Goal: Communication & Community: Answer question/provide support

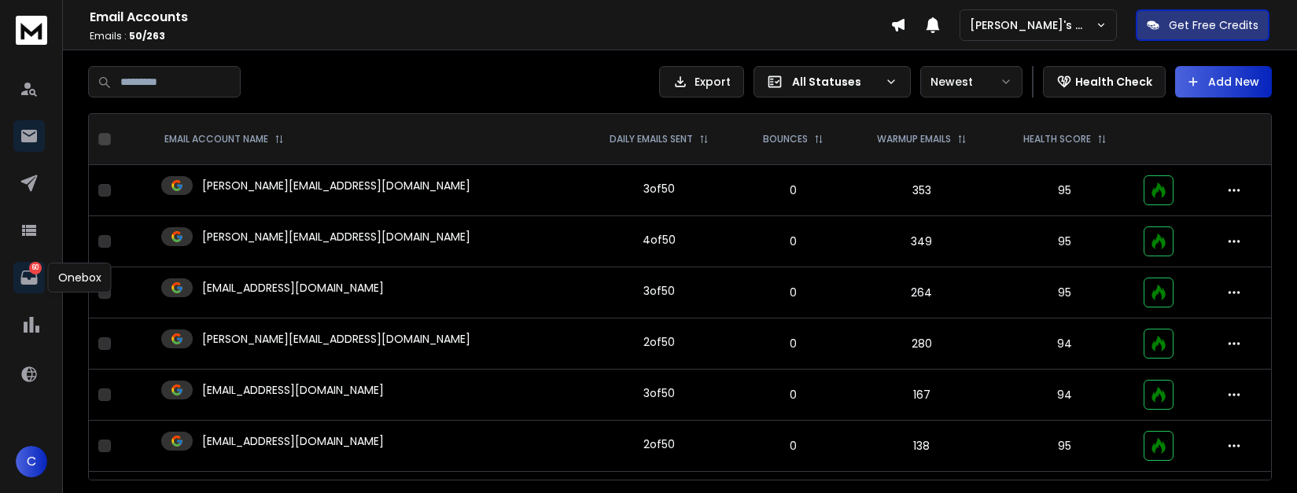
click at [39, 271] on p "60" at bounding box center [35, 268] width 13 height 13
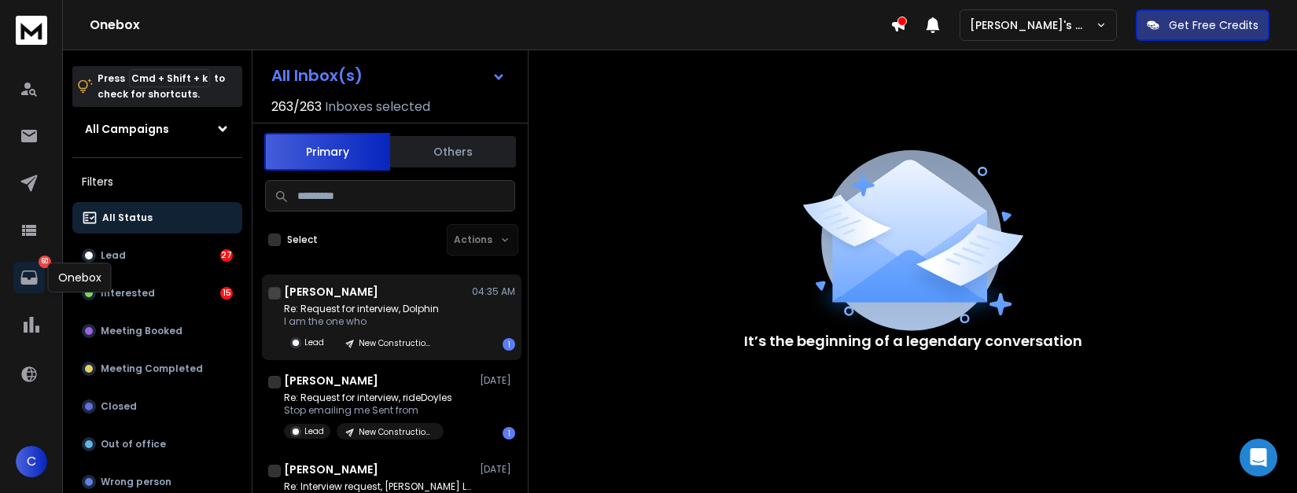
click at [341, 293] on h1 "[PERSON_NAME]" at bounding box center [331, 292] width 94 height 16
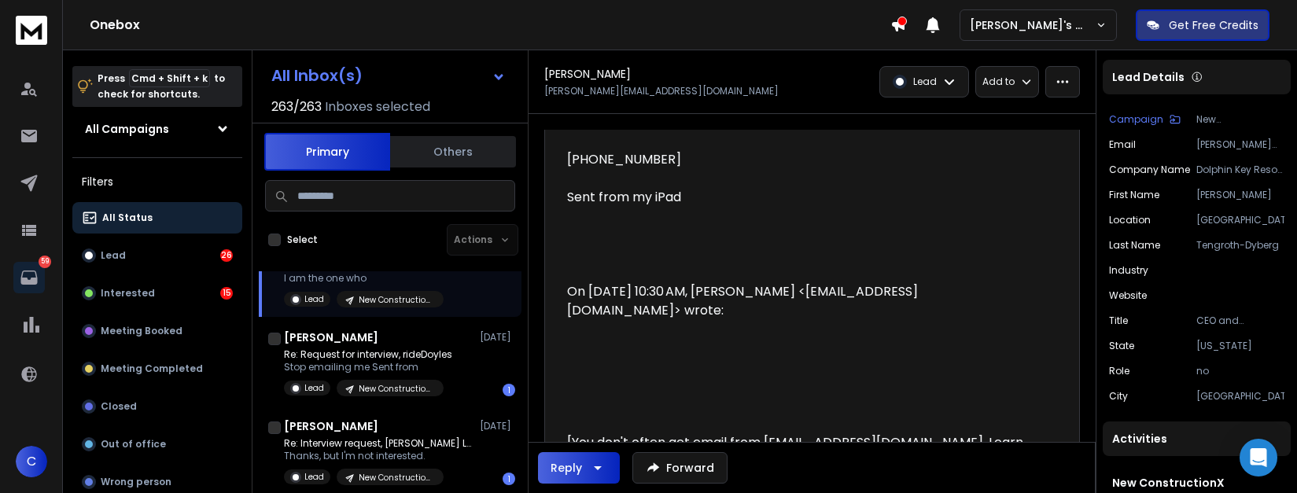
scroll to position [61, 0]
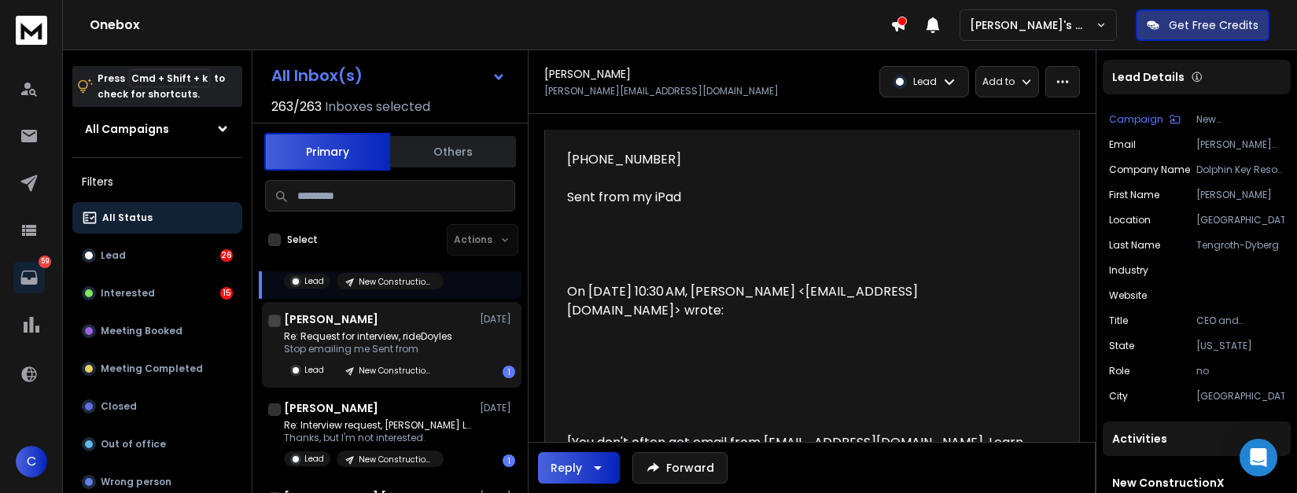
drag, startPoint x: 380, startPoint y: 349, endPoint x: 433, endPoint y: 378, distance: 59.8
click at [379, 349] on p "Stop emailing me Sent from" at bounding box center [368, 349] width 168 height 13
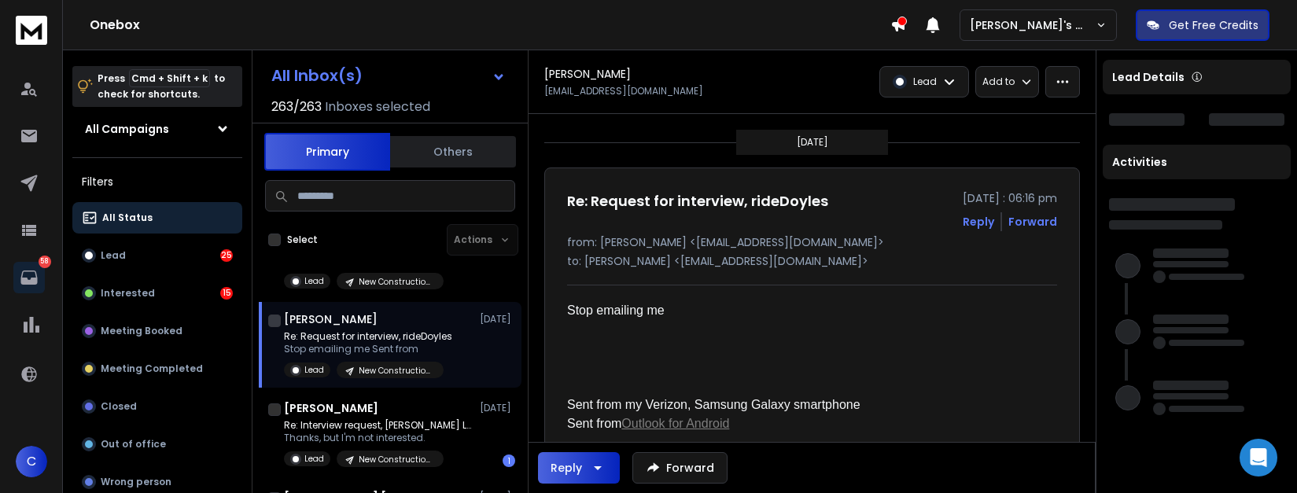
click at [963, 216] on button "Reply" at bounding box center [978, 222] width 31 height 16
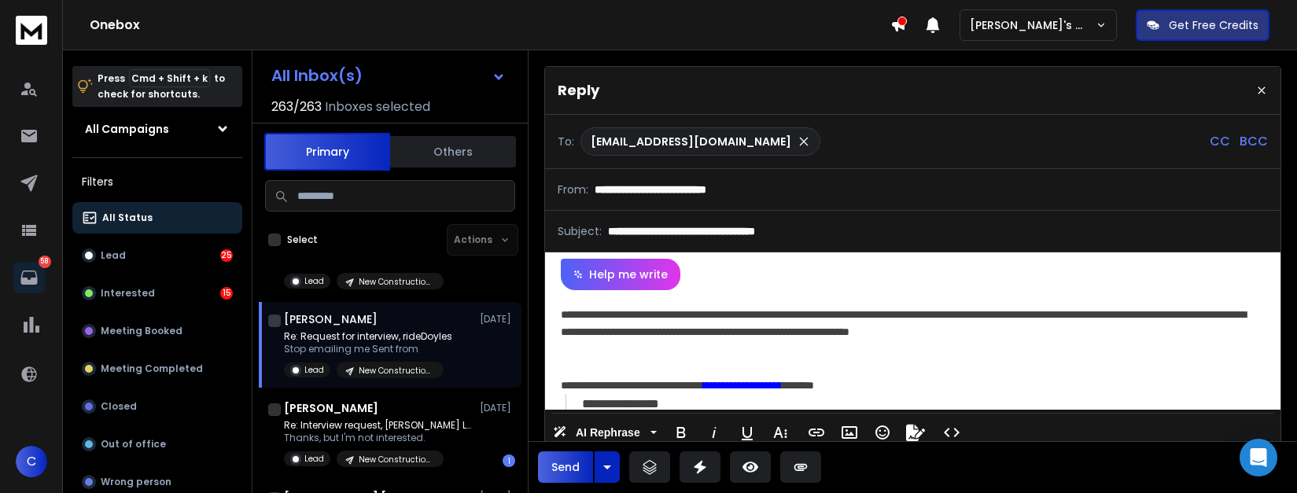
click at [552, 460] on button "Send" at bounding box center [565, 467] width 55 height 31
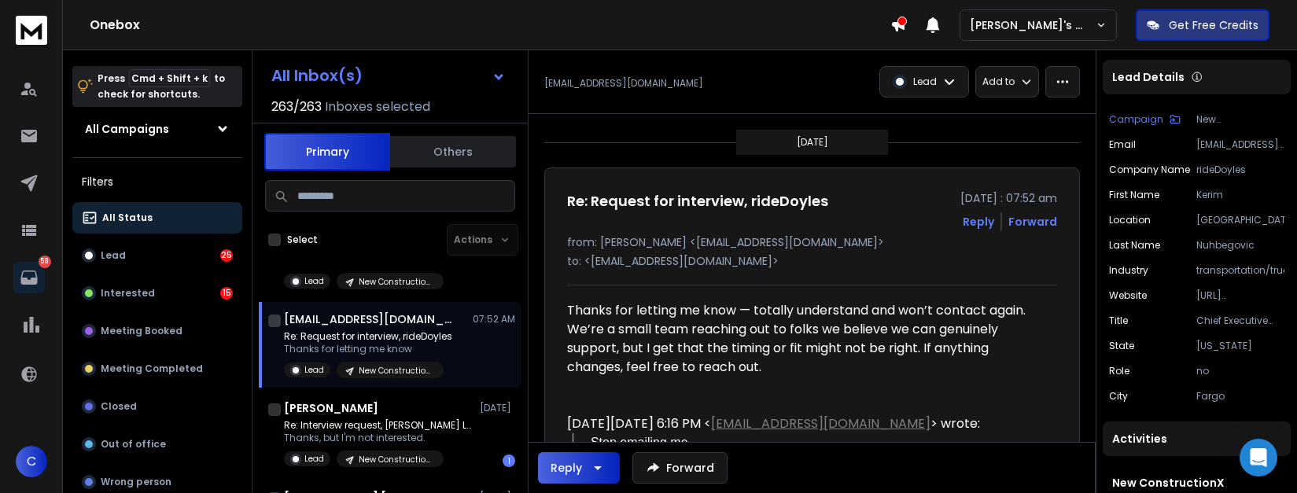
click at [934, 84] on p "Lead" at bounding box center [926, 82] width 24 height 13
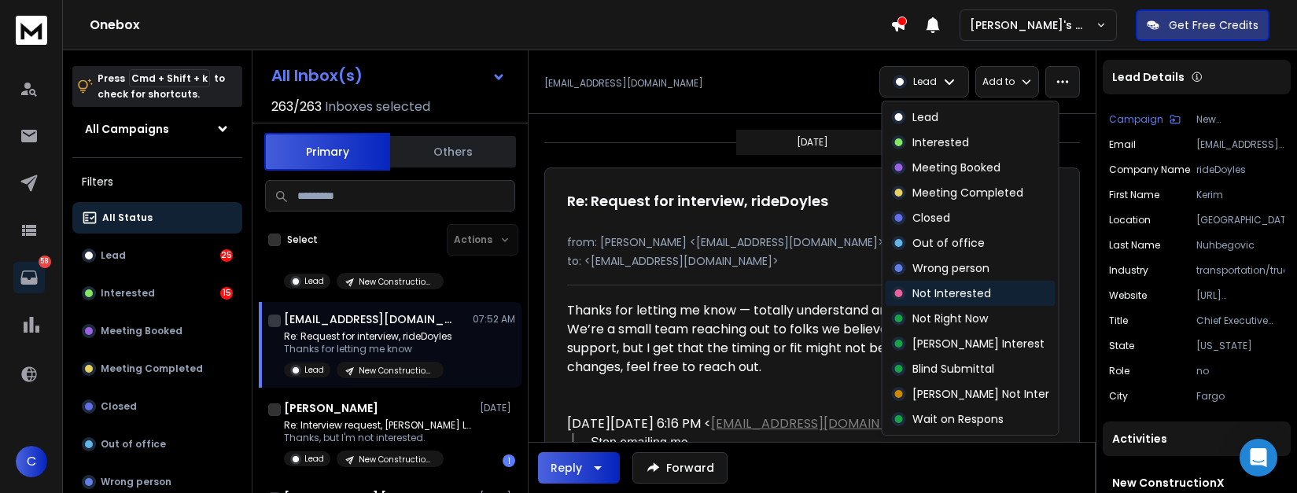
click at [948, 289] on p "Not Interested" at bounding box center [952, 294] width 79 height 16
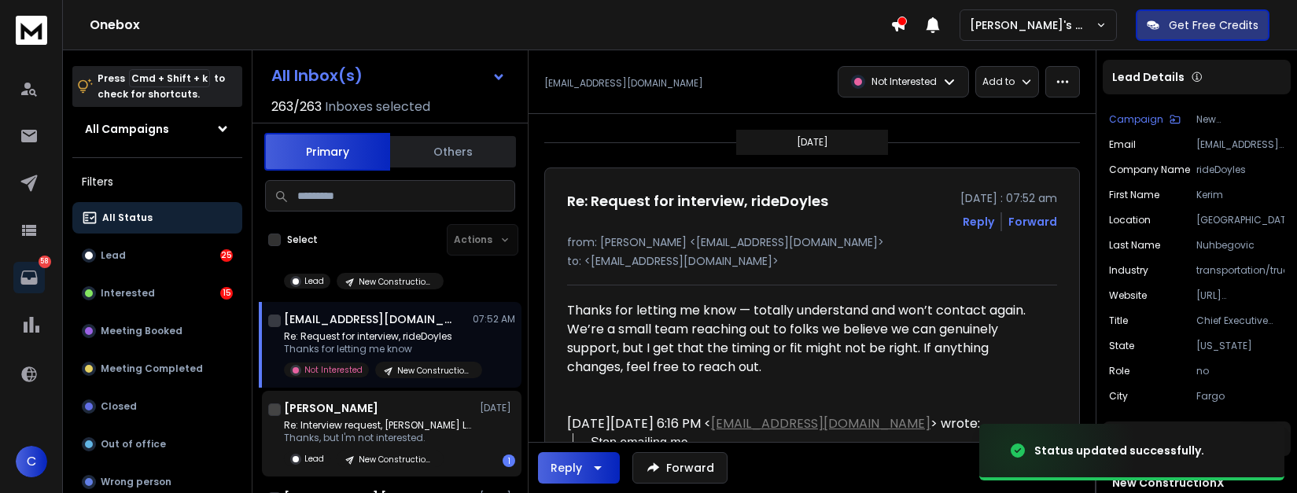
drag, startPoint x: 397, startPoint y: 439, endPoint x: 463, endPoint y: 433, distance: 67.2
click at [397, 439] on p "Thanks, but I'm not interested." at bounding box center [378, 438] width 189 height 13
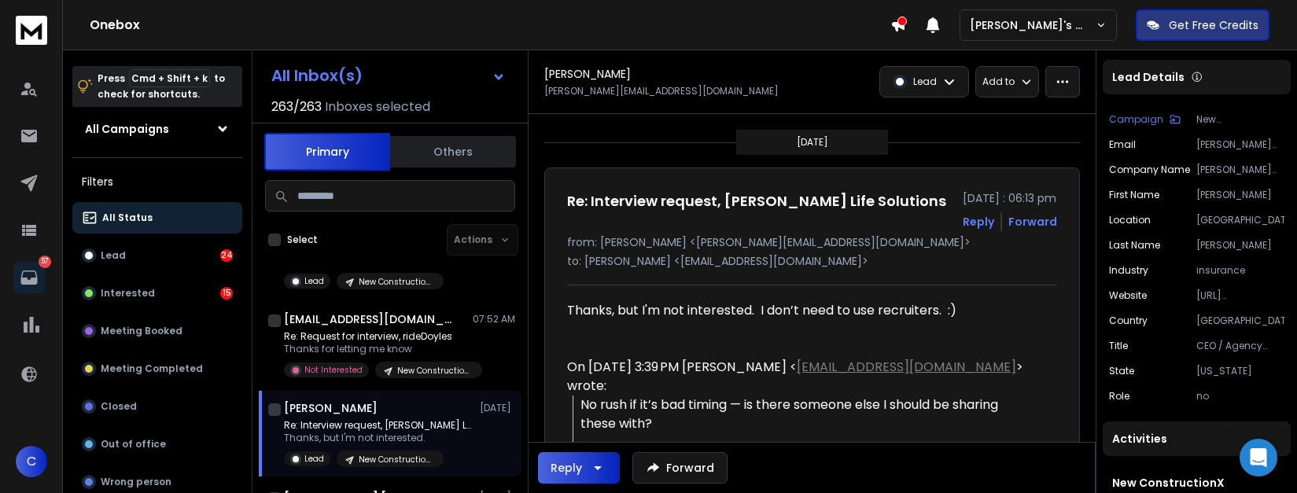
click at [979, 219] on button "Reply" at bounding box center [978, 222] width 31 height 16
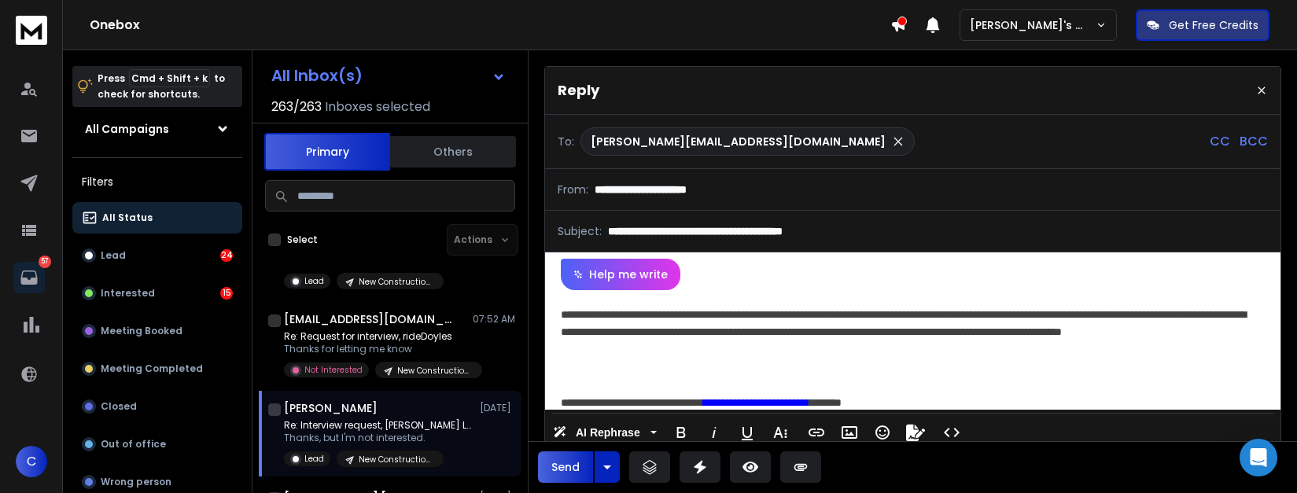
click at [571, 474] on button "Send" at bounding box center [565, 467] width 55 height 31
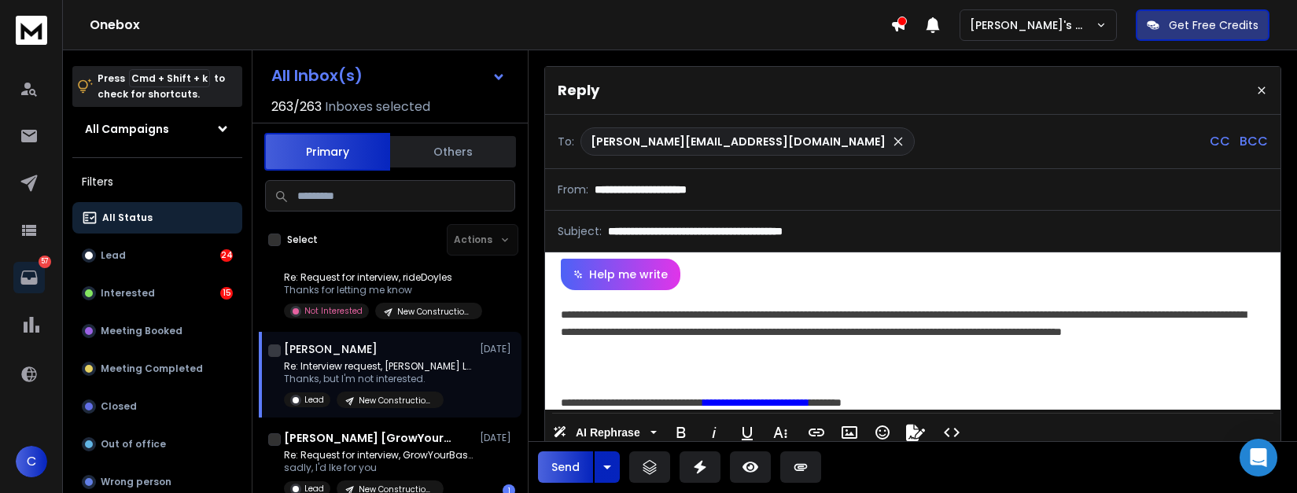
scroll to position [159, 0]
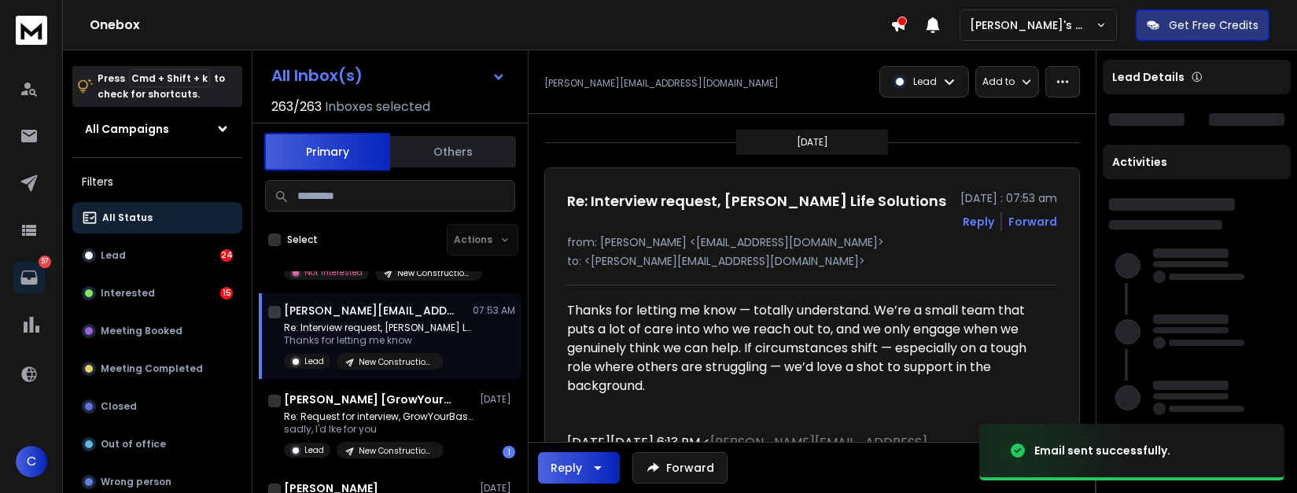
click at [961, 88] on div "Lead" at bounding box center [924, 82] width 88 height 30
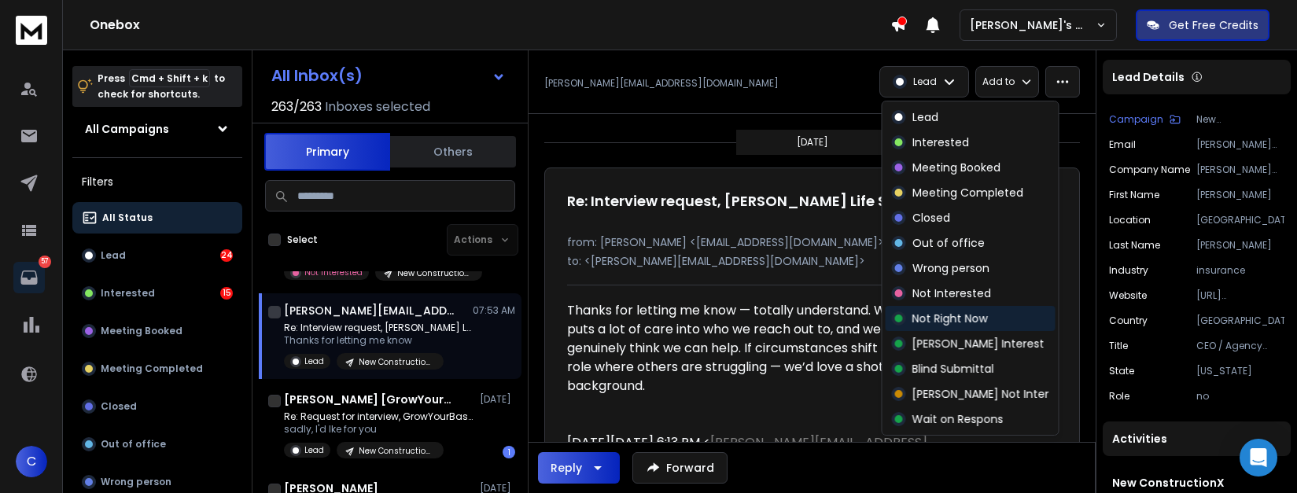
click at [958, 316] on p "Not Right Now" at bounding box center [951, 319] width 76 height 16
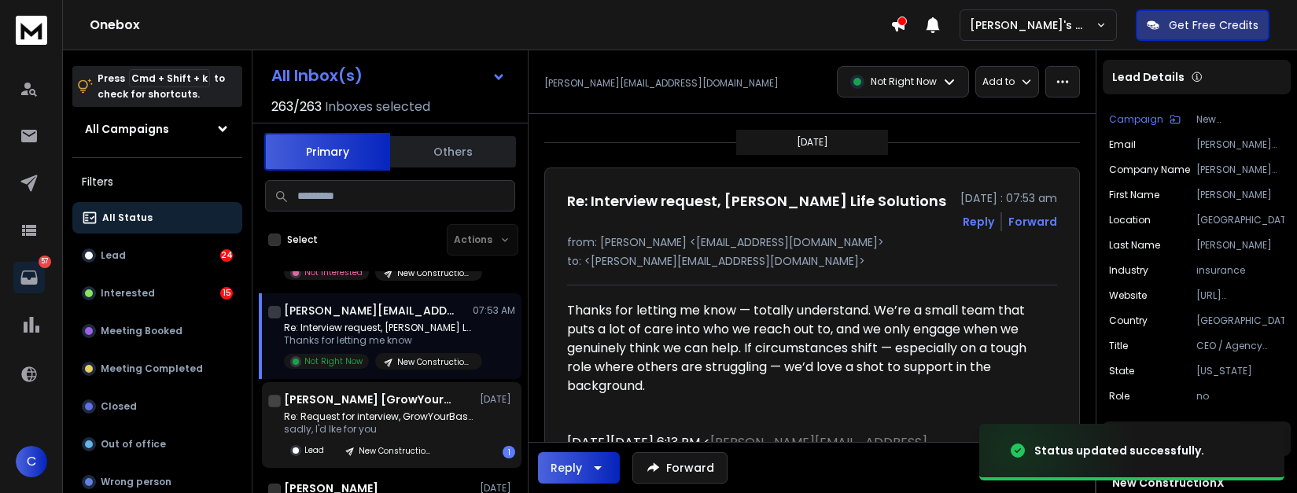
click at [400, 434] on p "sadly, I'd lke for you" at bounding box center [378, 429] width 189 height 13
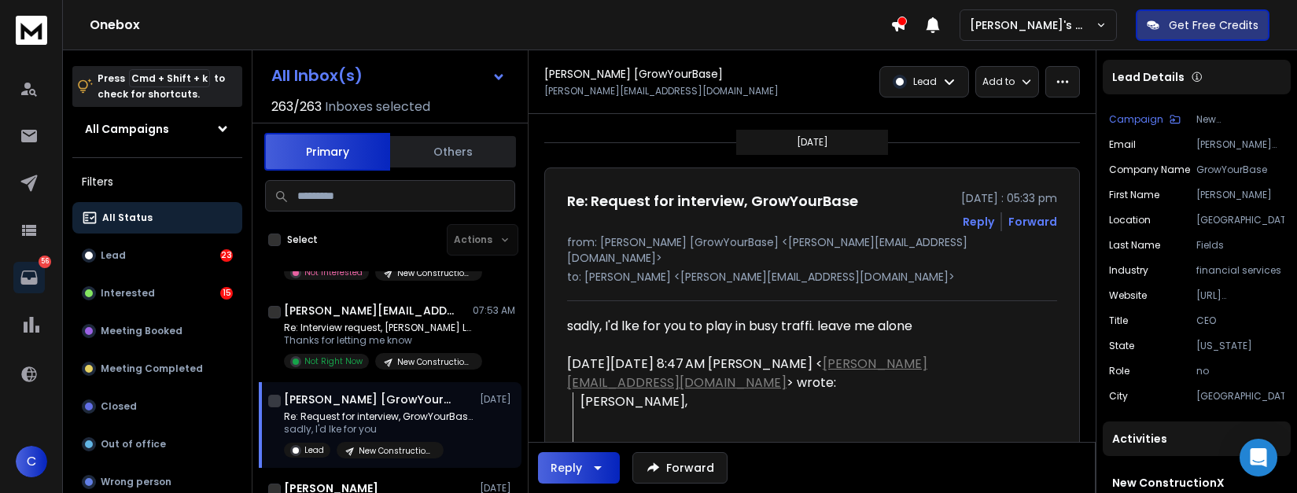
click at [916, 76] on p "Lead" at bounding box center [926, 82] width 24 height 13
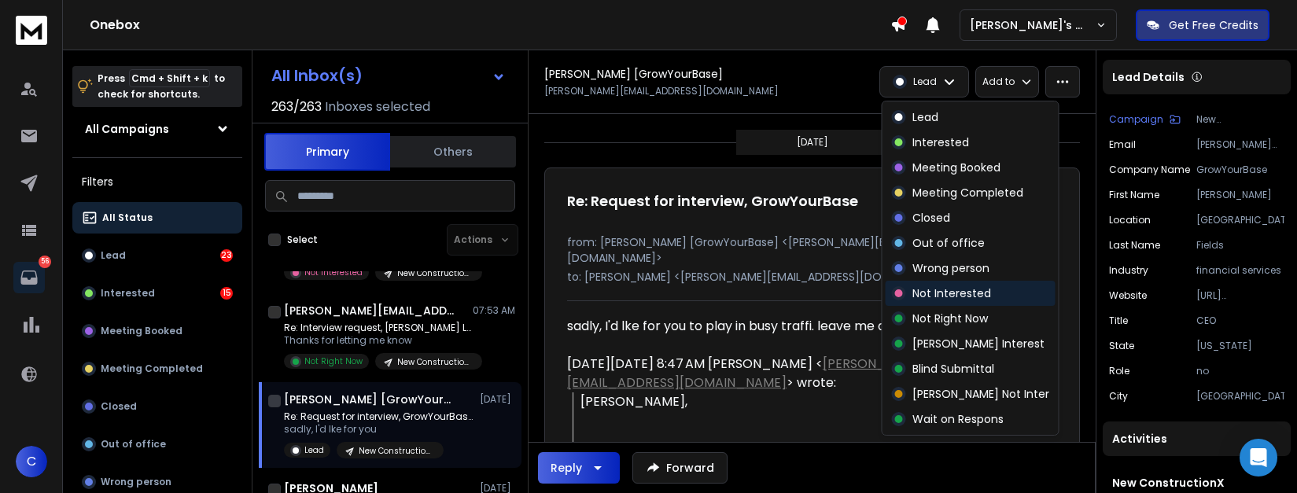
click at [927, 294] on p "Not Interested" at bounding box center [952, 294] width 79 height 16
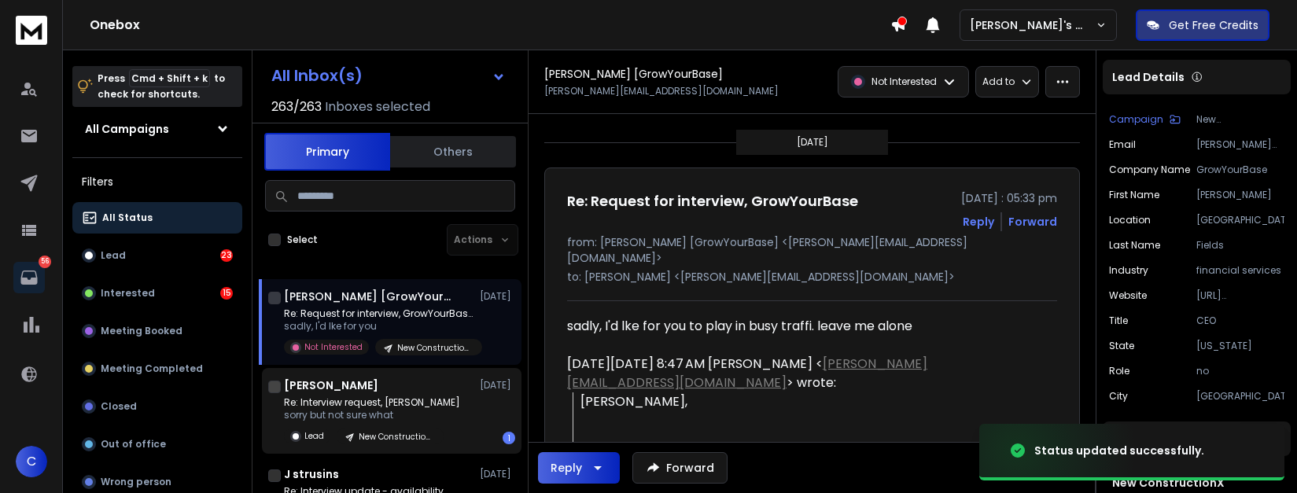
scroll to position [263, 0]
click at [418, 397] on p "Re: Interview request, [PERSON_NAME]" at bounding box center [372, 402] width 176 height 13
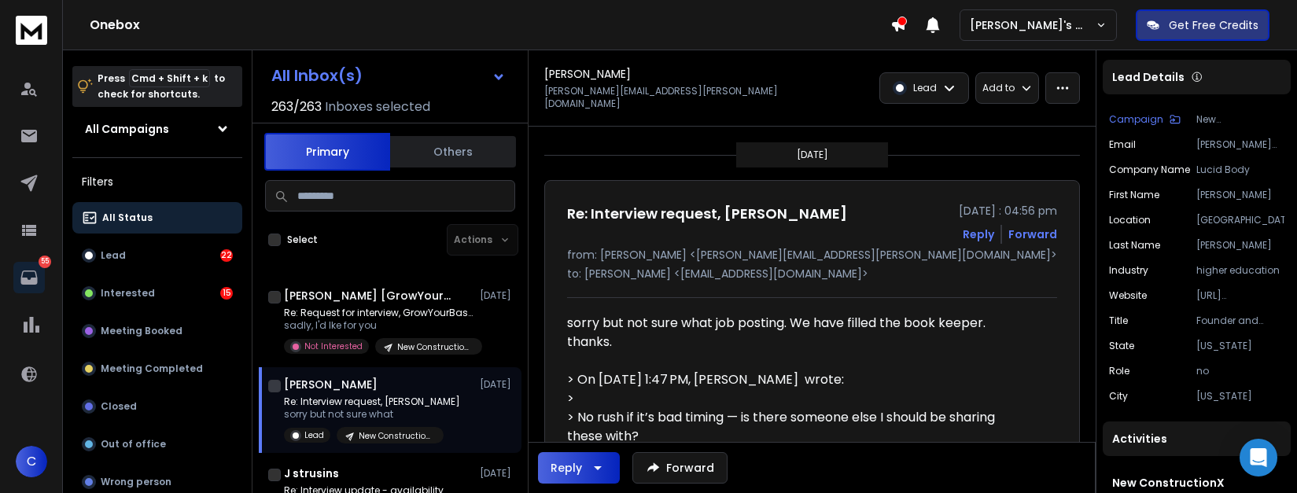
scroll to position [6, 0]
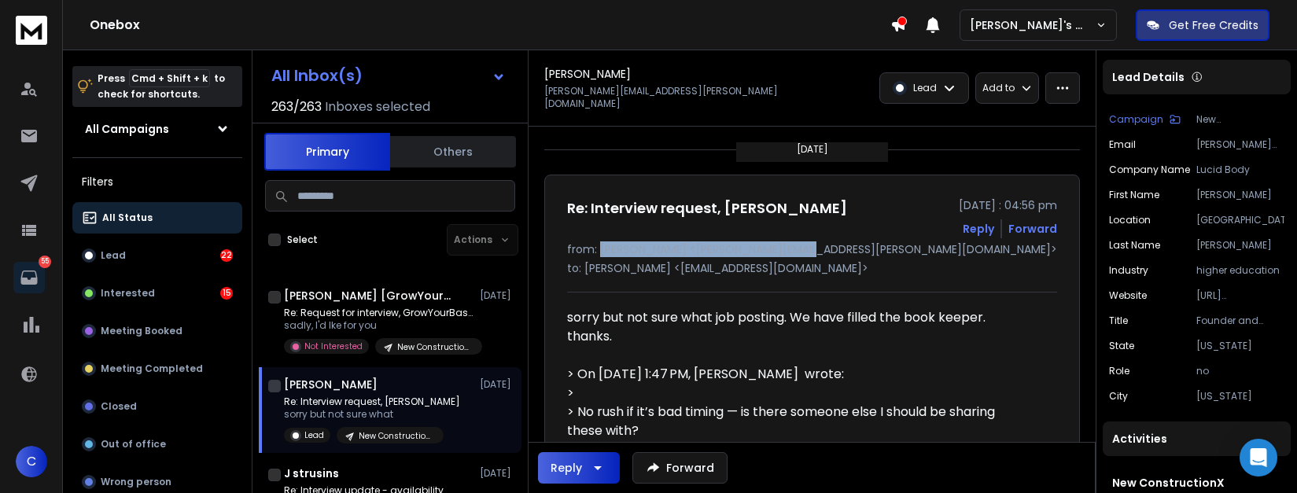
drag, startPoint x: 814, startPoint y: 238, endPoint x: 599, endPoint y: 240, distance: 214.8
click at [599, 242] on p "from: [PERSON_NAME] <[PERSON_NAME][EMAIL_ADDRESS][PERSON_NAME][DOMAIN_NAME]>" at bounding box center [812, 250] width 490 height 16
copy p "[PERSON_NAME] <[PERSON_NAME][EMAIL_ADDRESS][PERSON_NAME][DOMAIN_NAME]"
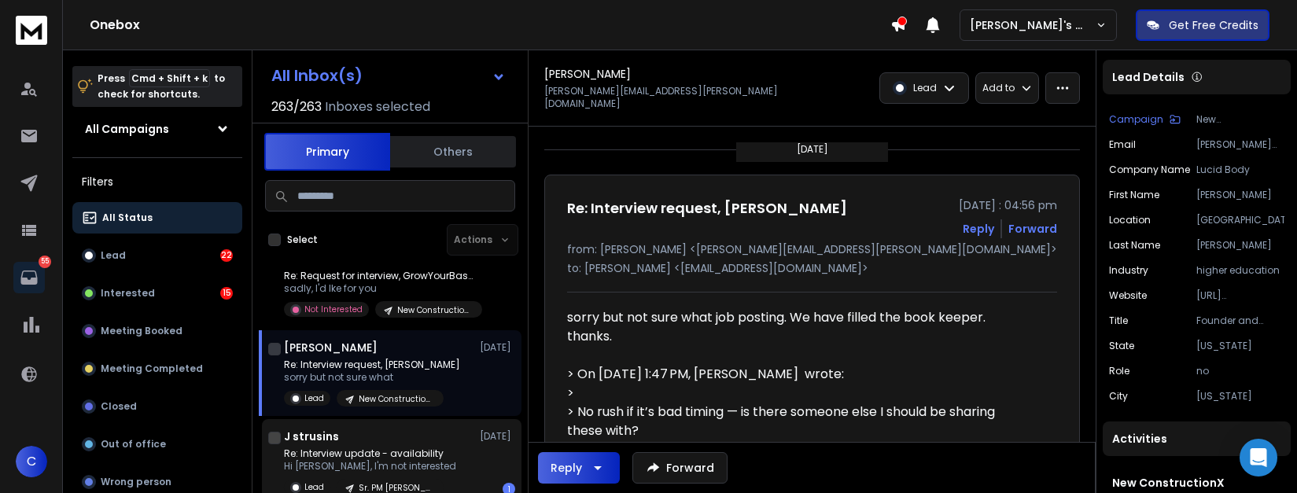
click at [409, 460] on p "Hi [PERSON_NAME], I'm not interested" at bounding box center [370, 466] width 172 height 13
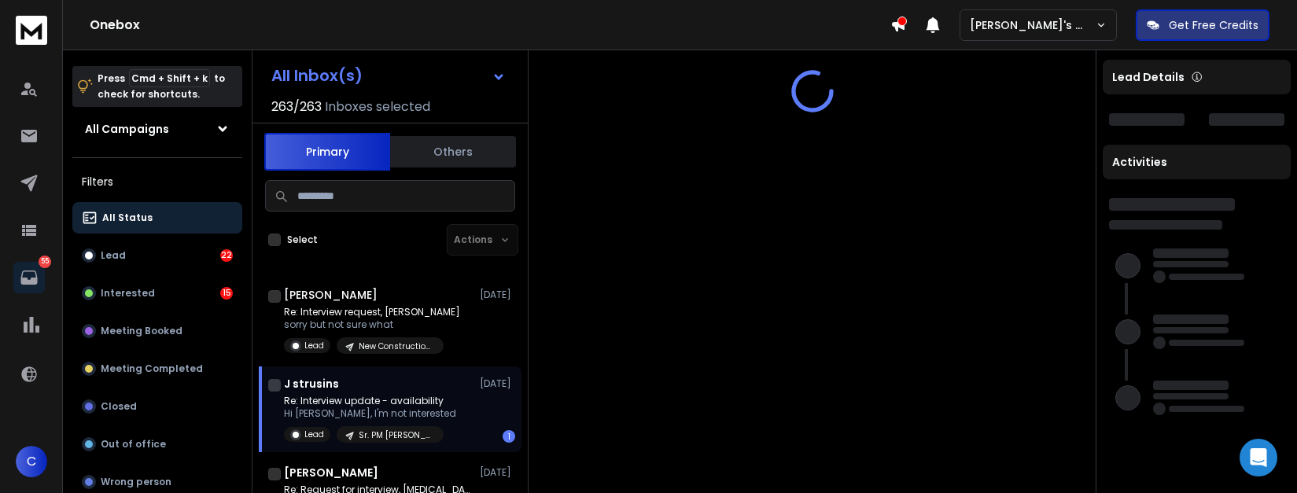
scroll to position [356, 0]
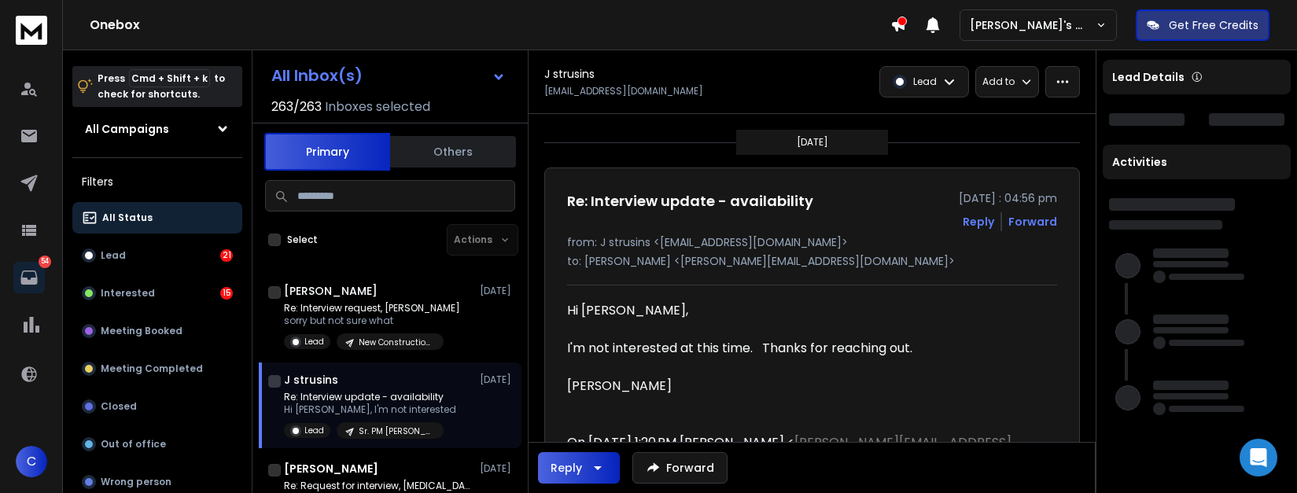
click at [1072, 95] on button "button" at bounding box center [1063, 81] width 35 height 31
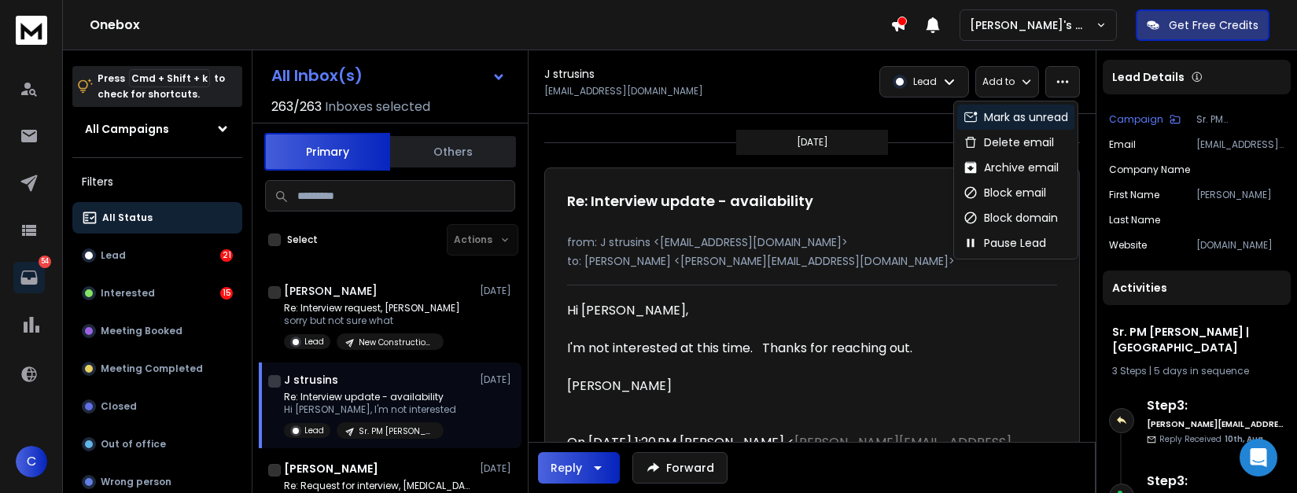
click at [1058, 121] on div "Mark as unread" at bounding box center [1016, 117] width 105 height 16
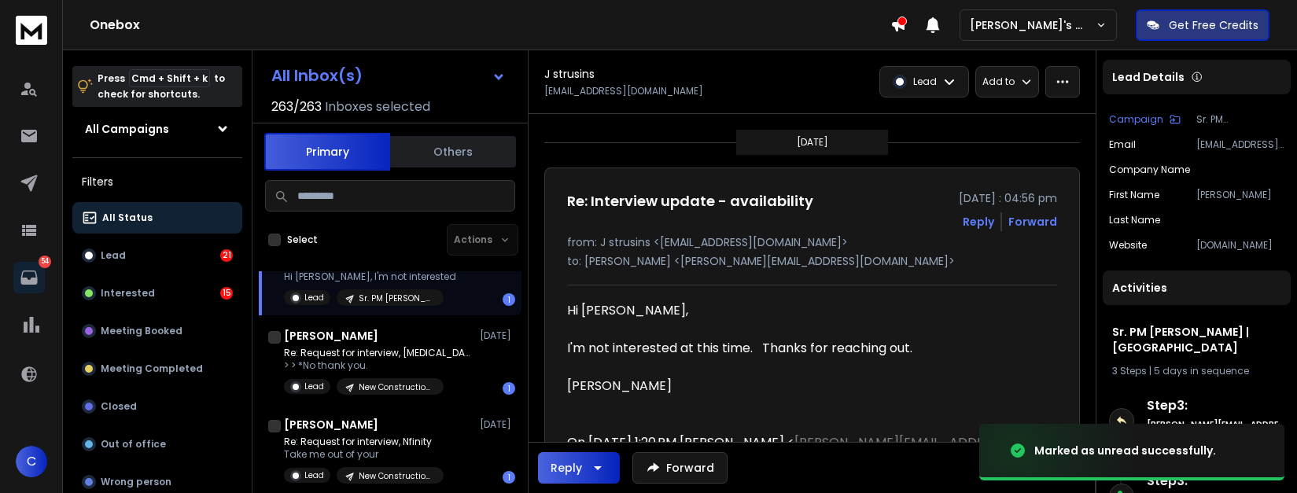
scroll to position [500, 0]
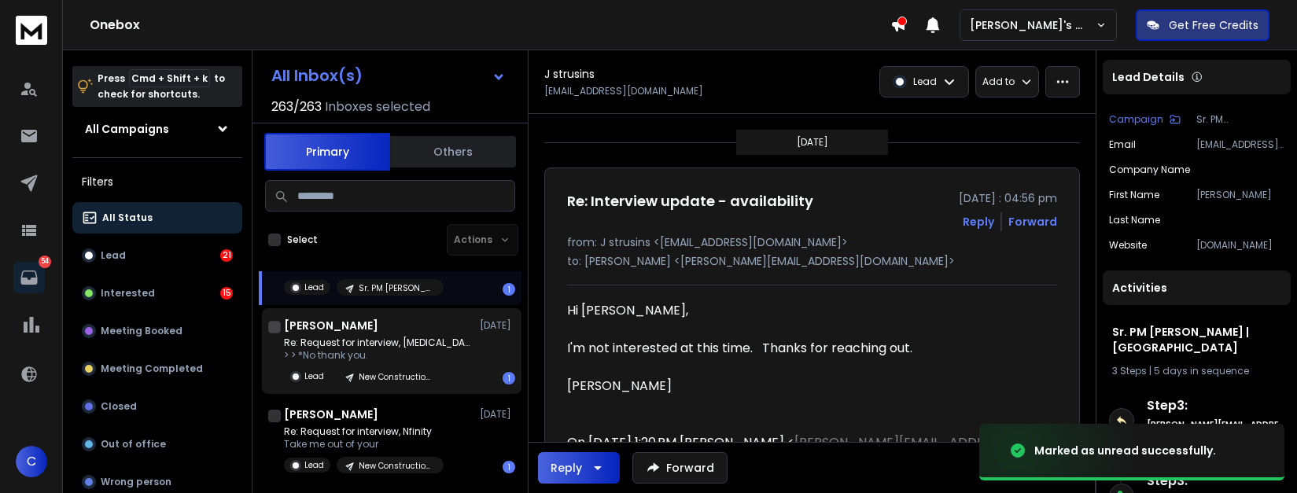
drag, startPoint x: 419, startPoint y: 352, endPoint x: 566, endPoint y: 339, distance: 147.7
click at [419, 352] on p "> > *No thank you." at bounding box center [378, 355] width 189 height 13
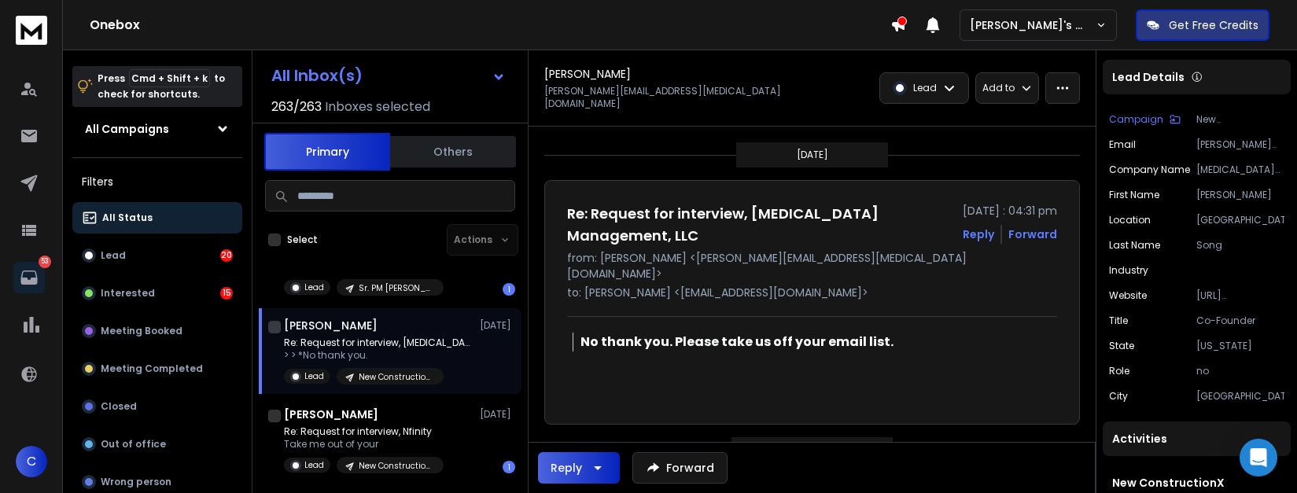
click at [972, 227] on button "Reply" at bounding box center [978, 235] width 31 height 16
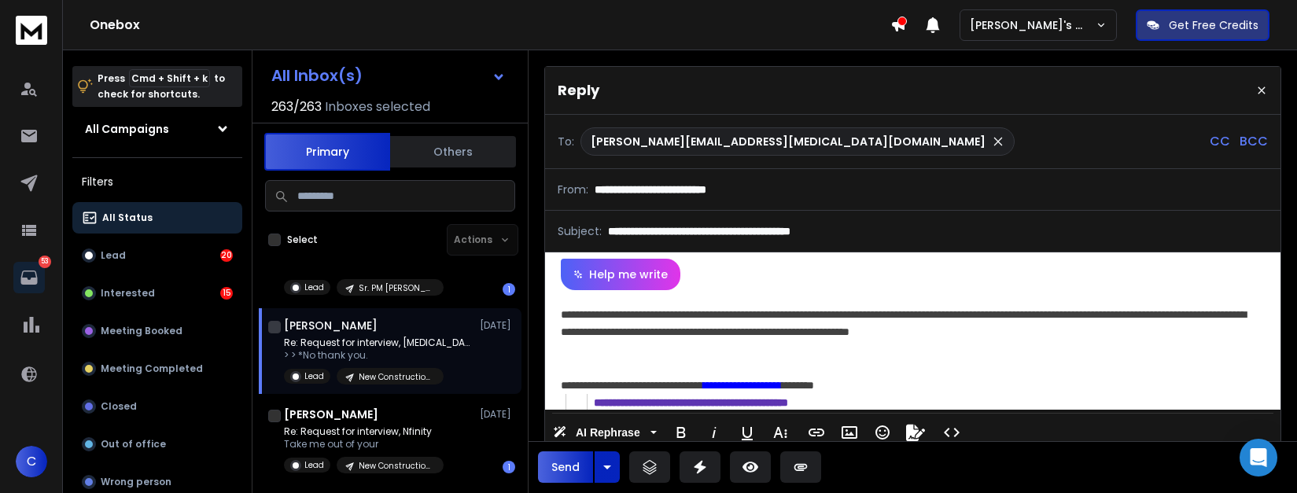
drag, startPoint x: 559, startPoint y: 464, endPoint x: 600, endPoint y: 446, distance: 44.7
click at [559, 464] on button "Send" at bounding box center [565, 467] width 55 height 31
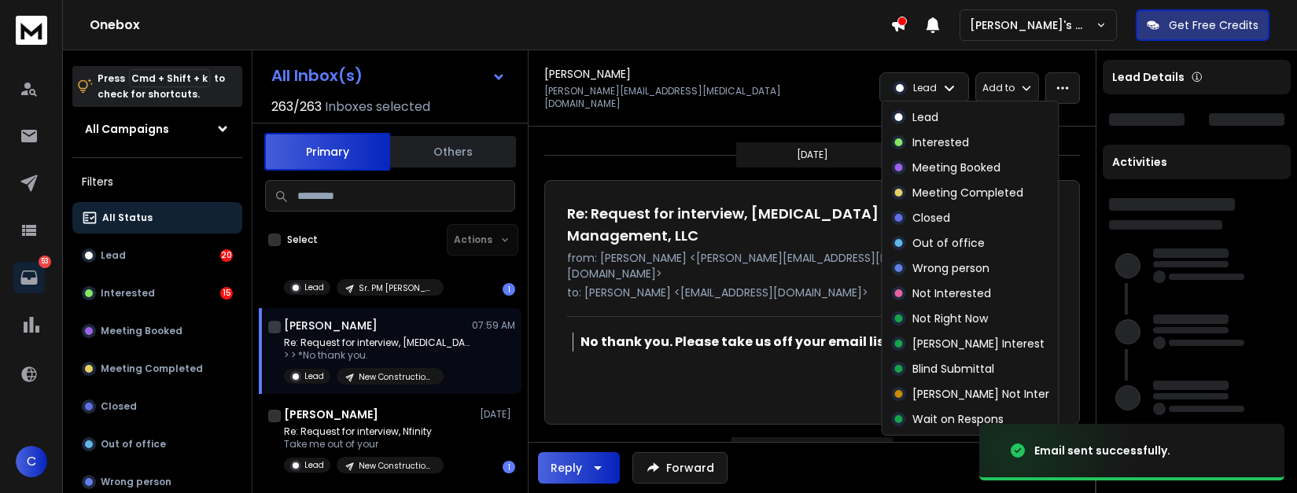
click at [938, 86] on div "Lead" at bounding box center [924, 88] width 88 height 30
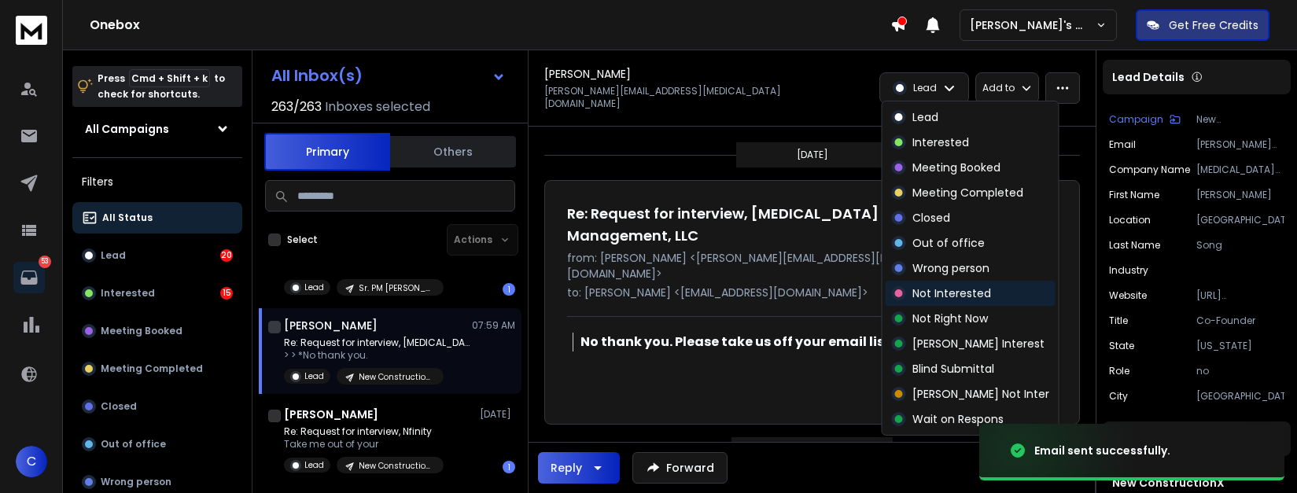
click at [954, 293] on p "Not Interested" at bounding box center [952, 294] width 79 height 16
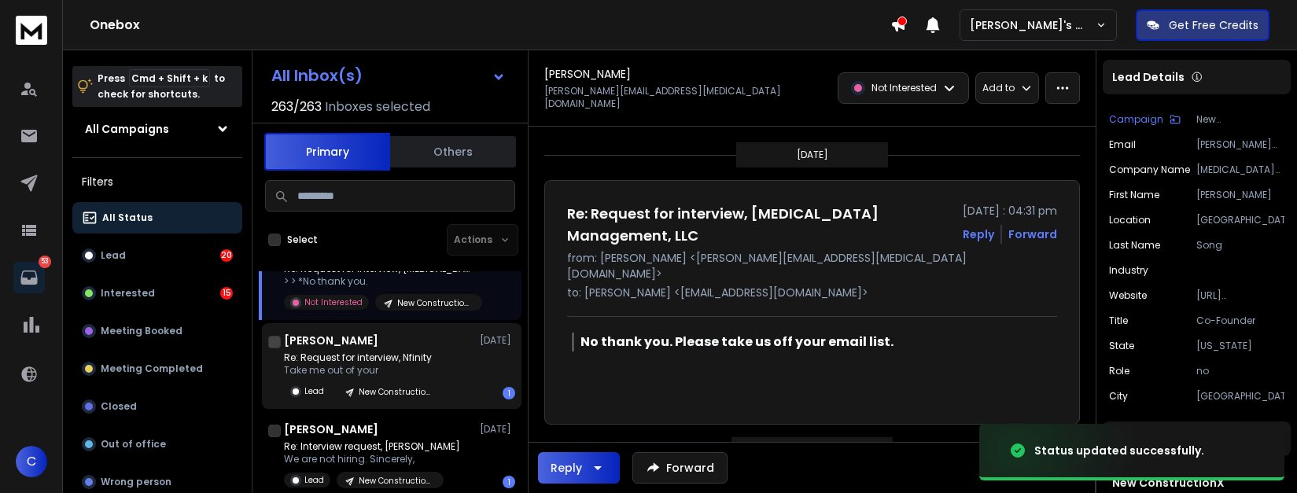
scroll to position [585, 0]
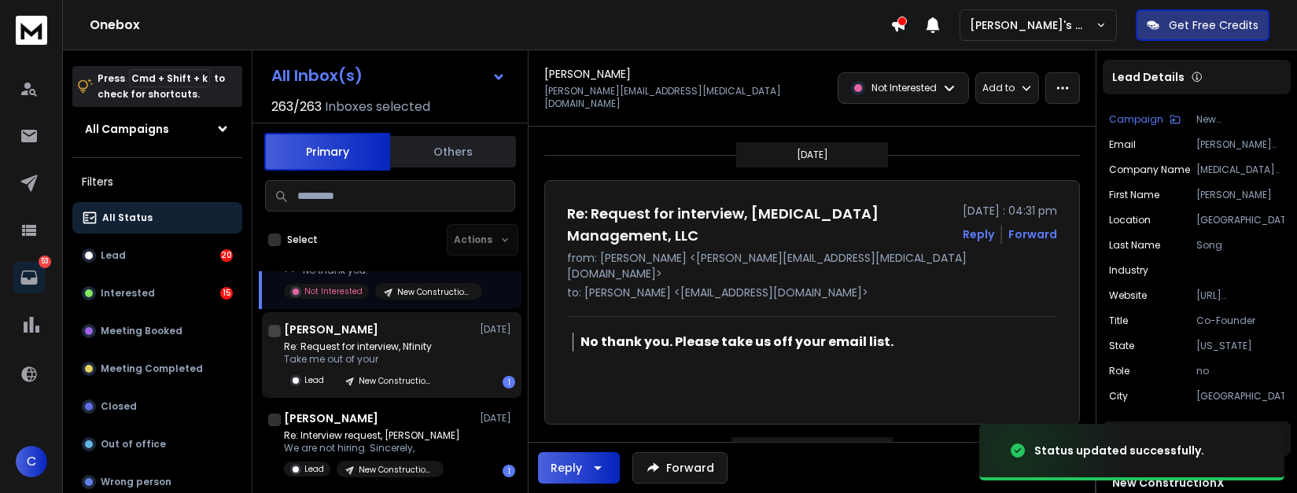
click at [406, 371] on div "Re: Request for interview, Nfinity Take me out of your Lead New ConstructionX" at bounding box center [364, 365] width 160 height 48
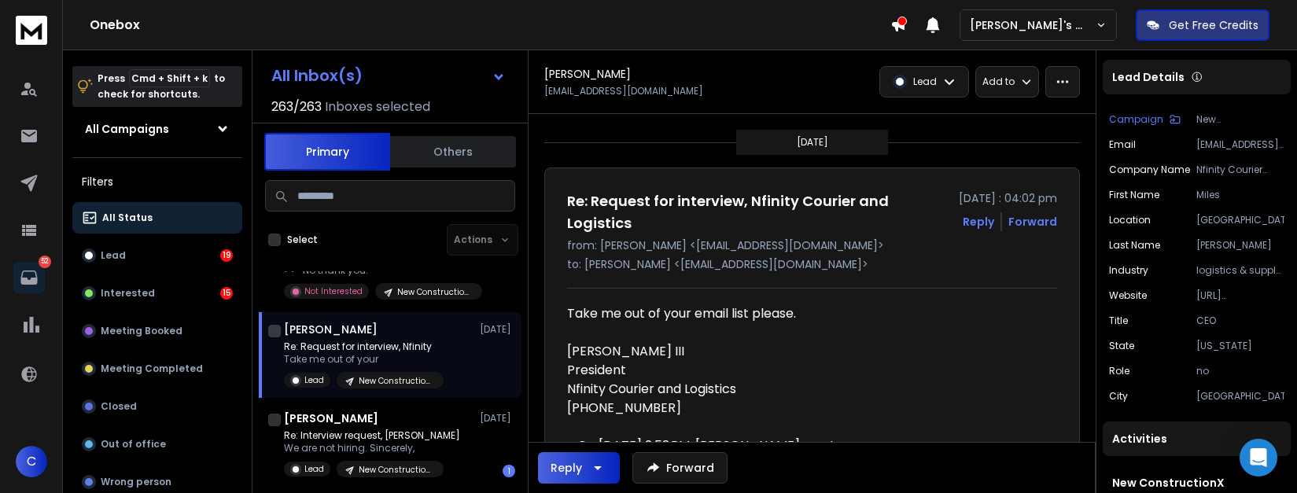
click at [978, 224] on button "Reply" at bounding box center [978, 222] width 31 height 16
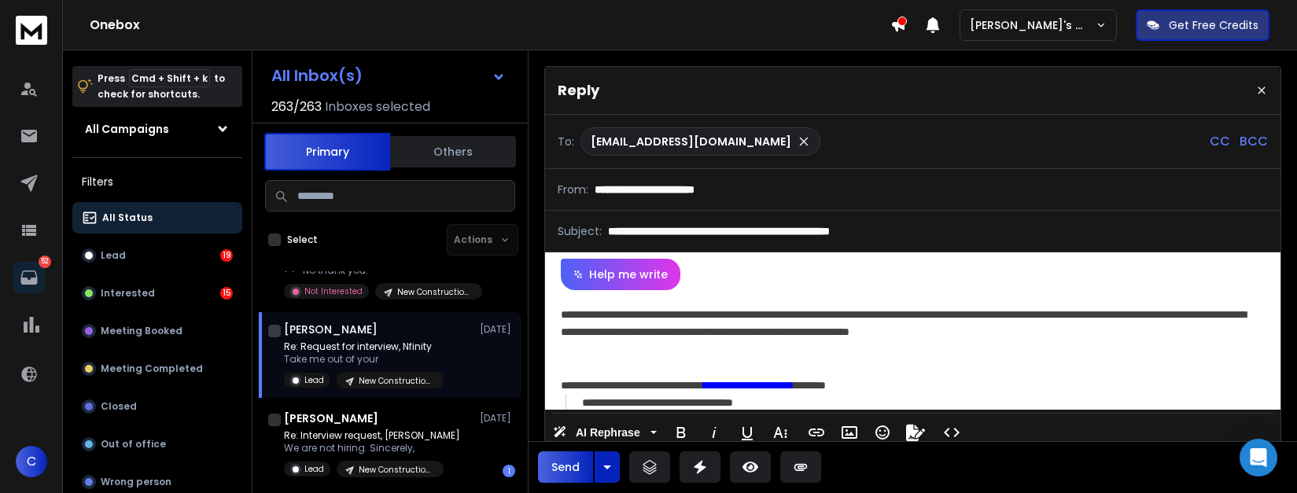
click at [552, 467] on button "Send" at bounding box center [565, 467] width 55 height 31
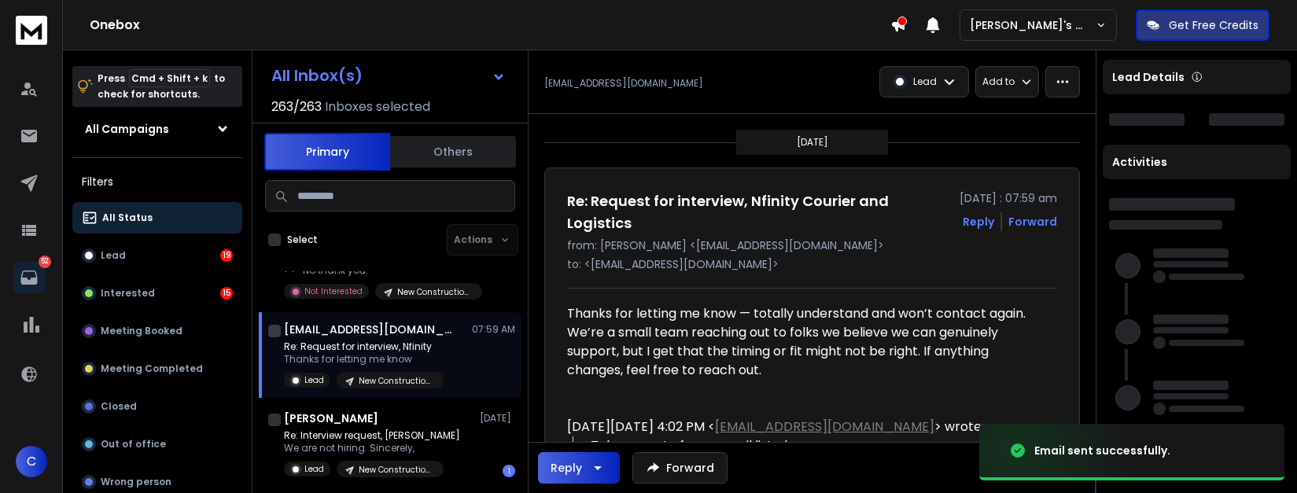
click at [929, 80] on p "Lead" at bounding box center [926, 82] width 24 height 13
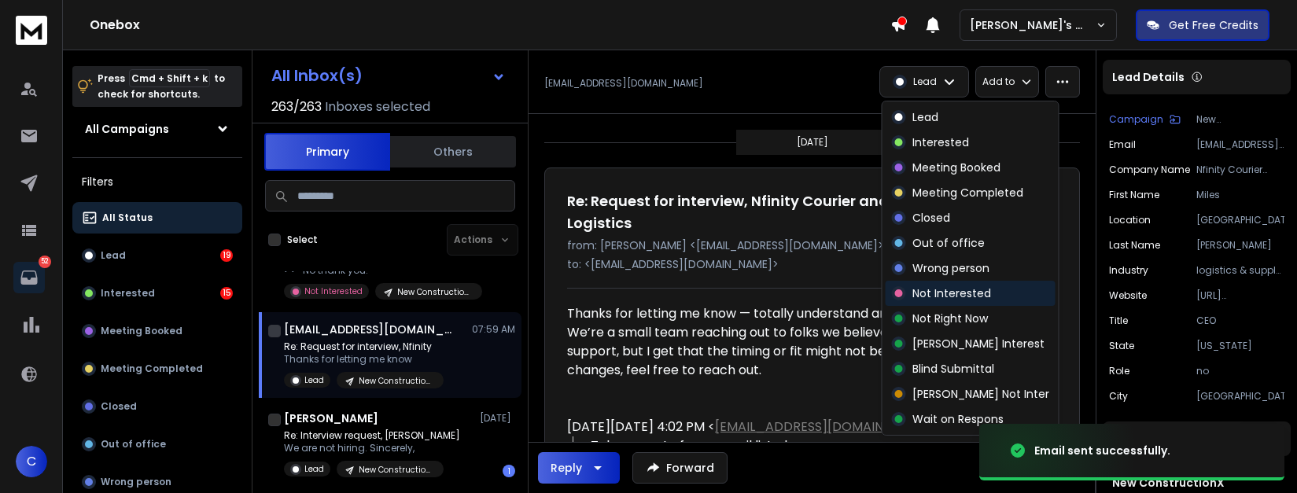
click at [969, 296] on p "Not Interested" at bounding box center [952, 294] width 79 height 16
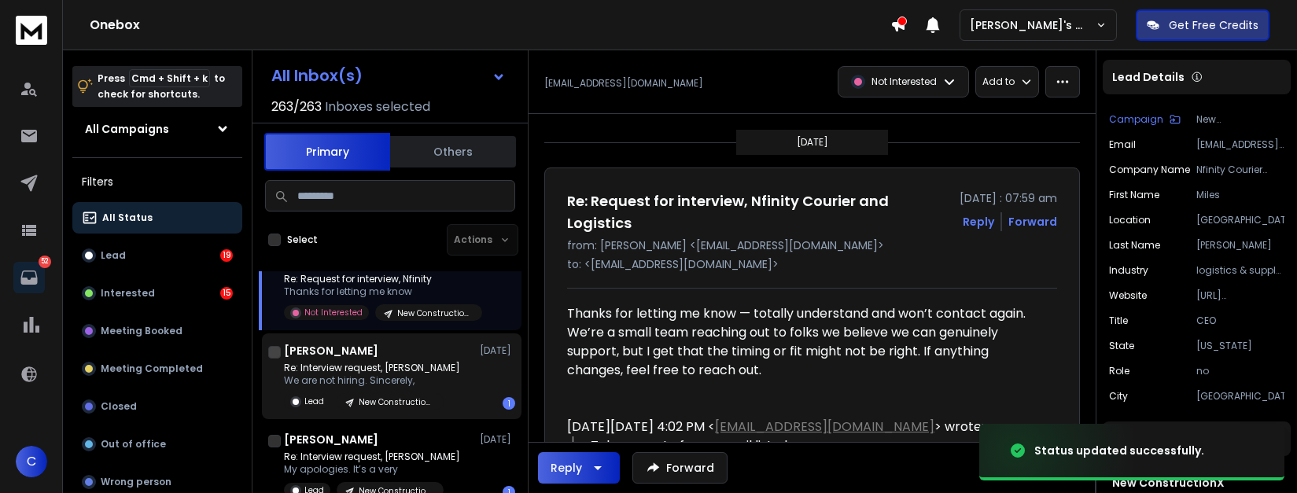
scroll to position [660, 0]
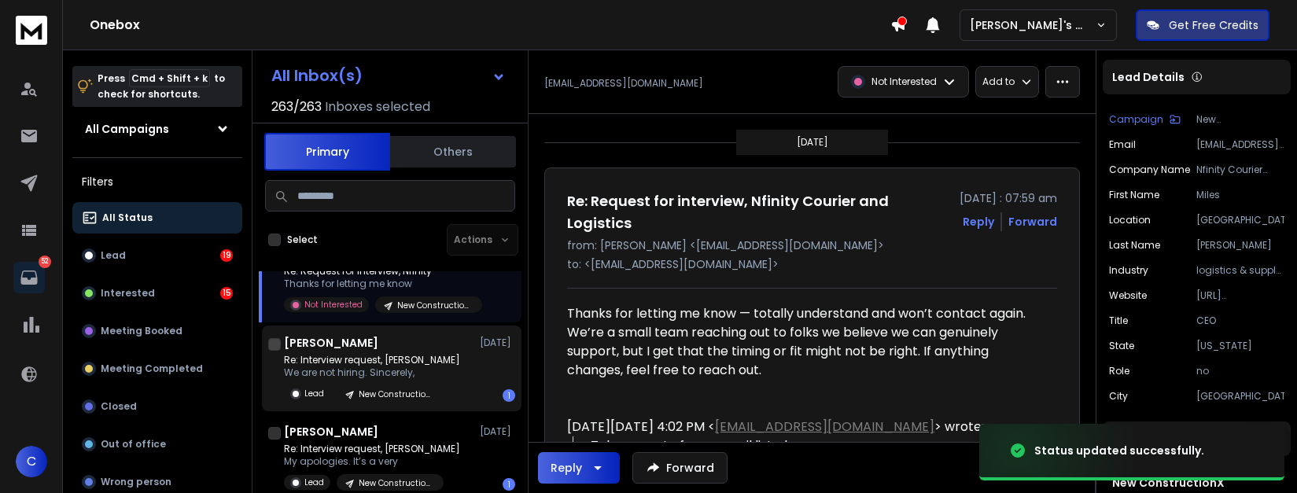
click at [423, 366] on p "Re: Interview request, [PERSON_NAME]" at bounding box center [372, 360] width 176 height 13
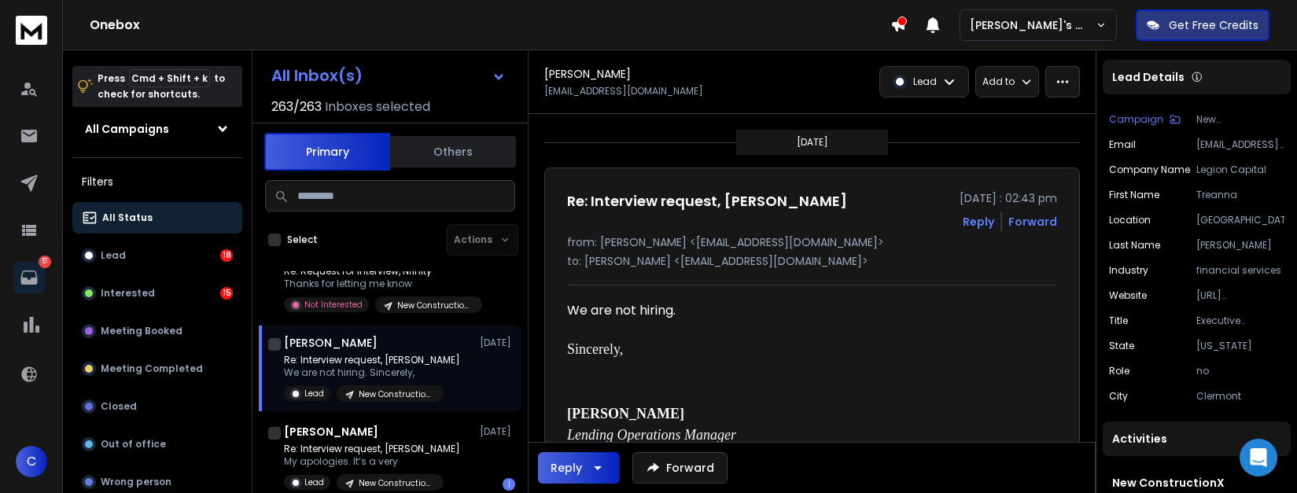
click at [963, 214] on button "Reply" at bounding box center [978, 222] width 31 height 16
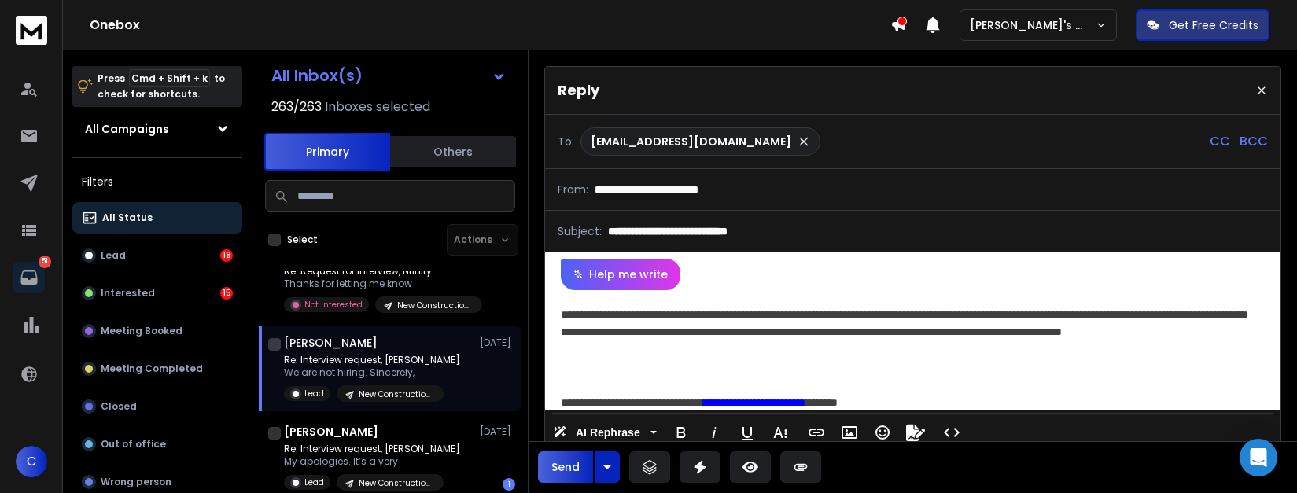
drag, startPoint x: 568, startPoint y: 472, endPoint x: 563, endPoint y: 463, distance: 10.9
click at [568, 471] on button "Send" at bounding box center [565, 467] width 55 height 31
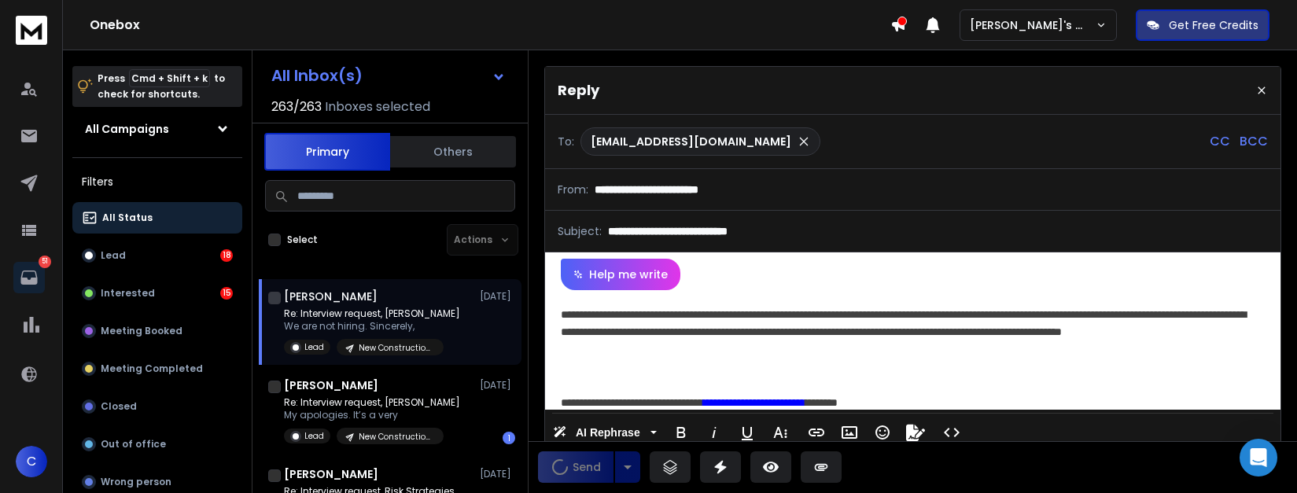
scroll to position [1, 0]
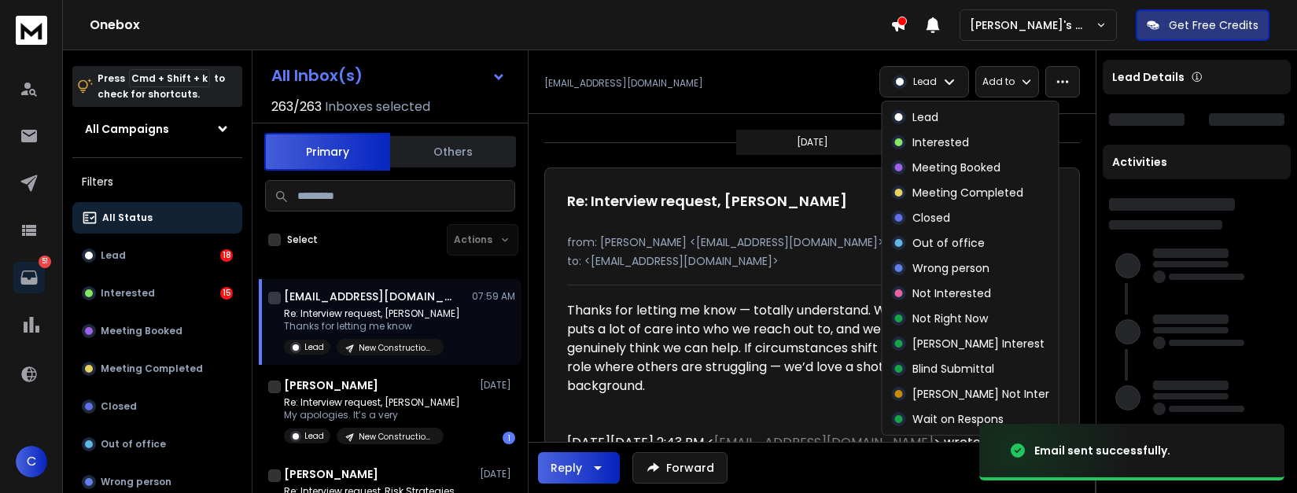
click at [920, 76] on p "Lead" at bounding box center [926, 82] width 24 height 13
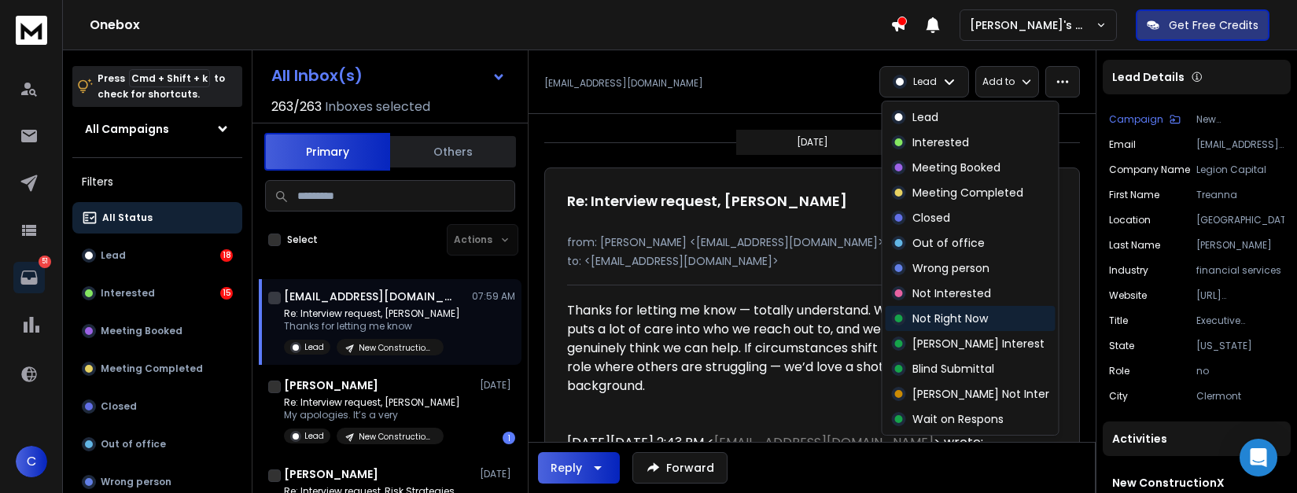
drag, startPoint x: 947, startPoint y: 321, endPoint x: 953, endPoint y: 312, distance: 10.3
click at [947, 321] on p "Not Right Now" at bounding box center [951, 319] width 76 height 16
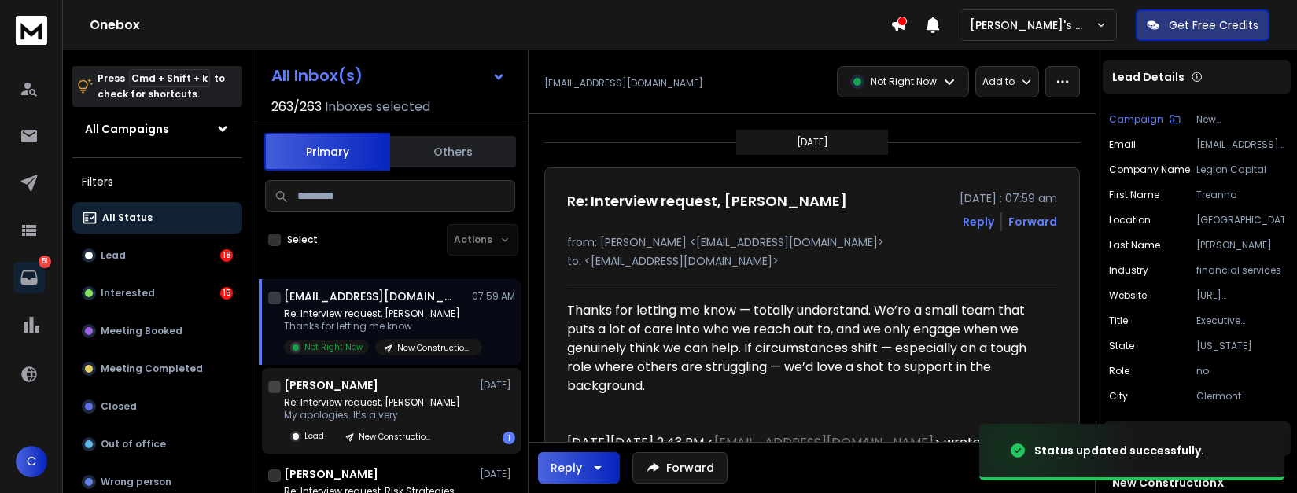
click at [370, 422] on div "Re: Interview request, [PERSON_NAME] My apologies. It’s a very Lead New Constru…" at bounding box center [372, 421] width 176 height 48
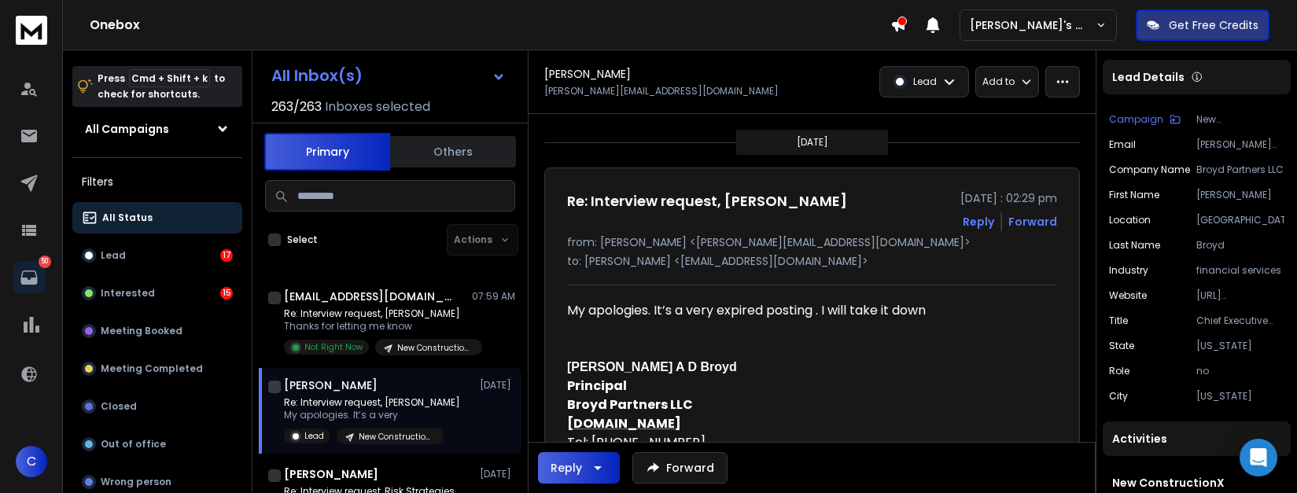
click at [969, 219] on button "Reply" at bounding box center [978, 222] width 31 height 16
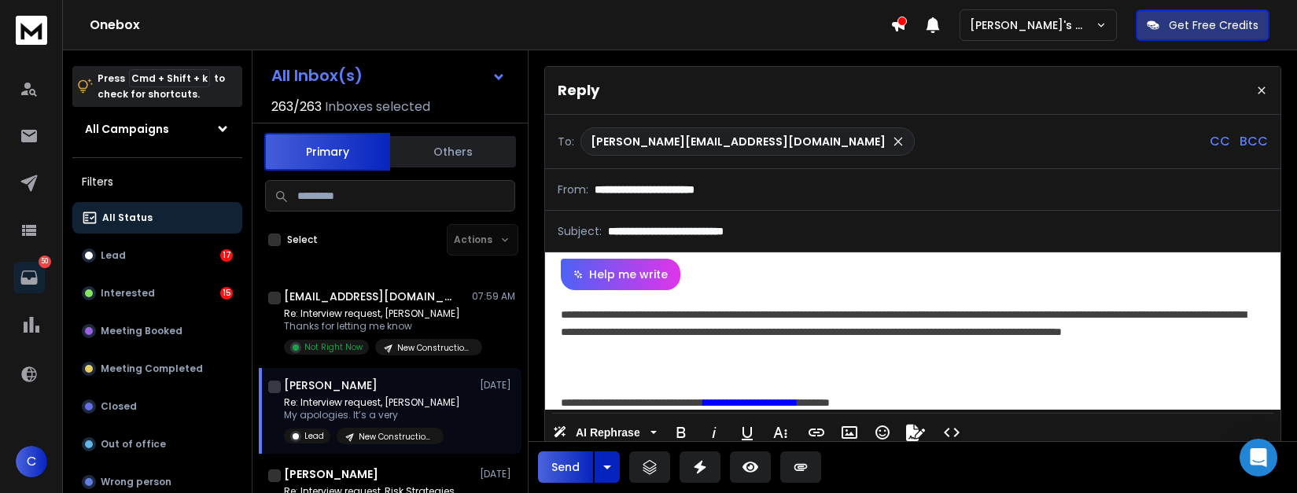
click at [571, 457] on button "Send" at bounding box center [565, 467] width 55 height 31
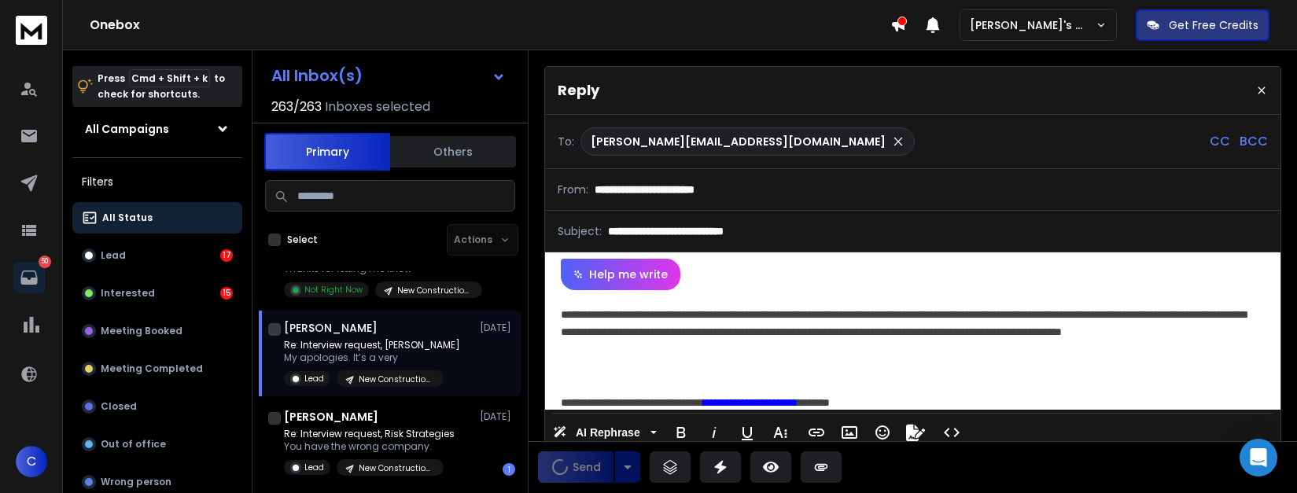
scroll to position [792, 0]
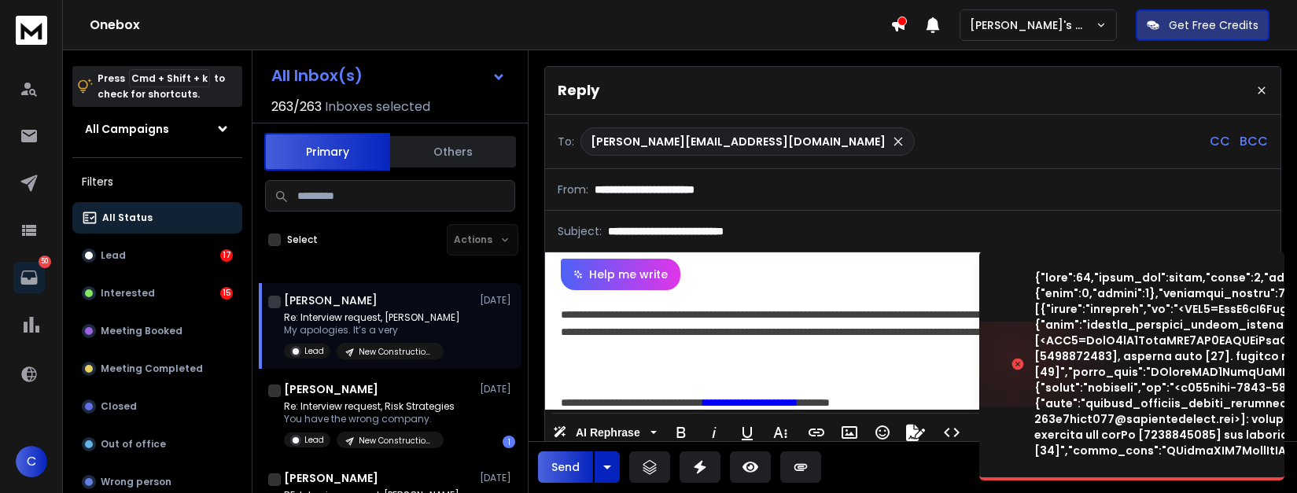
click at [562, 467] on button "Send" at bounding box center [565, 467] width 55 height 31
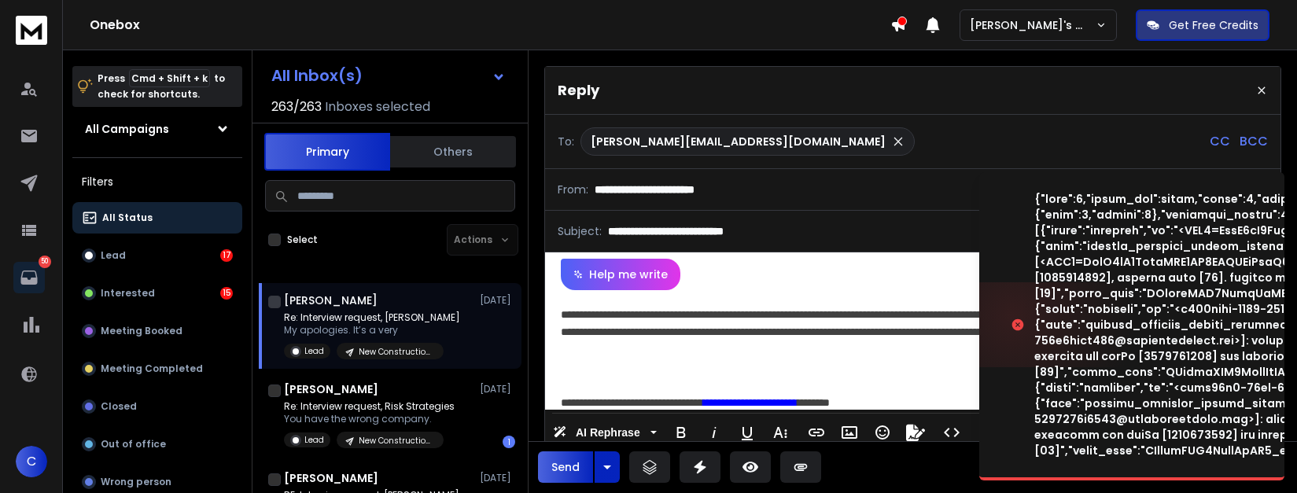
click at [551, 474] on button "Send" at bounding box center [565, 467] width 55 height 31
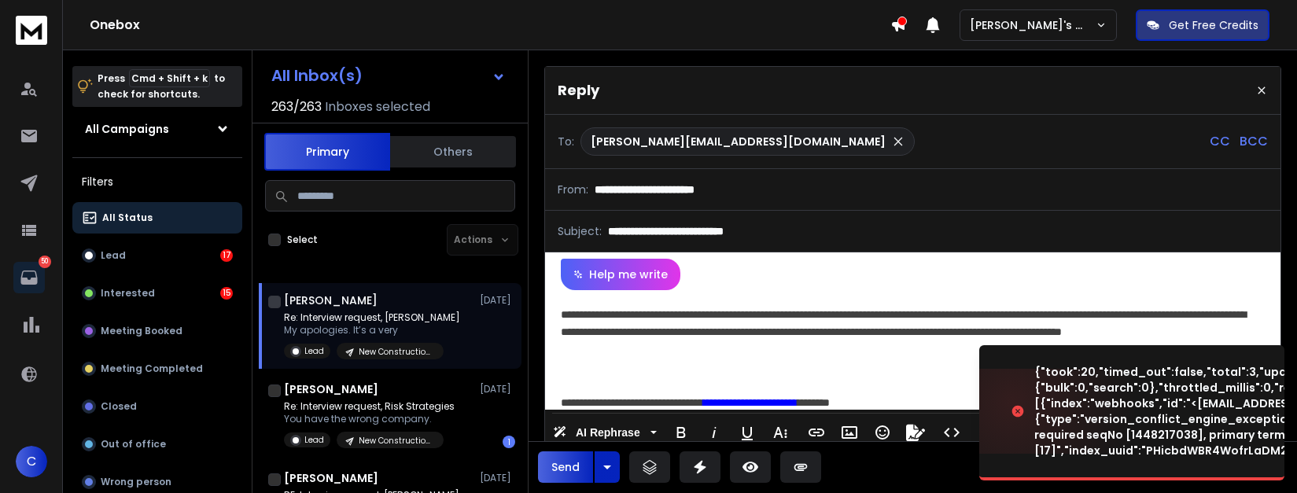
click at [1258, 87] on icon at bounding box center [1261, 90] width 7 height 7
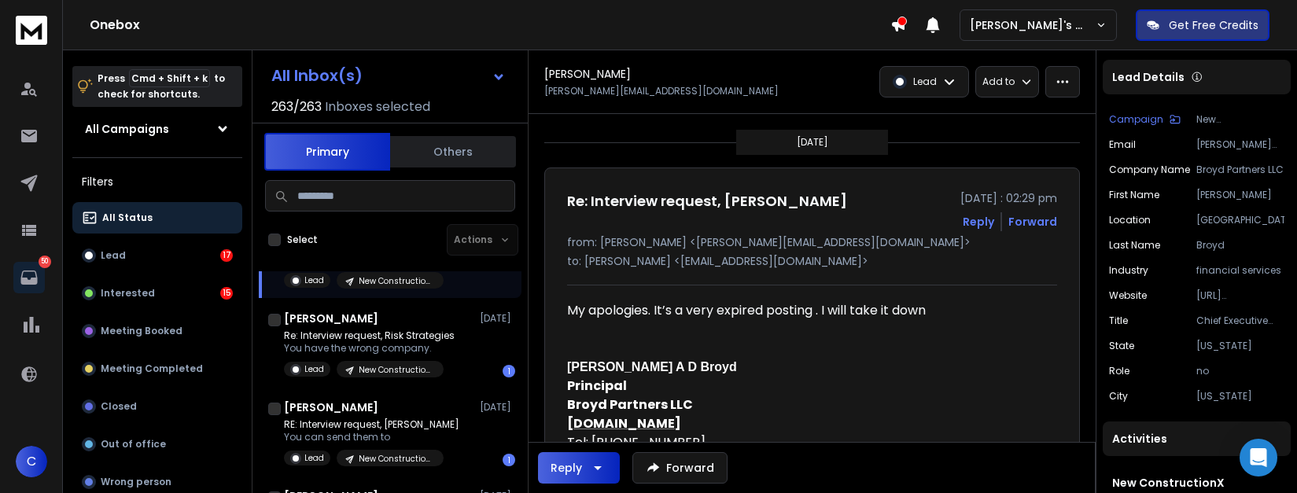
scroll to position [879, 0]
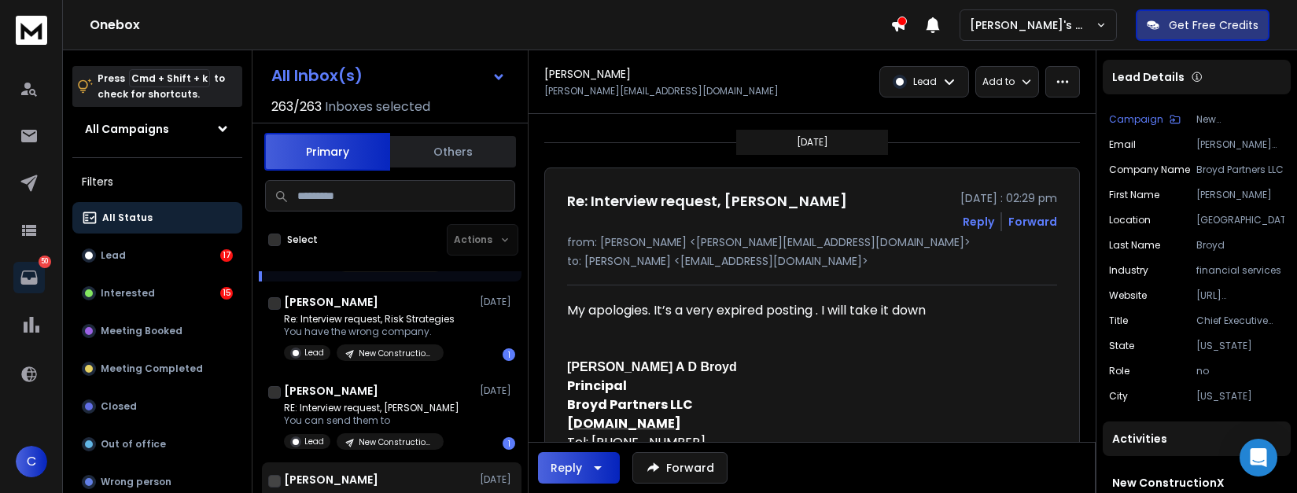
drag, startPoint x: 423, startPoint y: 408, endPoint x: 450, endPoint y: 464, distance: 62.3
click at [423, 408] on p "RE: Interview request, [PERSON_NAME]" at bounding box center [371, 408] width 175 height 13
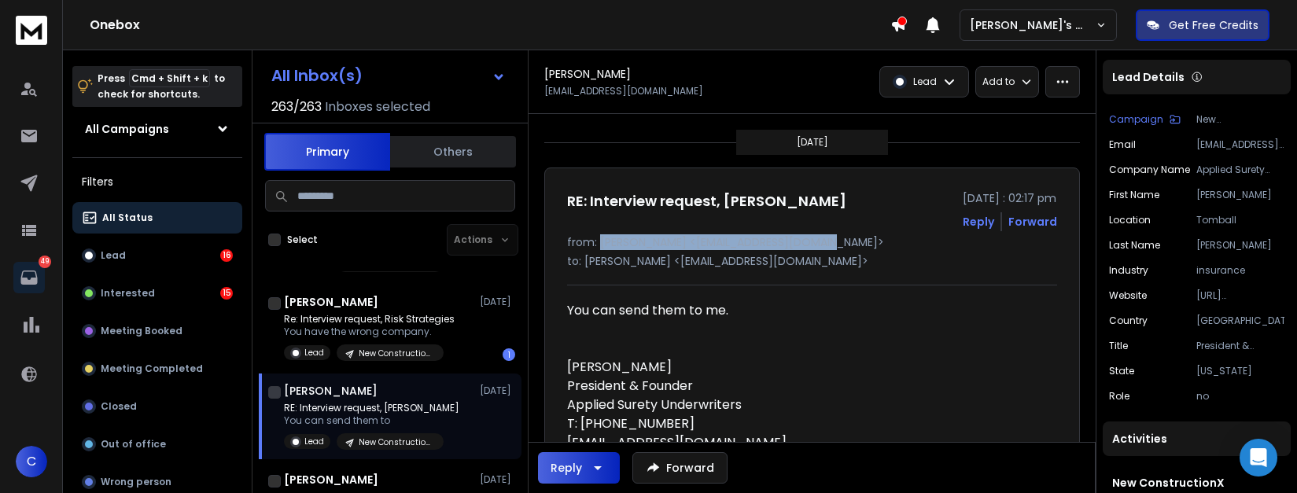
drag, startPoint x: 817, startPoint y: 240, endPoint x: 612, endPoint y: 245, distance: 204.6
click at [601, 240] on p "from: [PERSON_NAME] <[EMAIL_ADDRESS][DOMAIN_NAME]>" at bounding box center [812, 242] width 490 height 16
copy p "[PERSON_NAME] <[EMAIL_ADDRESS][DOMAIN_NAME]"
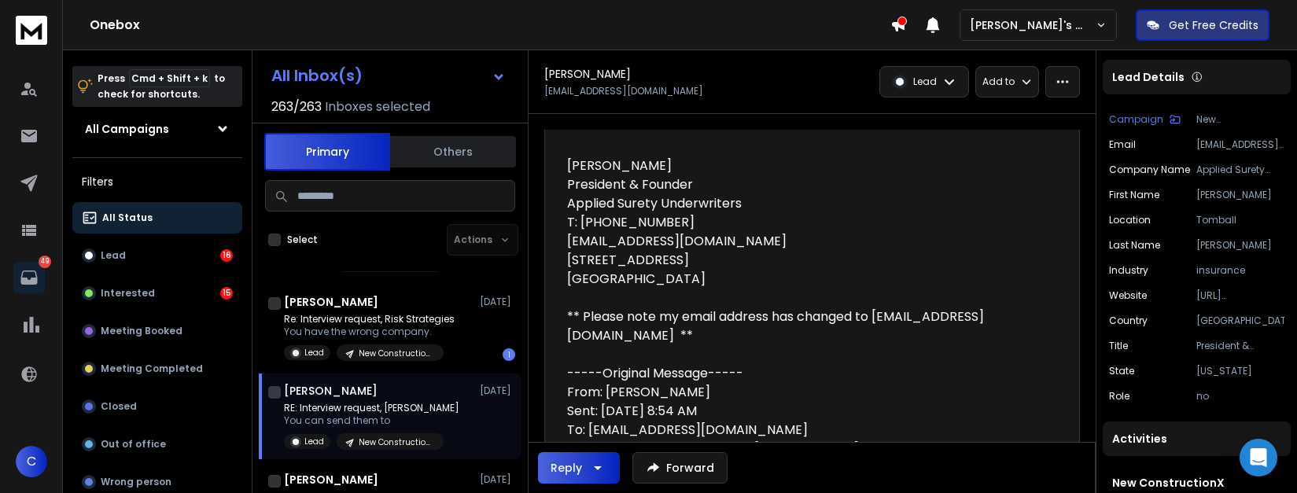
scroll to position [203, 0]
drag, startPoint x: 740, startPoint y: 234, endPoint x: 625, endPoint y: 249, distance: 115.9
click at [614, 245] on div "You can send them to me. [PERSON_NAME] President & Founder Applied Surety Under…" at bounding box center [803, 378] width 472 height 560
copy div "[DOMAIN_NAME]"
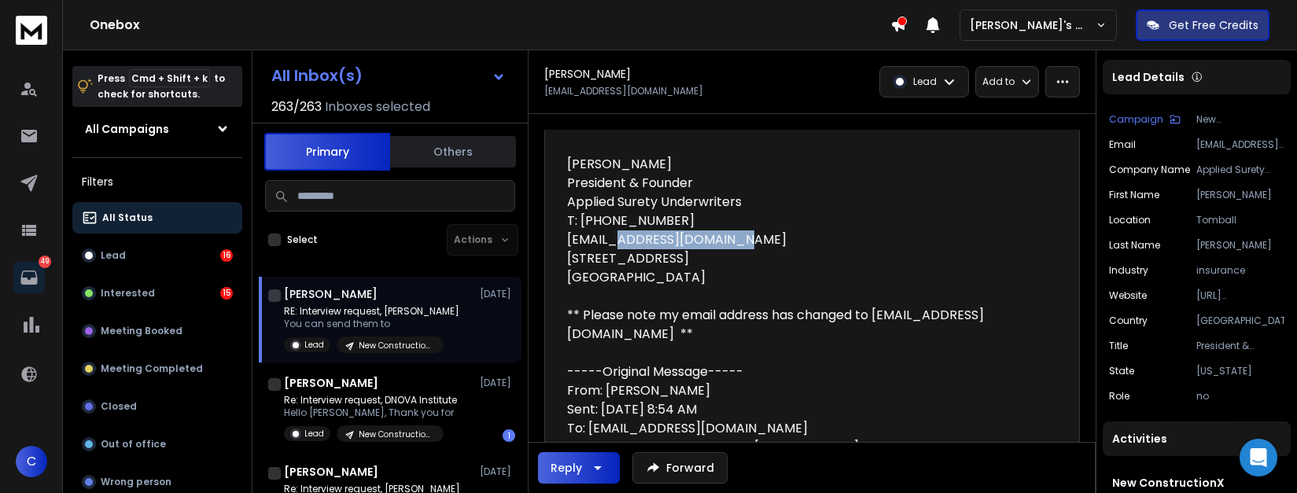
scroll to position [977, 0]
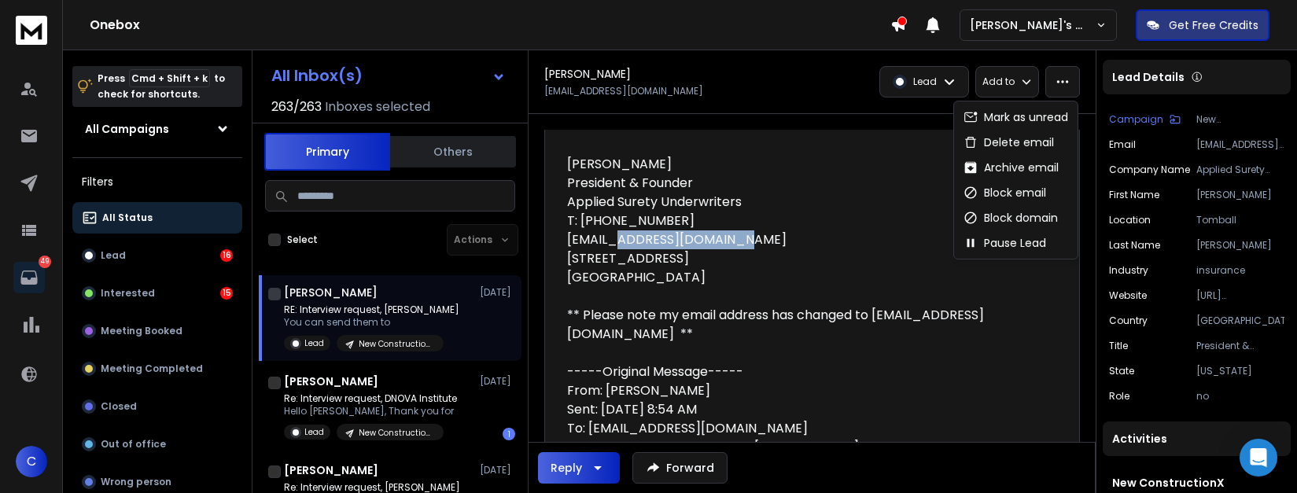
click at [1065, 89] on button "button" at bounding box center [1063, 81] width 35 height 31
drag, startPoint x: 1065, startPoint y: 118, endPoint x: 895, endPoint y: 176, distance: 180.4
click at [1065, 118] on div "Mark as unread" at bounding box center [1016, 117] width 105 height 16
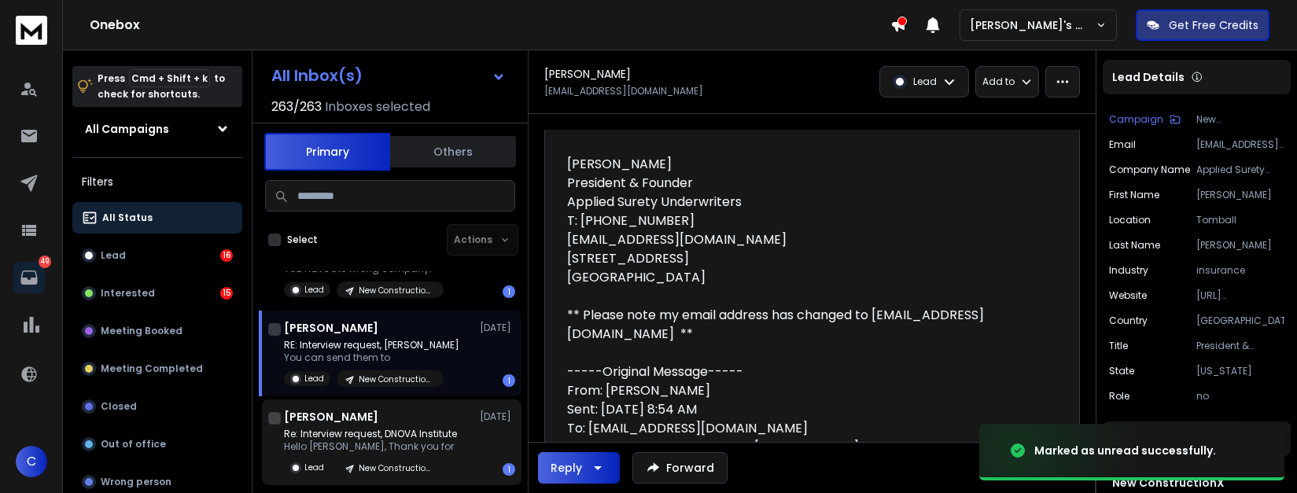
scroll to position [941, 0]
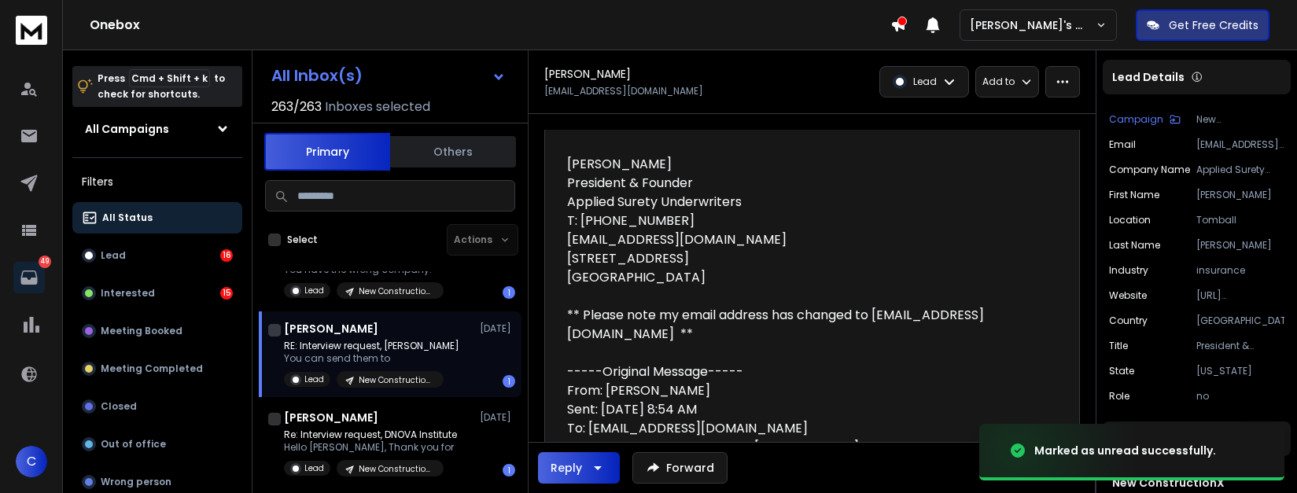
drag, startPoint x: 392, startPoint y: 436, endPoint x: 556, endPoint y: 386, distance: 172.0
click at [392, 436] on p "Re: Interview request, DNOVA Institute" at bounding box center [370, 435] width 173 height 13
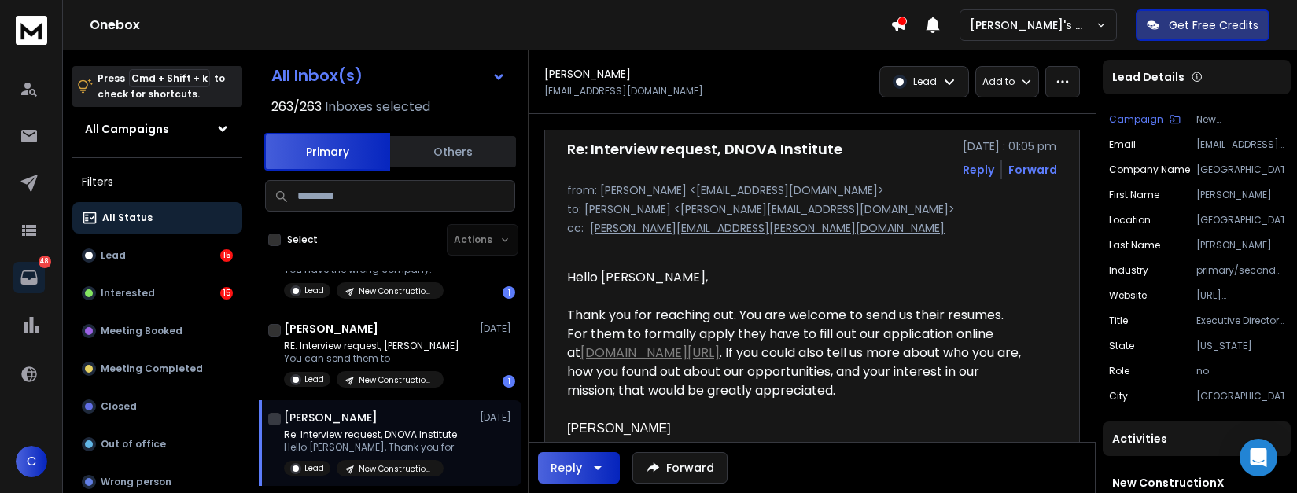
scroll to position [54, 0]
click at [976, 167] on button "Reply" at bounding box center [978, 169] width 31 height 16
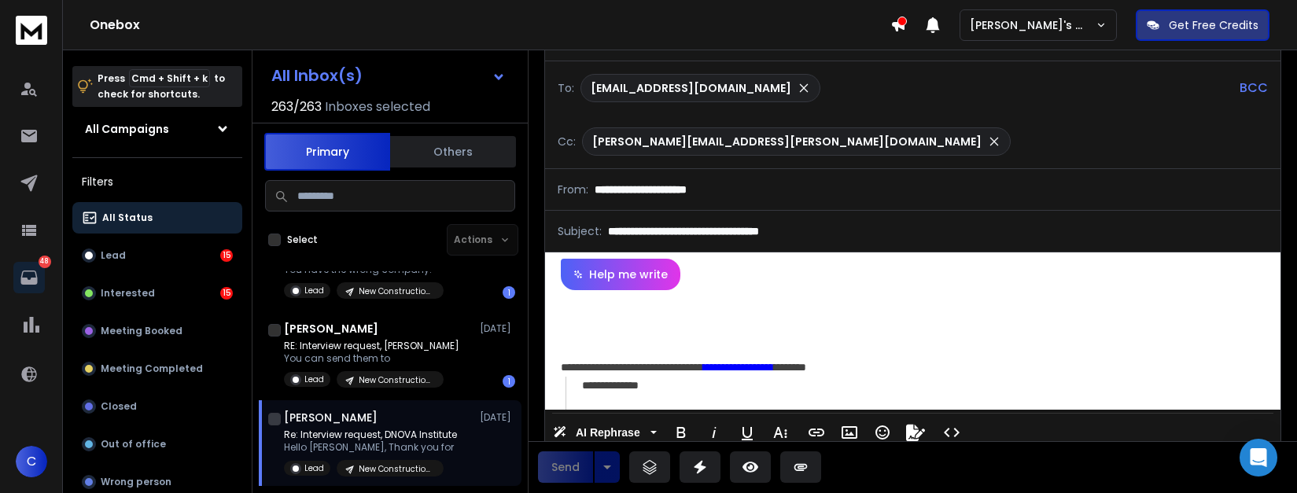
scroll to position [0, 0]
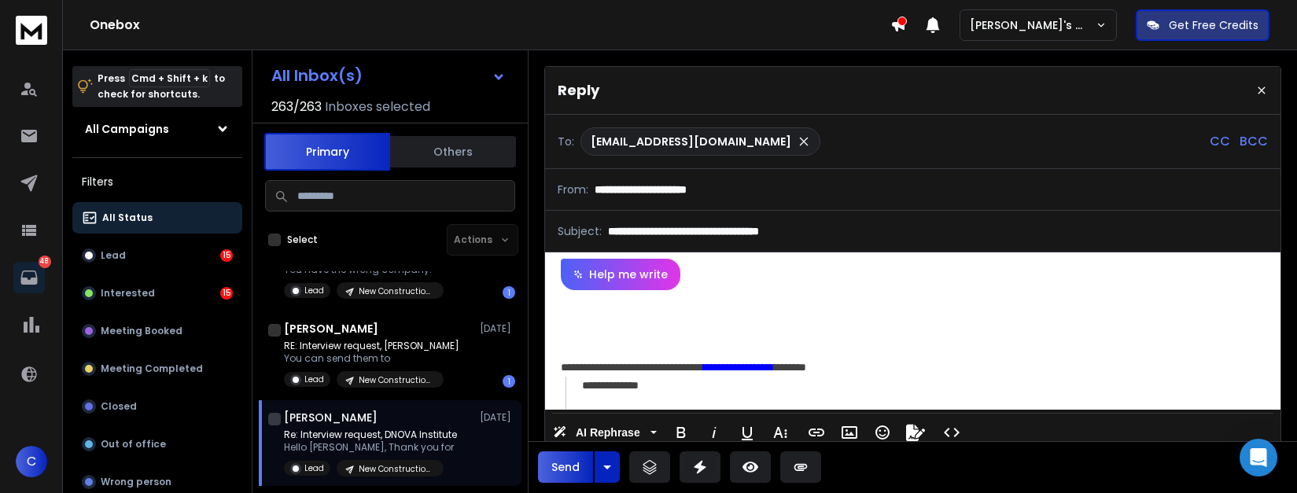
click at [707, 299] on div "**********" at bounding box center [913, 350] width 736 height 120
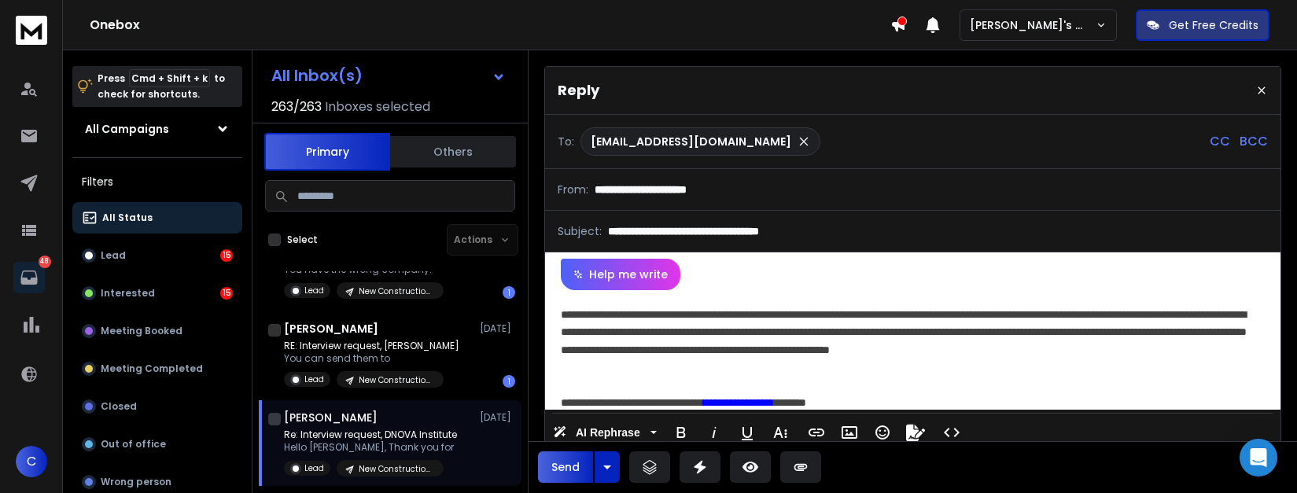
click at [762, 316] on div "**********" at bounding box center [910, 332] width 699 height 53
click at [567, 467] on button "Send" at bounding box center [565, 467] width 55 height 31
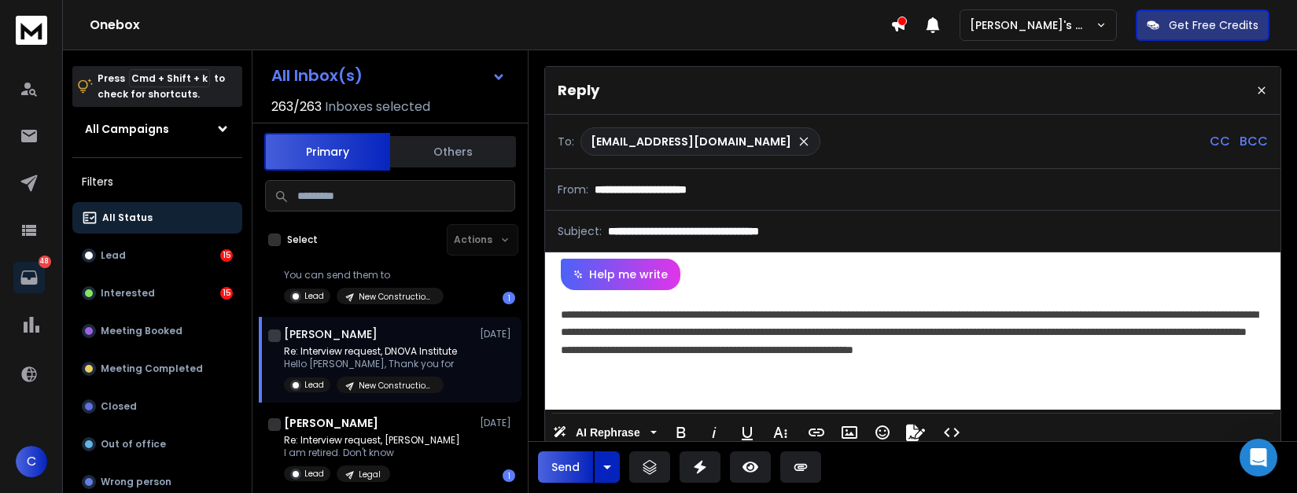
scroll to position [1026, 0]
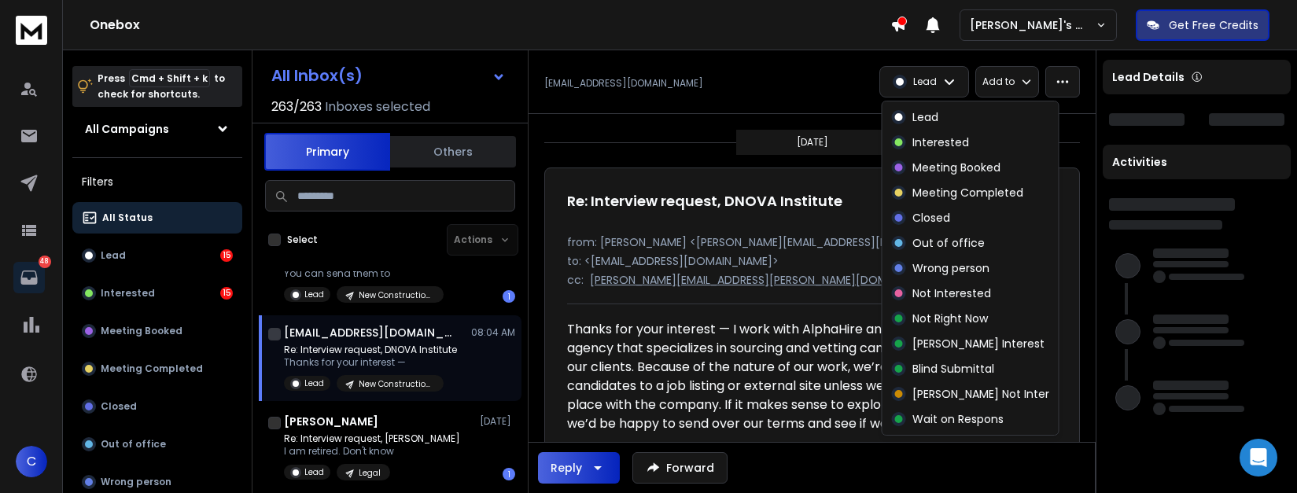
click at [937, 82] on p "Lead" at bounding box center [926, 82] width 24 height 13
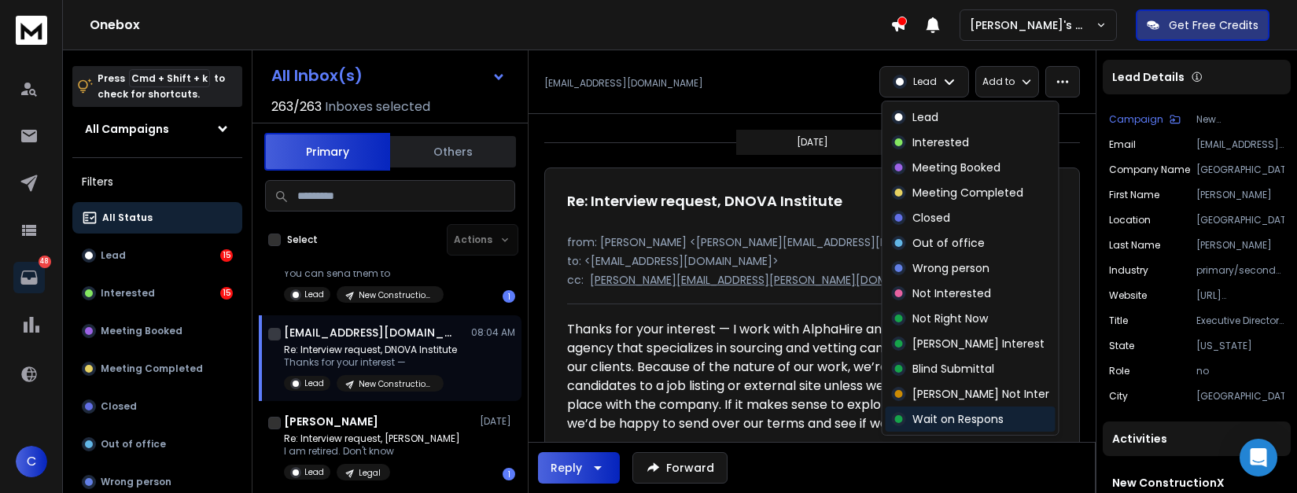
drag, startPoint x: 939, startPoint y: 412, endPoint x: 917, endPoint y: 408, distance: 21.5
click at [939, 412] on p "Wait on Respons" at bounding box center [958, 420] width 91 height 16
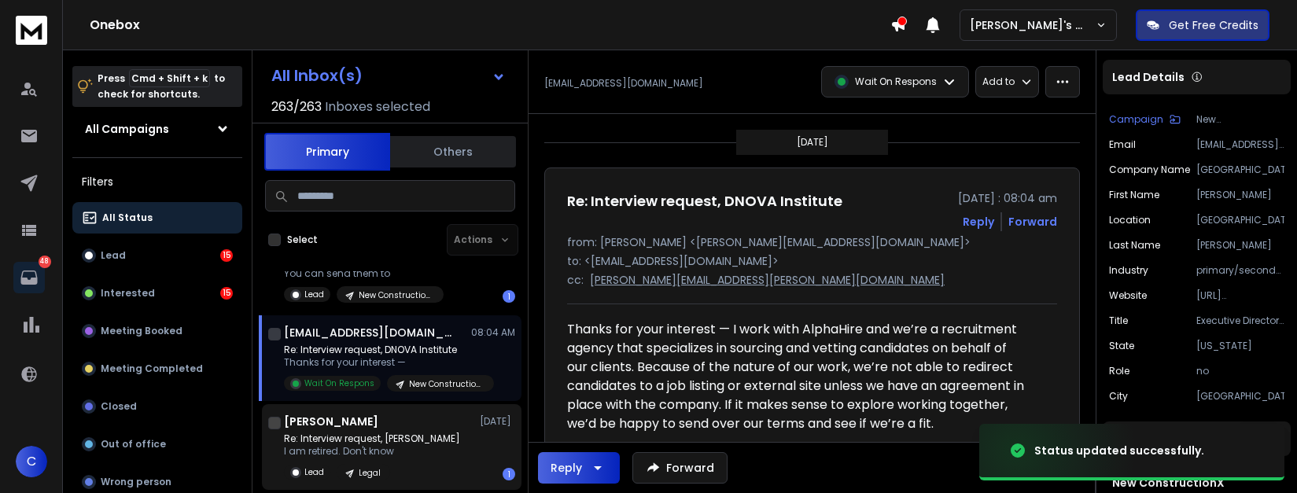
drag, startPoint x: 405, startPoint y: 446, endPoint x: 426, endPoint y: 442, distance: 21.6
click at [405, 446] on p "I am retired. Don't know" at bounding box center [372, 451] width 176 height 13
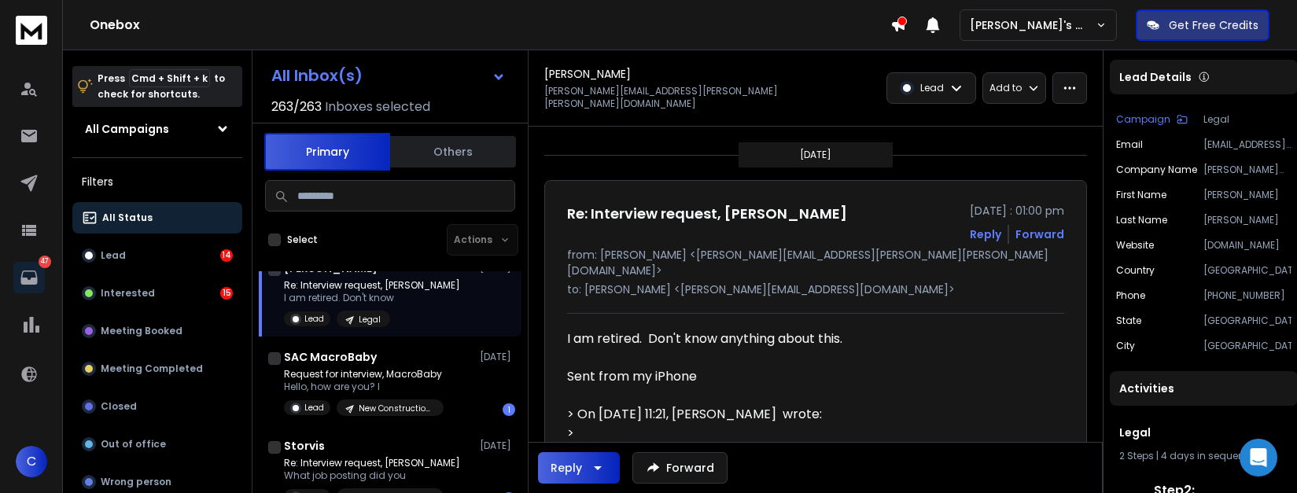
scroll to position [1139, 0]
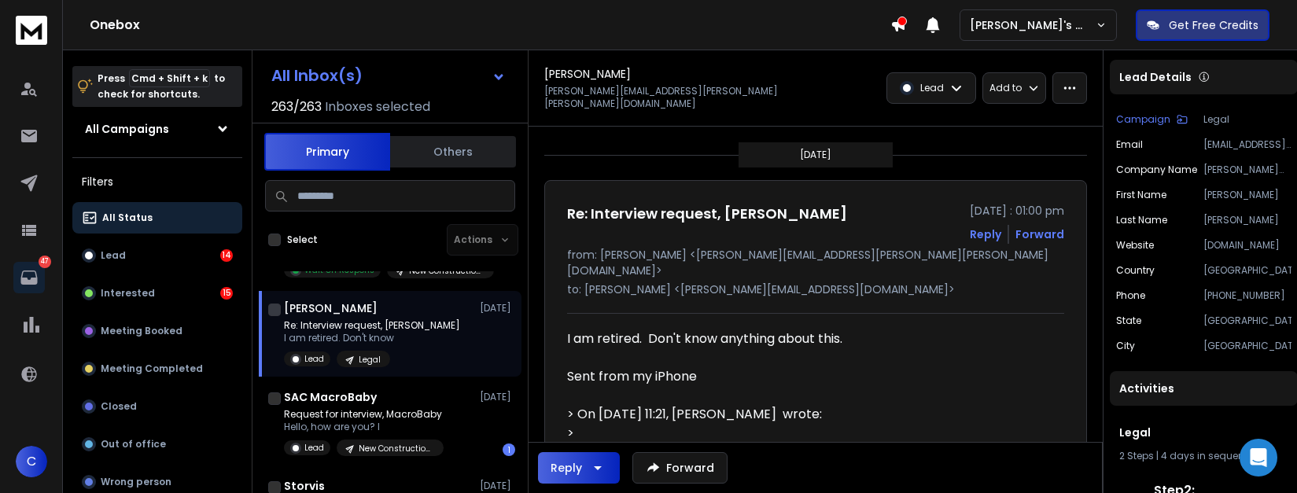
click at [963, 82] on icon at bounding box center [956, 88] width 13 height 13
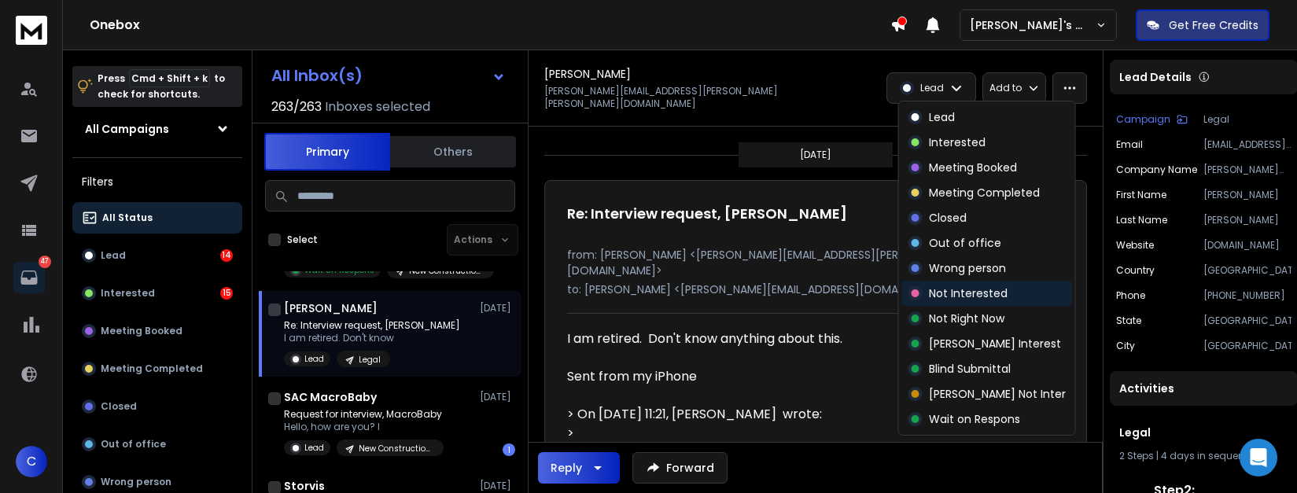
click at [979, 297] on p "Not Interested" at bounding box center [968, 294] width 79 height 16
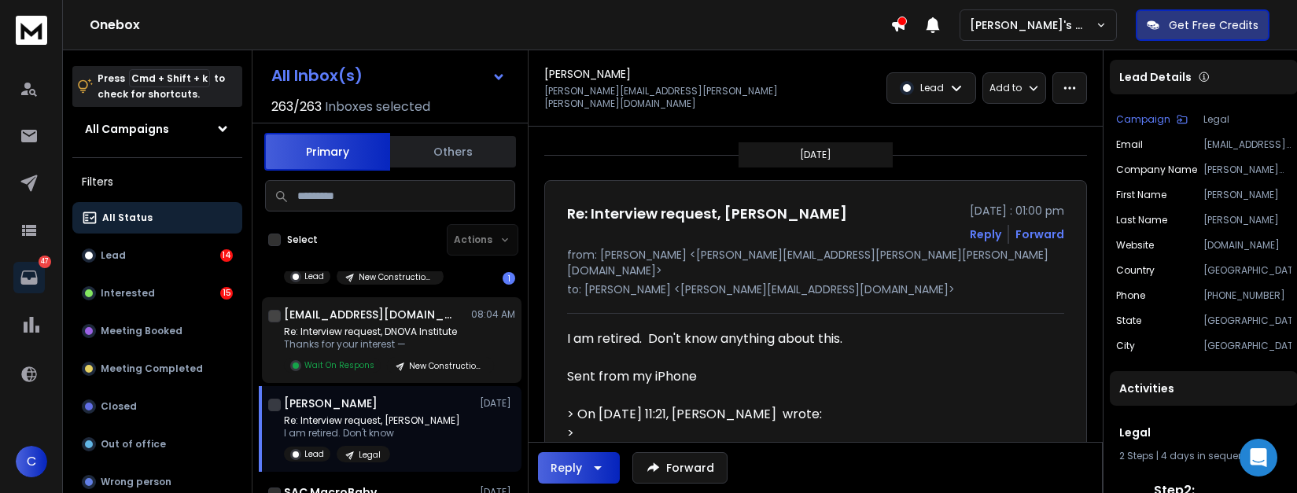
scroll to position [1037, 0]
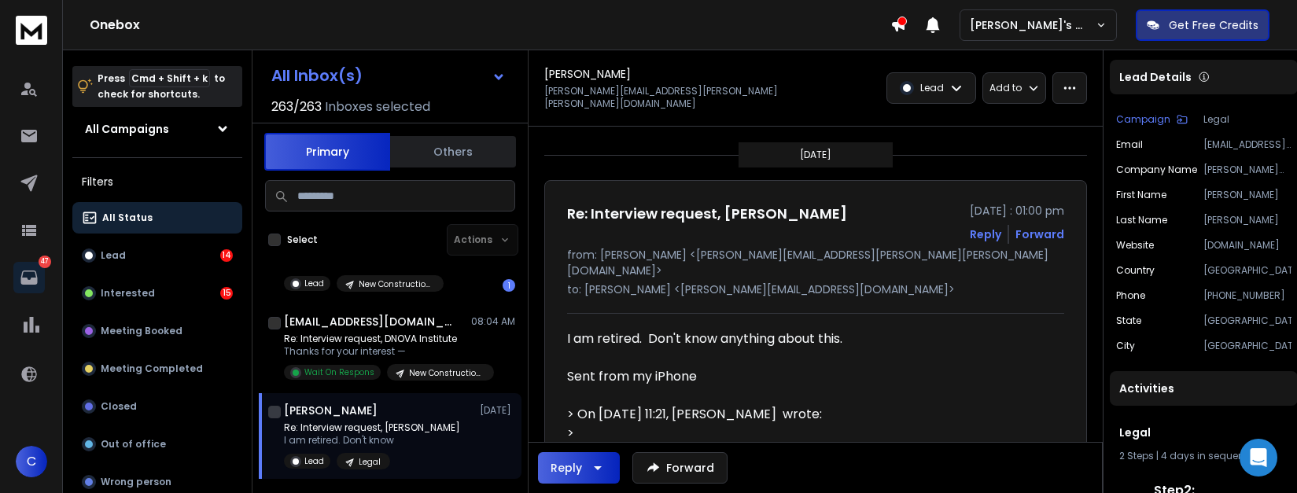
drag, startPoint x: 428, startPoint y: 341, endPoint x: 434, endPoint y: 393, distance: 52.3
click at [427, 341] on p "Re: Interview request, DNOVA Institute" at bounding box center [378, 339] width 189 height 13
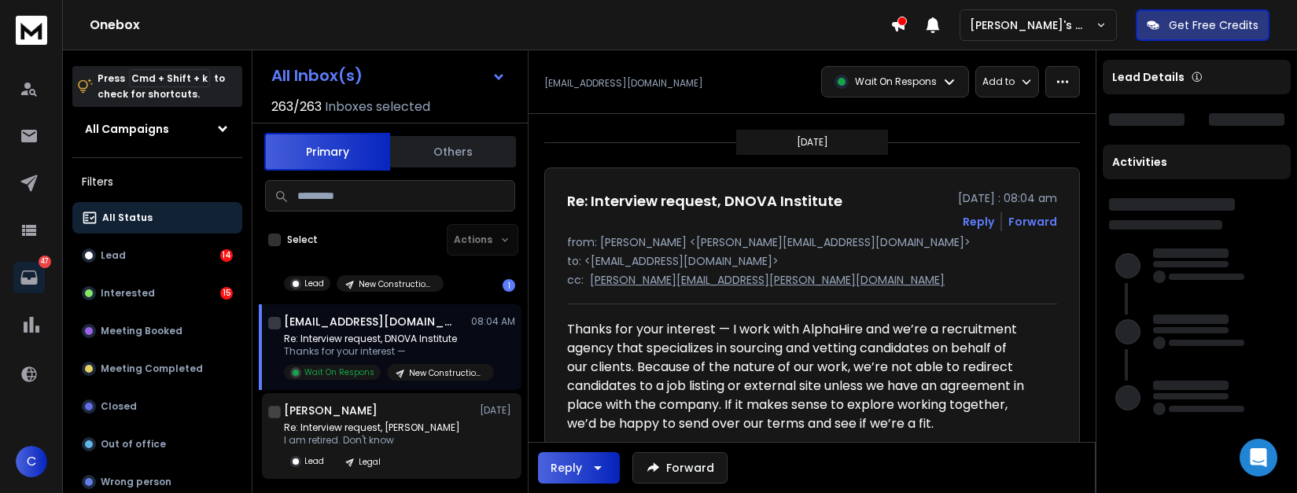
drag, startPoint x: 423, startPoint y: 445, endPoint x: 426, endPoint y: 453, distance: 9.2
click at [423, 445] on p "I am retired. Don't know" at bounding box center [372, 440] width 176 height 13
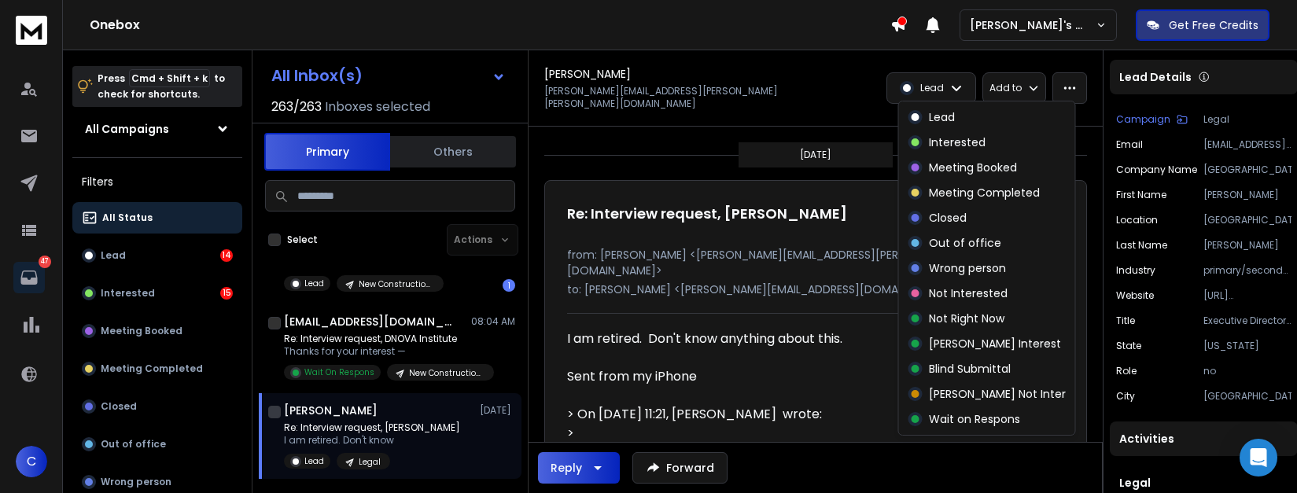
click at [944, 87] on p "Lead" at bounding box center [933, 88] width 24 height 13
click at [969, 291] on p "Not Interested" at bounding box center [968, 294] width 79 height 16
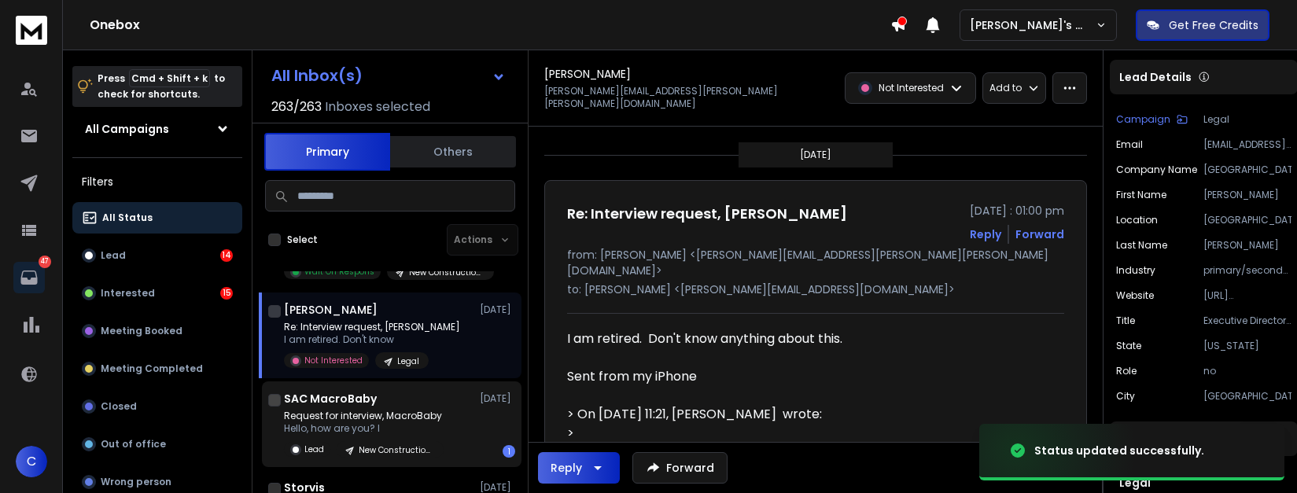
scroll to position [1141, 0]
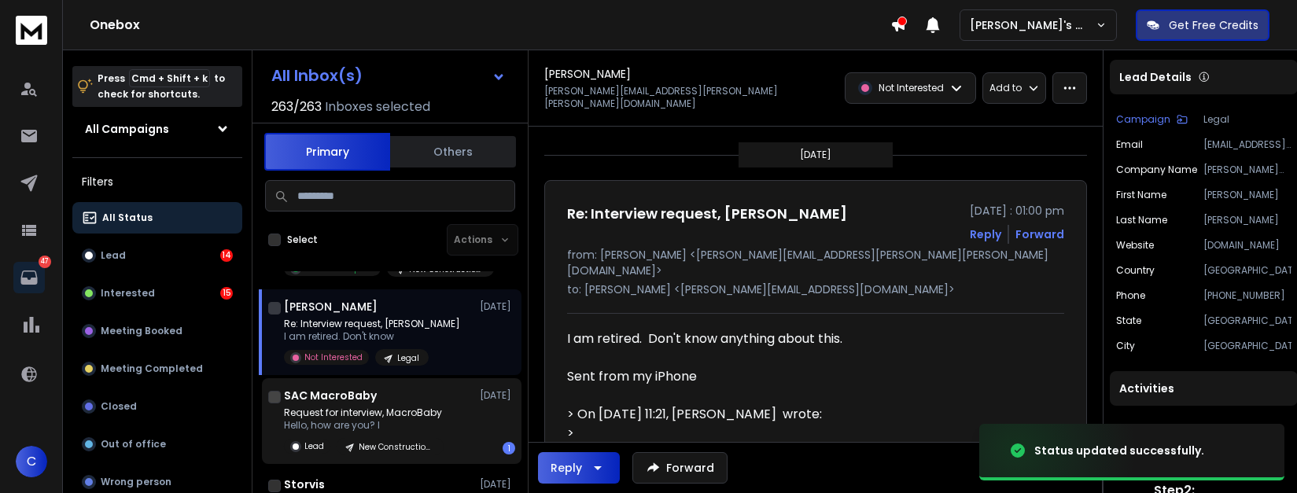
drag, startPoint x: 389, startPoint y: 415, endPoint x: 415, endPoint y: 409, distance: 26.0
click at [389, 415] on p "Request for interview, MacroBaby" at bounding box center [364, 413] width 160 height 13
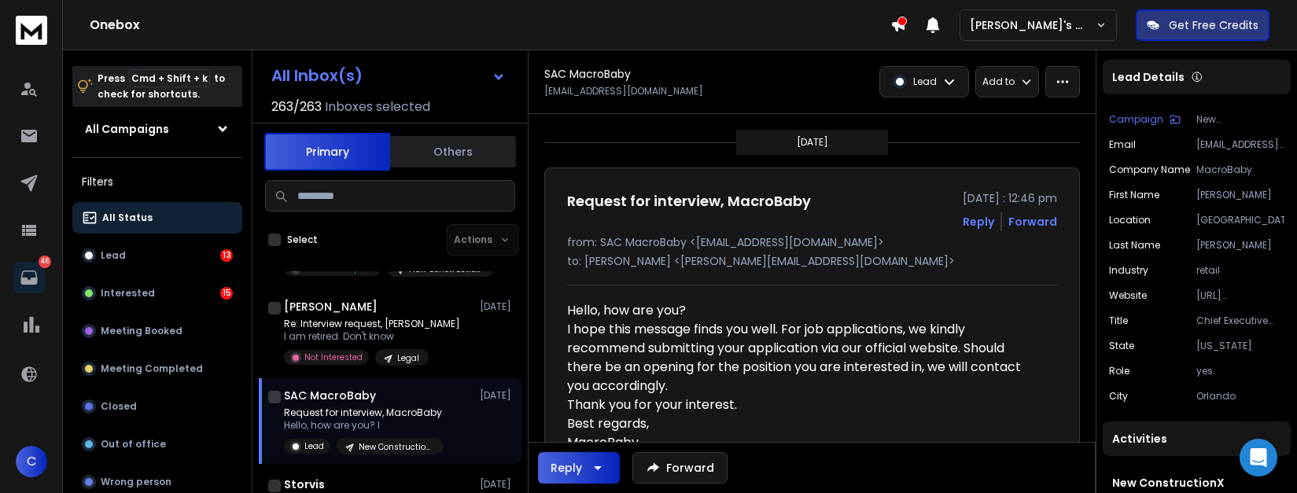
click at [968, 217] on button "Reply" at bounding box center [978, 222] width 31 height 16
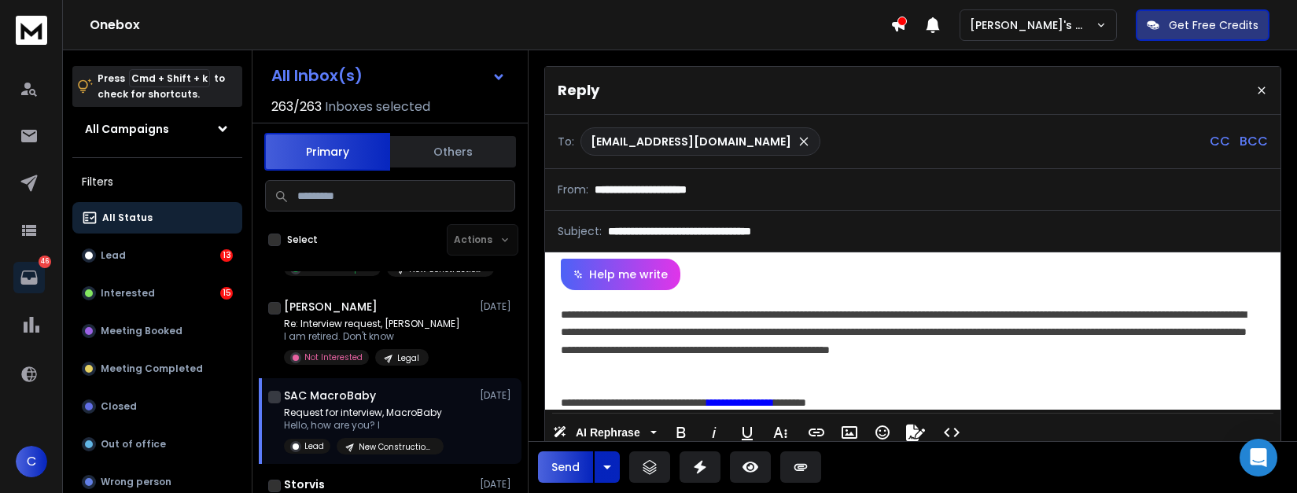
click at [570, 470] on button "Send" at bounding box center [565, 467] width 55 height 31
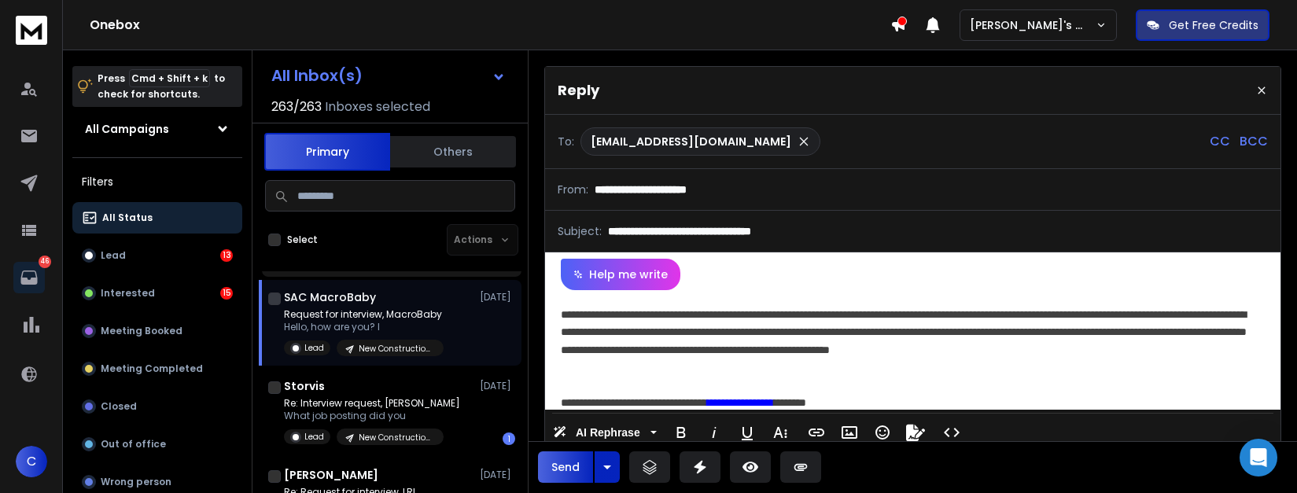
scroll to position [1245, 0]
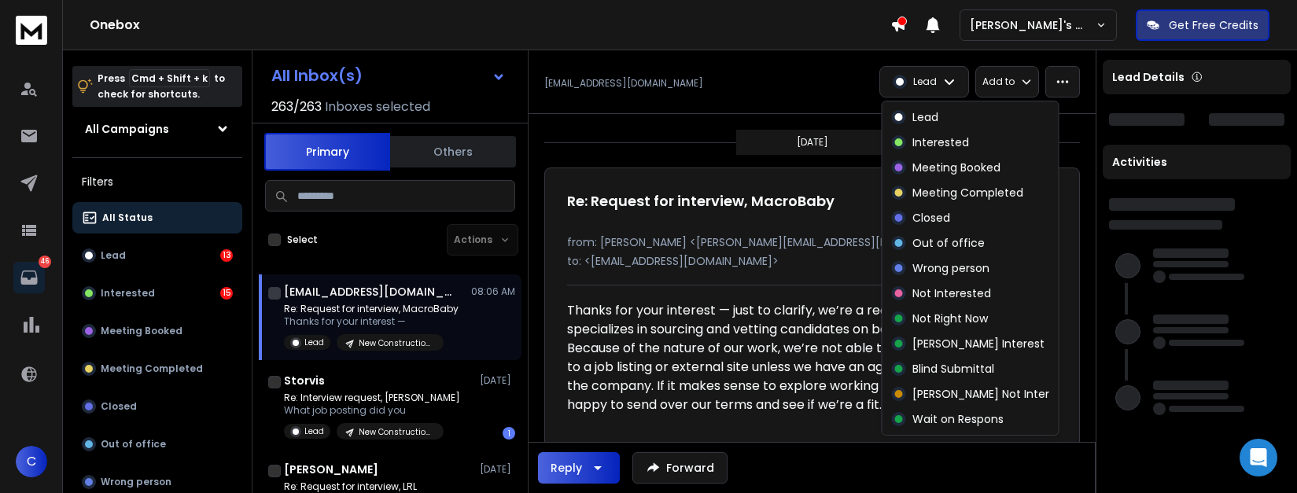
click at [912, 80] on div "Lead" at bounding box center [924, 82] width 88 height 30
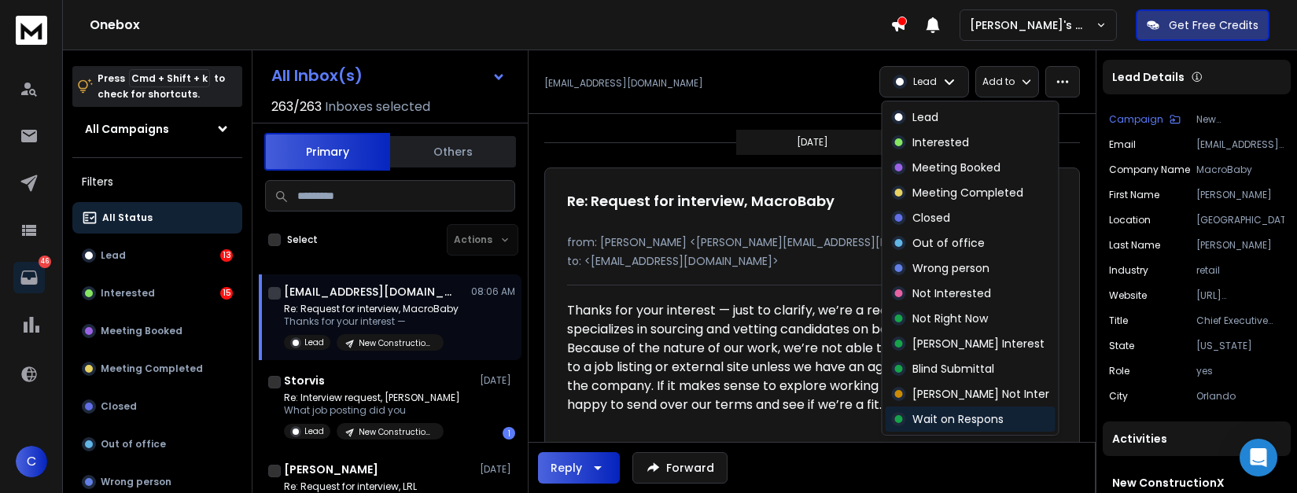
click at [966, 423] on p "Wait on Respons" at bounding box center [958, 420] width 91 height 16
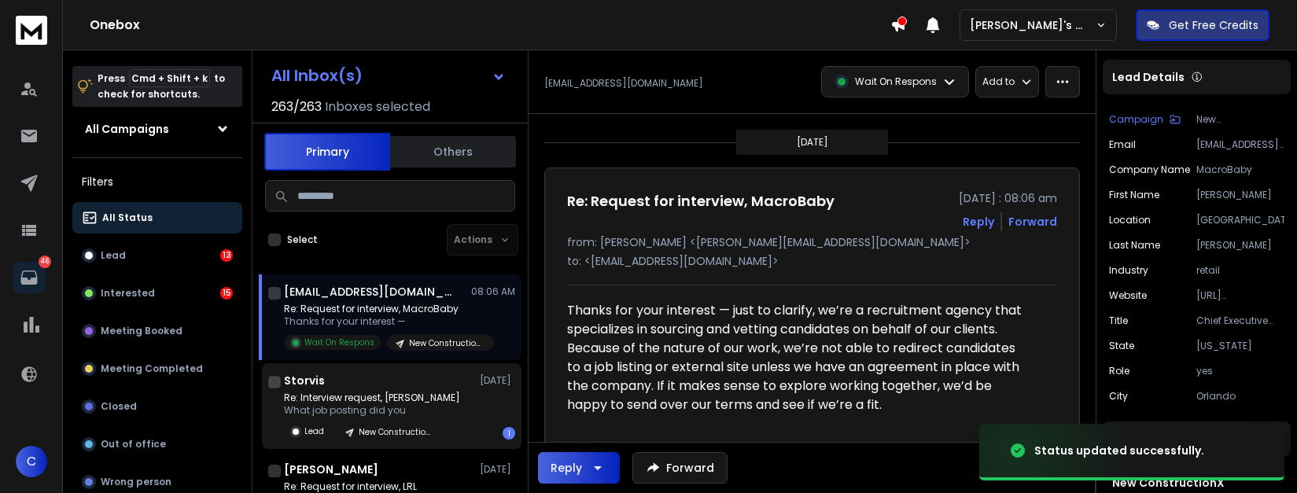
click at [419, 409] on p "What job posting did you" at bounding box center [372, 410] width 176 height 13
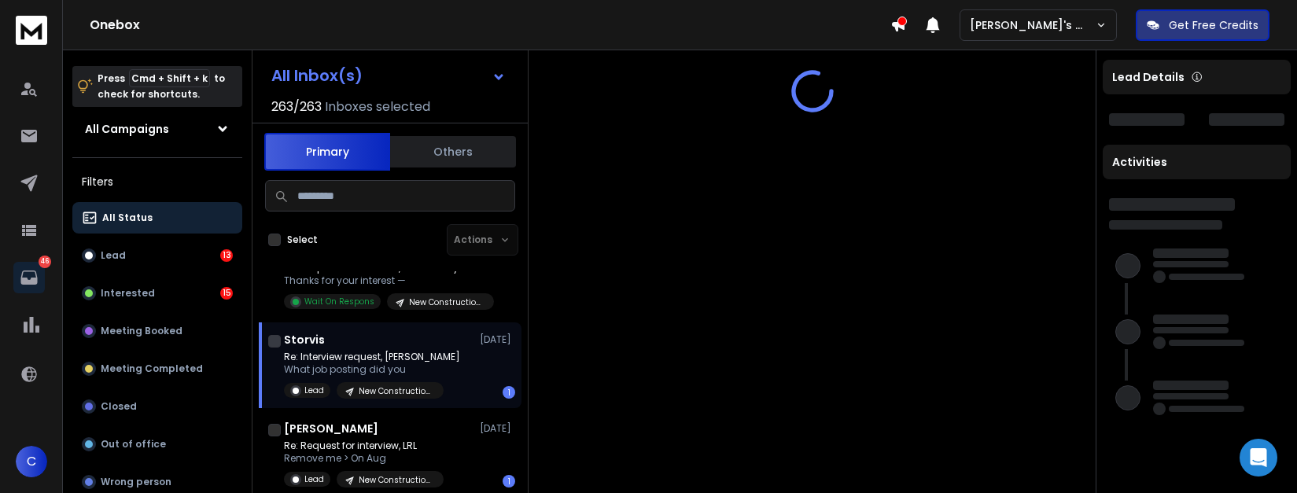
scroll to position [1292, 0]
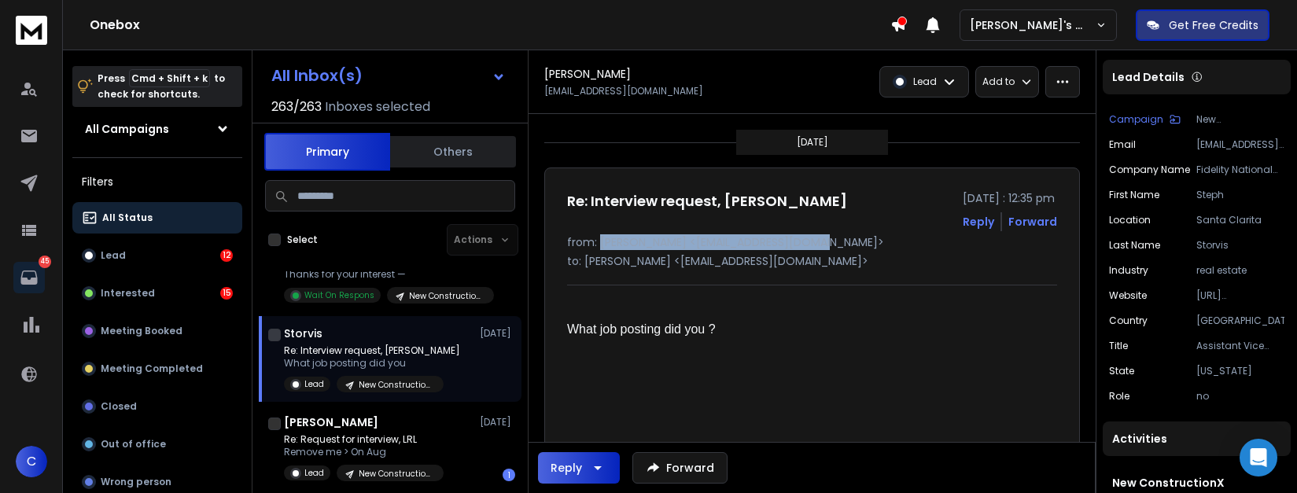
drag, startPoint x: 799, startPoint y: 241, endPoint x: 604, endPoint y: 243, distance: 194.4
click at [601, 244] on p "from: [PERSON_NAME] <[EMAIL_ADDRESS][DOMAIN_NAME]>" at bounding box center [812, 242] width 490 height 16
copy p "[PERSON_NAME] <[EMAIL_ADDRESS][DOMAIN_NAME]"
click at [1065, 73] on button "button" at bounding box center [1063, 81] width 35 height 31
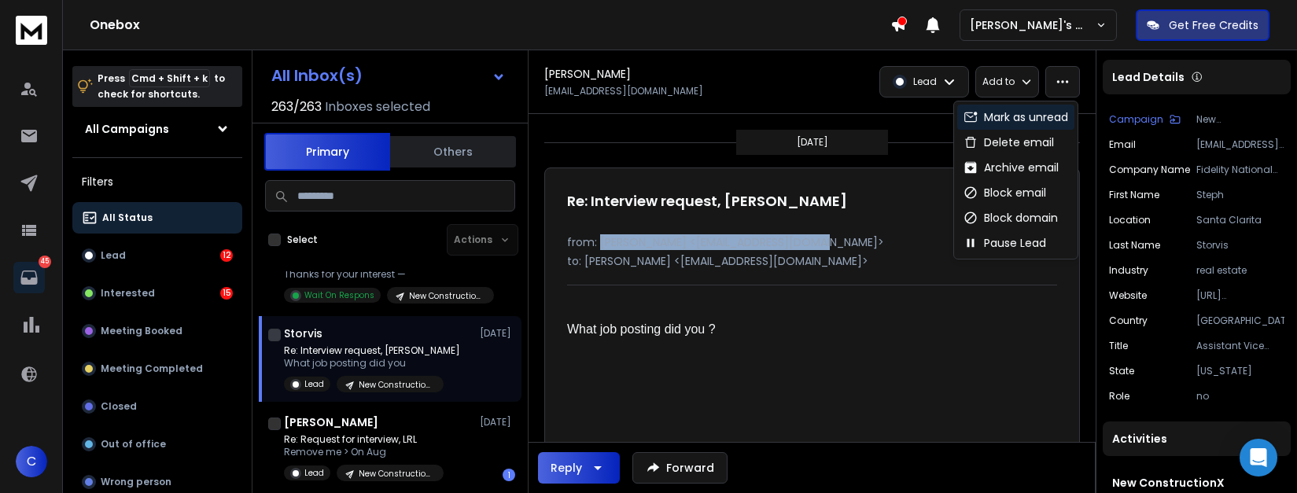
click at [1033, 111] on div "Mark as unread" at bounding box center [1016, 117] width 105 height 16
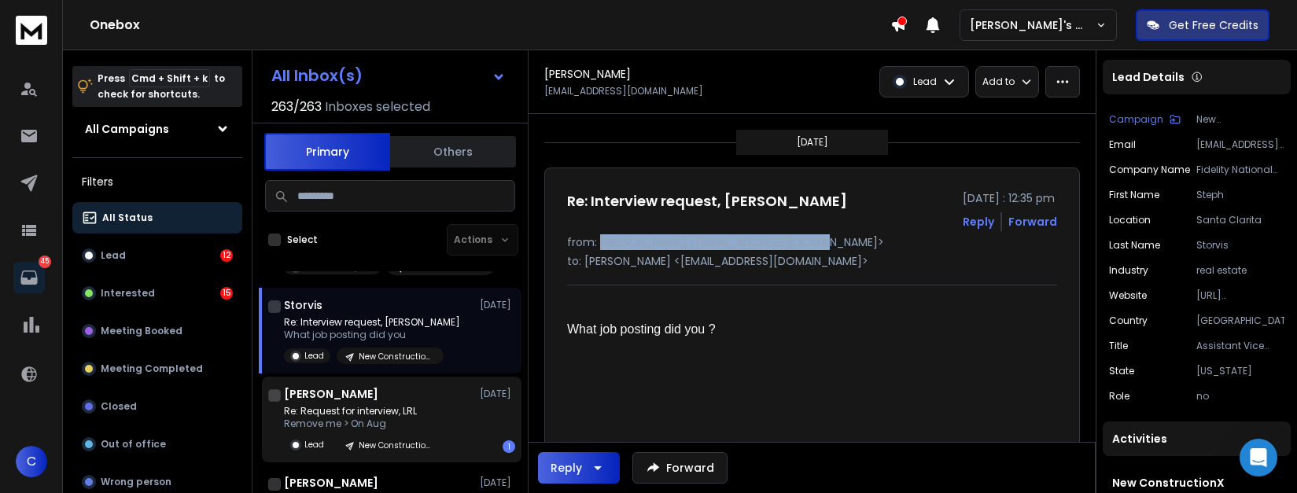
scroll to position [1315, 0]
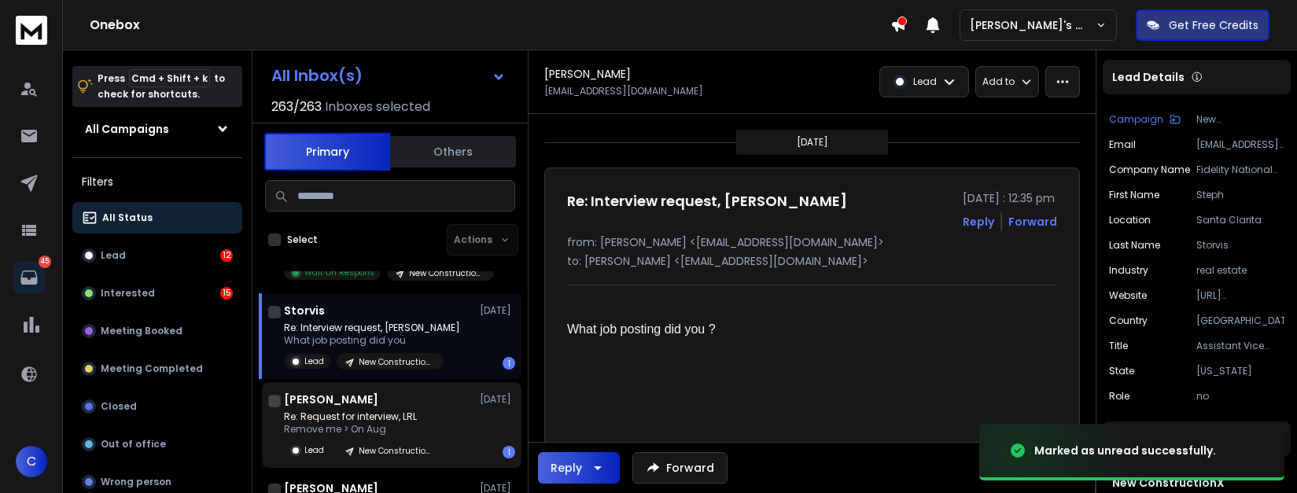
click at [394, 397] on div "[PERSON_NAME] [DATE]" at bounding box center [399, 400] width 231 height 16
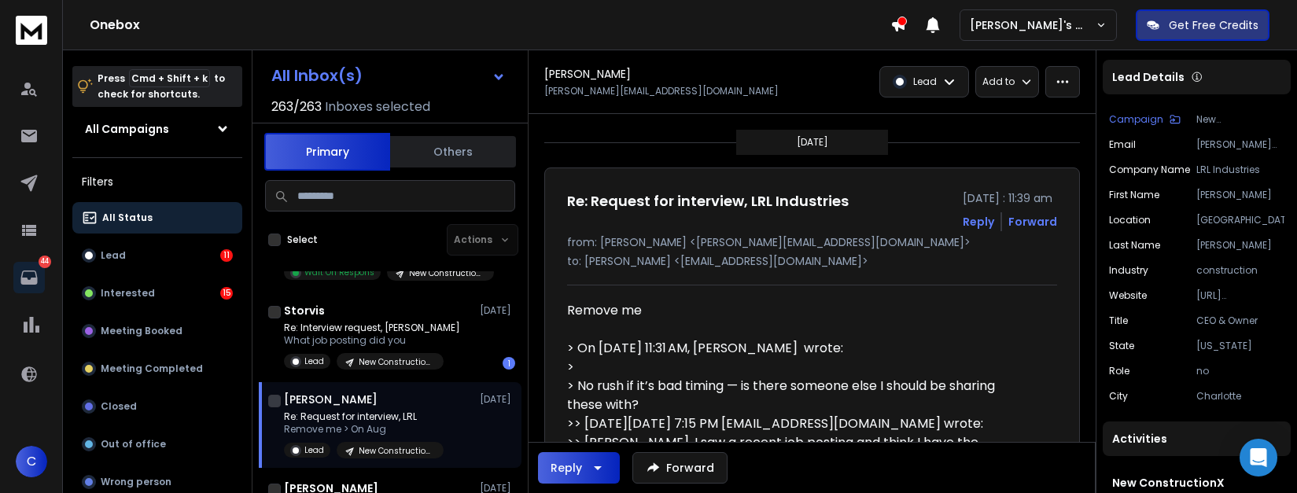
click at [980, 226] on button "Reply" at bounding box center [978, 222] width 31 height 16
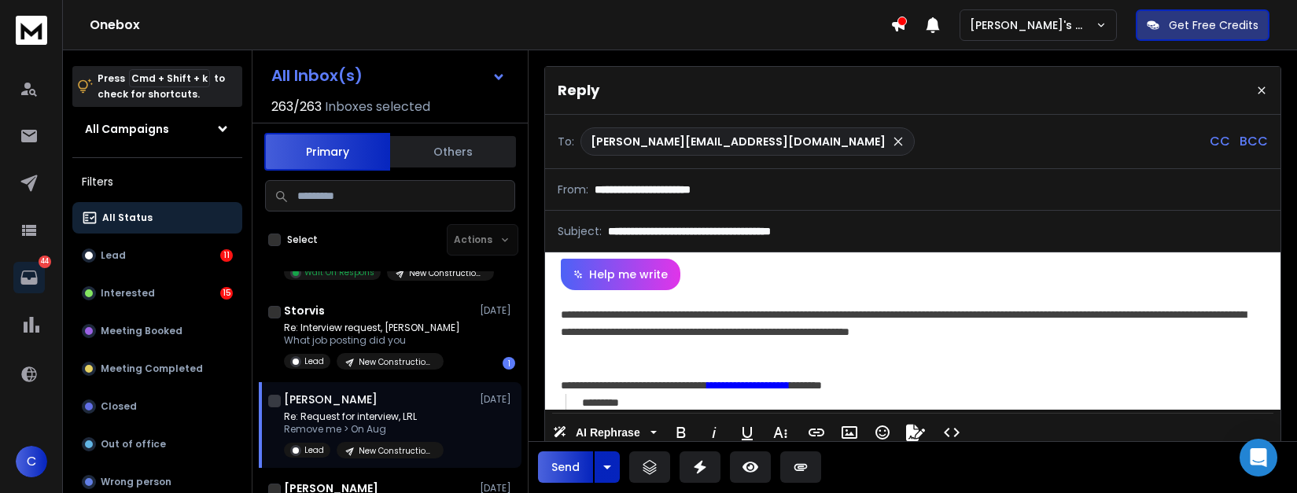
click at [567, 474] on button "Send" at bounding box center [565, 467] width 55 height 31
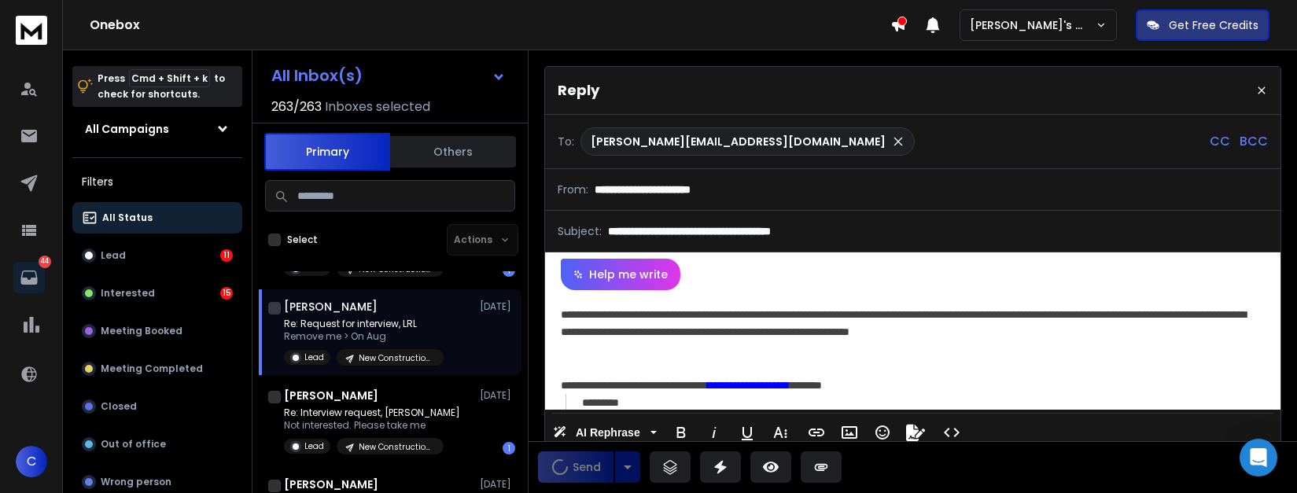
scroll to position [1411, 0]
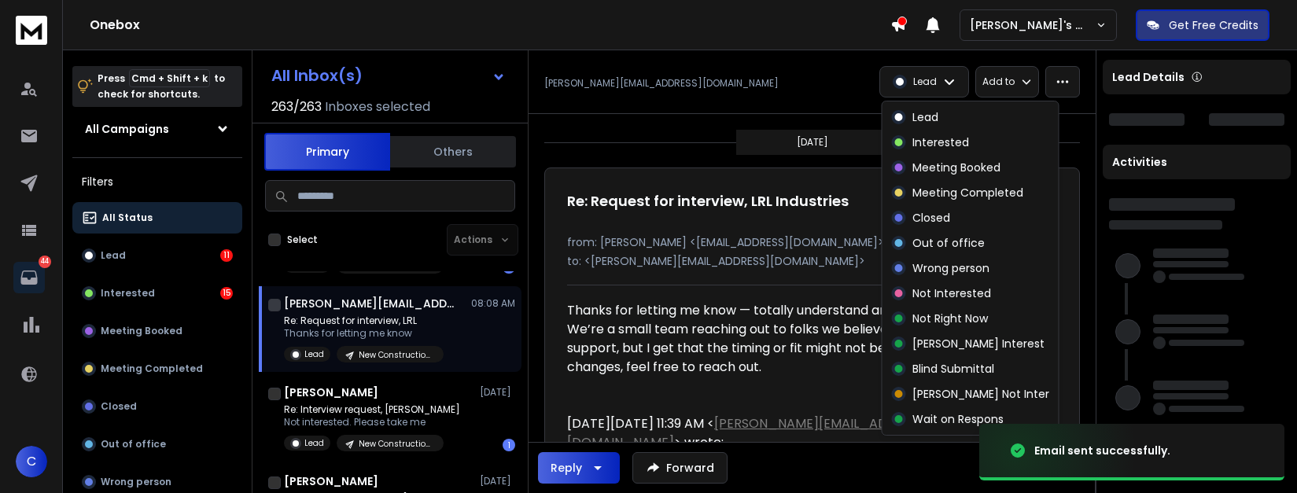
click at [946, 88] on div "Lead" at bounding box center [924, 82] width 88 height 30
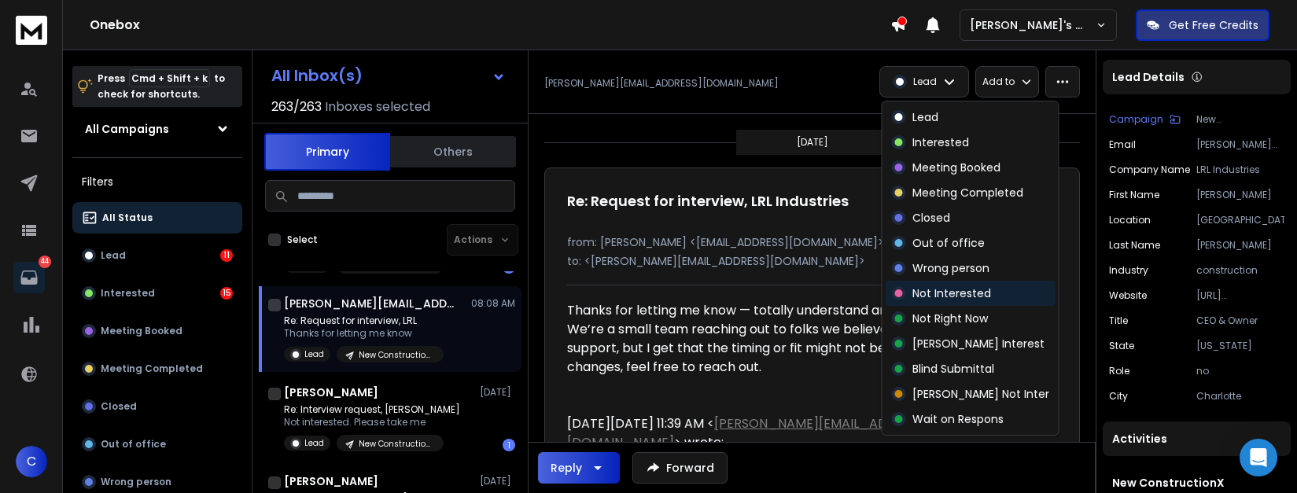
drag, startPoint x: 910, startPoint y: 291, endPoint x: 916, endPoint y: 285, distance: 8.9
click at [910, 291] on div "Not Interested" at bounding box center [941, 294] width 99 height 16
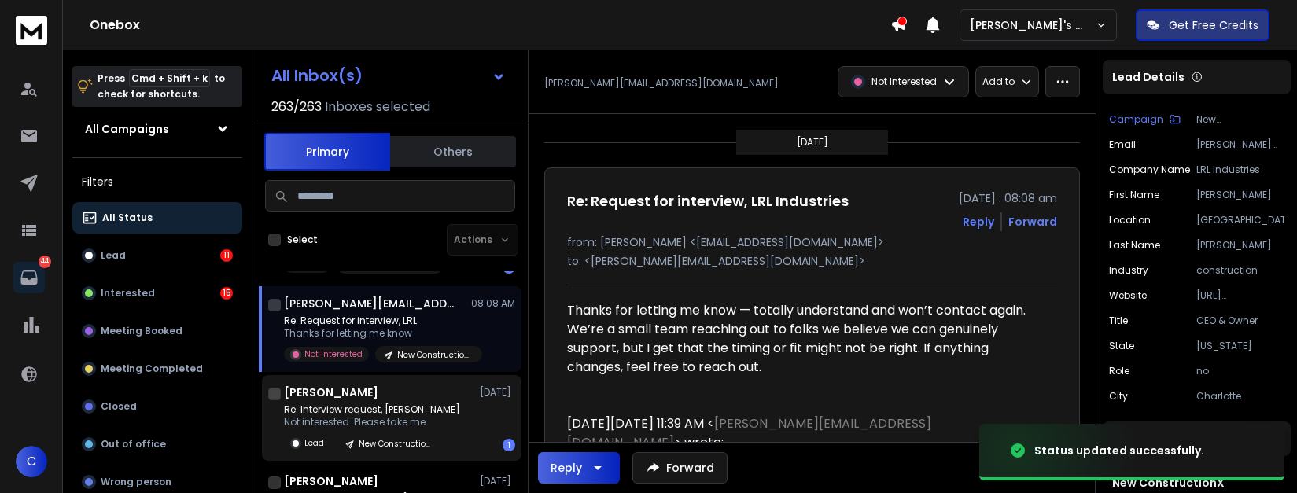
drag, startPoint x: 398, startPoint y: 426, endPoint x: 404, endPoint y: 450, distance: 24.4
click at [397, 426] on p "Not interested. Please take me" at bounding box center [372, 422] width 176 height 13
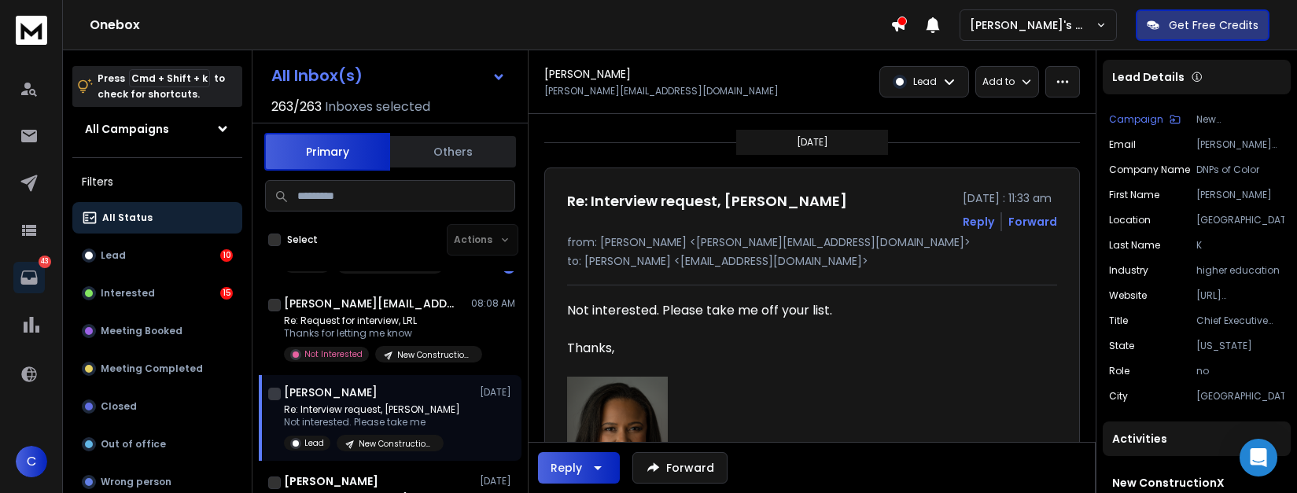
click at [977, 223] on button "Reply" at bounding box center [978, 222] width 31 height 16
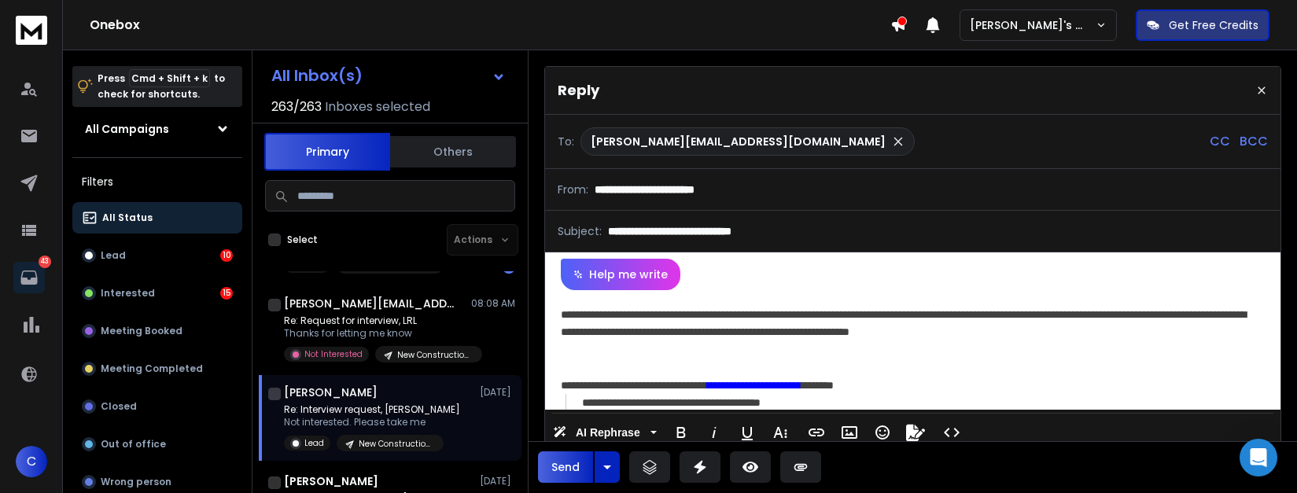
click at [563, 475] on button "Send" at bounding box center [565, 467] width 55 height 31
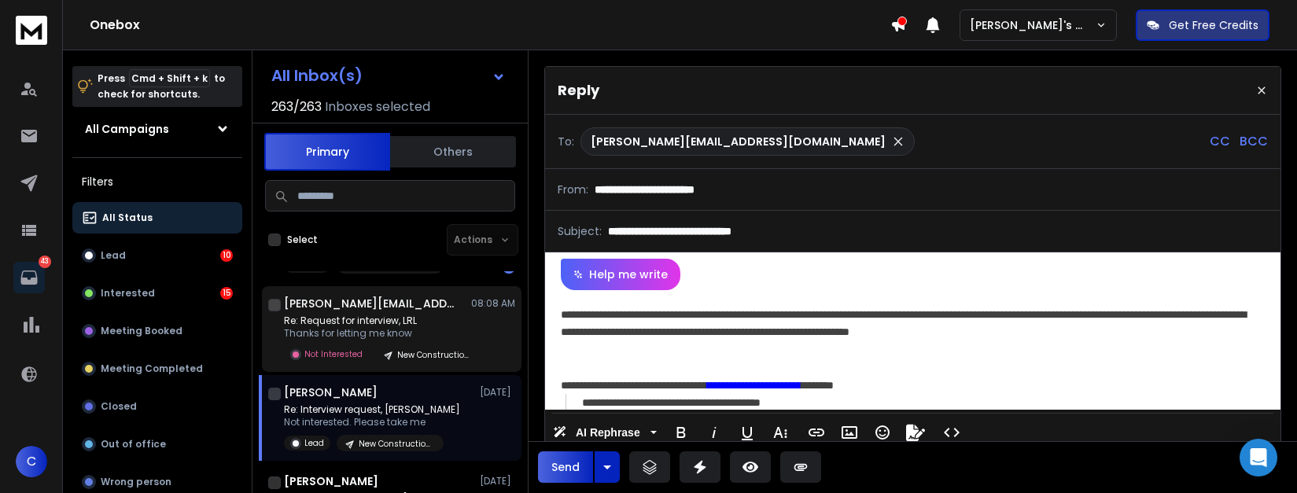
scroll to position [1490, 0]
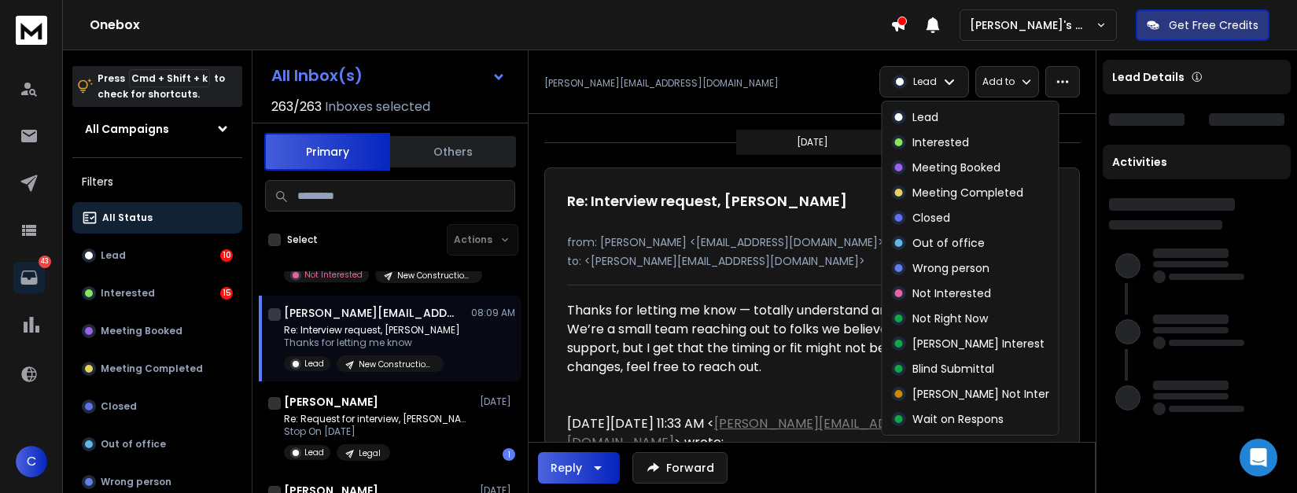
click at [929, 89] on div "Lead" at bounding box center [924, 82] width 88 height 30
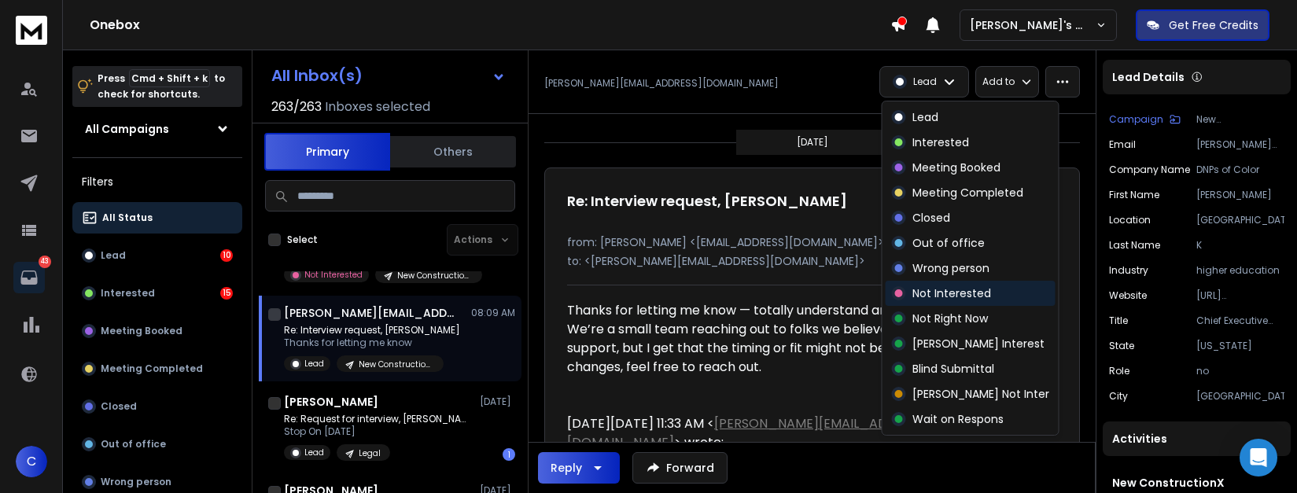
click at [981, 292] on p "Not Interested" at bounding box center [952, 294] width 79 height 16
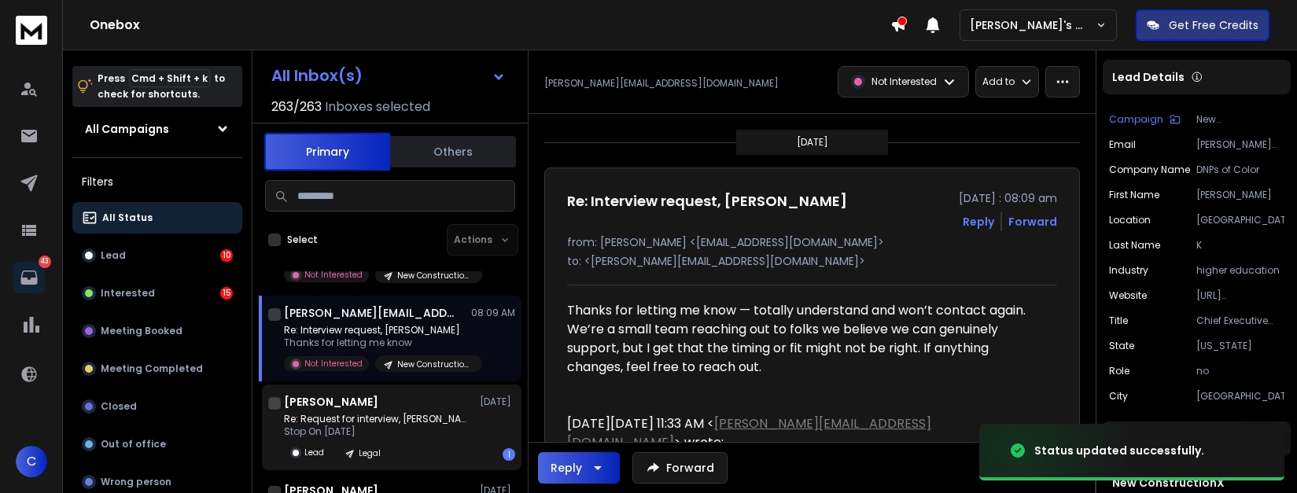
click at [356, 423] on p "Re: Request for interview, [PERSON_NAME]" at bounding box center [378, 419] width 189 height 13
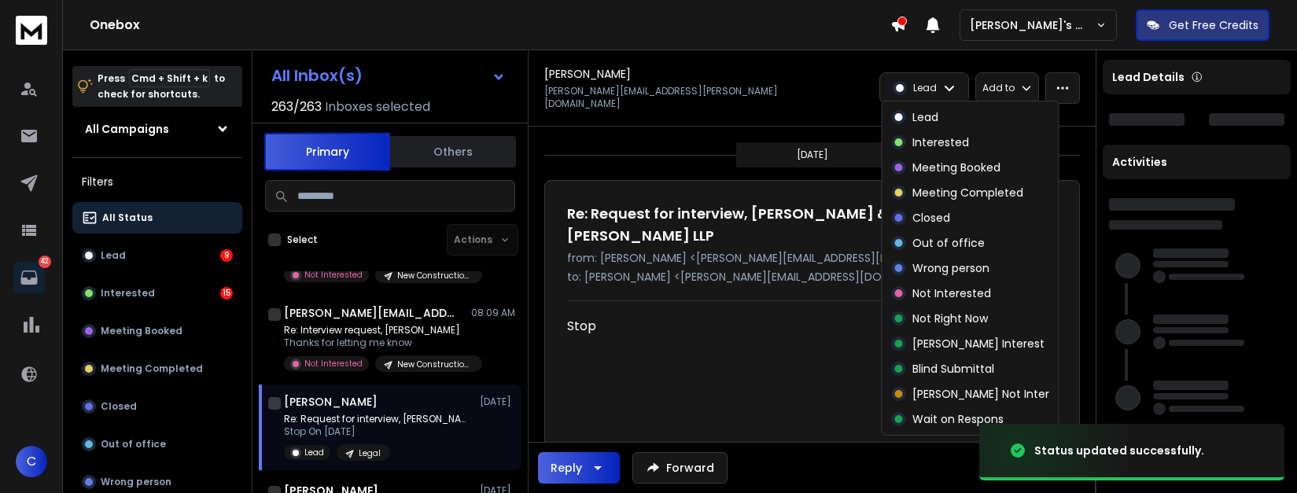
click at [948, 82] on icon at bounding box center [949, 88] width 13 height 13
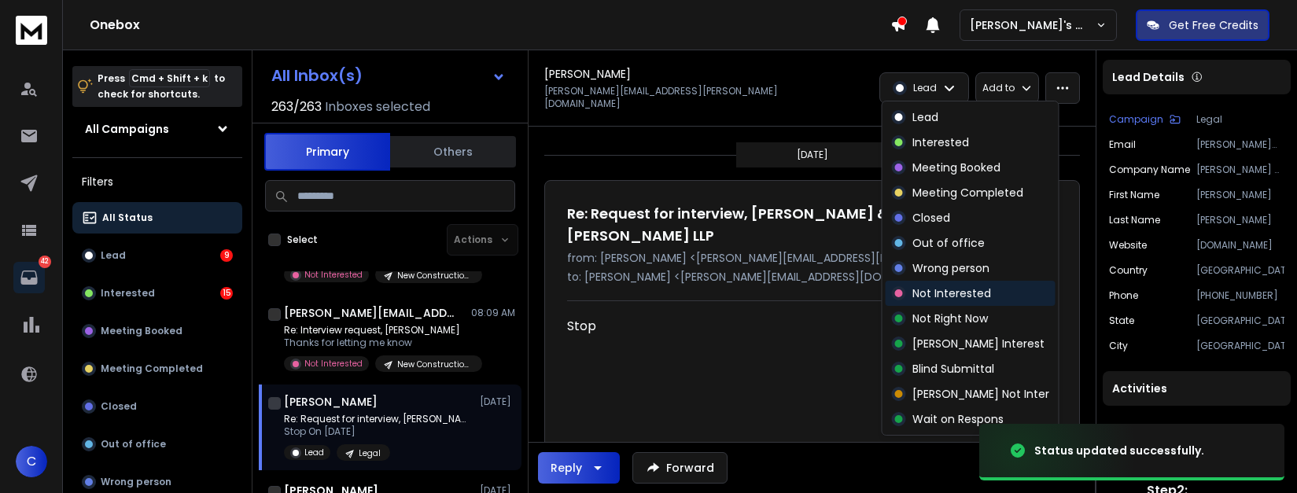
click at [931, 298] on p "Not Interested" at bounding box center [952, 294] width 79 height 16
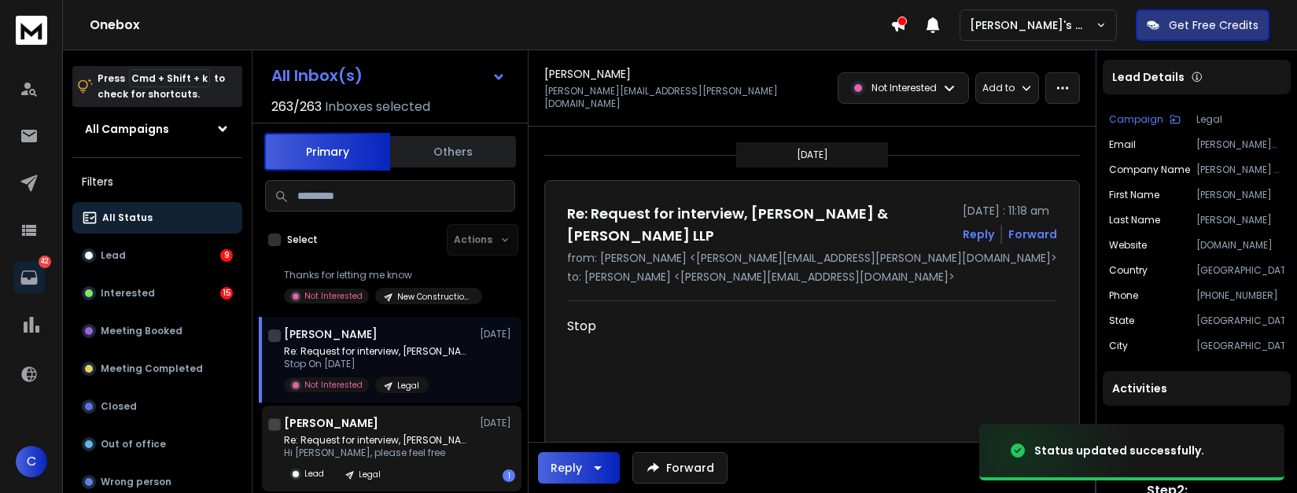
scroll to position [1559, 0]
drag, startPoint x: 408, startPoint y: 442, endPoint x: 419, endPoint y: 442, distance: 11.8
click at [408, 442] on p "Re: Request for interview, [PERSON_NAME]" at bounding box center [378, 440] width 189 height 13
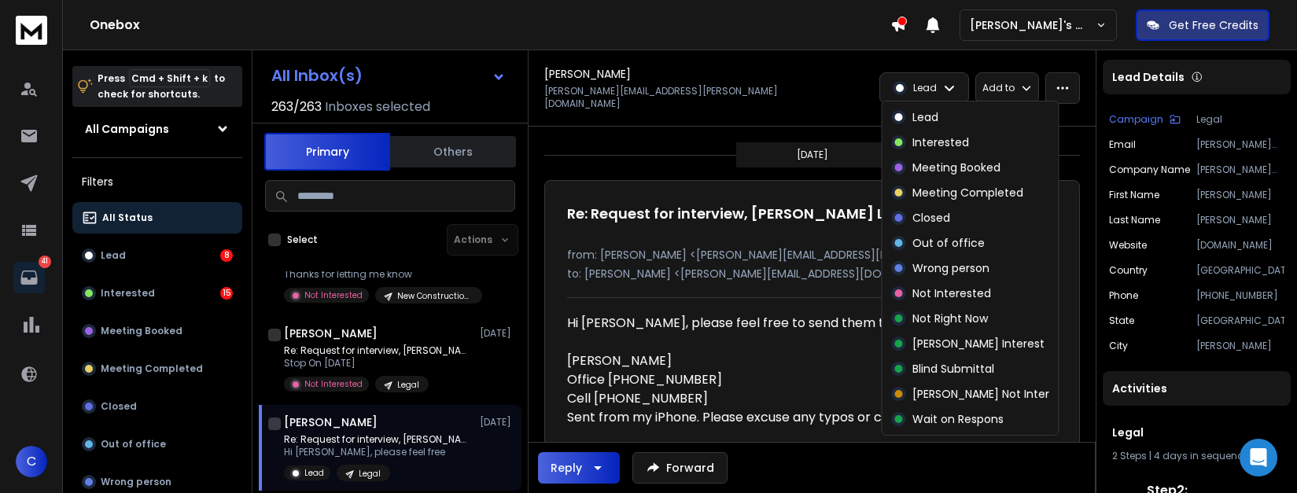
click at [945, 82] on icon at bounding box center [949, 88] width 13 height 13
click at [944, 141] on p "Interested" at bounding box center [941, 143] width 57 height 16
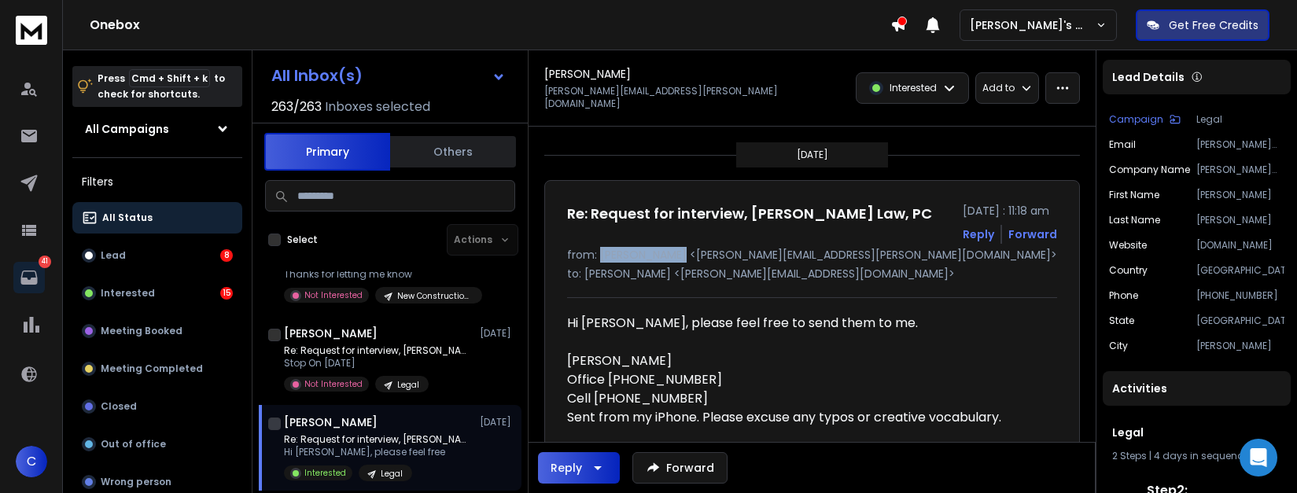
drag, startPoint x: 647, startPoint y: 242, endPoint x: 601, endPoint y: 245, distance: 45.7
click at [600, 247] on p "from: [PERSON_NAME] <[PERSON_NAME][EMAIL_ADDRESS][PERSON_NAME][DOMAIN_NAME]>" at bounding box center [812, 255] width 490 height 16
copy p "[PERSON_NAME]"
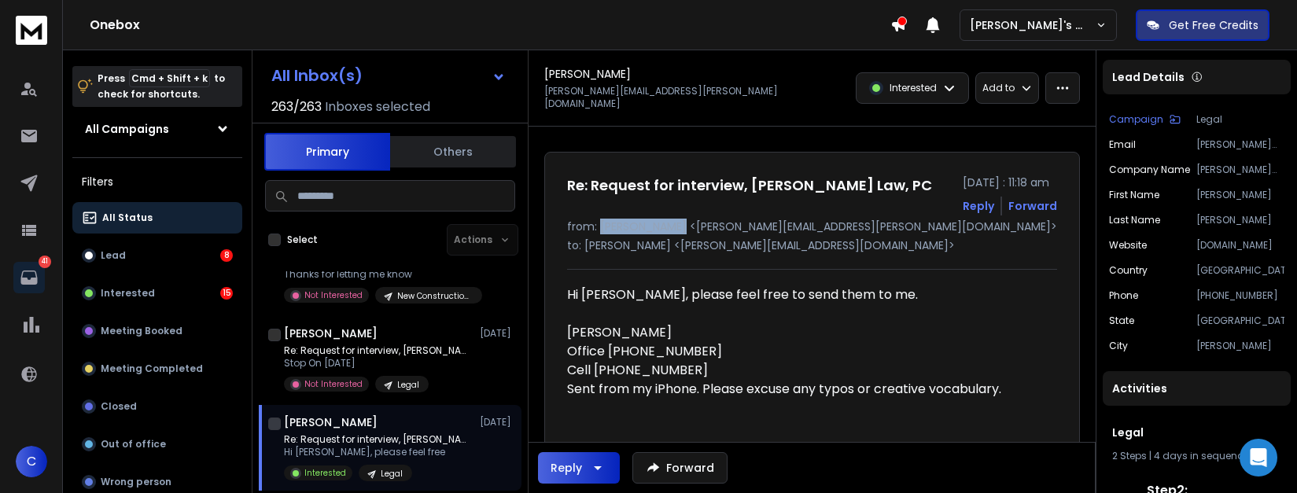
scroll to position [22, 0]
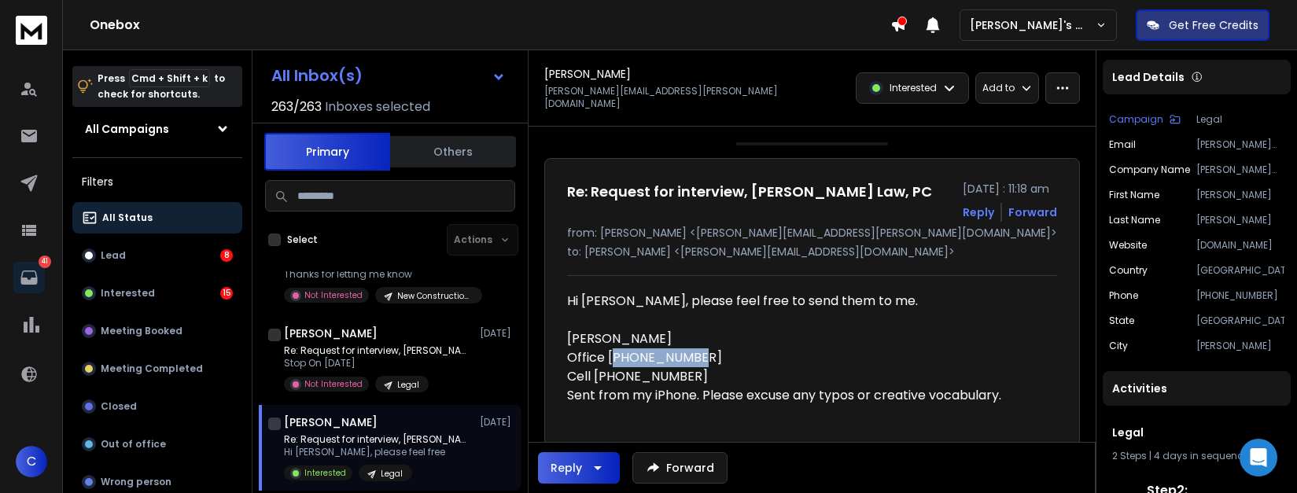
drag, startPoint x: 707, startPoint y: 343, endPoint x: 627, endPoint y: 356, distance: 81.4
click at [613, 351] on div "Hi [PERSON_NAME], please feel free to send them to me. [PERSON_NAME] Office [PH…" at bounding box center [803, 487] width 472 height 390
drag, startPoint x: 633, startPoint y: 372, endPoint x: 600, endPoint y: 368, distance: 34.1
click at [593, 368] on div "Hi [PERSON_NAME], please feel free to send them to me. [PERSON_NAME] Office [PH…" at bounding box center [803, 487] width 472 height 390
copy div "[PHONE_NUMBER]"
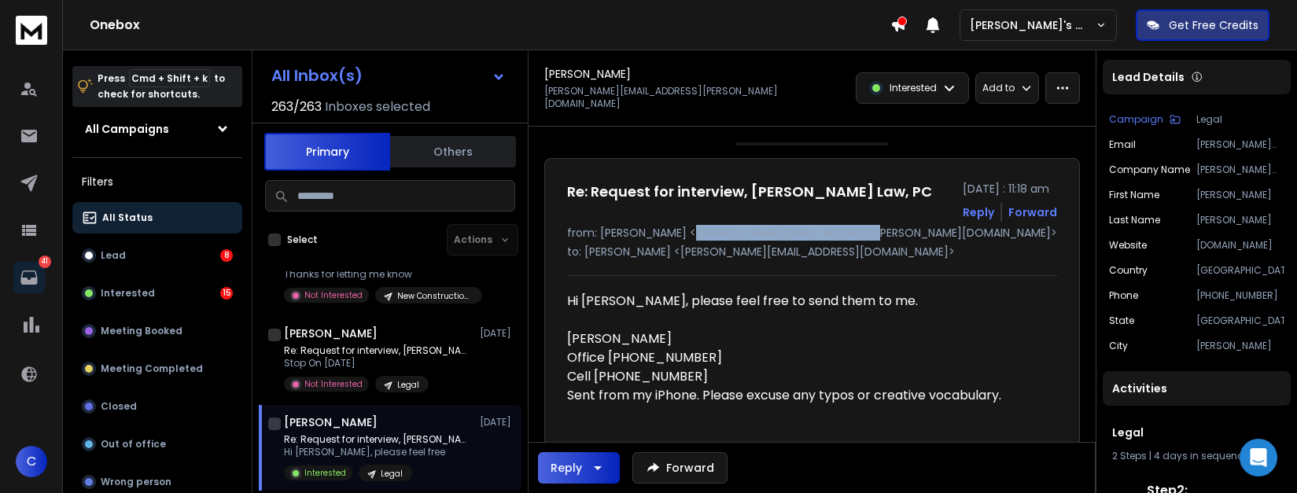
drag, startPoint x: 850, startPoint y: 220, endPoint x: 681, endPoint y: 224, distance: 168.4
click at [679, 225] on p "from: [PERSON_NAME] <[PERSON_NAME][EMAIL_ADDRESS][PERSON_NAME][DOMAIN_NAME]>" at bounding box center [812, 233] width 490 height 16
copy p "[PERSON_NAME][EMAIL_ADDRESS][PERSON_NAME][DOMAIN_NAME]"
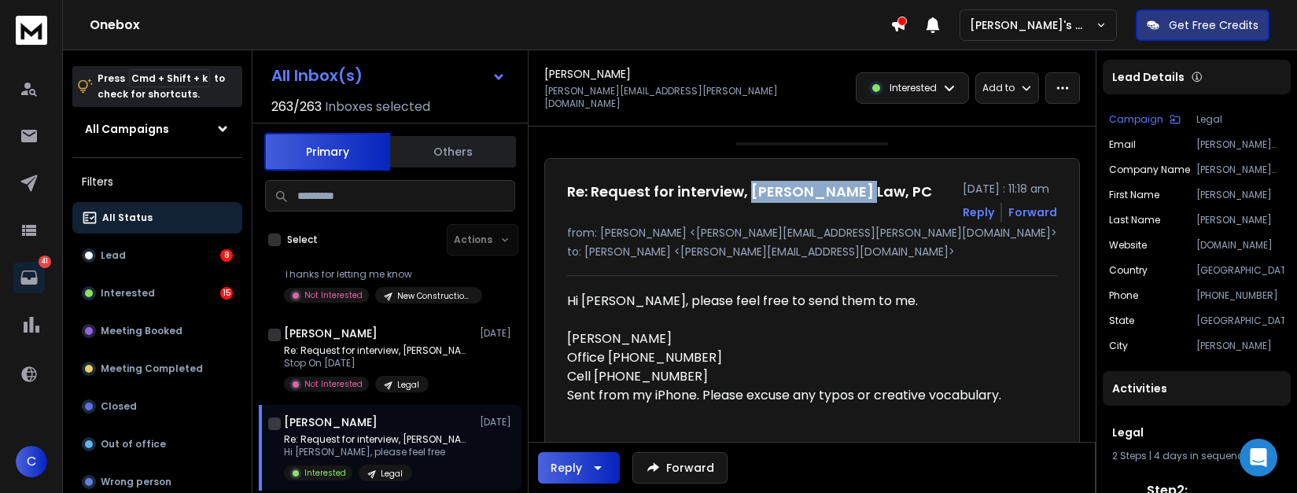
drag, startPoint x: 851, startPoint y: 183, endPoint x: 755, endPoint y: 186, distance: 96.0
click at [755, 185] on div "Re: Request for interview, [PERSON_NAME], PC [DATE] : 11:18 am Reply Forward" at bounding box center [812, 201] width 490 height 41
copy h1 "[PERSON_NAME] Law, PC"
drag, startPoint x: 669, startPoint y: 241, endPoint x: 582, endPoint y: 247, distance: 86.8
click at [582, 247] on div "Re: Request for interview, [PERSON_NAME] Law, PC [DATE] : 11:18 am Reply Forwar…" at bounding box center [812, 431] width 490 height 501
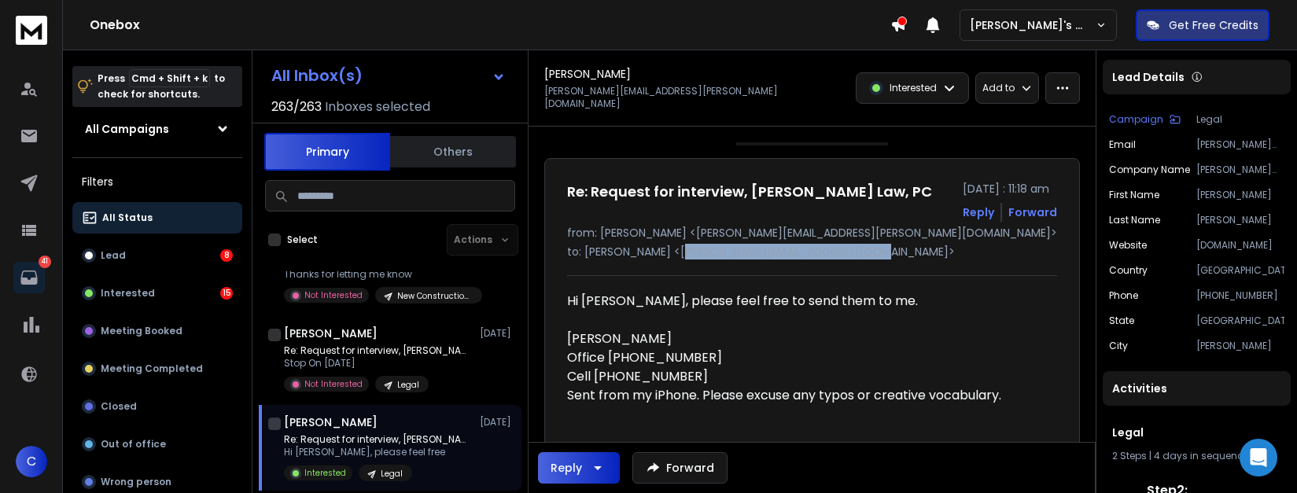
copy p "<[PERSON_NAME][EMAIL_ADDRESS][DOMAIN_NAME]>"
click at [660, 244] on p "to: [PERSON_NAME] <[PERSON_NAME][EMAIL_ADDRESS][DOMAIN_NAME]>" at bounding box center [812, 252] width 490 height 16
drag, startPoint x: 669, startPoint y: 238, endPoint x: 607, endPoint y: 260, distance: 66.2
click at [583, 244] on p "to: [PERSON_NAME] <[PERSON_NAME][EMAIL_ADDRESS][DOMAIN_NAME]>" at bounding box center [812, 252] width 490 height 16
copy p "[PERSON_NAME]"
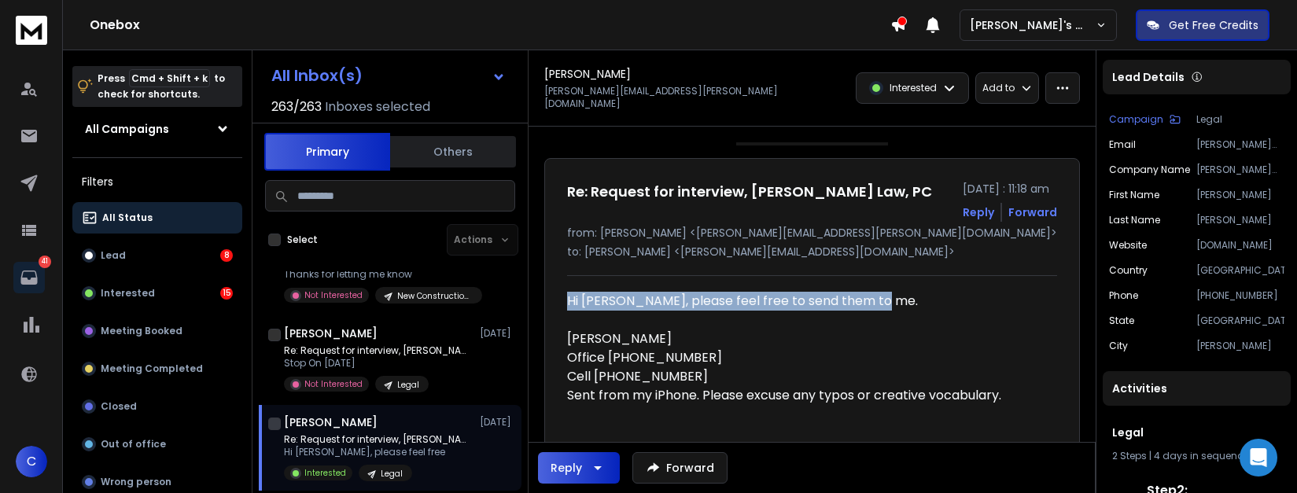
drag, startPoint x: 690, startPoint y: 292, endPoint x: 560, endPoint y: 289, distance: 129.9
click at [560, 289] on div "Re: Request for interview, [PERSON_NAME] Law, PC [DATE] : 11:18 am Reply Forwar…" at bounding box center [812, 431] width 536 height 547
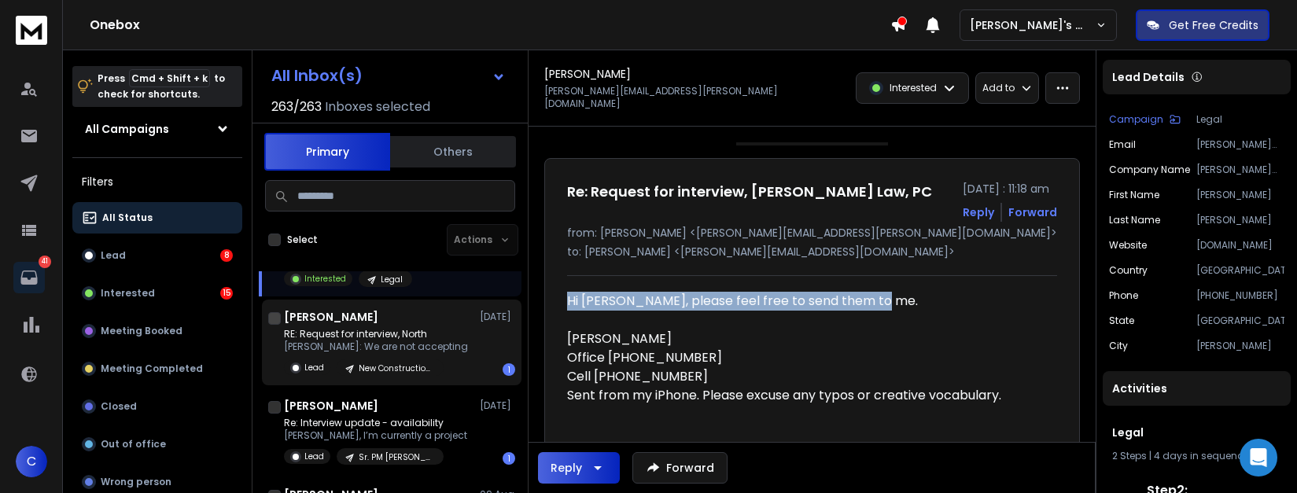
scroll to position [1758, 0]
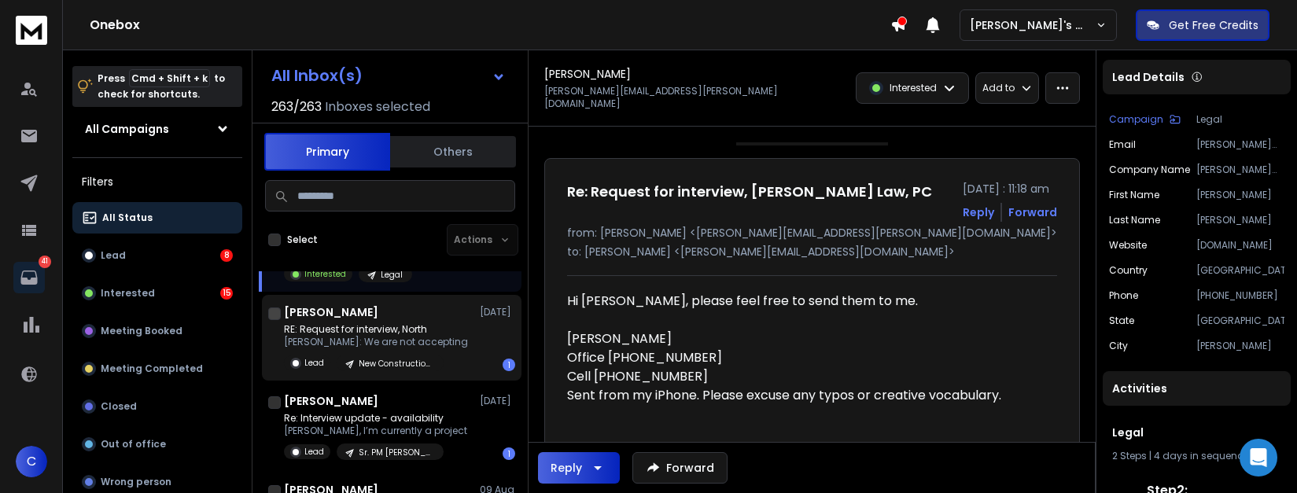
click at [425, 342] on p "[PERSON_NAME]: We are not accepting" at bounding box center [376, 342] width 184 height 13
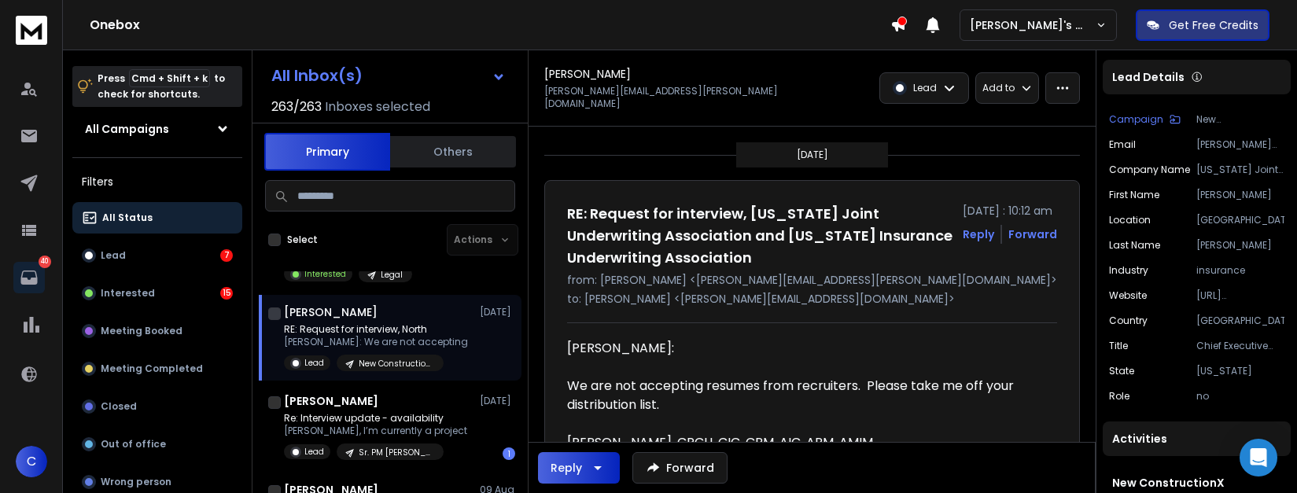
click at [980, 227] on button "Reply" at bounding box center [978, 235] width 31 height 16
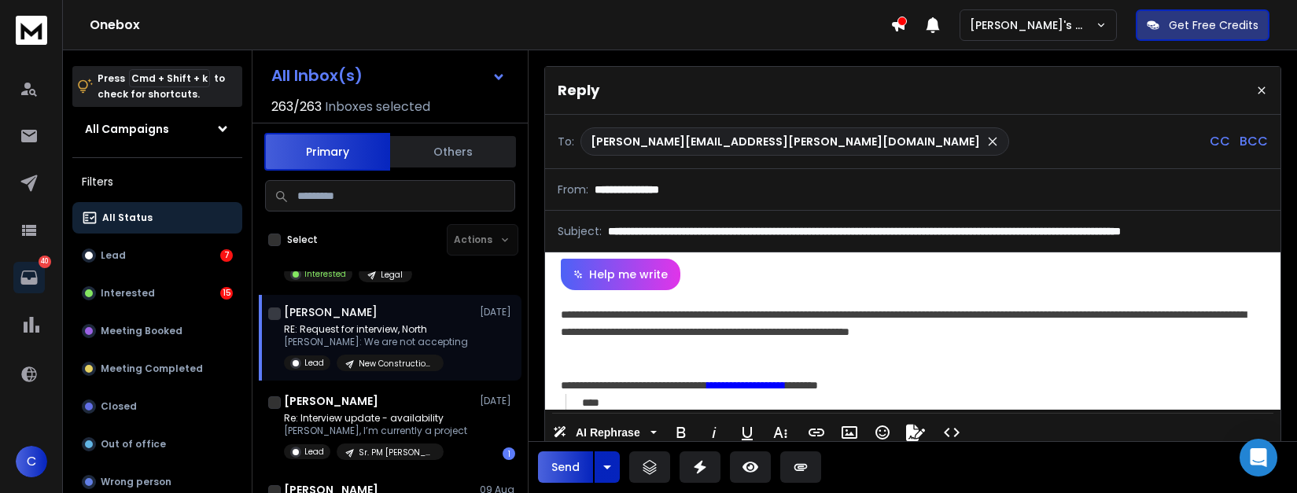
click at [545, 464] on button "Send" at bounding box center [565, 467] width 55 height 31
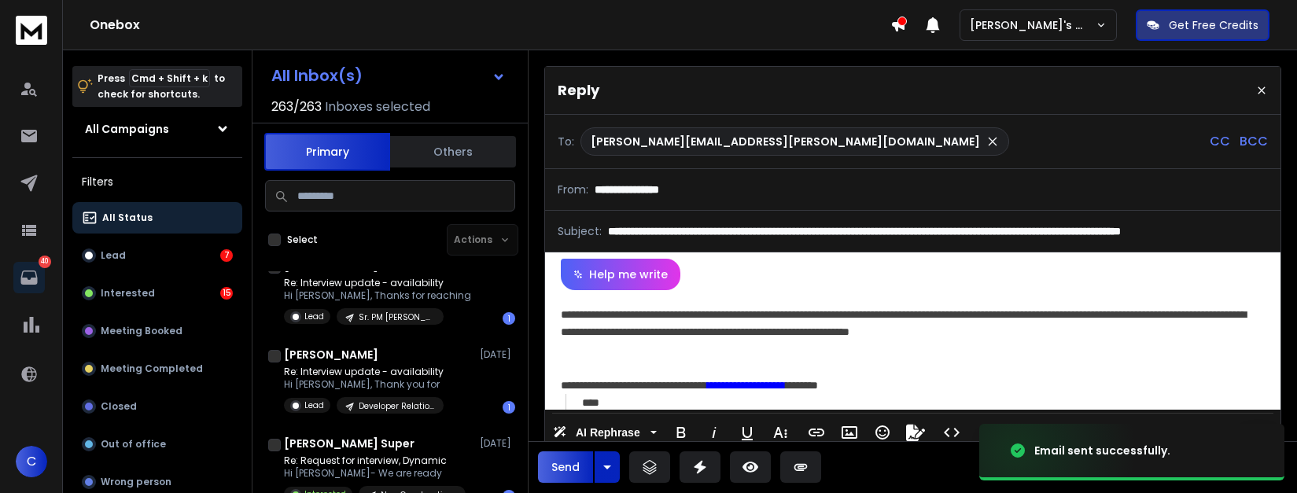
scroll to position [1984, 0]
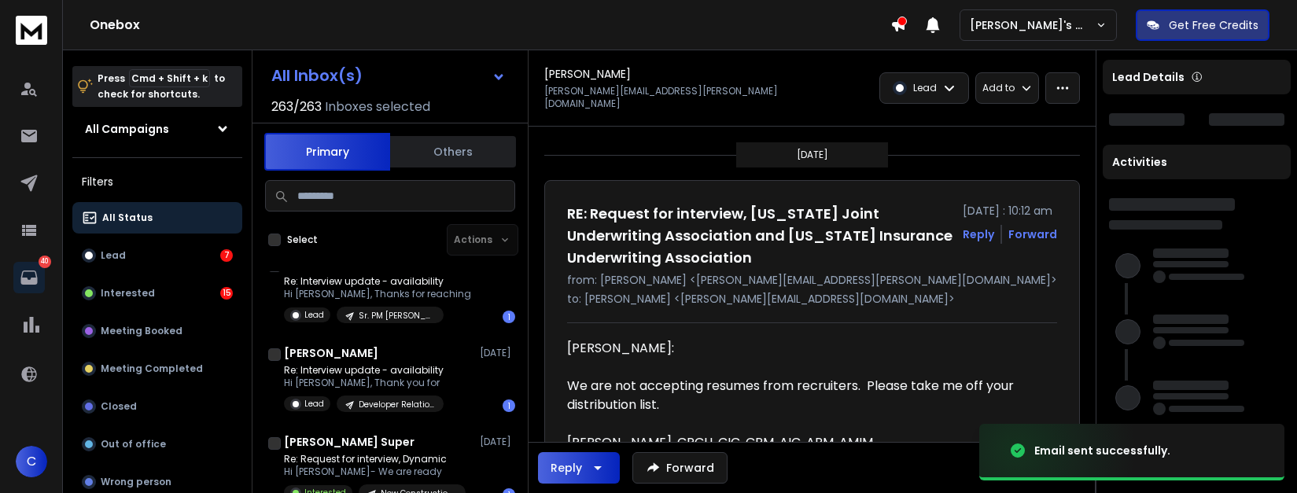
click at [948, 85] on icon at bounding box center [949, 88] width 13 height 13
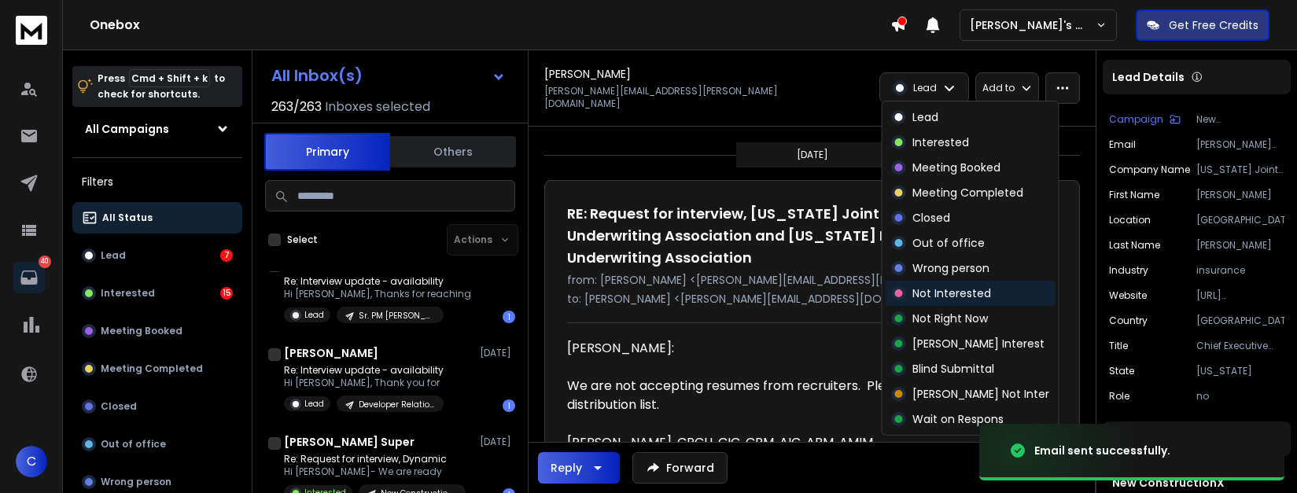
drag, startPoint x: 965, startPoint y: 297, endPoint x: 995, endPoint y: 285, distance: 32.9
click at [965, 297] on p "Not Interested" at bounding box center [952, 294] width 79 height 16
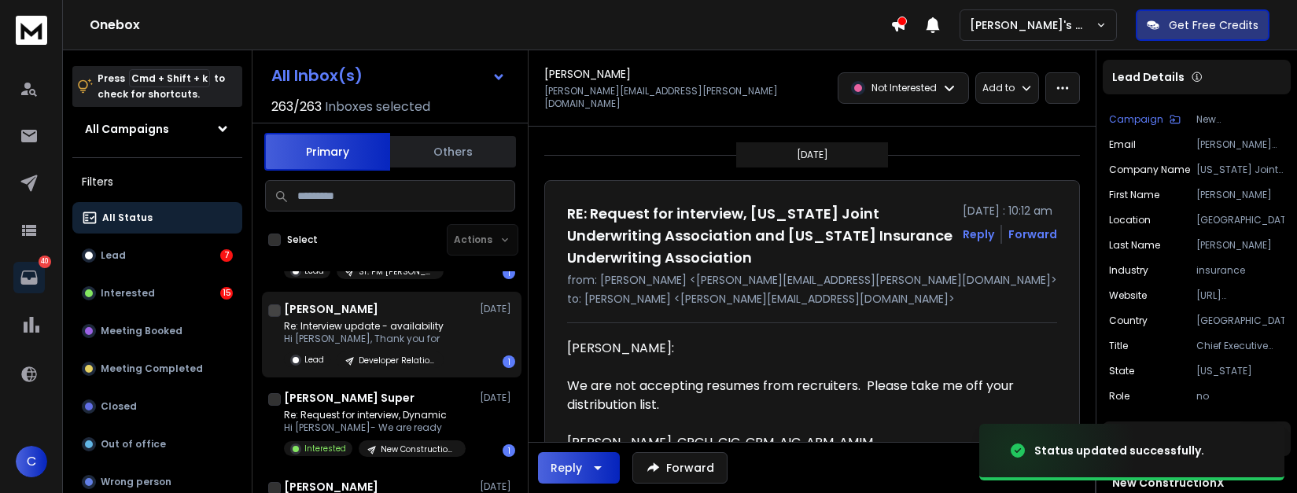
scroll to position [2046, 0]
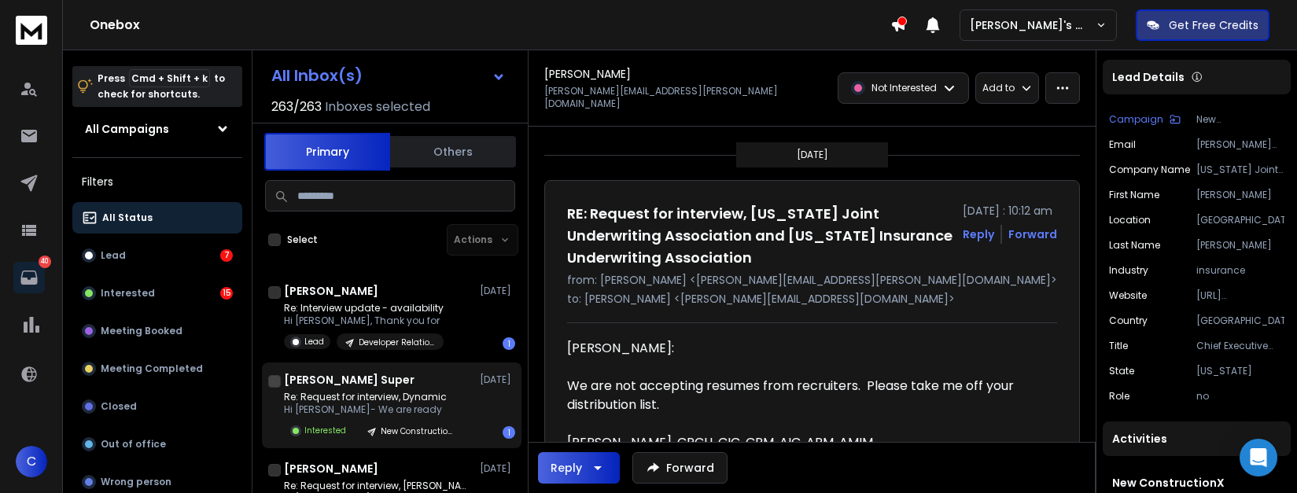
click at [441, 398] on p "Re: Request for interview, Dynamic" at bounding box center [375, 397] width 182 height 13
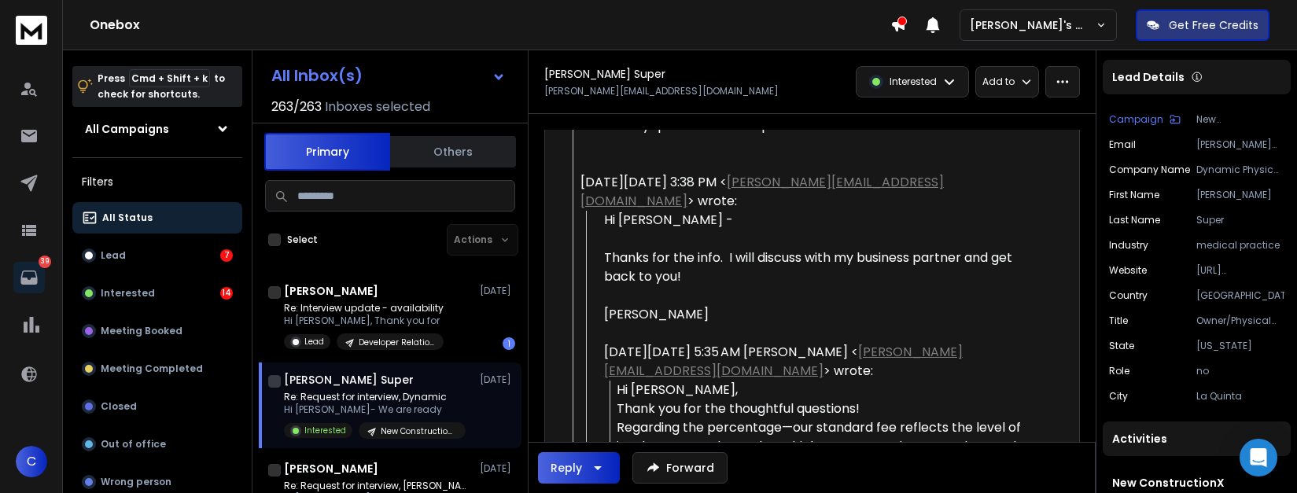
scroll to position [0, 0]
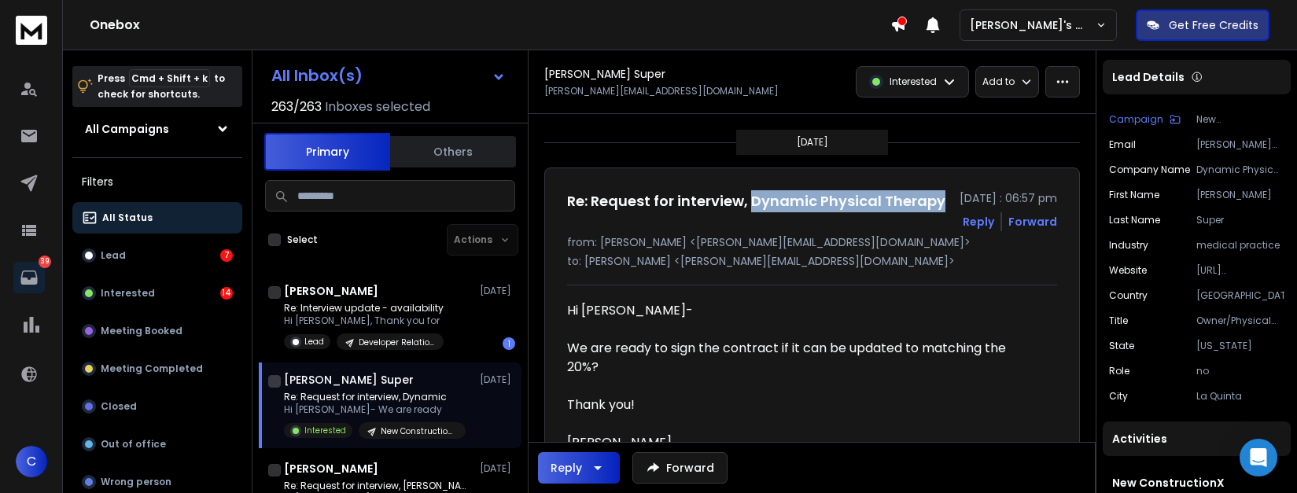
drag, startPoint x: 751, startPoint y: 197, endPoint x: 764, endPoint y: 220, distance: 26.1
click at [764, 212] on h1 "Re: Request for interview, Dynamic Physical Therapy" at bounding box center [756, 201] width 378 height 22
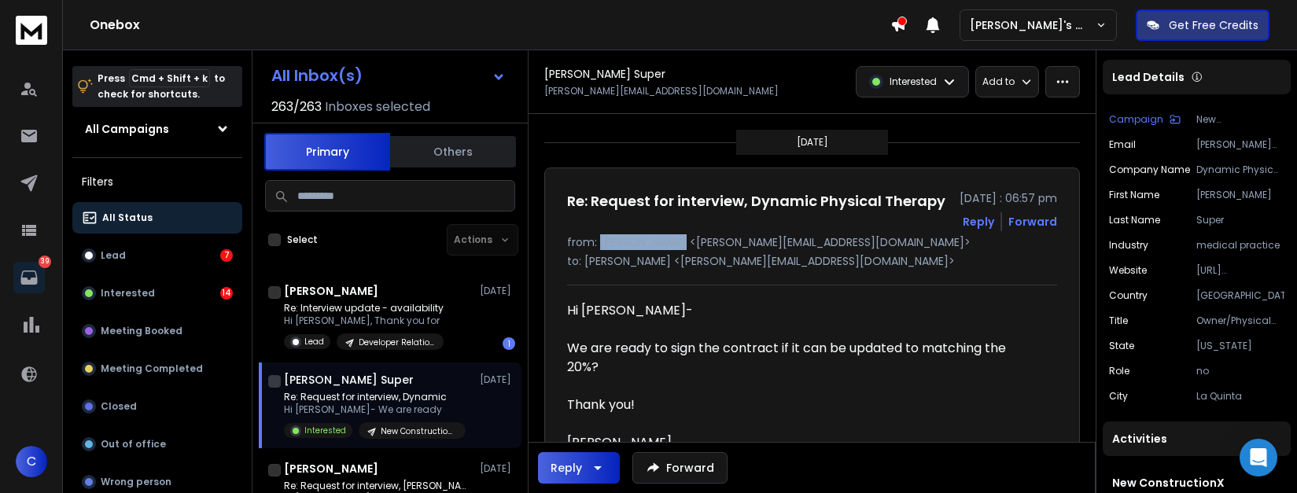
drag, startPoint x: 674, startPoint y: 249, endPoint x: 620, endPoint y: 270, distance: 57.3
click at [601, 249] on p "from: [PERSON_NAME] <[PERSON_NAME][EMAIL_ADDRESS][DOMAIN_NAME]>" at bounding box center [812, 242] width 490 height 16
click at [662, 250] on p "from: [PERSON_NAME] <[PERSON_NAME][EMAIL_ADDRESS][DOMAIN_NAME]>" at bounding box center [812, 242] width 490 height 16
drag, startPoint x: 674, startPoint y: 245, endPoint x: 601, endPoint y: 250, distance: 73.3
click at [601, 250] on p "from: [PERSON_NAME] <[PERSON_NAME][EMAIL_ADDRESS][DOMAIN_NAME]>" at bounding box center [812, 242] width 490 height 16
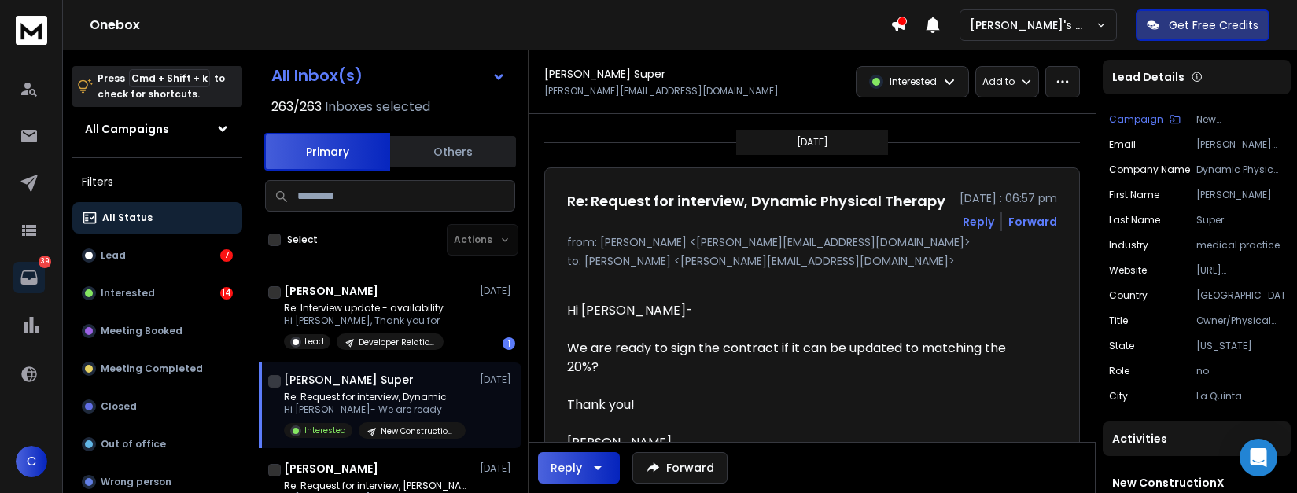
drag, startPoint x: 1002, startPoint y: 335, endPoint x: 1029, endPoint y: 332, distance: 27.7
click at [1003, 335] on div at bounding box center [797, 329] width 460 height 19
drag, startPoint x: 884, startPoint y: 245, endPoint x: 683, endPoint y: 245, distance: 201.4
click at [681, 238] on p "from: [PERSON_NAME] <[PERSON_NAME][EMAIL_ADDRESS][DOMAIN_NAME]>" at bounding box center [812, 242] width 490 height 16
click at [978, 215] on button "Reply" at bounding box center [978, 222] width 31 height 16
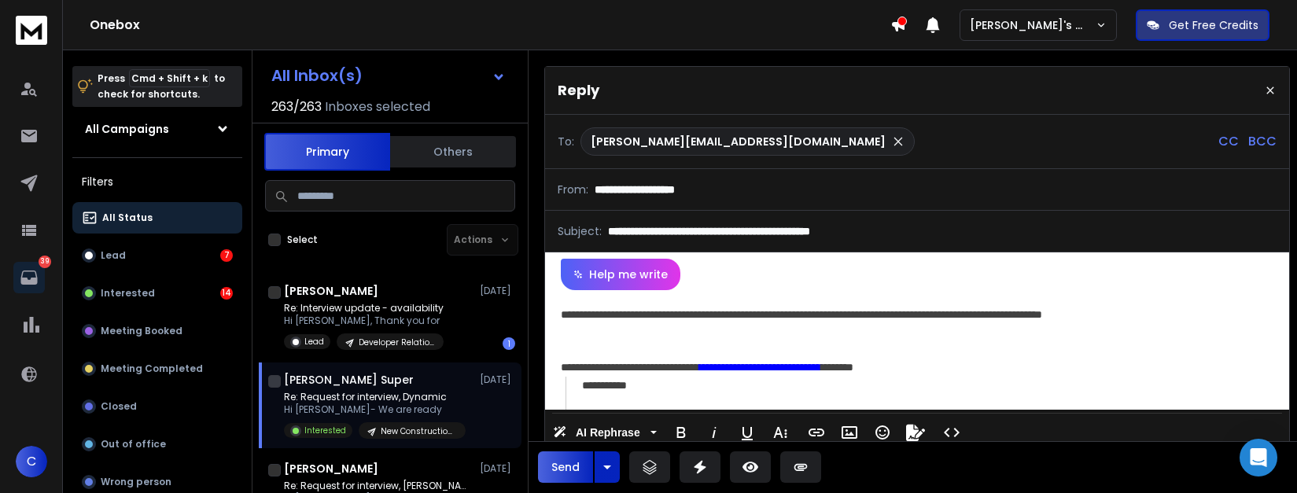
click at [638, 319] on div "**********" at bounding box center [910, 314] width 699 height 17
drag, startPoint x: 680, startPoint y: 316, endPoint x: 699, endPoint y: 319, distance: 19.3
click at [679, 316] on div "**********" at bounding box center [910, 314] width 699 height 17
drag, startPoint x: 967, startPoint y: 313, endPoint x: 906, endPoint y: 318, distance: 61.6
click at [895, 317] on div "**********" at bounding box center [910, 314] width 699 height 17
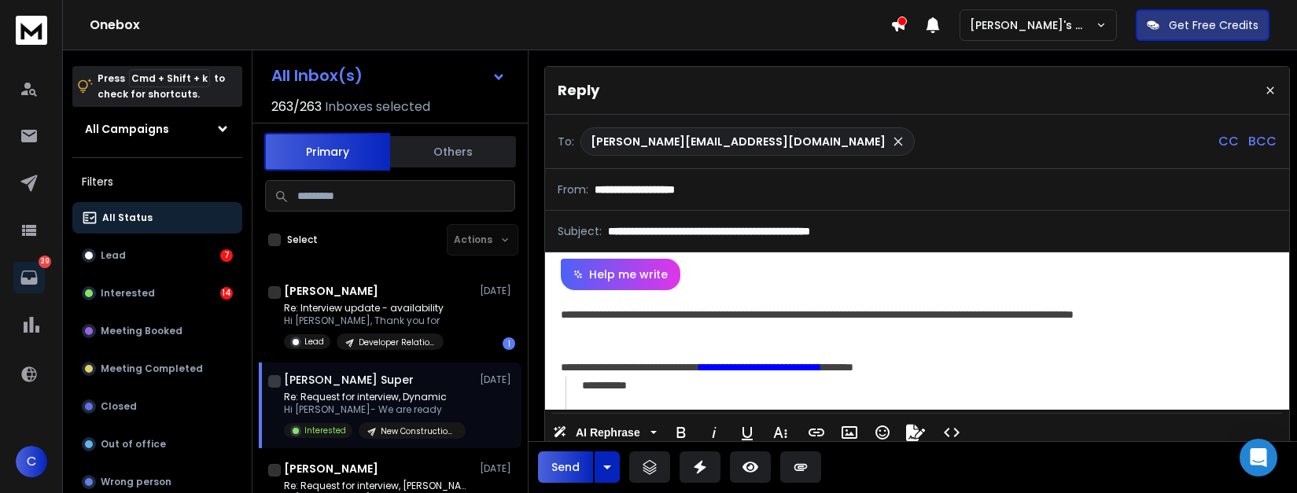
click at [1029, 336] on div at bounding box center [917, 331] width 713 height 17
drag, startPoint x: 611, startPoint y: 316, endPoint x: 533, endPoint y: 316, distance: 78.7
click at [533, 316] on div "**********" at bounding box center [917, 351] width 777 height 602
drag, startPoint x: 563, startPoint y: 465, endPoint x: 575, endPoint y: 445, distance: 23.6
click at [563, 465] on button "Send" at bounding box center [565, 467] width 55 height 31
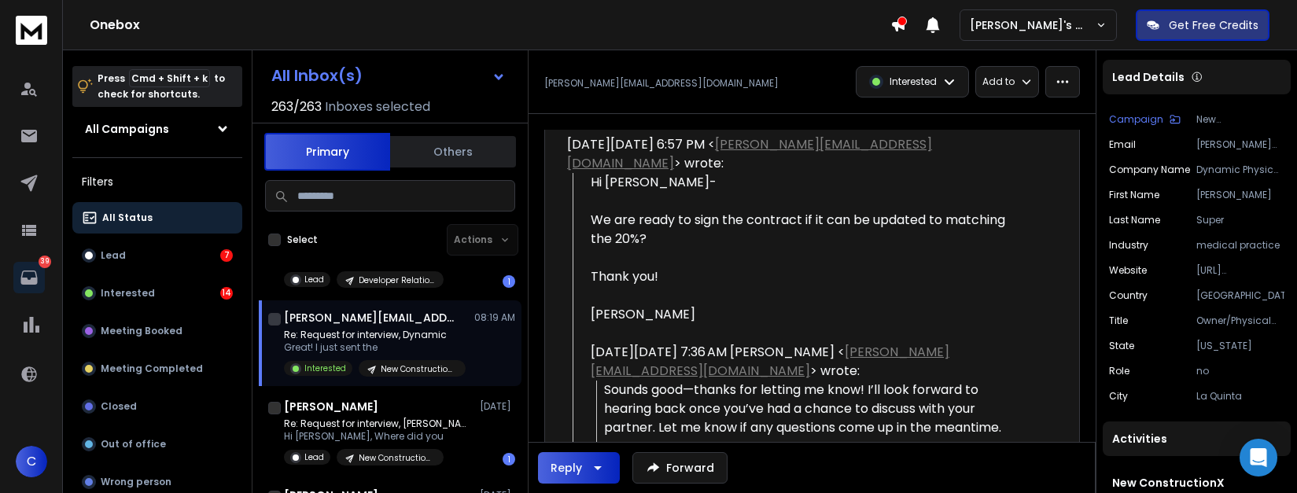
scroll to position [2123, 0]
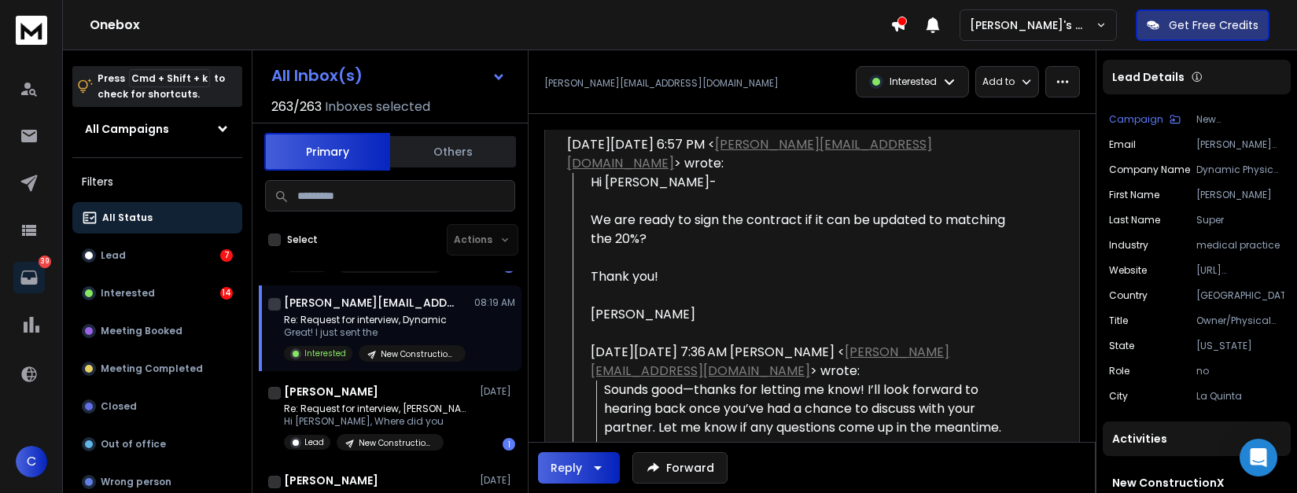
drag, startPoint x: 423, startPoint y: 403, endPoint x: 618, endPoint y: 448, distance: 200.4
click at [423, 404] on p "Re: Request for interview, [PERSON_NAME]" at bounding box center [378, 409] width 189 height 13
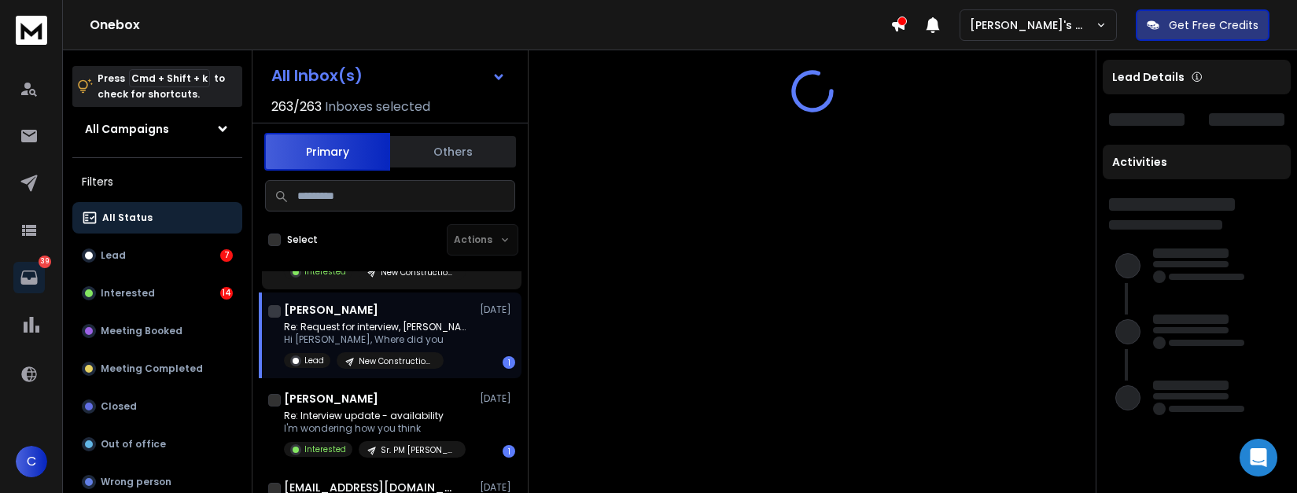
scroll to position [2216, 0]
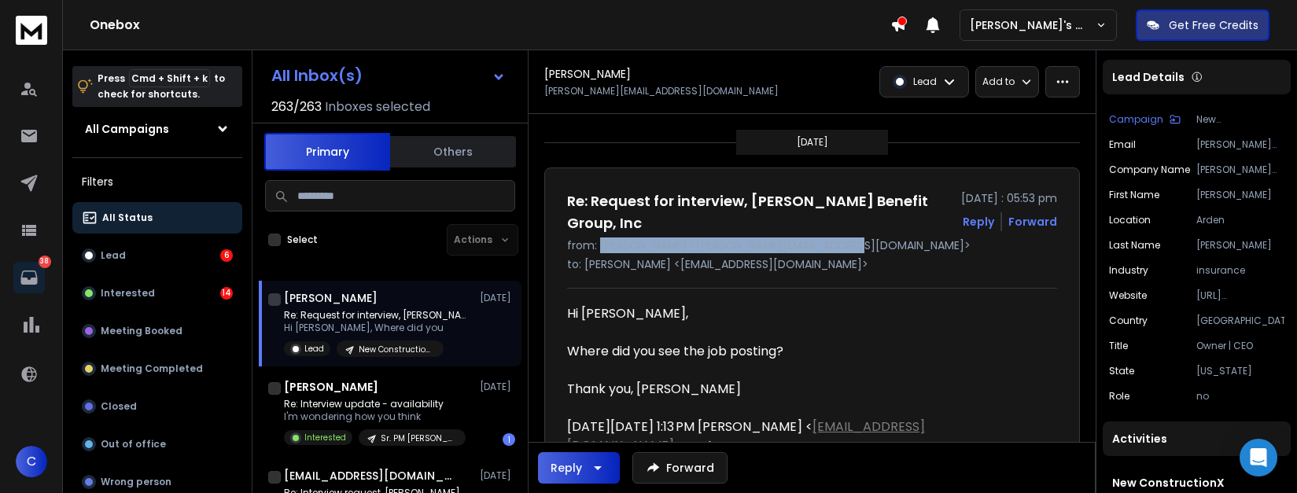
drag, startPoint x: 840, startPoint y: 245, endPoint x: 598, endPoint y: 249, distance: 242.4
click at [598, 249] on p "from: [PERSON_NAME] <[PERSON_NAME][EMAIL_ADDRESS][DOMAIN_NAME]>" at bounding box center [812, 246] width 490 height 16
drag, startPoint x: 759, startPoint y: 250, endPoint x: 821, endPoint y: 244, distance: 62.5
click at [761, 250] on p "from: [PERSON_NAME] <[PERSON_NAME][EMAIL_ADDRESS][DOMAIN_NAME]>" at bounding box center [812, 246] width 490 height 16
drag, startPoint x: 836, startPoint y: 243, endPoint x: 712, endPoint y: 244, distance: 123.5
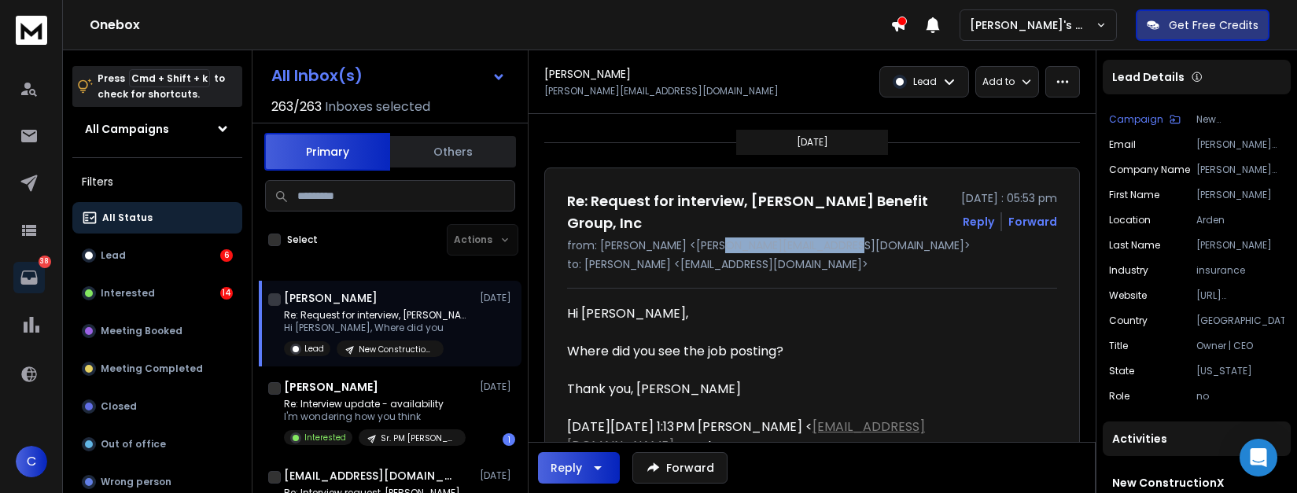
click at [712, 244] on p "from: [PERSON_NAME] <[PERSON_NAME][EMAIL_ADDRESS][DOMAIN_NAME]>" at bounding box center [812, 246] width 490 height 16
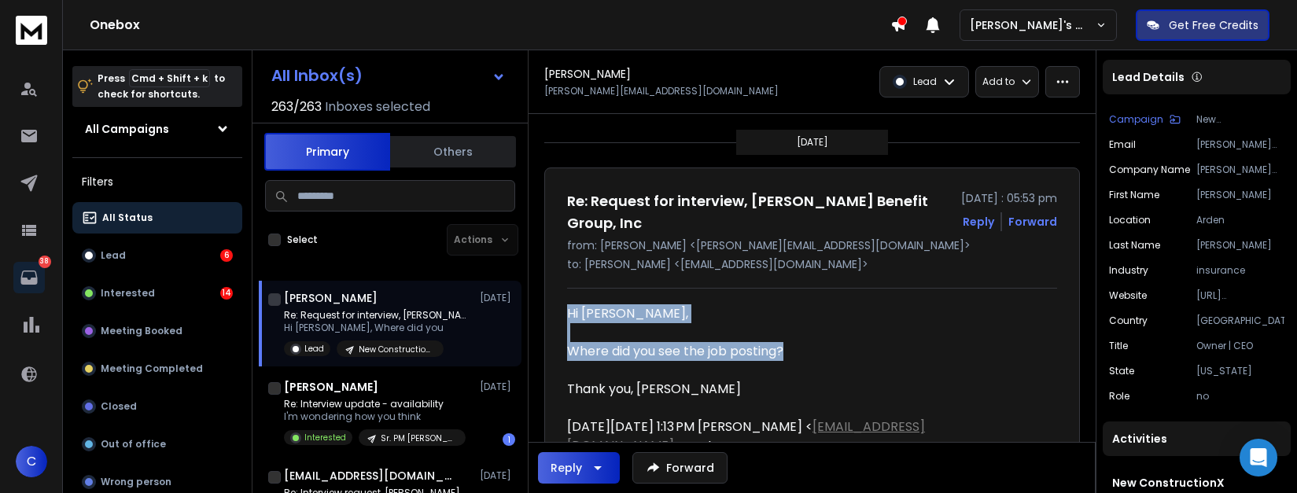
drag, startPoint x: 722, startPoint y: 349, endPoint x: 537, endPoint y: 319, distance: 187.4
click at [537, 319] on div "[DATE] Re: Request for interview, [PERSON_NAME] Group, Inc [DATE] : 05:53 pm Re…" at bounding box center [812, 490] width 567 height 720
click at [969, 223] on button "Reply" at bounding box center [978, 222] width 31 height 16
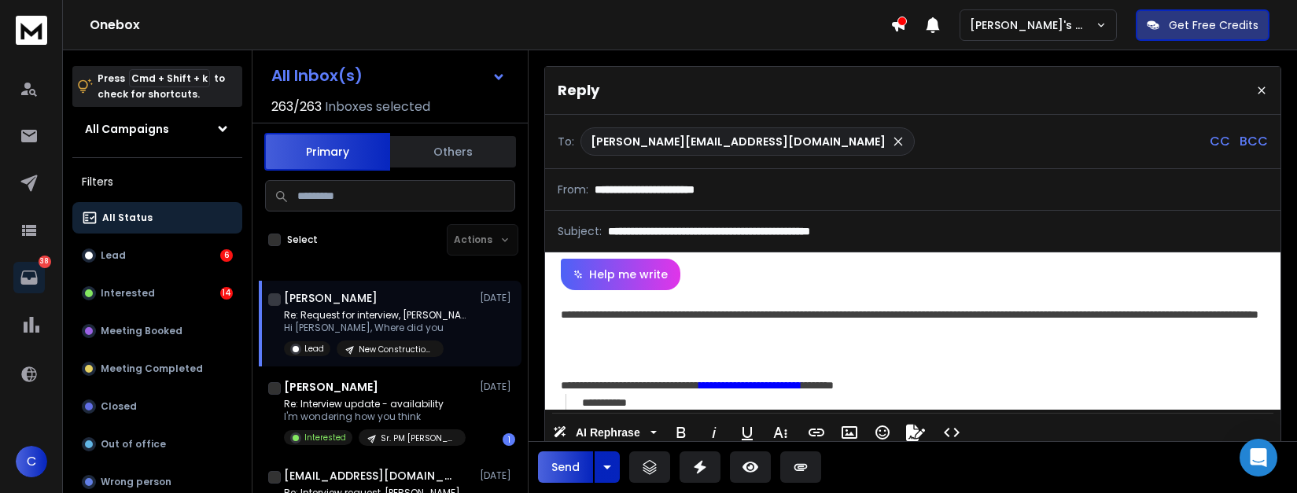
click at [561, 310] on div "**********" at bounding box center [910, 323] width 699 height 35
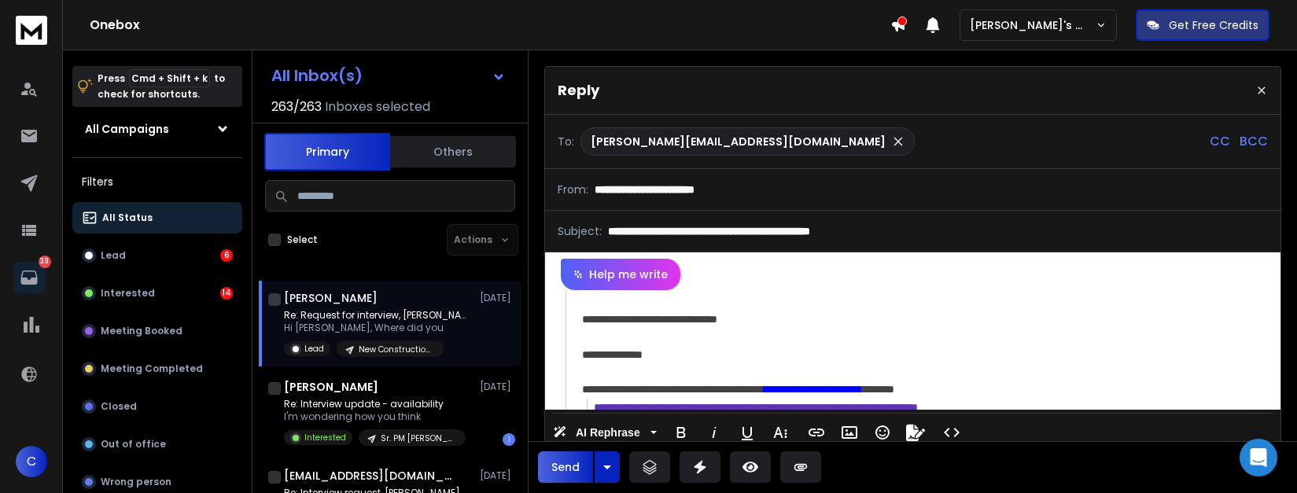
scroll to position [0, 0]
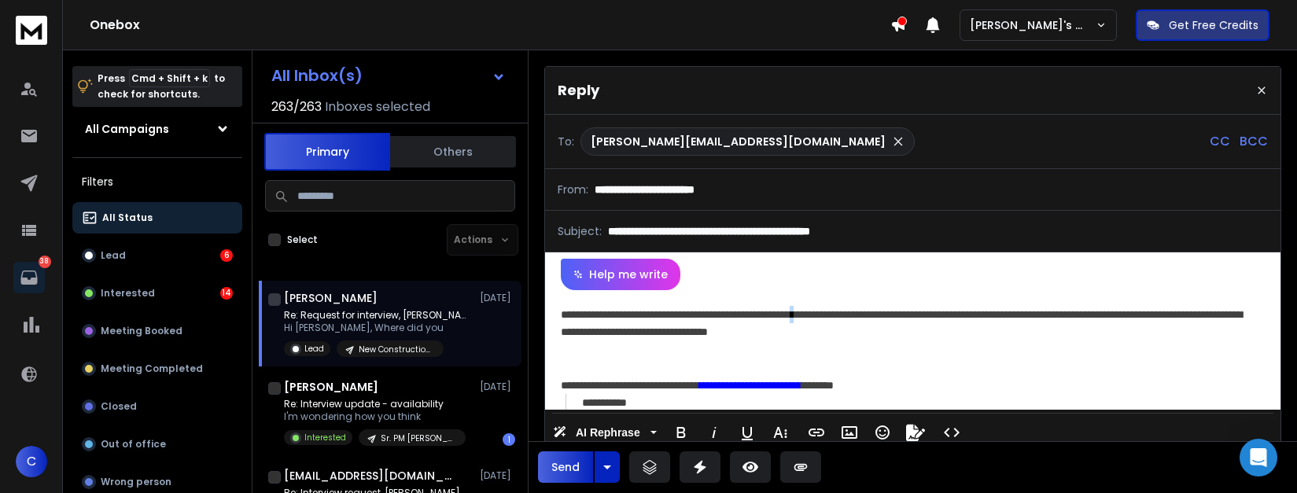
drag, startPoint x: 851, startPoint y: 316, endPoint x: 839, endPoint y: 317, distance: 11.9
click at [839, 317] on div "**********" at bounding box center [910, 323] width 699 height 35
click at [917, 338] on div "**********" at bounding box center [910, 323] width 699 height 35
click at [931, 326] on div "**********" at bounding box center [910, 323] width 699 height 35
click at [877, 333] on div "**********" at bounding box center [910, 323] width 699 height 35
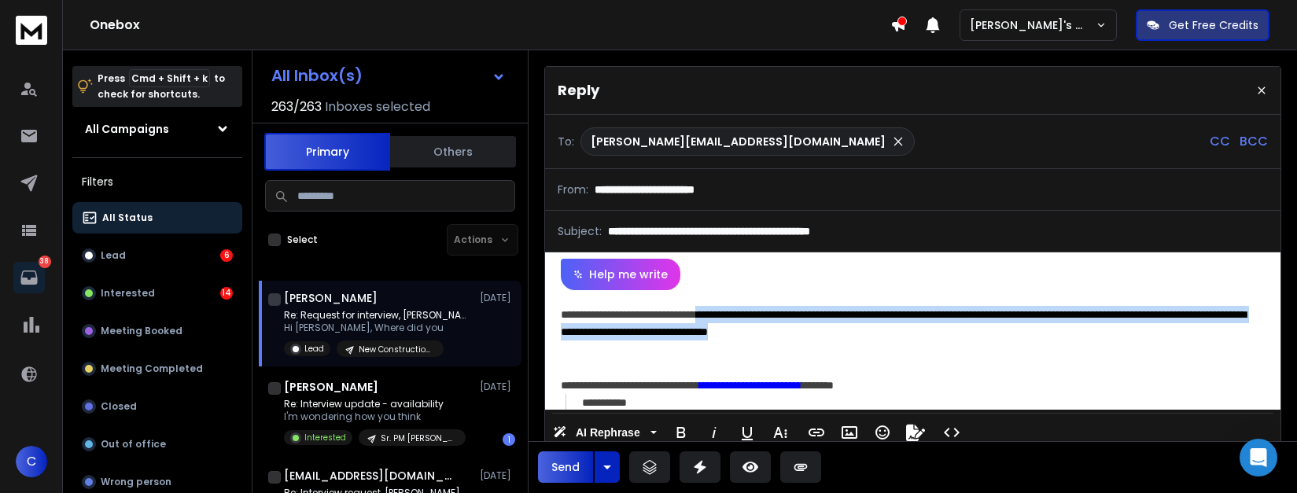
drag, startPoint x: 880, startPoint y: 329, endPoint x: 733, endPoint y: 312, distance: 148.9
click at [728, 312] on div "**********" at bounding box center [910, 323] width 699 height 35
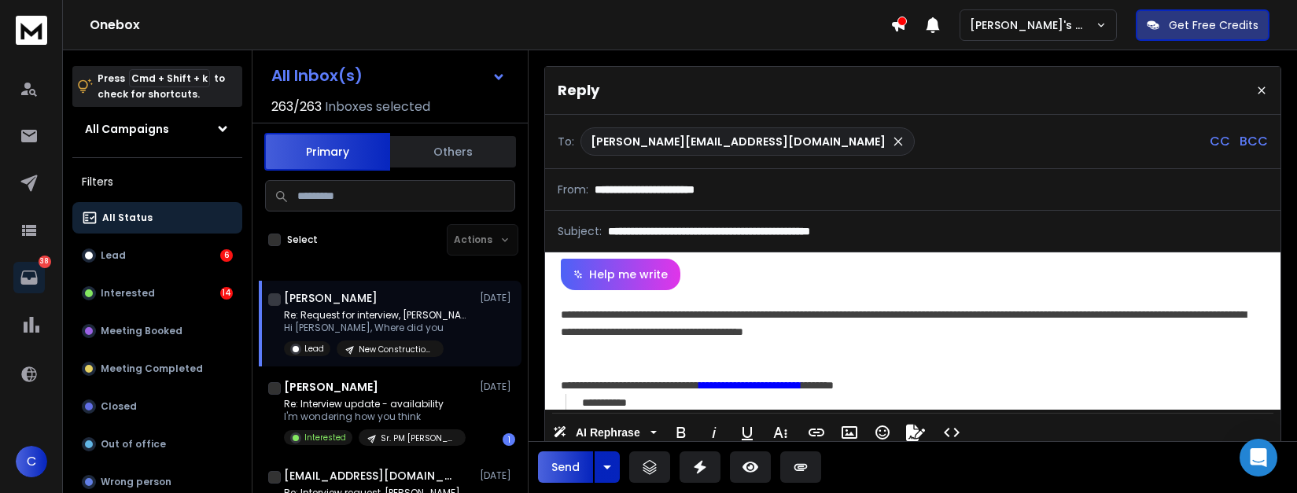
click at [555, 471] on button "Send" at bounding box center [565, 467] width 55 height 31
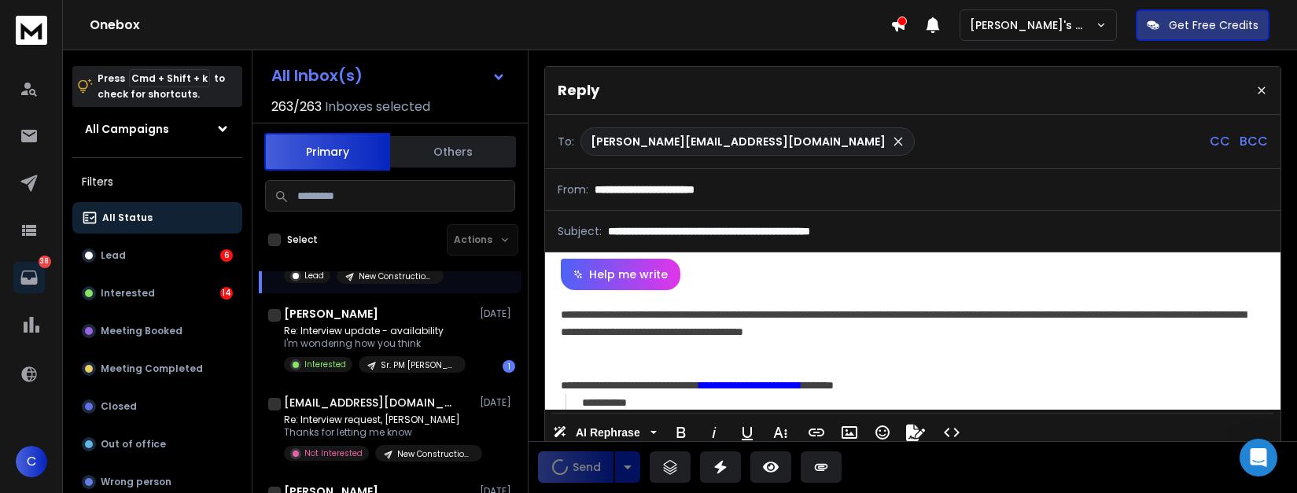
scroll to position [2290, 0]
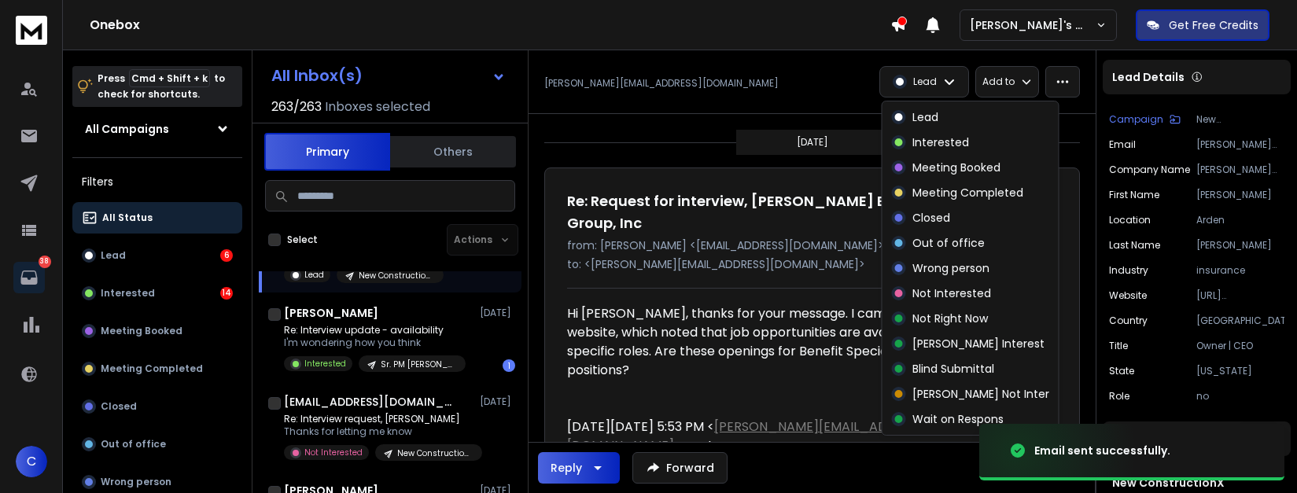
click at [949, 85] on icon at bounding box center [949, 82] width 13 height 13
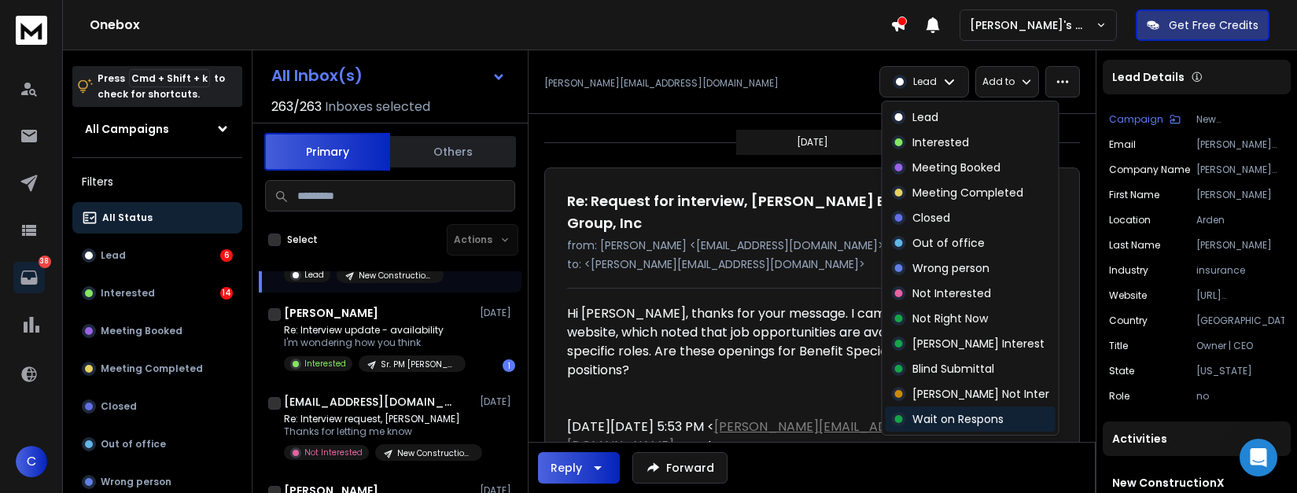
drag, startPoint x: 919, startPoint y: 412, endPoint x: 992, endPoint y: 395, distance: 75.0
click at [919, 412] on p "Wait on Respons" at bounding box center [958, 420] width 91 height 16
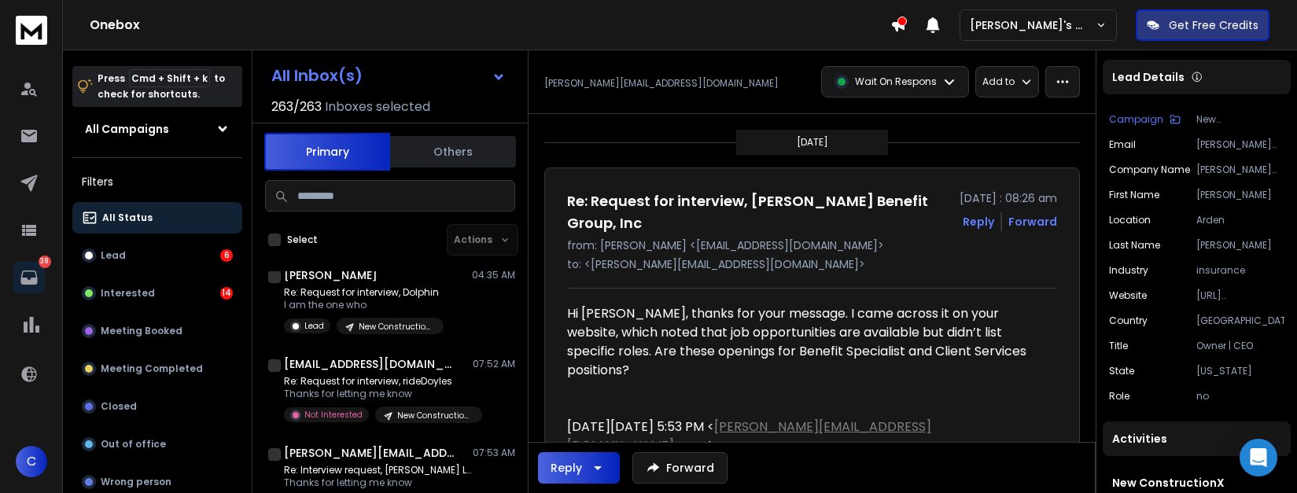
scroll to position [0, 0]
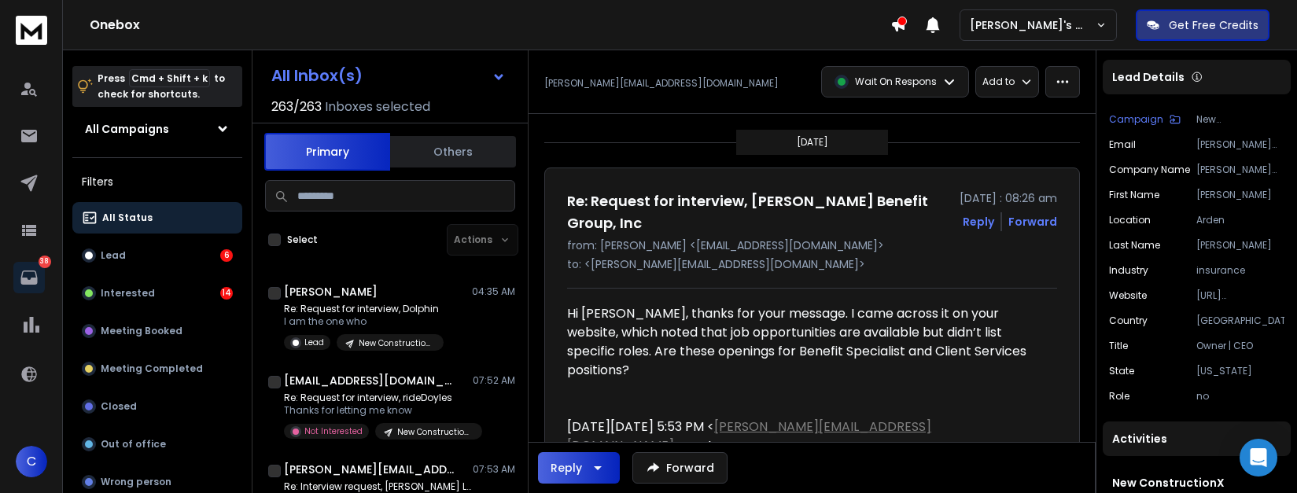
click at [445, 318] on div "Re: Request for interview, Dolphin I am the one who Lead New ConstructionX" at bounding box center [399, 327] width 231 height 48
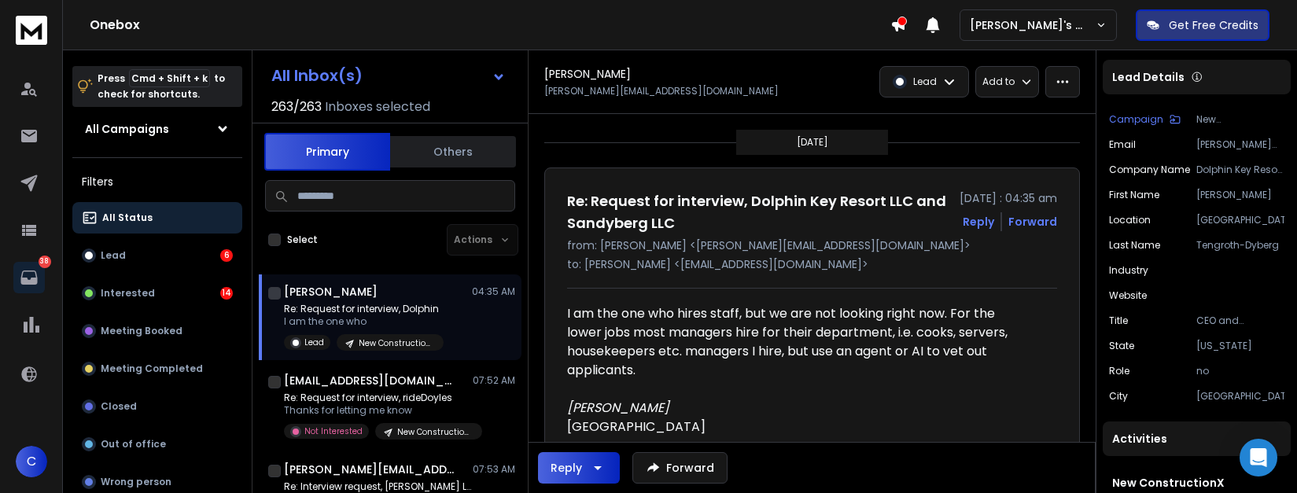
click at [980, 222] on button "Reply" at bounding box center [978, 222] width 31 height 16
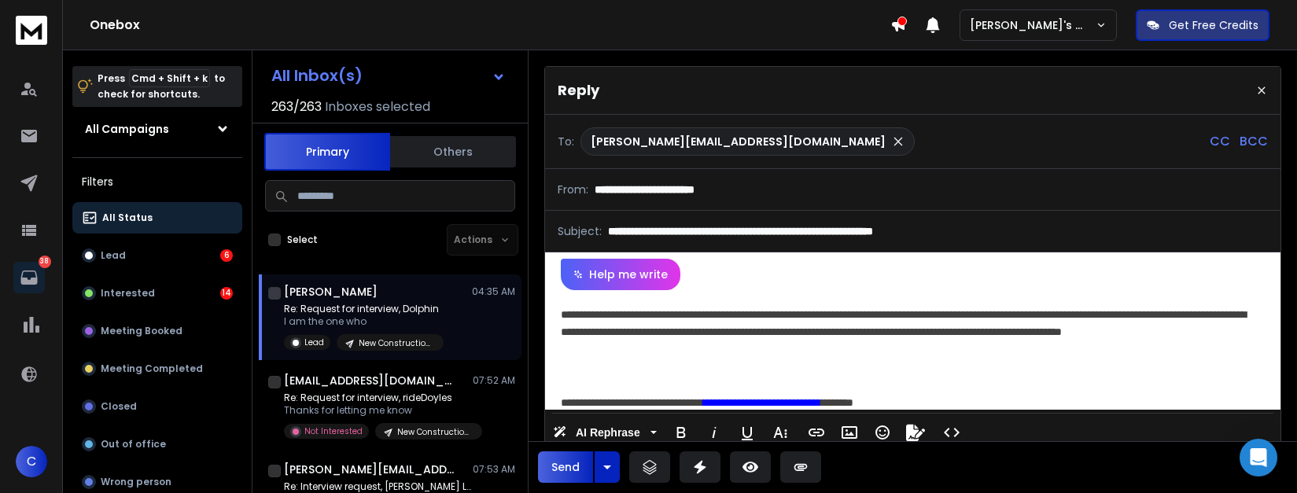
click at [559, 469] on button "Send" at bounding box center [565, 467] width 55 height 31
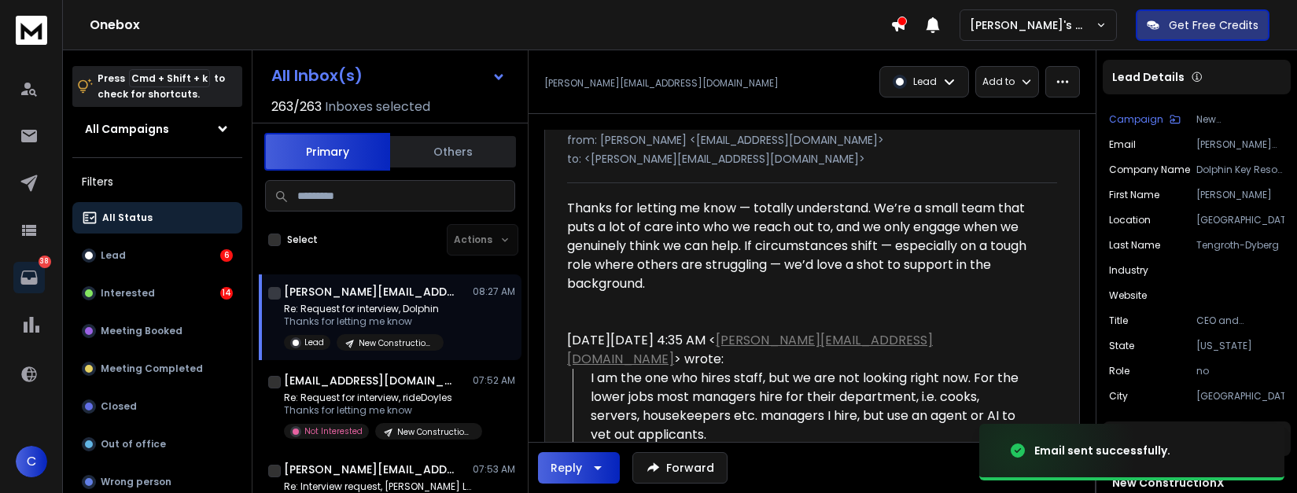
scroll to position [121, 0]
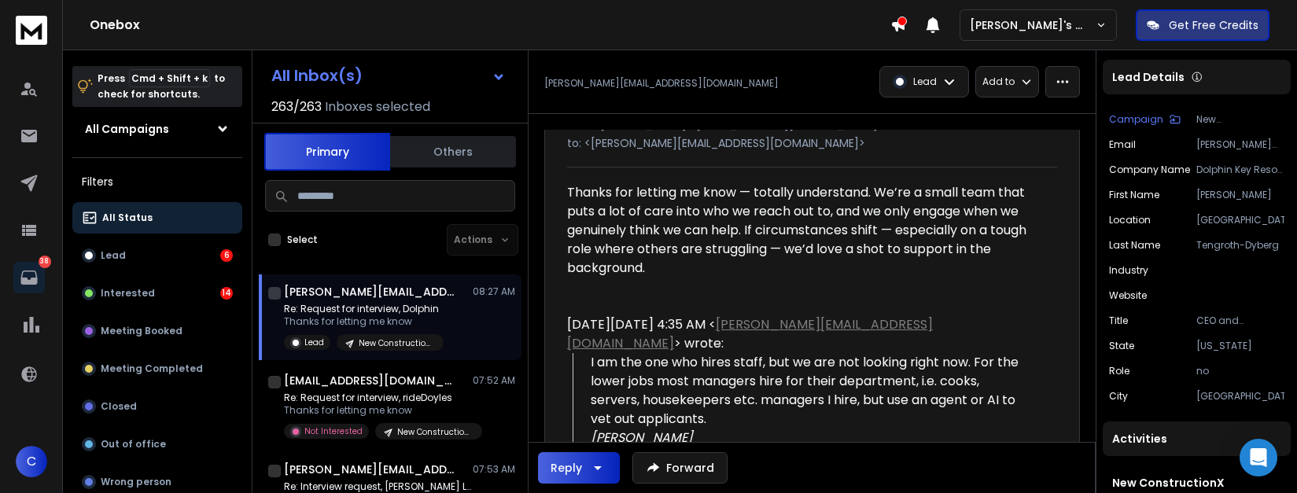
click at [927, 78] on p "Lead" at bounding box center [926, 82] width 24 height 13
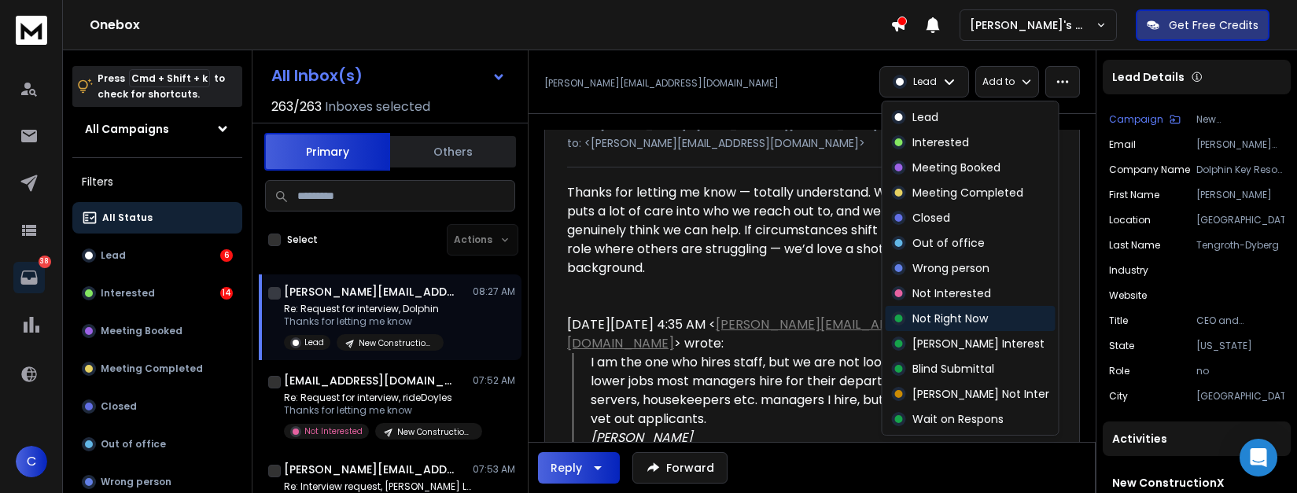
drag, startPoint x: 958, startPoint y: 312, endPoint x: 1083, endPoint y: 202, distance: 167.3
click at [959, 312] on p "Not Right Now" at bounding box center [951, 319] width 76 height 16
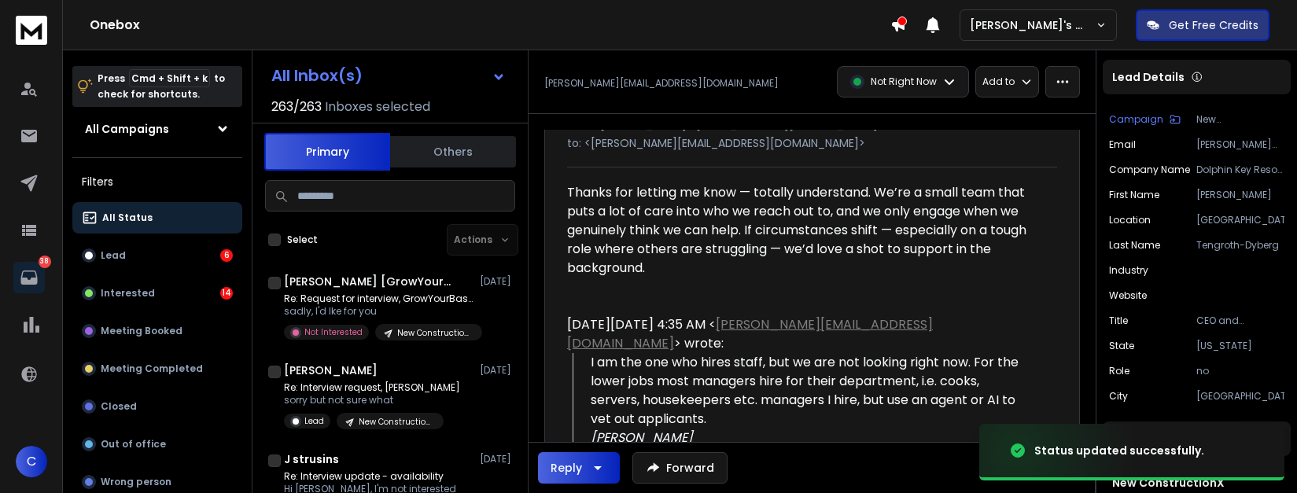
scroll to position [280, 0]
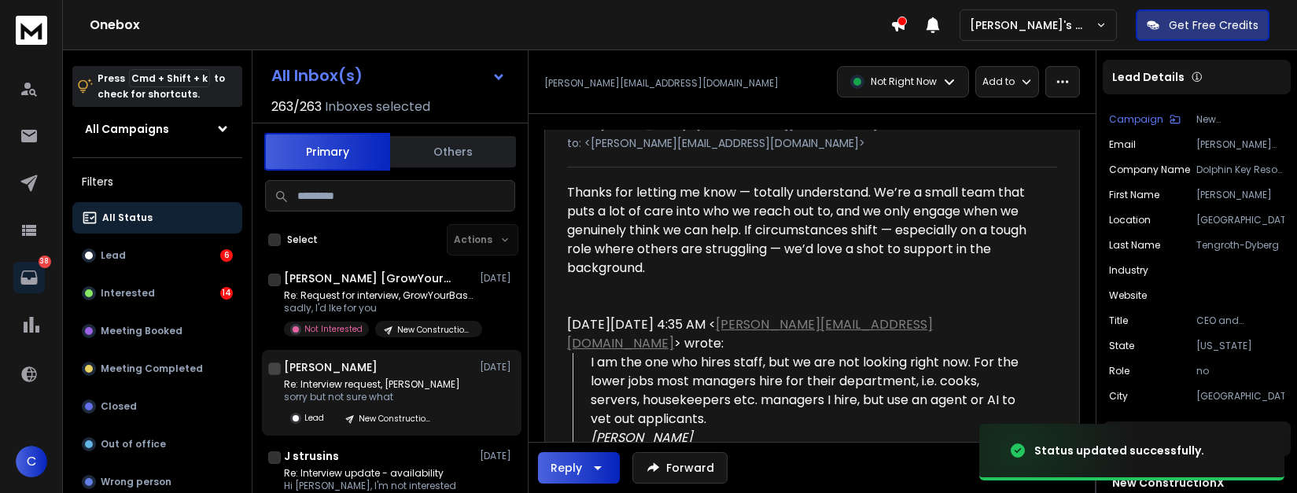
click at [396, 408] on div "Re: Interview request, [PERSON_NAME] sorry but not sure what Lead New Construct…" at bounding box center [372, 402] width 176 height 48
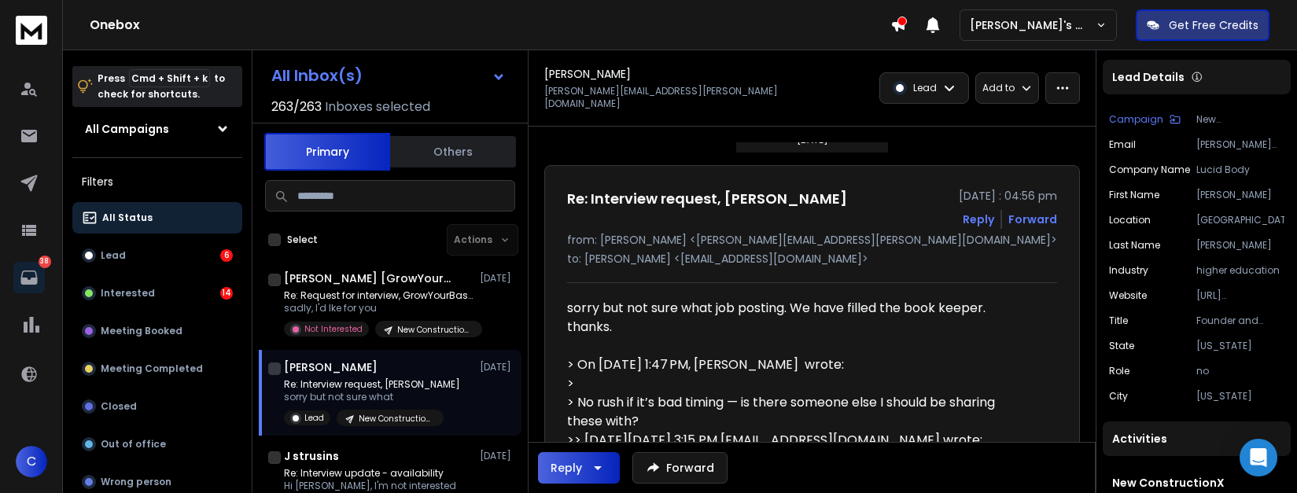
scroll to position [0, 0]
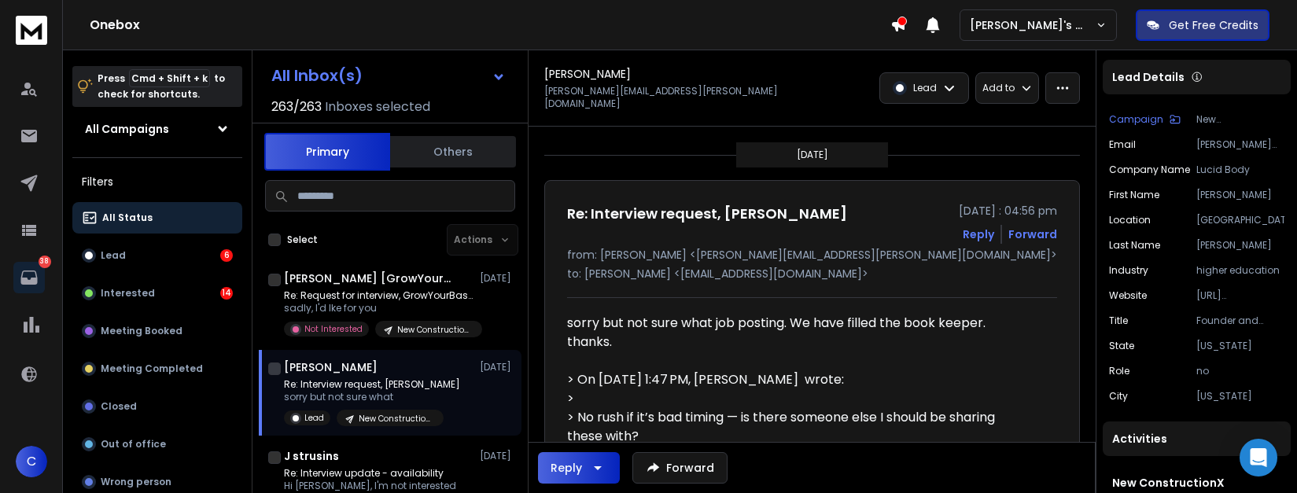
click at [975, 227] on button "Reply" at bounding box center [978, 235] width 31 height 16
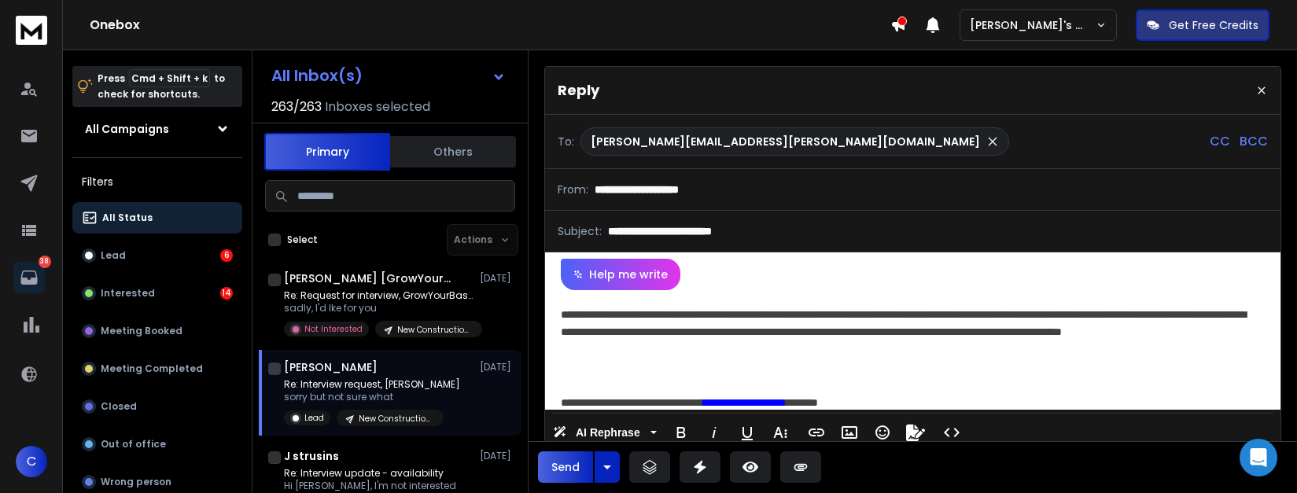
click at [562, 471] on button "Send" at bounding box center [565, 467] width 55 height 31
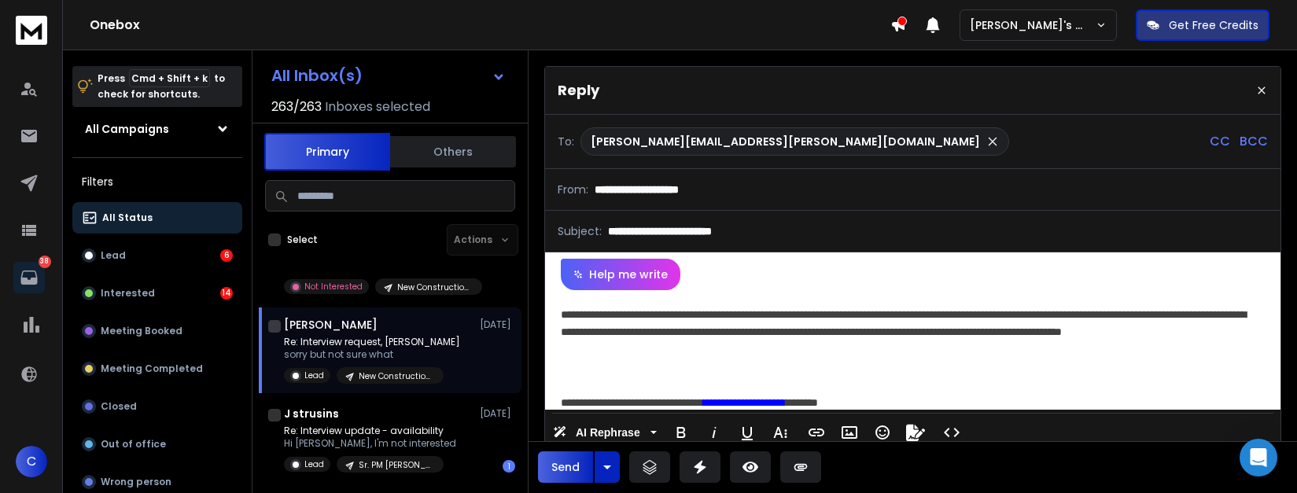
scroll to position [324, 0]
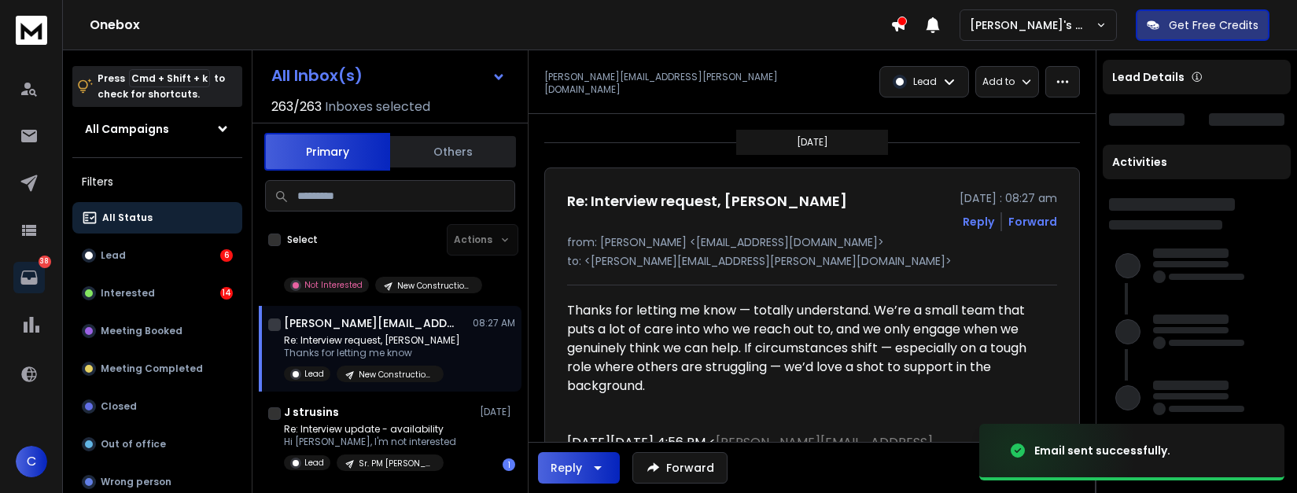
click at [918, 99] on div "[PERSON_NAME][EMAIL_ADDRESS][PERSON_NAME][DOMAIN_NAME] Lead Add to Lead Add to" at bounding box center [812, 82] width 567 height 64
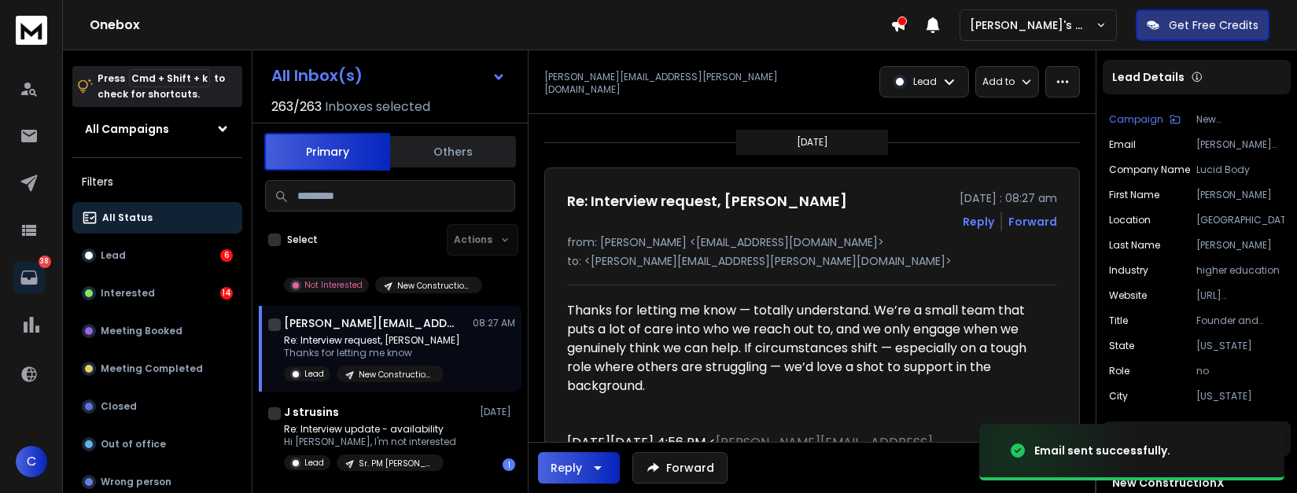
click at [923, 90] on div "Lead" at bounding box center [924, 82] width 88 height 30
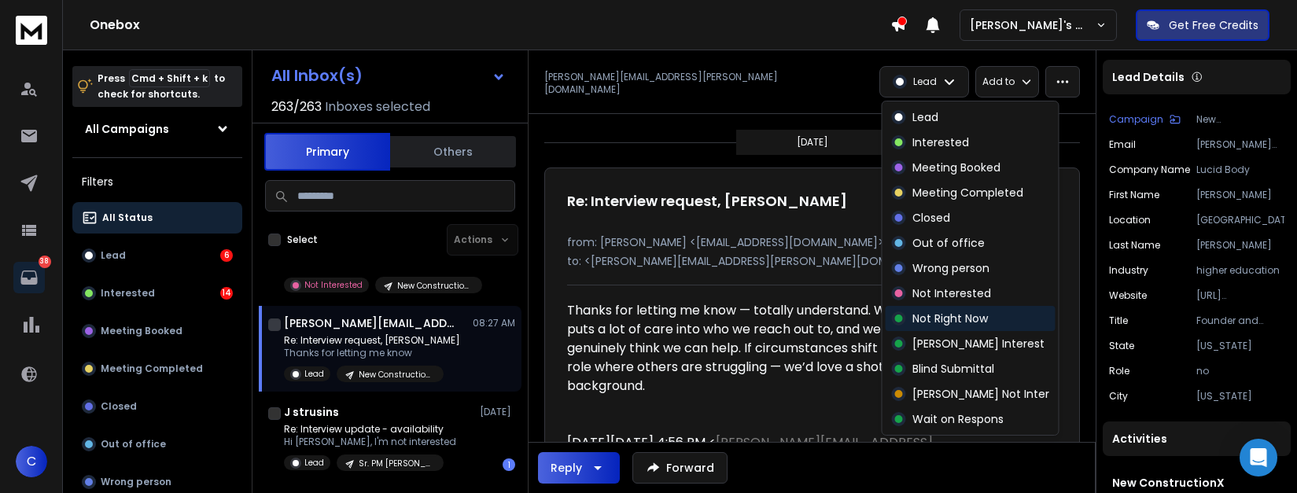
click at [957, 311] on p "Not Right Now" at bounding box center [951, 319] width 76 height 16
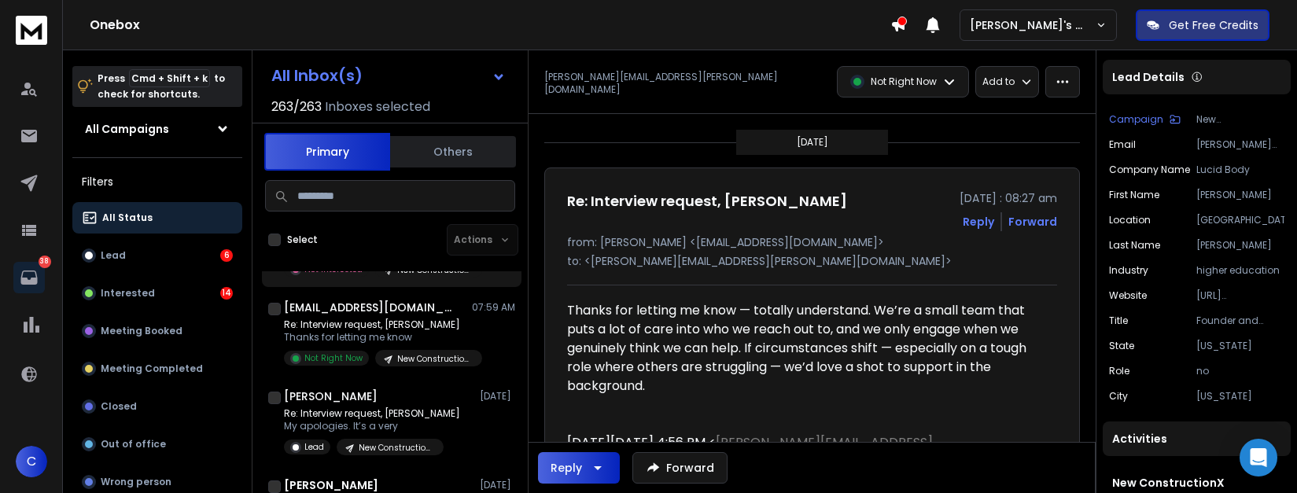
scroll to position [699, 0]
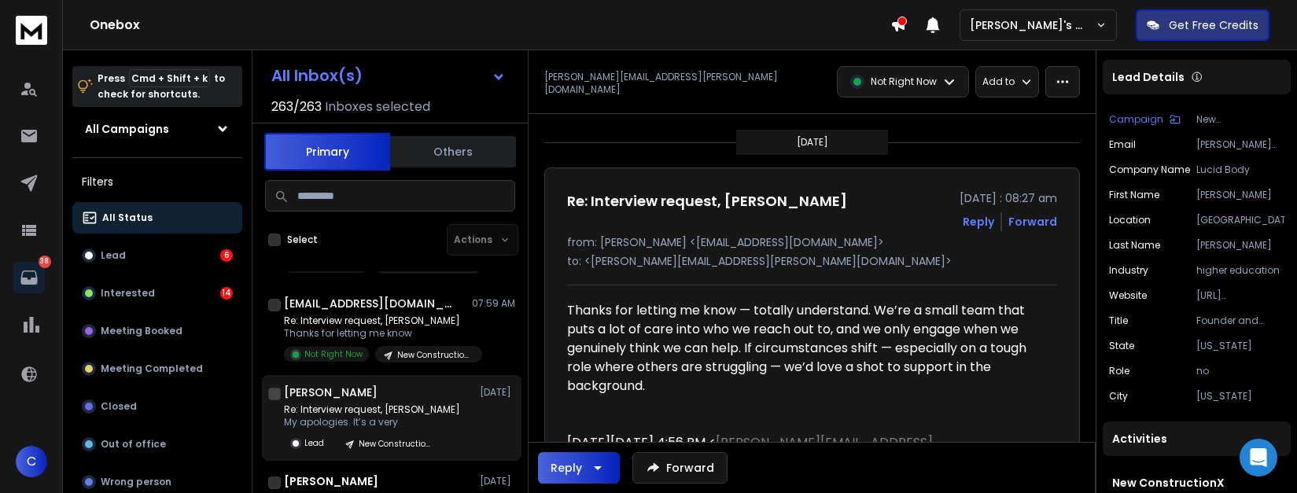
click at [412, 419] on p "My apologies. It’s a very" at bounding box center [372, 422] width 176 height 13
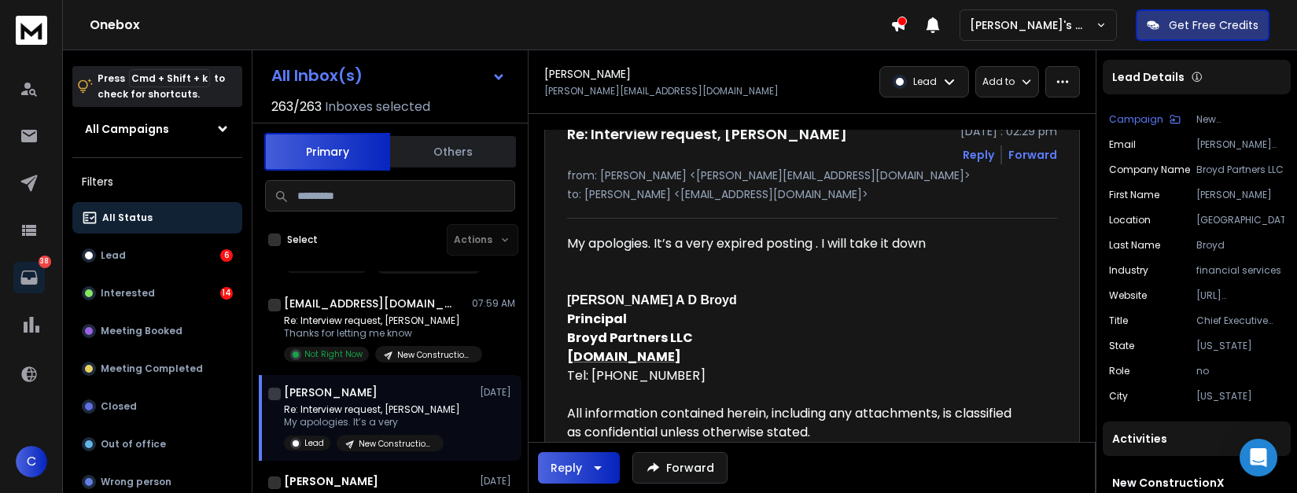
scroll to position [73, 0]
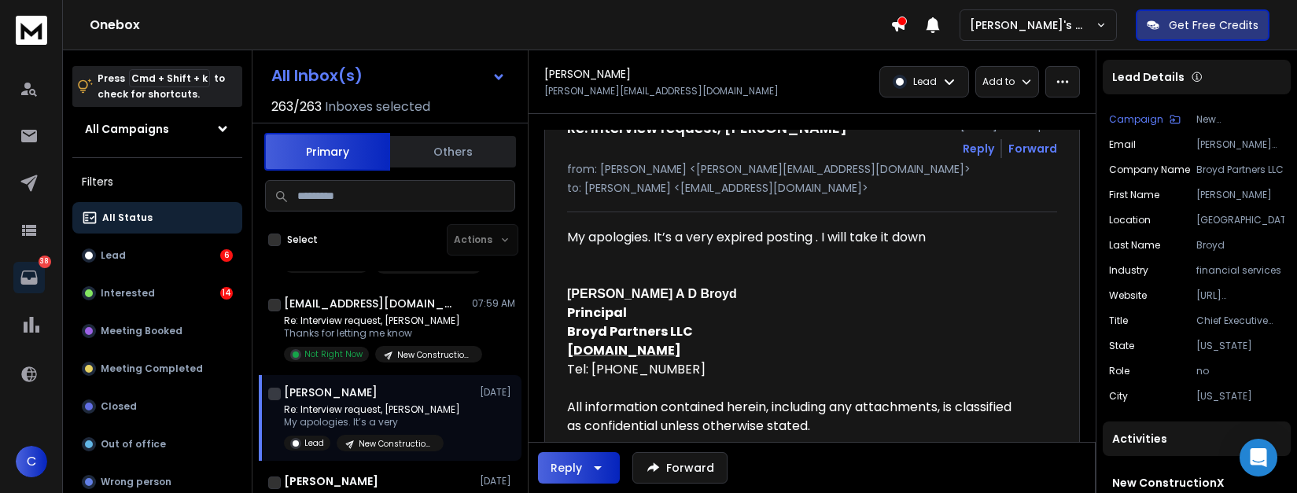
click at [976, 151] on button "Reply" at bounding box center [978, 149] width 31 height 16
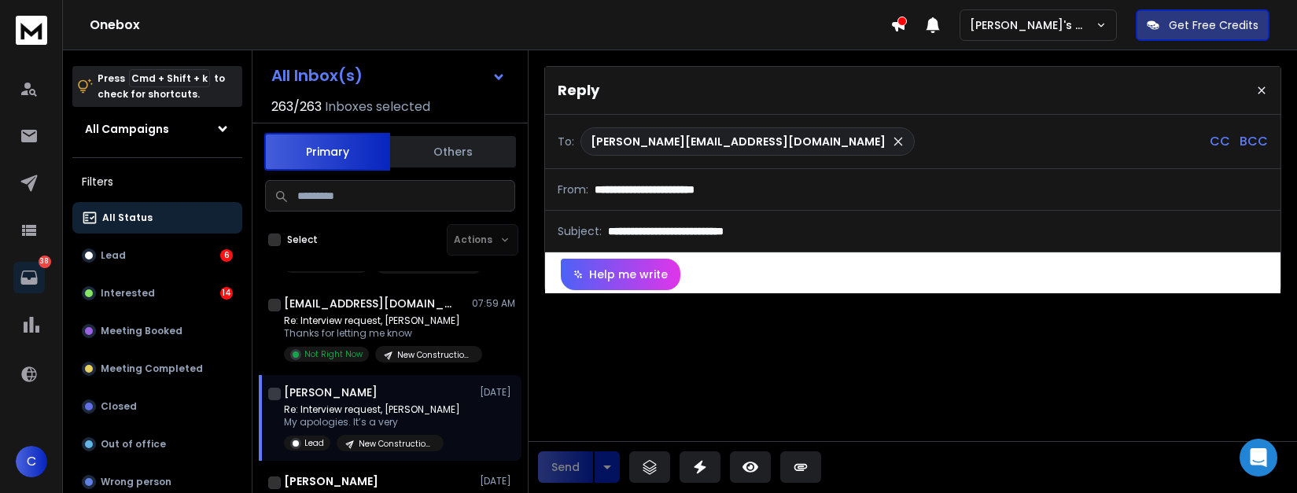
scroll to position [0, 0]
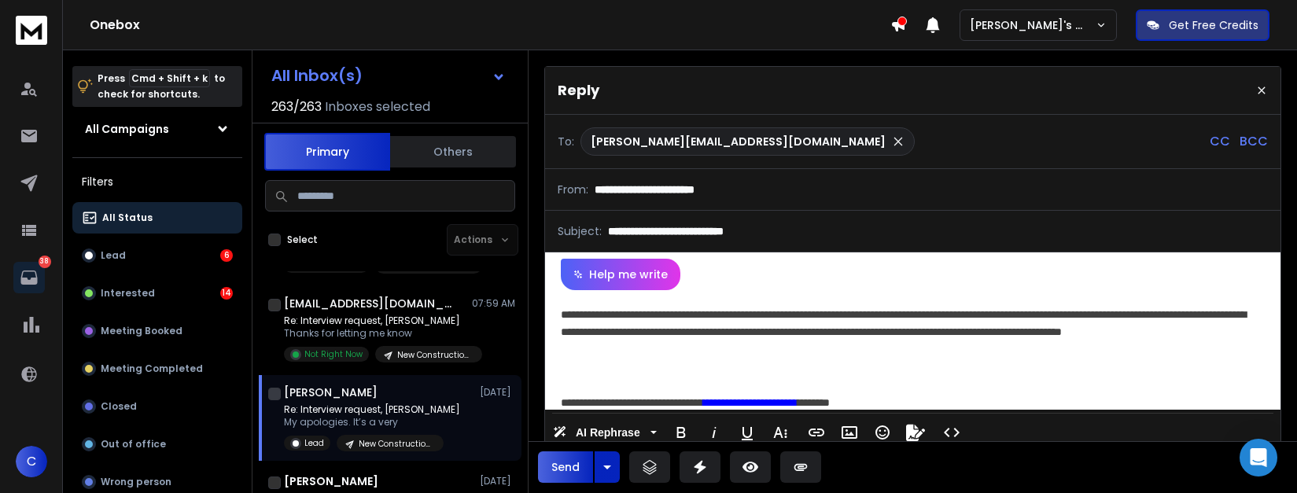
drag, startPoint x: 558, startPoint y: 470, endPoint x: 508, endPoint y: 420, distance: 70.7
click at [557, 470] on button "Send" at bounding box center [565, 467] width 55 height 31
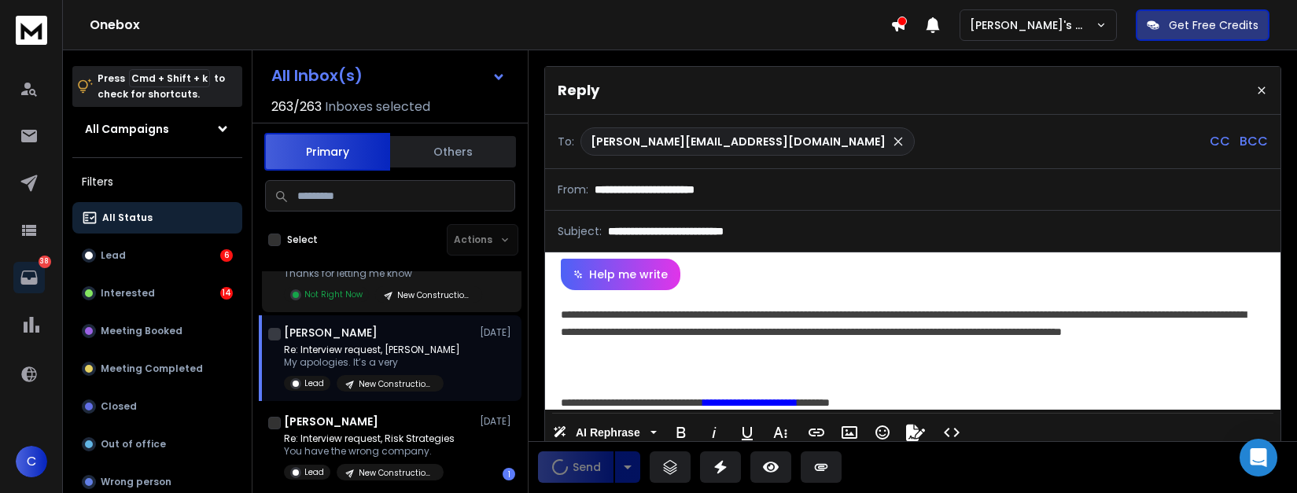
scroll to position [761, 0]
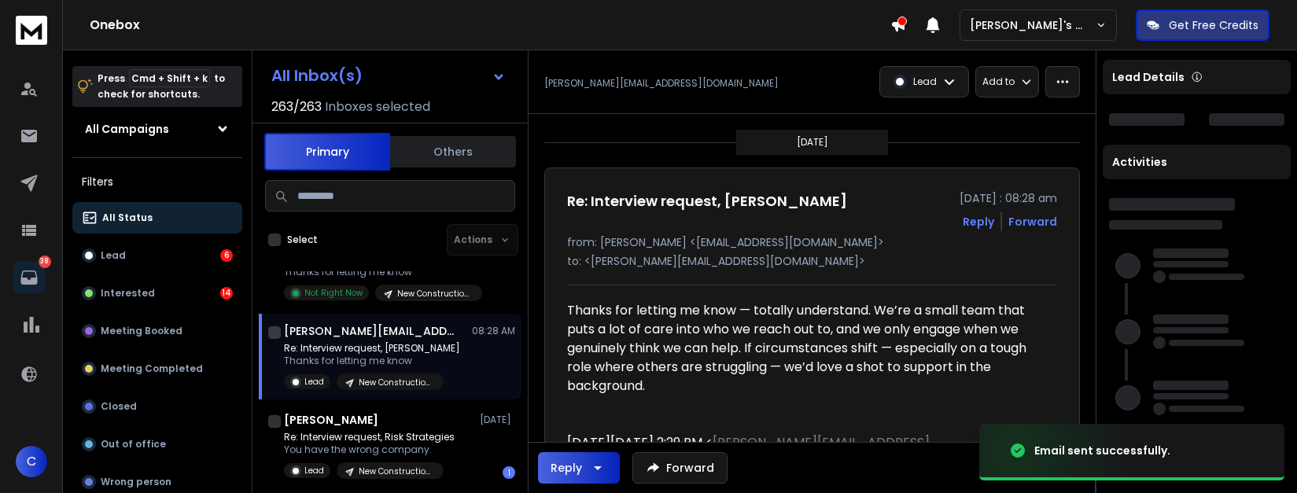
click at [943, 90] on div "Lead" at bounding box center [924, 82] width 88 height 30
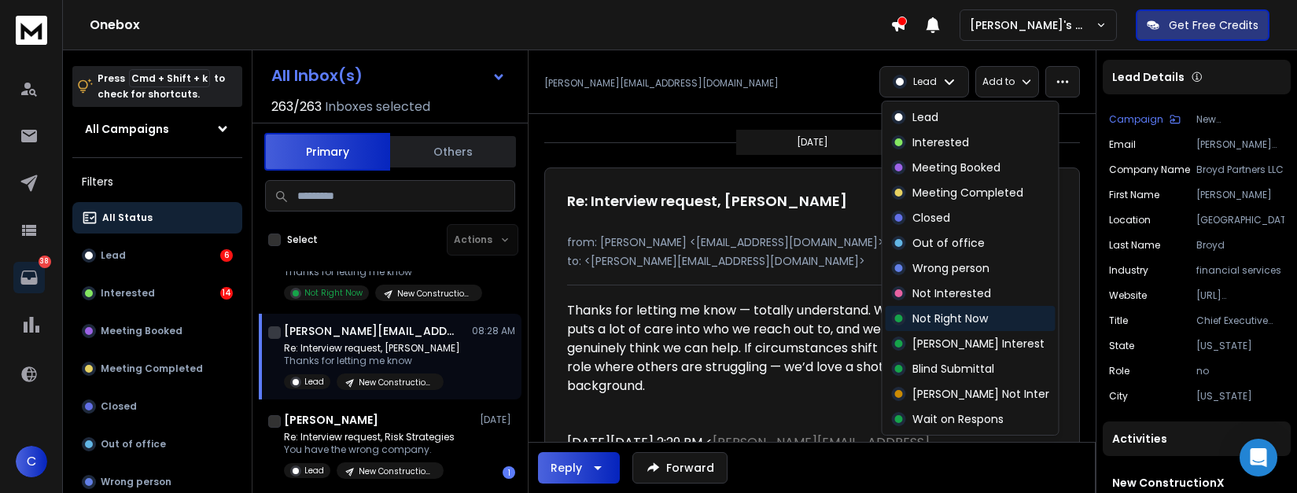
click at [954, 316] on p "Not Right Now" at bounding box center [951, 319] width 76 height 16
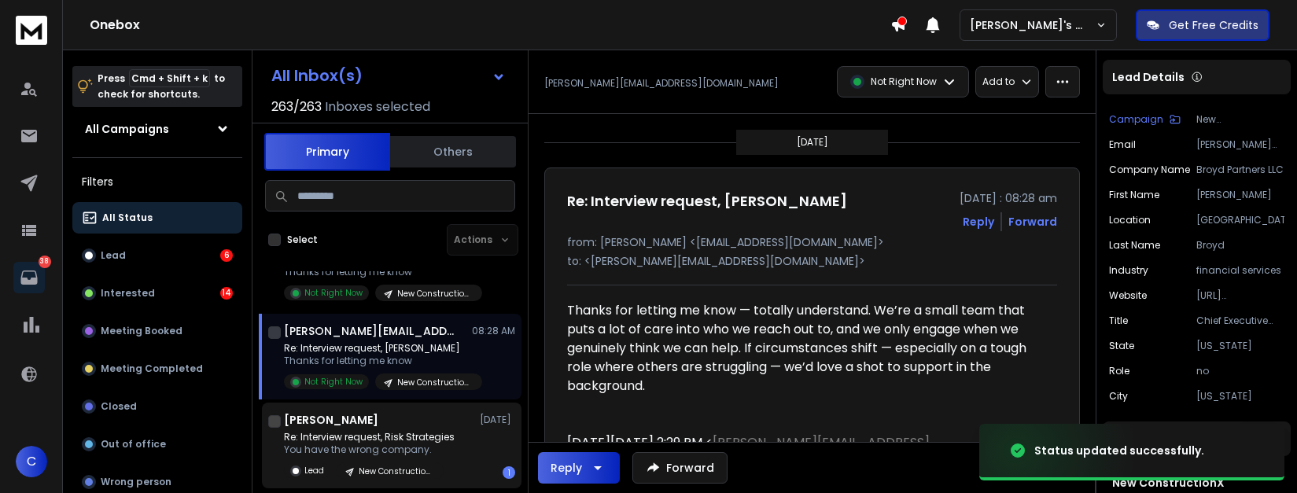
click at [385, 452] on p "You have the wrong company." at bounding box center [369, 450] width 171 height 13
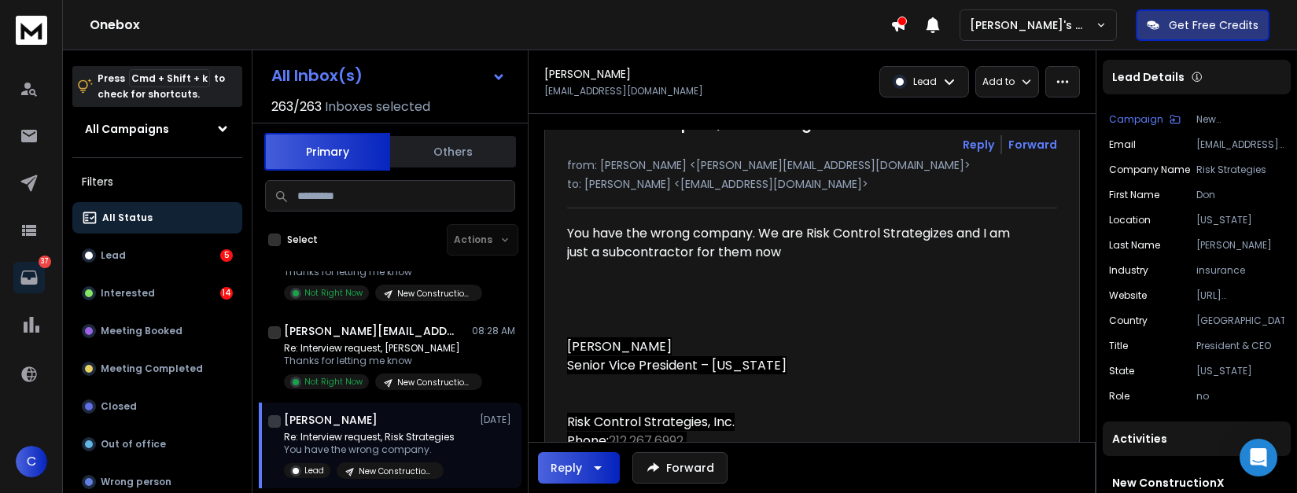
scroll to position [15, 0]
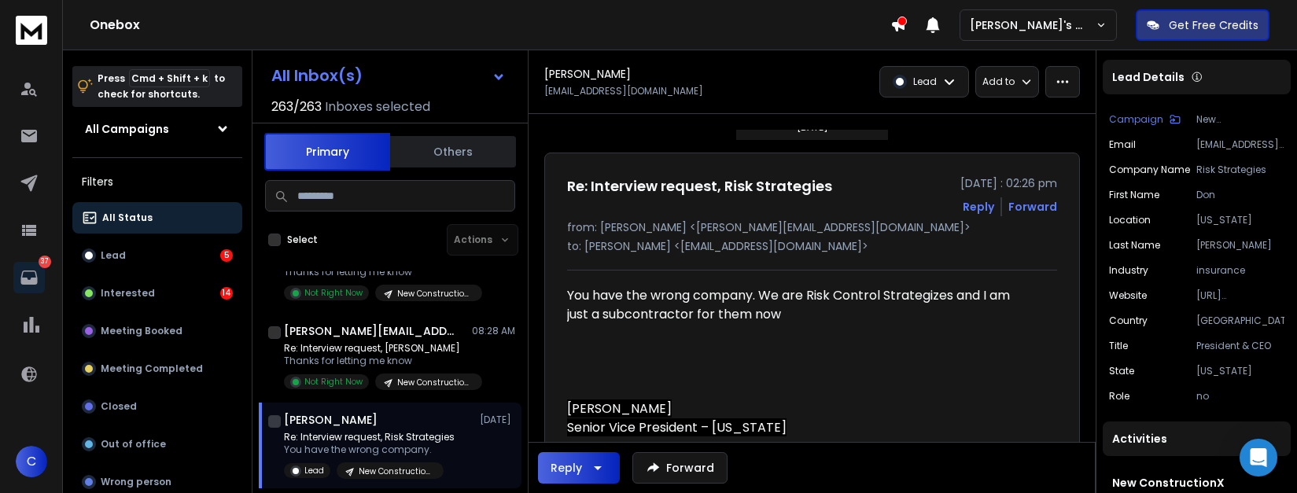
click at [925, 79] on p "Lead" at bounding box center [926, 82] width 24 height 13
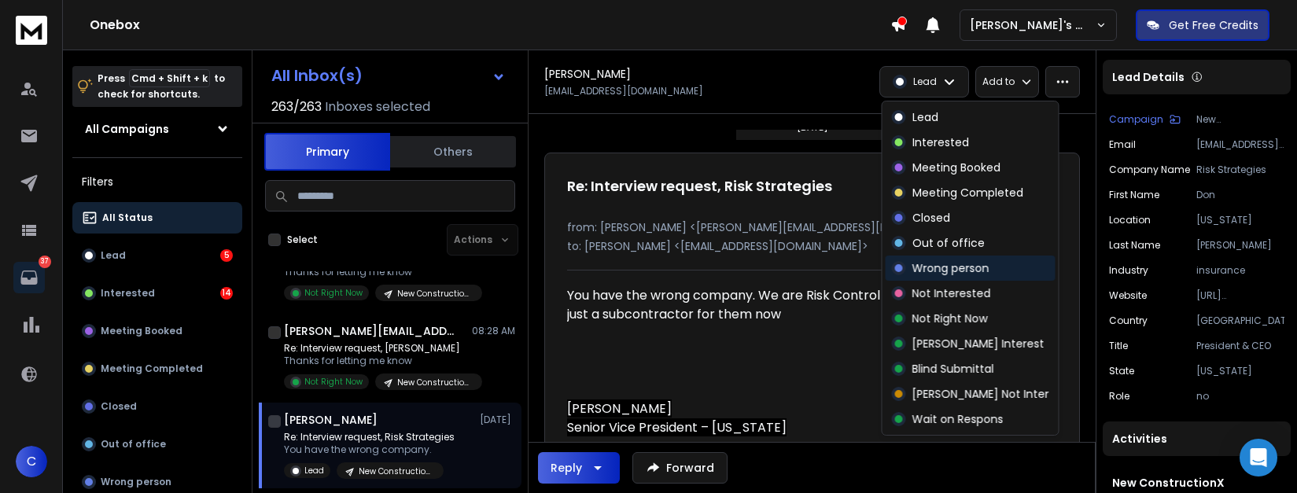
click at [957, 264] on p "Wrong person" at bounding box center [951, 268] width 77 height 16
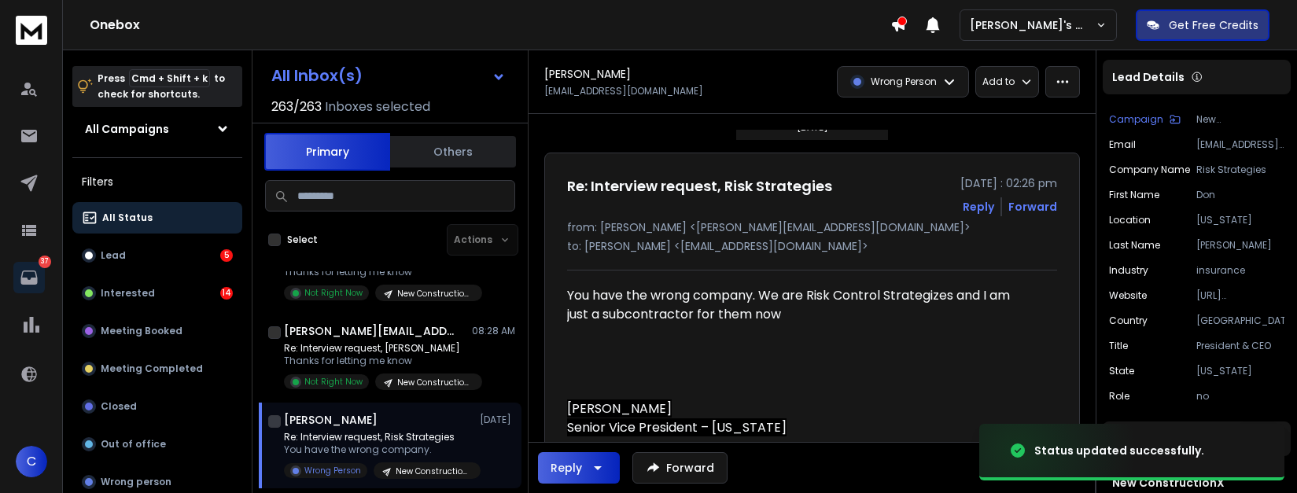
drag, startPoint x: 618, startPoint y: 294, endPoint x: 559, endPoint y: 289, distance: 60.1
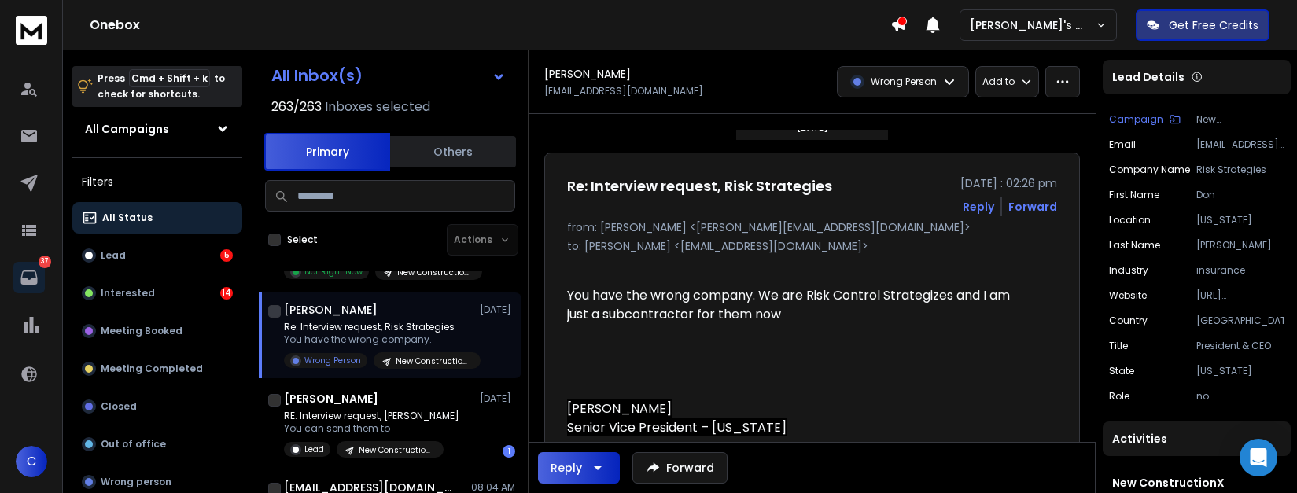
scroll to position [891, 0]
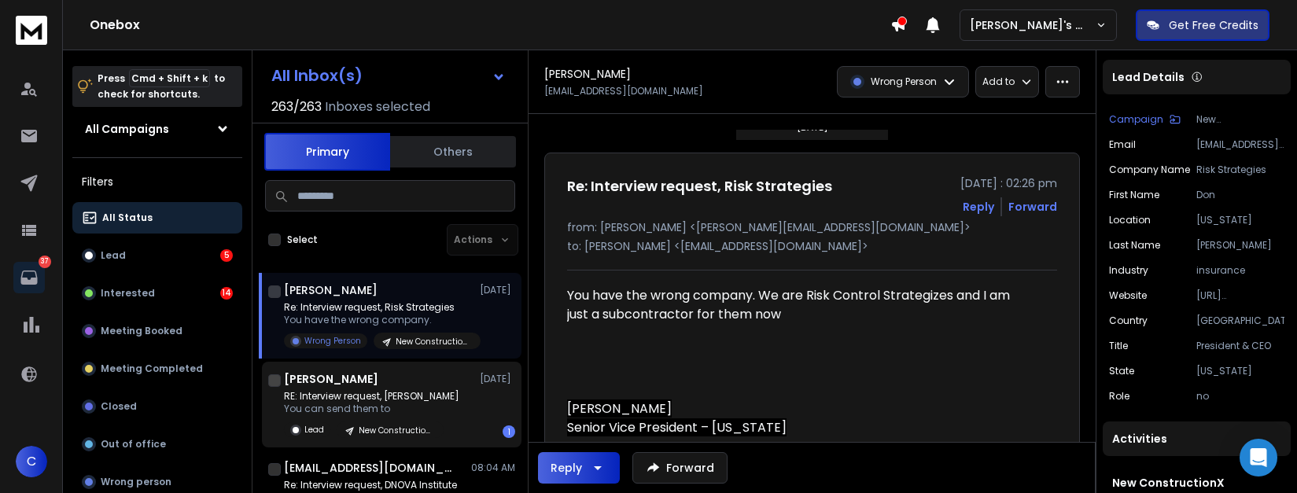
drag, startPoint x: 408, startPoint y: 410, endPoint x: 502, endPoint y: 395, distance: 95.6
click at [408, 410] on p "You can send them to" at bounding box center [371, 409] width 175 height 13
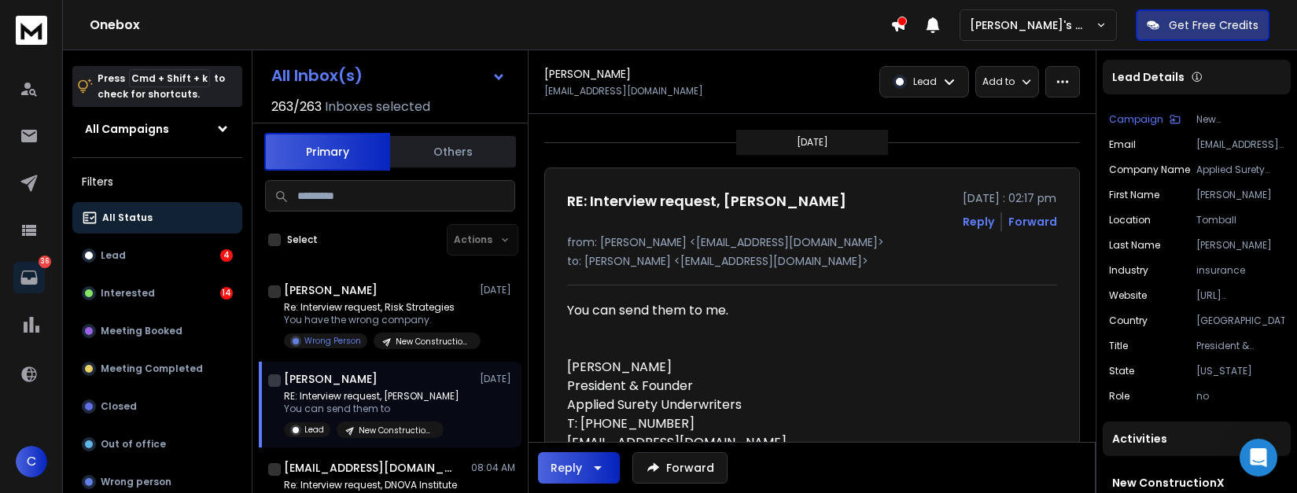
click at [981, 223] on button "Reply" at bounding box center [978, 222] width 31 height 16
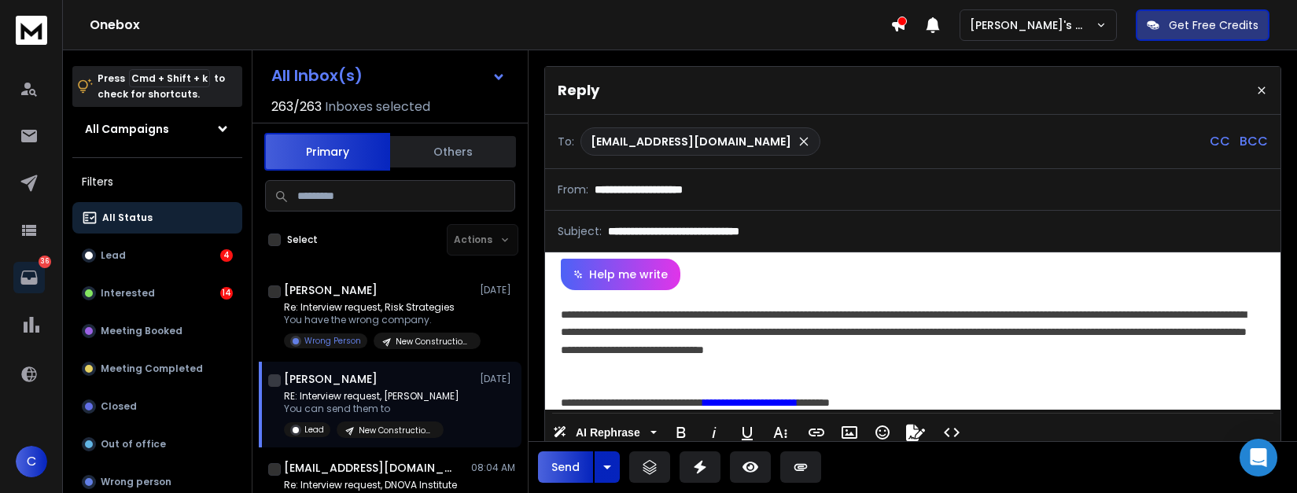
drag, startPoint x: 640, startPoint y: 309, endPoint x: 943, endPoint y: 467, distance: 340.7
click at [0, 0] on div "36 C Onebox [PERSON_NAME]'s Workspace Get Free Credits Press Cmd + Shift + k to…" at bounding box center [648, 272] width 1297 height 544
click at [683, 348] on div "**********" at bounding box center [910, 332] width 699 height 53
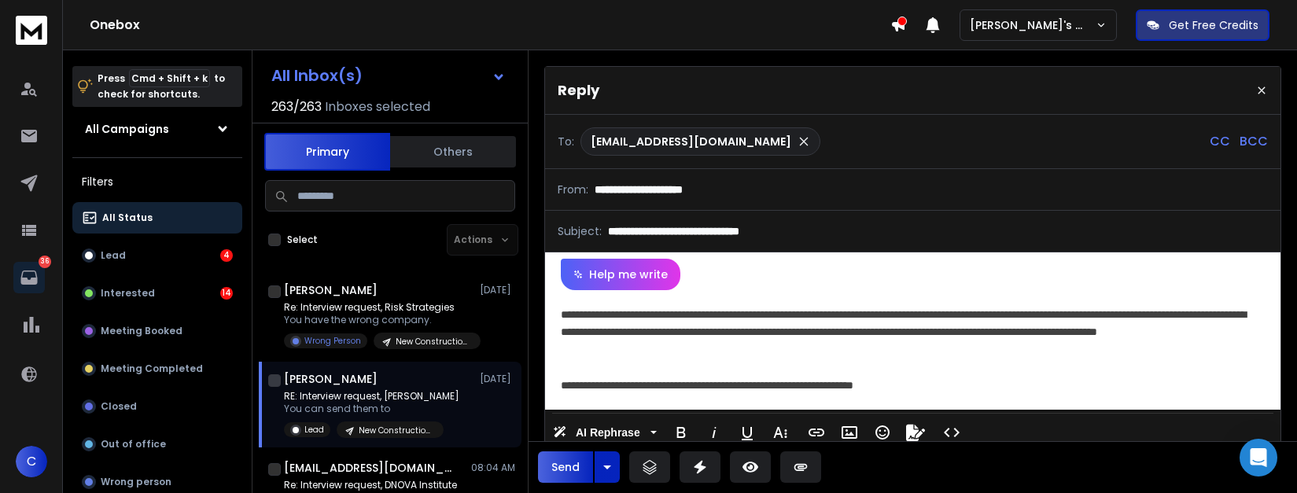
scroll to position [3, 0]
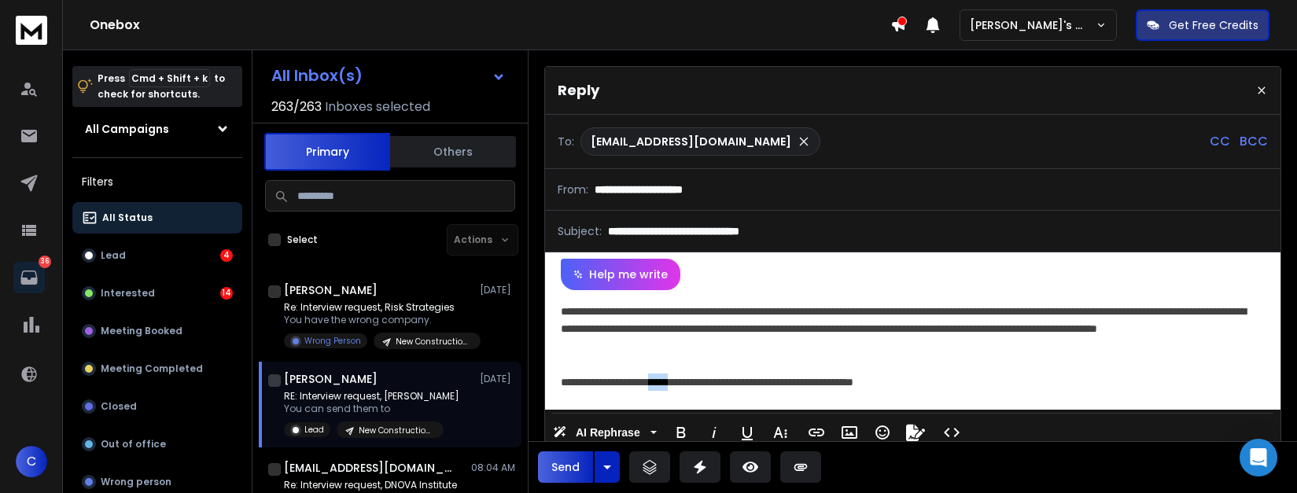
drag, startPoint x: 680, startPoint y: 386, endPoint x: 670, endPoint y: 384, distance: 10.3
click at [655, 387] on div "**********" at bounding box center [910, 382] width 699 height 17
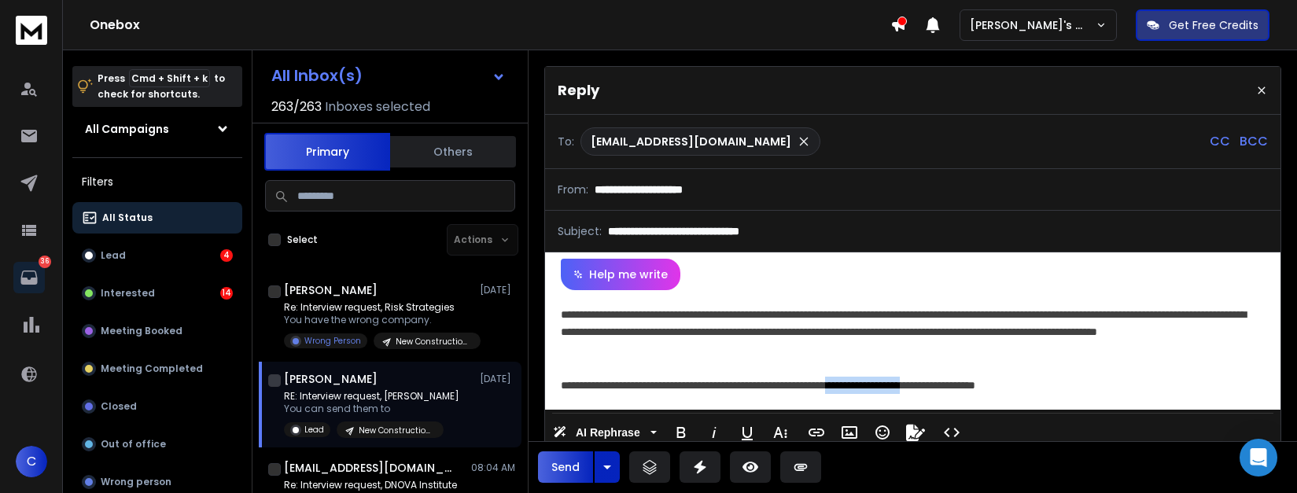
drag, startPoint x: 970, startPoint y: 386, endPoint x: 891, endPoint y: 380, distance: 79.7
click at [884, 380] on div "**********" at bounding box center [910, 385] width 699 height 17
drag, startPoint x: 958, startPoint y: 383, endPoint x: 948, endPoint y: 389, distance: 12.0
click at [891, 386] on div "**********" at bounding box center [910, 385] width 699 height 17
drag, startPoint x: 555, startPoint y: 473, endPoint x: 697, endPoint y: 452, distance: 143.9
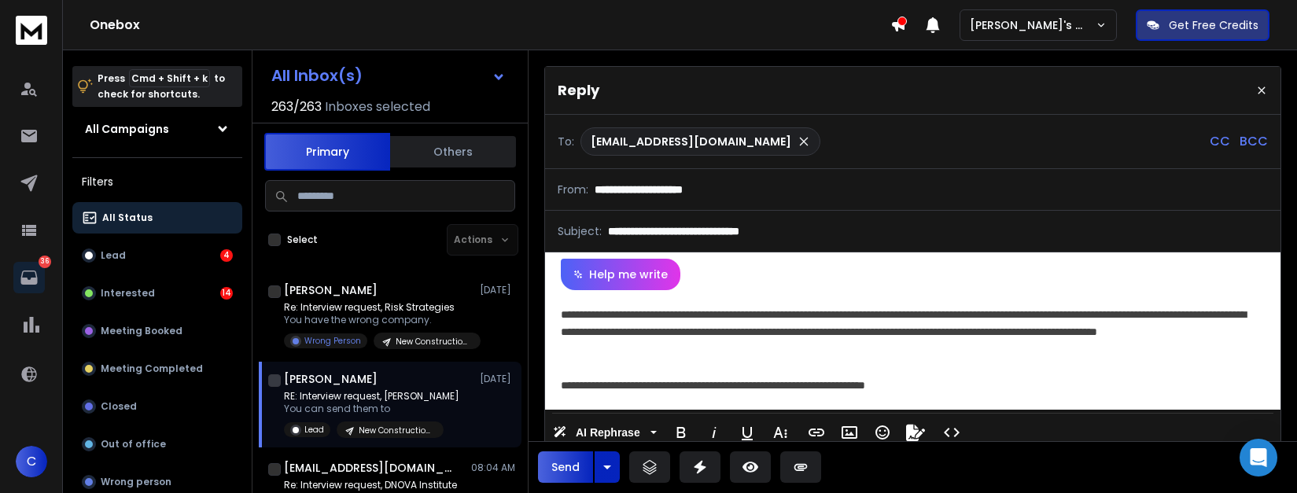
click at [555, 473] on button "Send" at bounding box center [565, 467] width 55 height 31
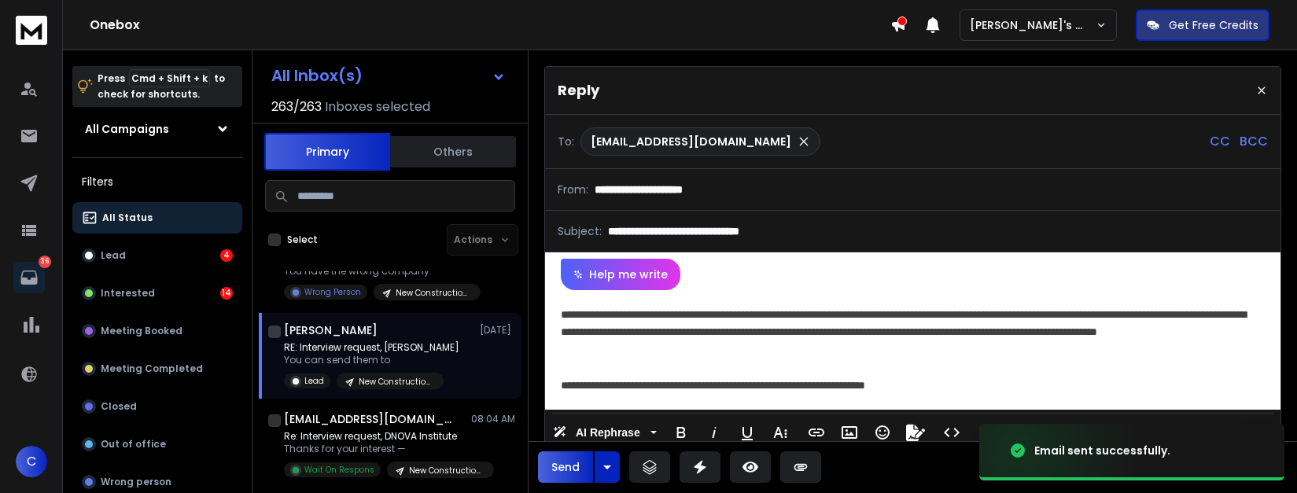
scroll to position [940, 0]
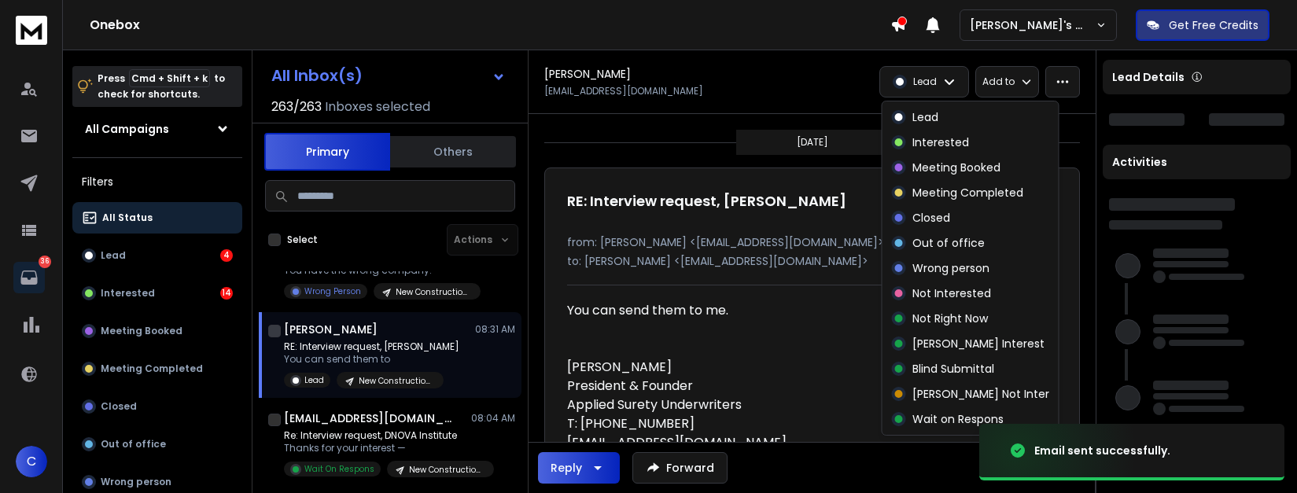
click at [937, 87] on p "Lead" at bounding box center [926, 82] width 24 height 13
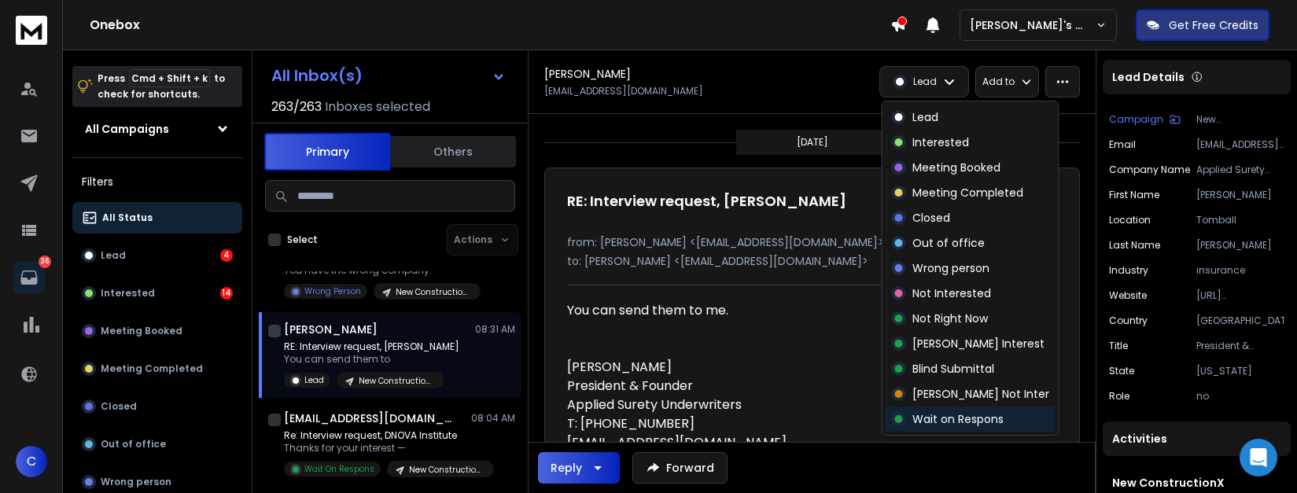
click at [970, 419] on p "Wait on Respons" at bounding box center [958, 420] width 91 height 16
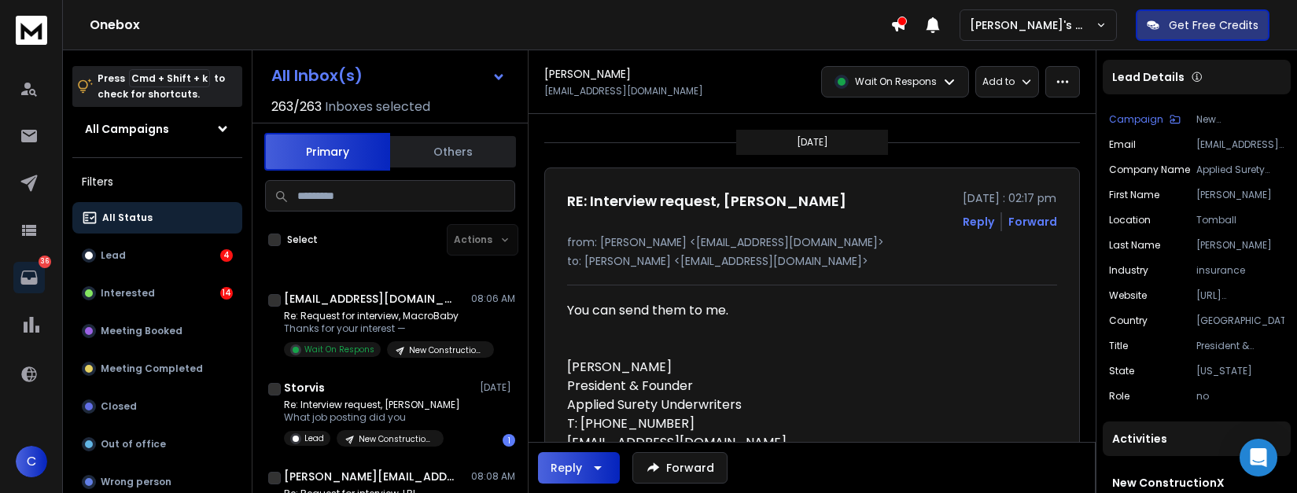
scroll to position [1242, 0]
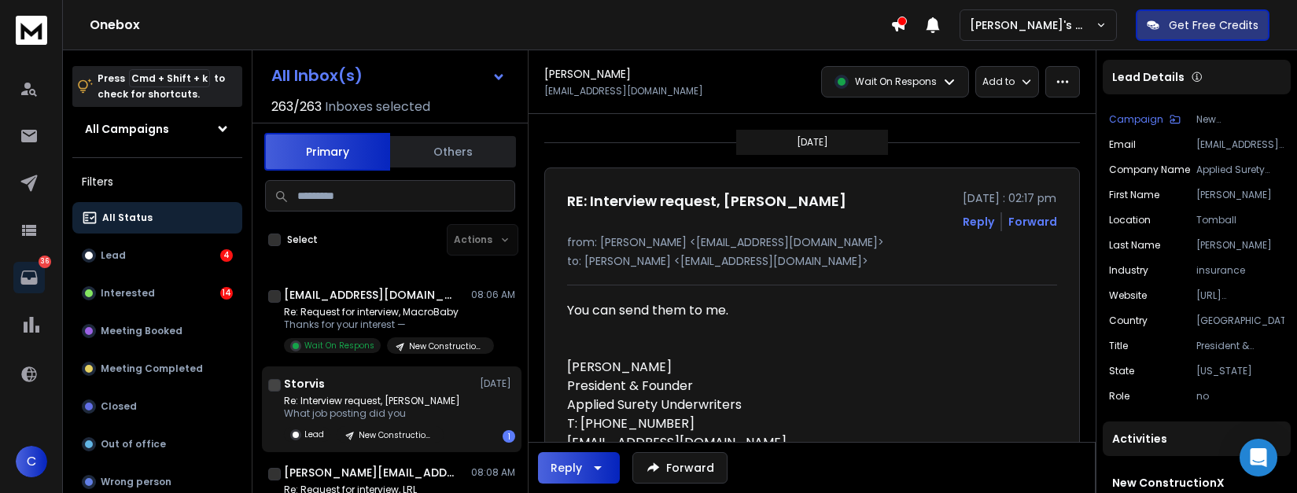
click at [435, 397] on p "Re: Interview request, [PERSON_NAME]" at bounding box center [372, 401] width 176 height 13
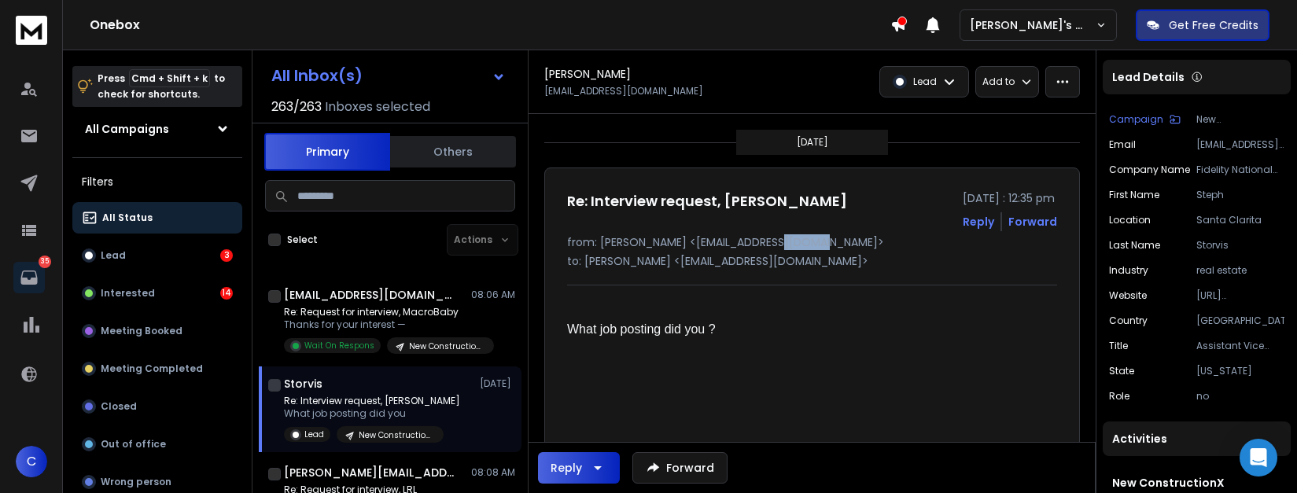
drag, startPoint x: 795, startPoint y: 240, endPoint x: 758, endPoint y: 242, distance: 37.1
click at [758, 242] on p "from: [PERSON_NAME] <[EMAIL_ADDRESS][DOMAIN_NAME]>" at bounding box center [812, 242] width 490 height 16
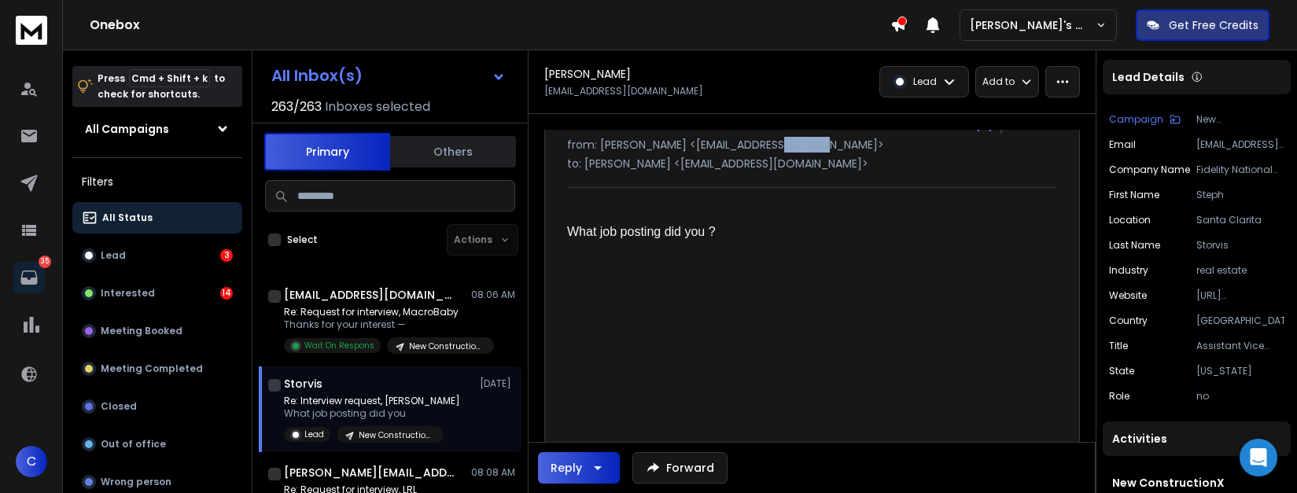
scroll to position [0, 0]
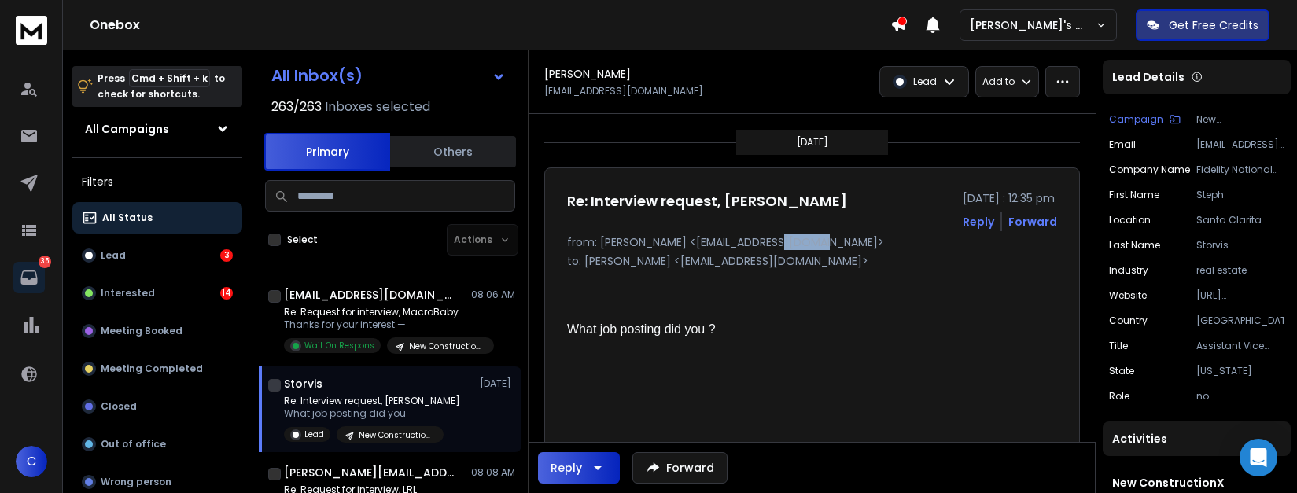
click at [980, 215] on button "Reply" at bounding box center [978, 222] width 31 height 16
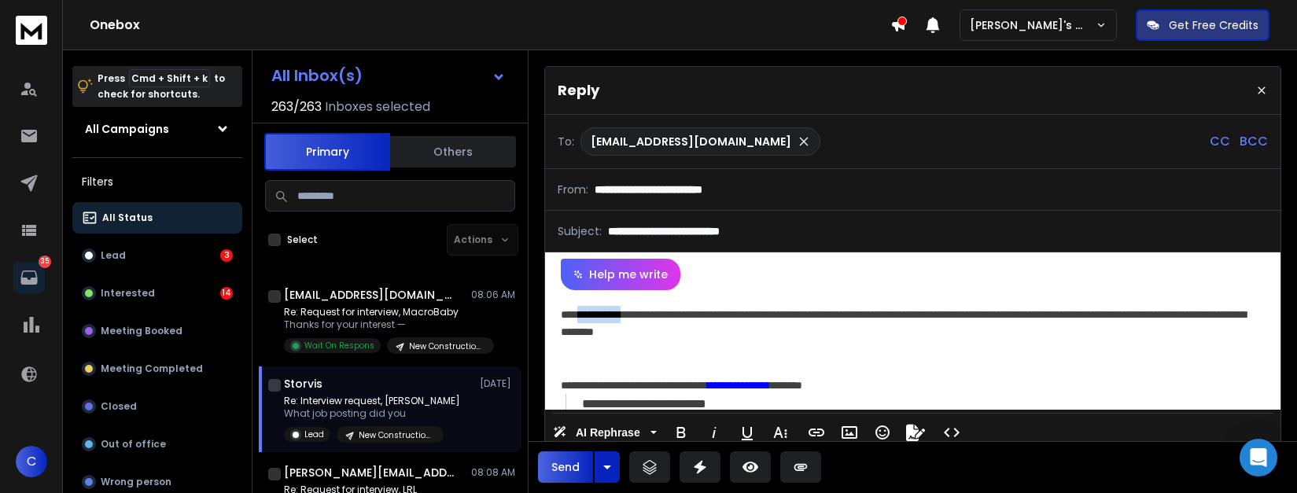
drag, startPoint x: 636, startPoint y: 314, endPoint x: 576, endPoint y: 319, distance: 60.0
click at [576, 318] on div "**********" at bounding box center [910, 323] width 699 height 35
drag, startPoint x: 746, startPoint y: 312, endPoint x: 688, endPoint y: 315, distance: 58.3
click at [677, 317] on div "**********" at bounding box center [910, 323] width 699 height 35
click at [555, 462] on button "Send" at bounding box center [565, 467] width 55 height 31
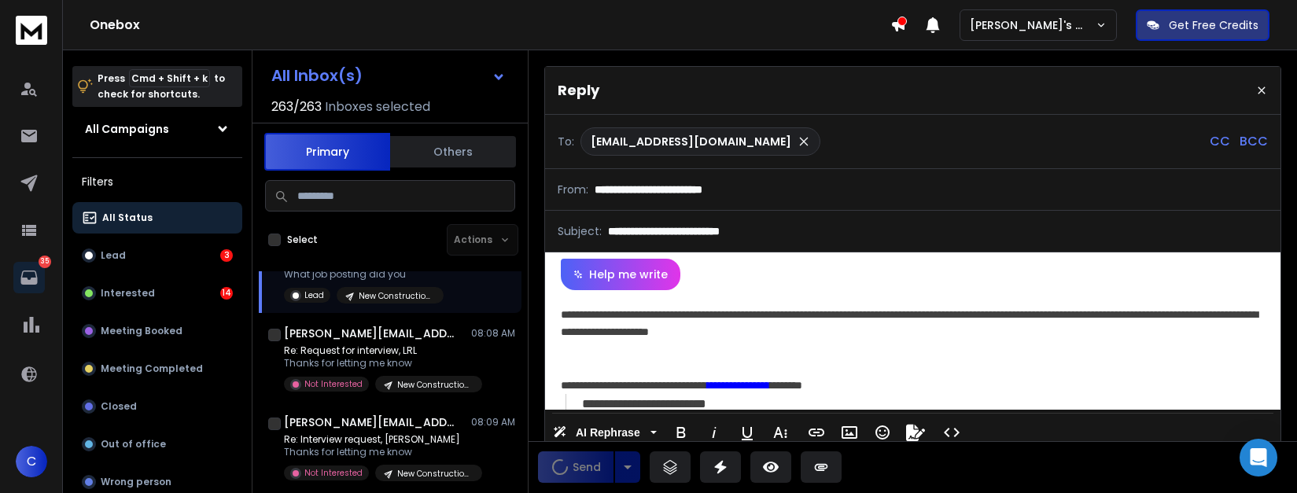
scroll to position [1393, 0]
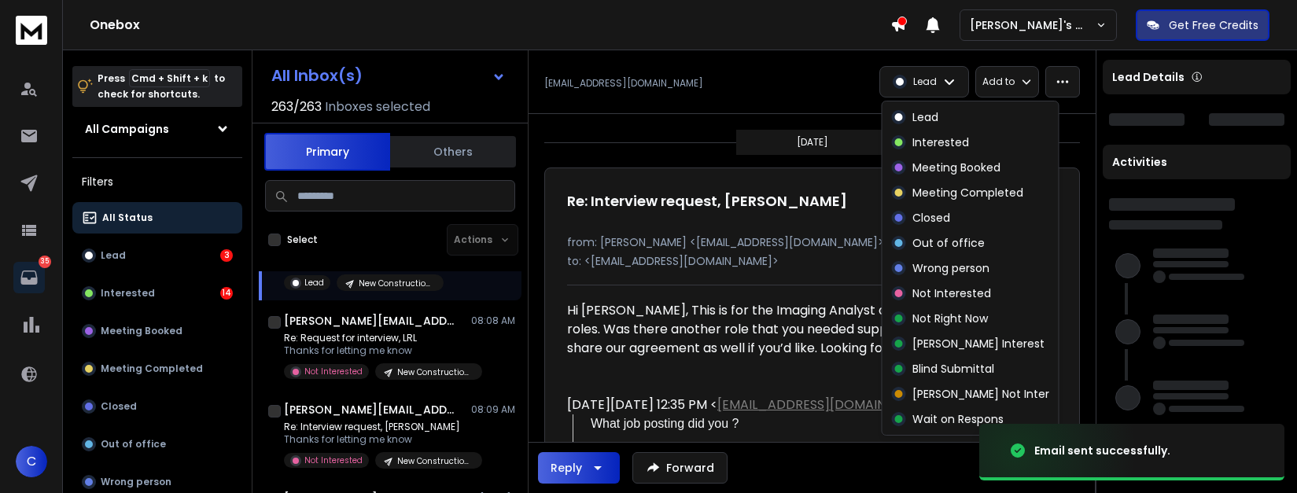
click at [937, 82] on p "Lead" at bounding box center [926, 82] width 24 height 13
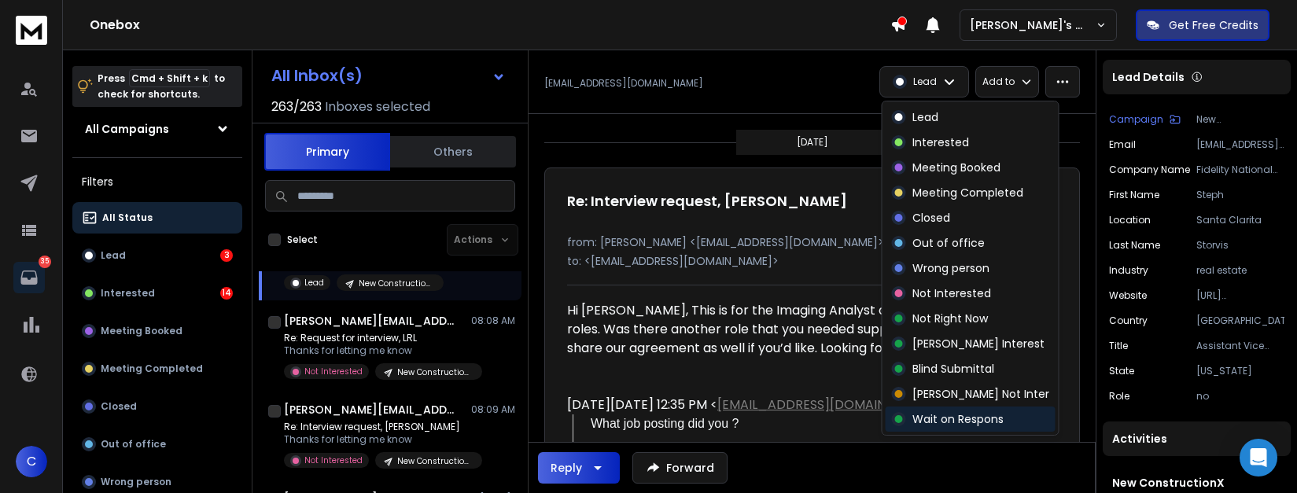
click at [939, 414] on p "Wait on Respons" at bounding box center [958, 420] width 91 height 16
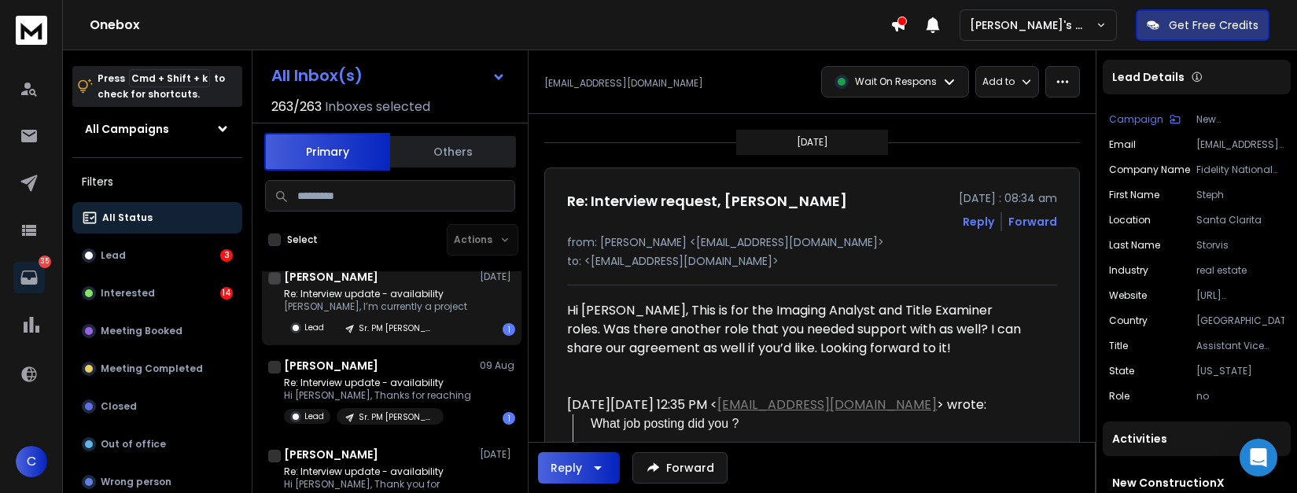
scroll to position [1883, 0]
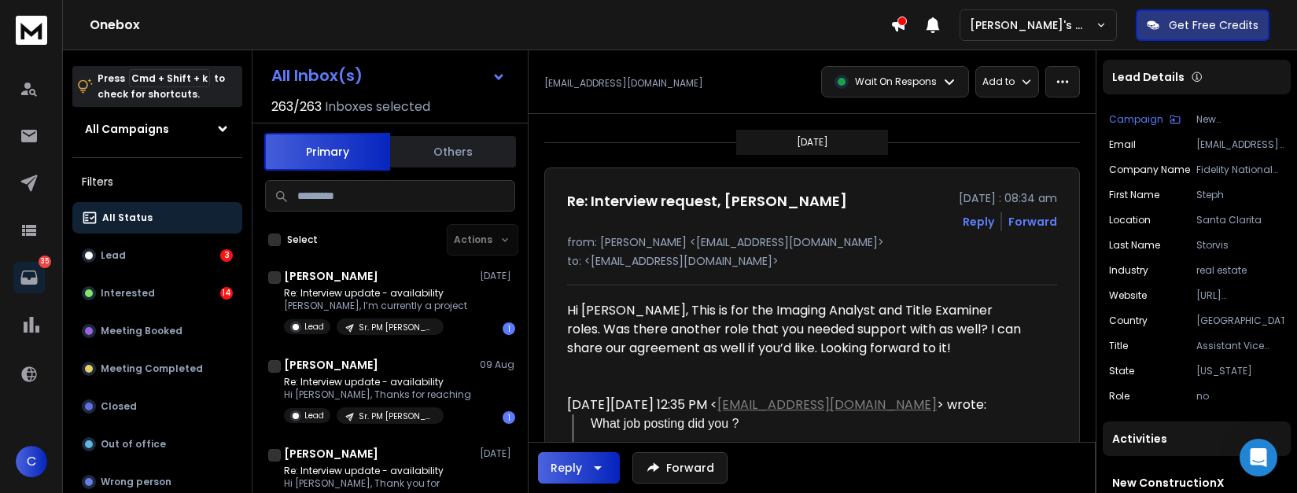
drag, startPoint x: 175, startPoint y: 249, endPoint x: 195, endPoint y: 254, distance: 20.2
click at [175, 249] on button "Lead 3" at bounding box center [157, 255] width 170 height 31
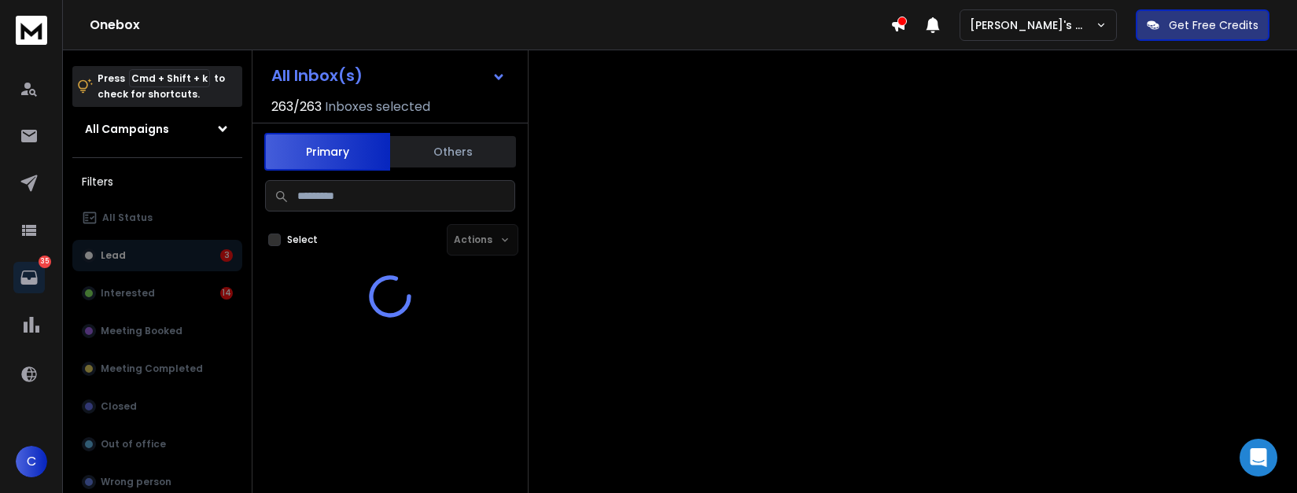
scroll to position [0, 0]
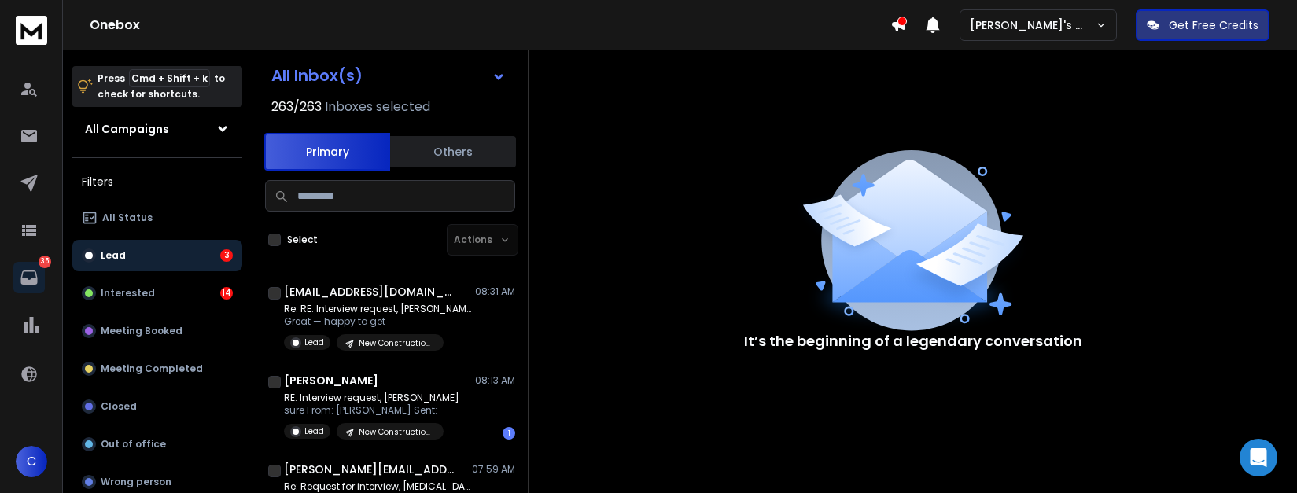
drag, startPoint x: 460, startPoint y: 308, endPoint x: 519, endPoint y: 317, distance: 59.8
click at [459, 308] on div "Re: RE: Interview request, [PERSON_NAME] — happy to get Lead New ConstructionX" at bounding box center [399, 327] width 231 height 48
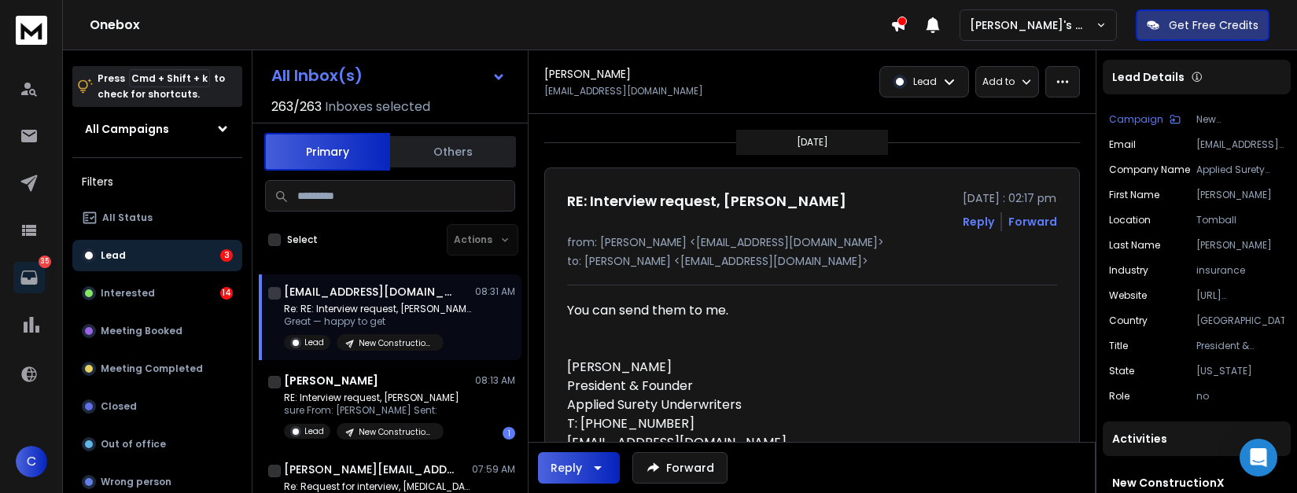
click at [932, 85] on p "Lead" at bounding box center [926, 82] width 24 height 13
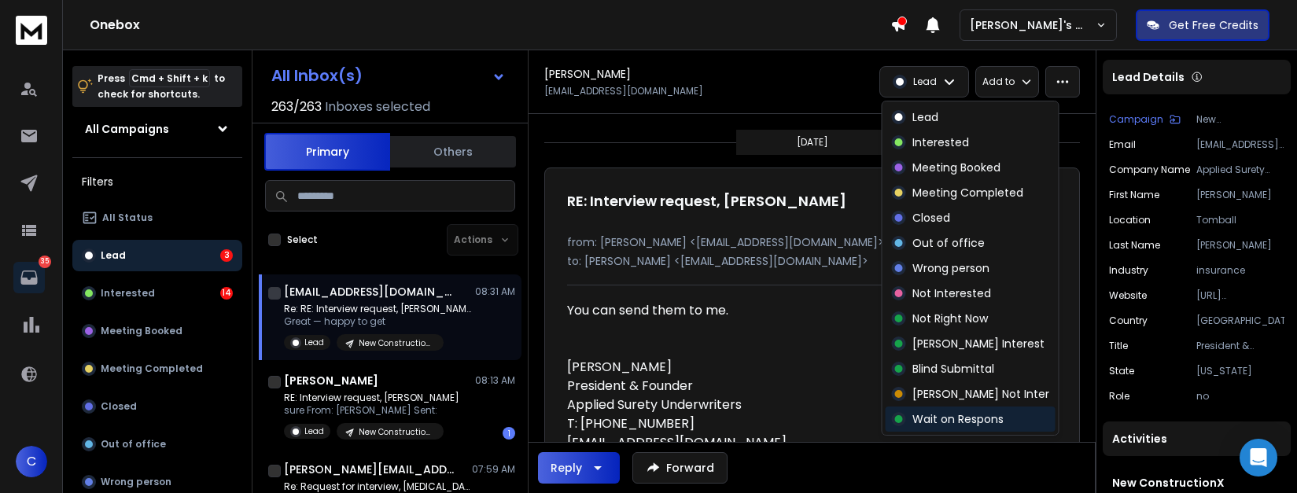
click at [940, 417] on p "Wait on Respons" at bounding box center [958, 420] width 91 height 16
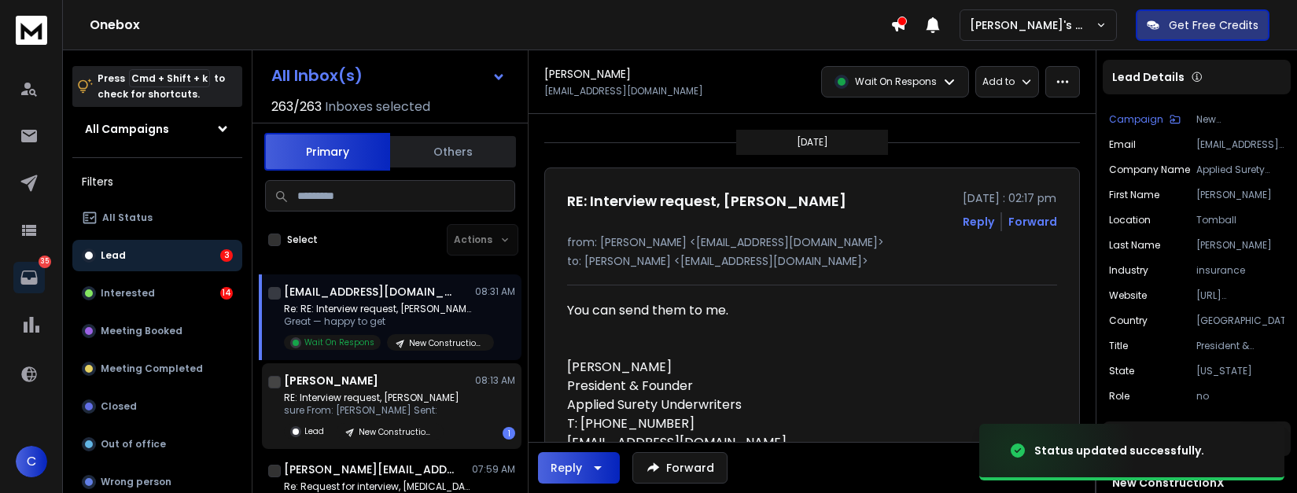
click at [393, 417] on div "RE: Interview request, [PERSON_NAME] sure From: [PERSON_NAME] Sent: Lead New Co…" at bounding box center [371, 416] width 175 height 48
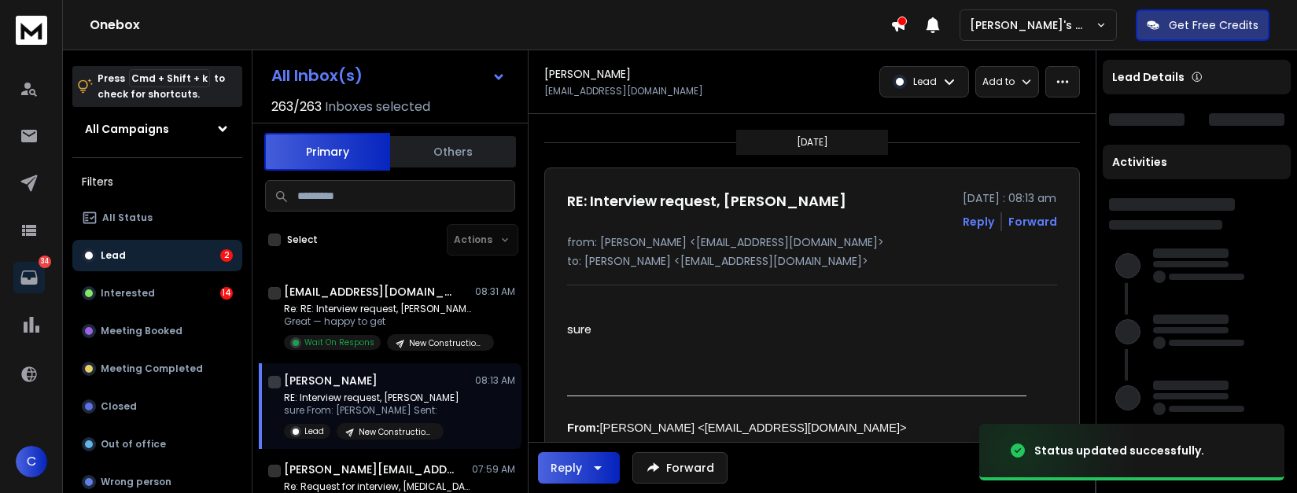
scroll to position [2, 0]
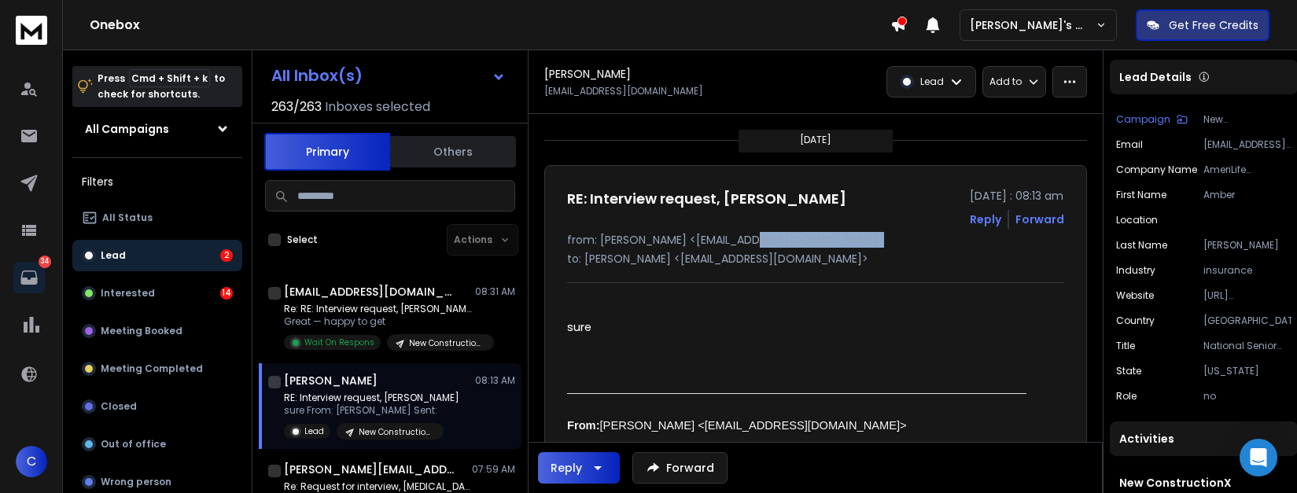
drag, startPoint x: 855, startPoint y: 237, endPoint x: 749, endPoint y: 246, distance: 106.6
click at [744, 239] on p "from: [PERSON_NAME] <[EMAIL_ADDRESS][DOMAIN_NAME]>" at bounding box center [815, 240] width 497 height 16
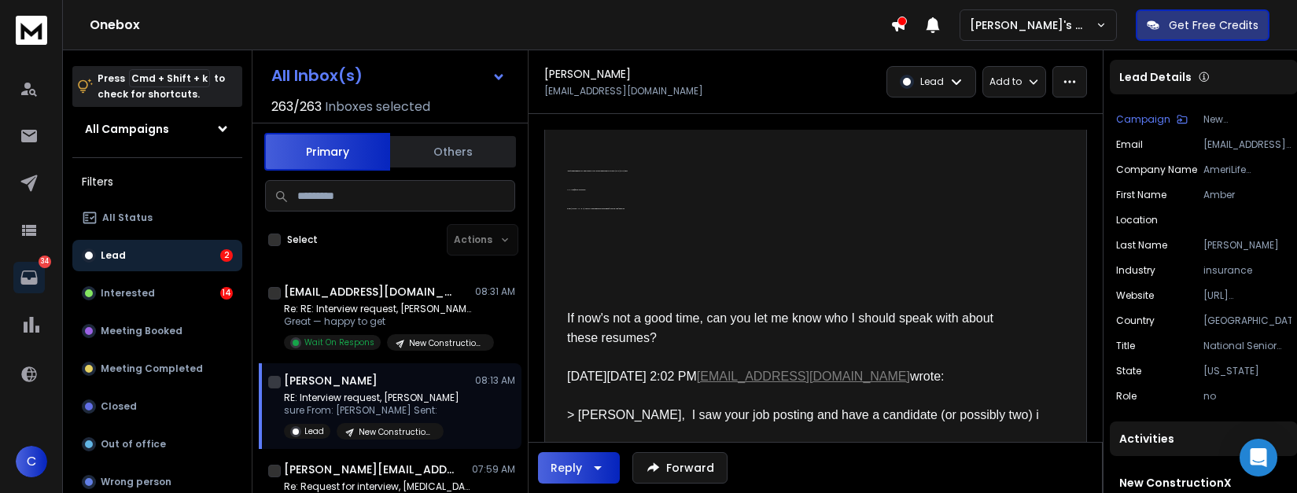
scroll to position [0, 0]
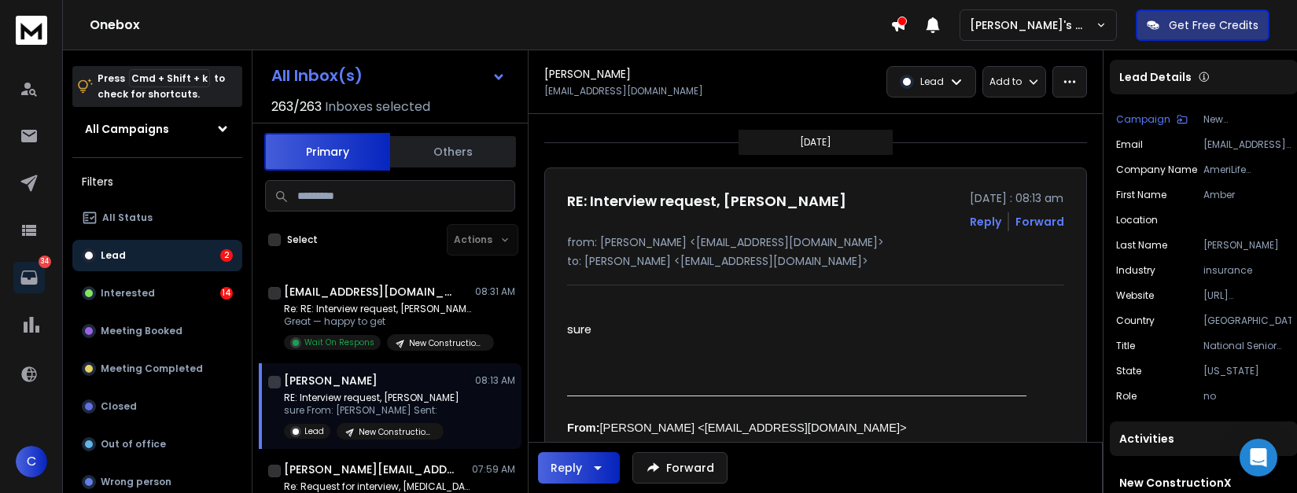
click at [844, 245] on p "from: [PERSON_NAME] <[EMAIL_ADDRESS][DOMAIN_NAME]>" at bounding box center [815, 242] width 497 height 16
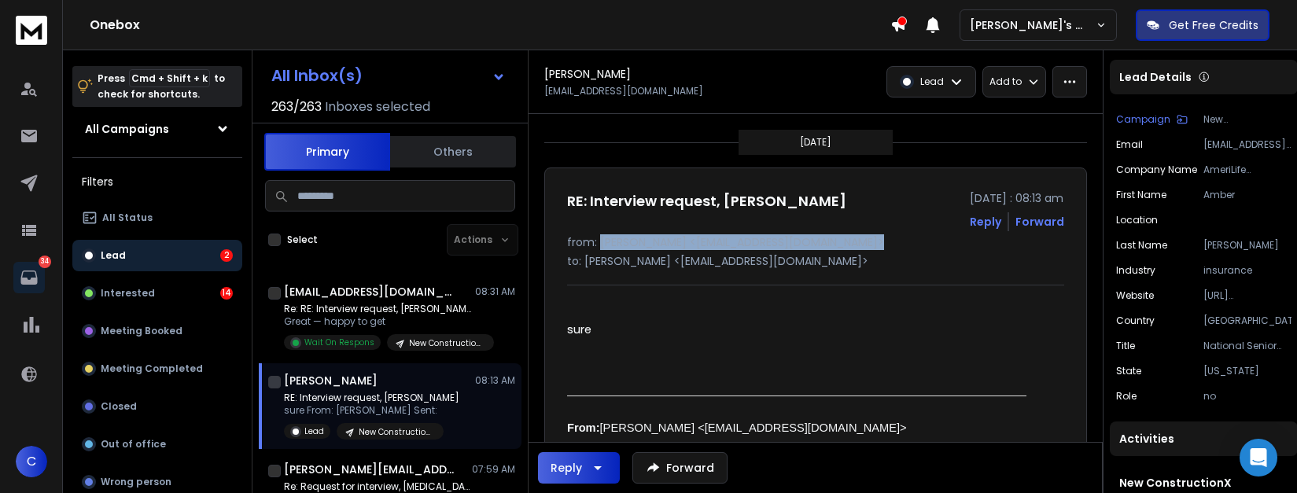
drag, startPoint x: 862, startPoint y: 245, endPoint x: 620, endPoint y: 267, distance: 243.3
click at [600, 242] on p "from: [PERSON_NAME] <[EMAIL_ADDRESS][DOMAIN_NAME]>" at bounding box center [815, 242] width 497 height 16
click at [998, 216] on button "Reply" at bounding box center [985, 222] width 31 height 16
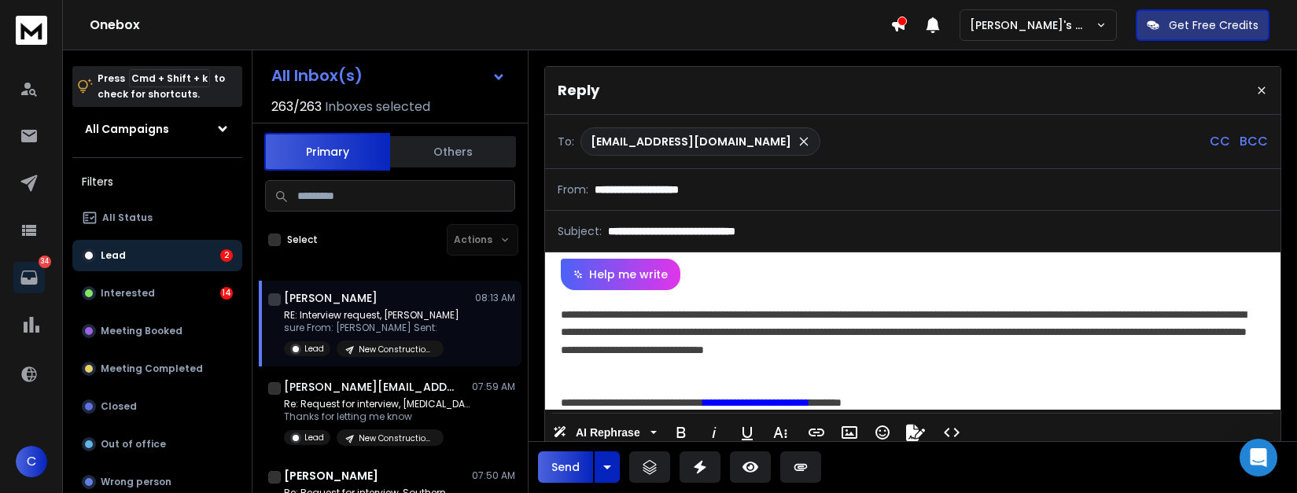
scroll to position [86, 0]
click at [685, 353] on div "**********" at bounding box center [910, 332] width 699 height 53
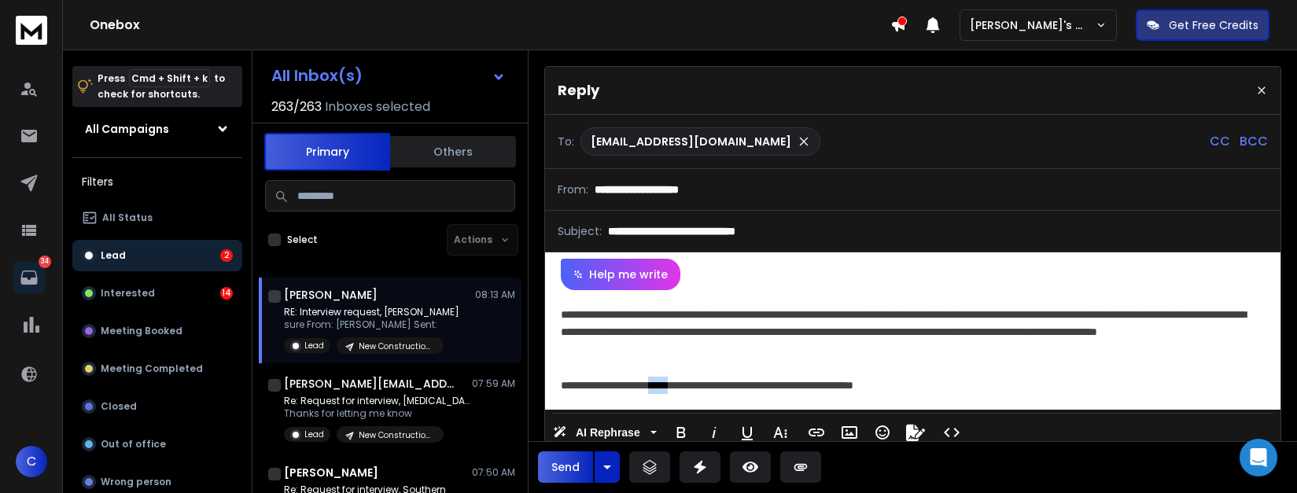
drag, startPoint x: 681, startPoint y: 386, endPoint x: 656, endPoint y: 386, distance: 24.4
click at [655, 386] on div "**********" at bounding box center [910, 385] width 699 height 17
drag, startPoint x: 843, startPoint y: 383, endPoint x: 674, endPoint y: 386, distance: 168.4
click at [658, 384] on div "**********" at bounding box center [910, 385] width 699 height 17
click at [659, 384] on div "**********" at bounding box center [910, 385] width 699 height 17
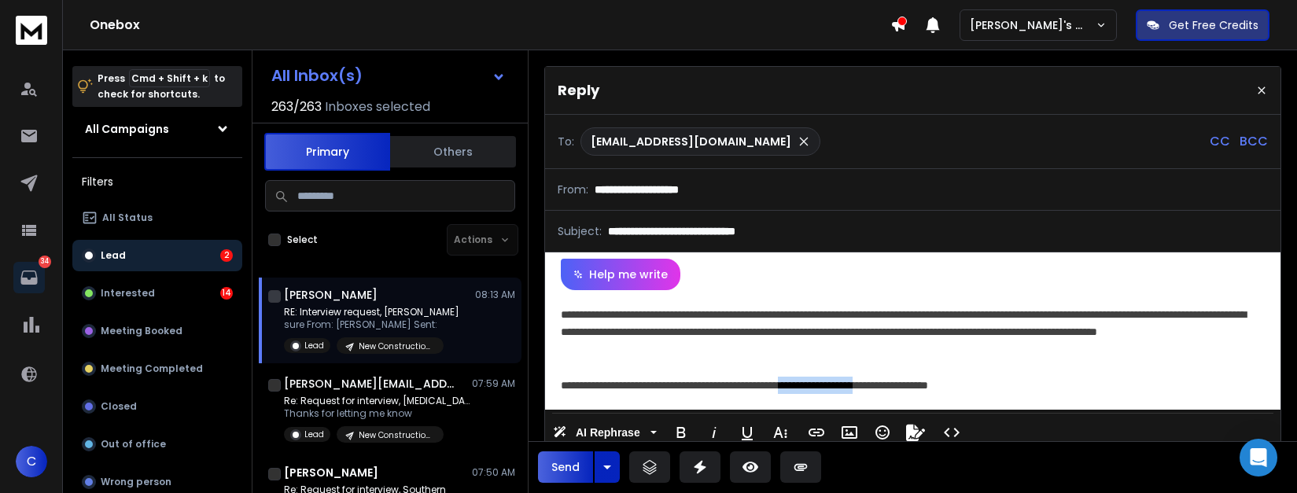
drag, startPoint x: 899, startPoint y: 386, endPoint x: 822, endPoint y: 388, distance: 77.1
click at [822, 388] on div "**********" at bounding box center [910, 385] width 699 height 17
drag, startPoint x: 903, startPoint y: 385, endPoint x: 896, endPoint y: 441, distance: 57.1
click at [827, 386] on div "**********" at bounding box center [910, 385] width 699 height 17
click at [567, 474] on button "Send" at bounding box center [565, 467] width 55 height 31
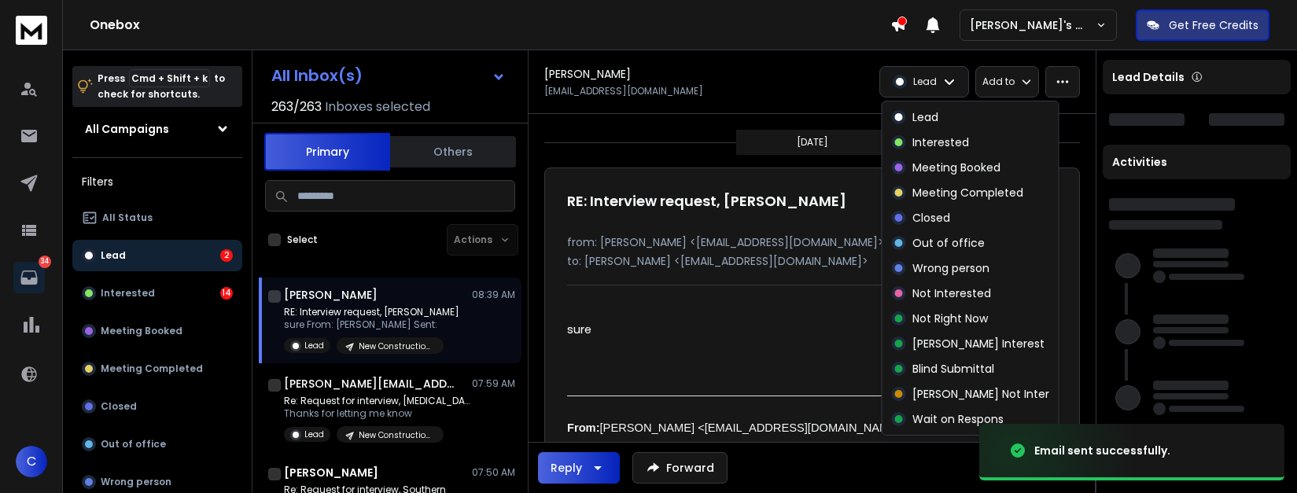
click at [937, 78] on p "Lead" at bounding box center [926, 82] width 24 height 13
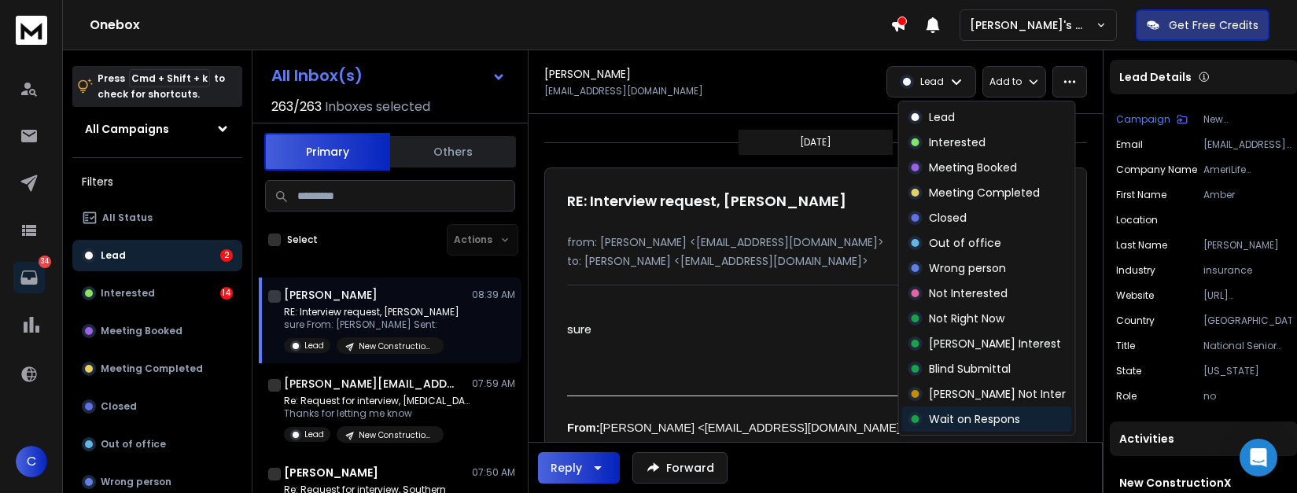
click at [958, 419] on p "Wait on Respons" at bounding box center [974, 420] width 91 height 16
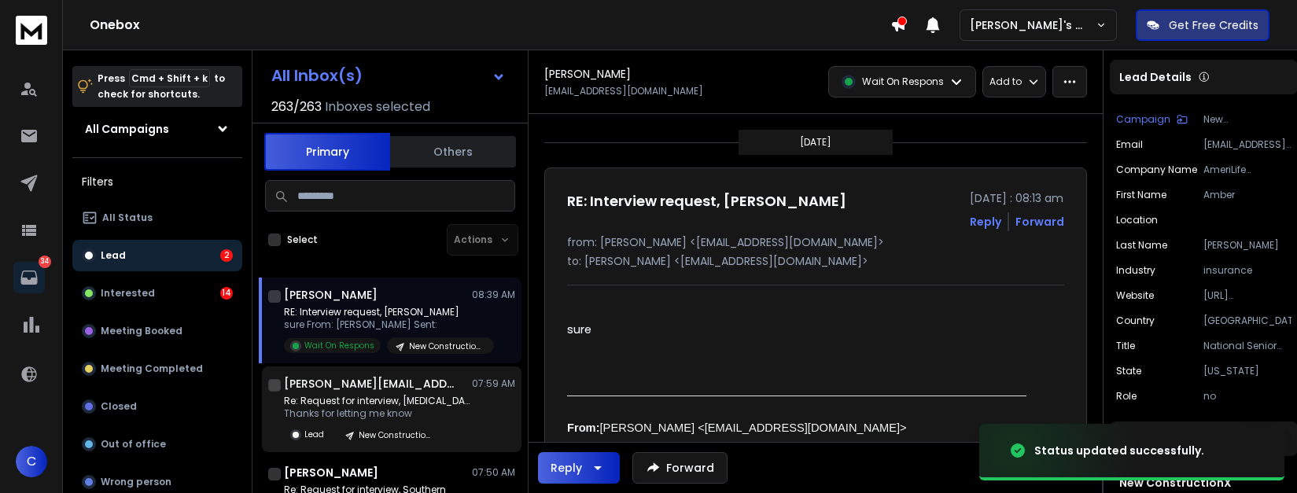
click at [348, 405] on p "Re: Request for interview, [MEDICAL_DATA]" at bounding box center [378, 401] width 189 height 13
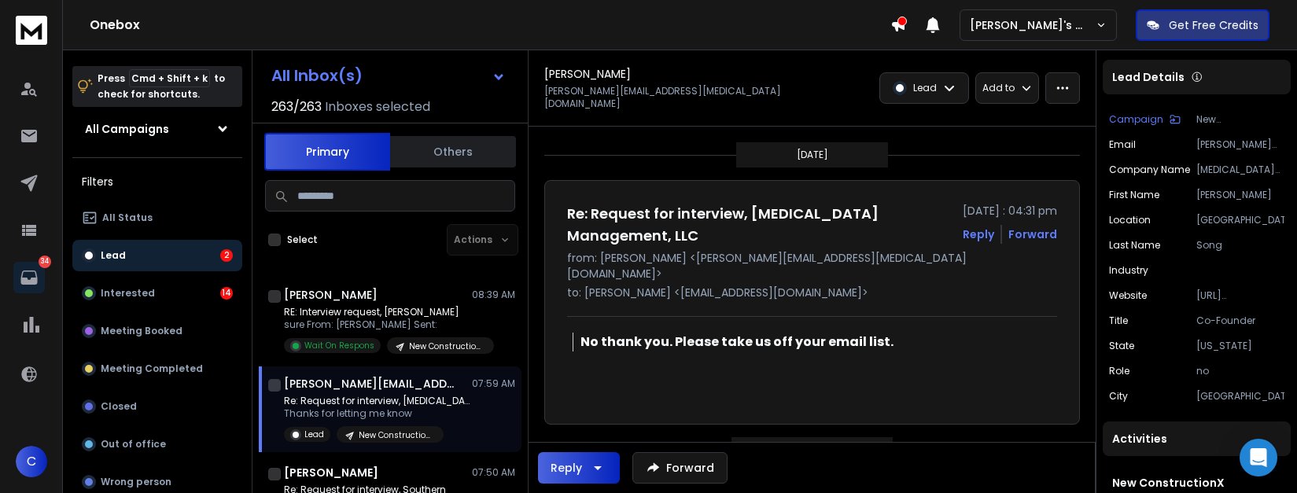
click at [951, 86] on icon at bounding box center [949, 89] width 9 height 6
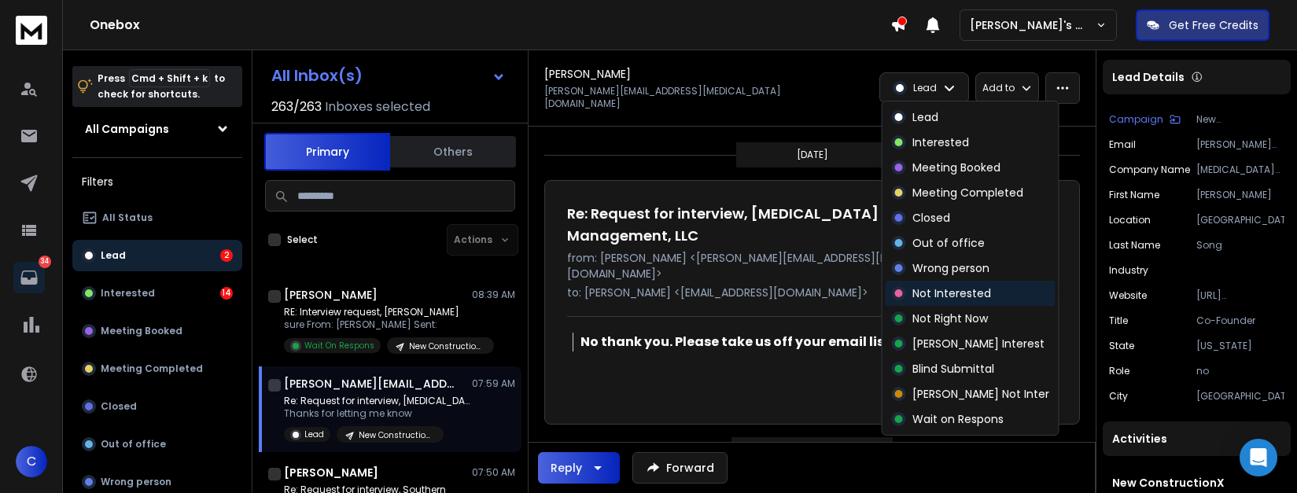
click at [965, 293] on p "Not Interested" at bounding box center [952, 294] width 79 height 16
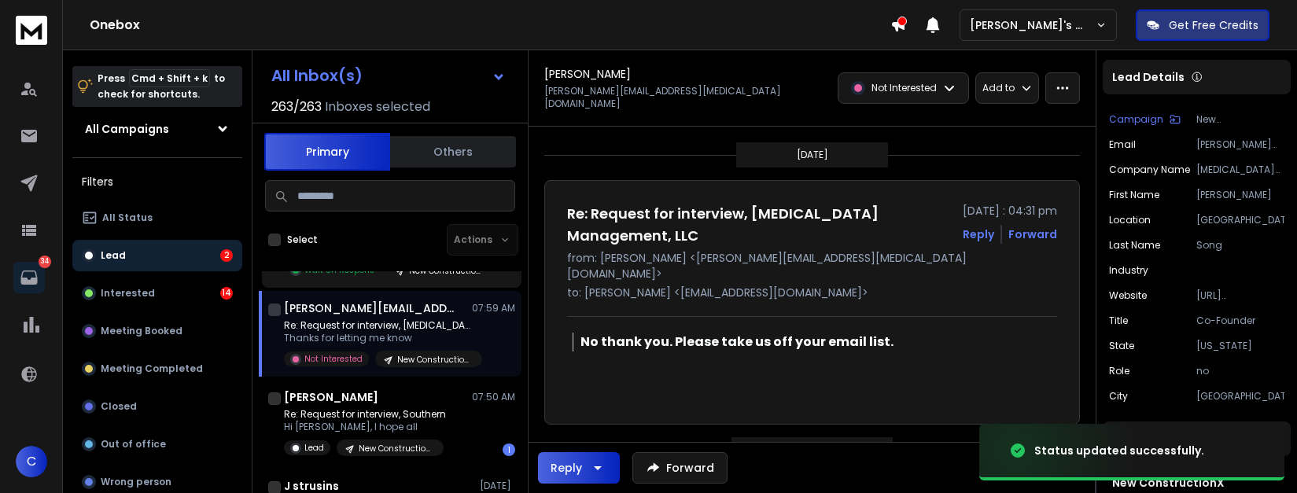
scroll to position [167, 0]
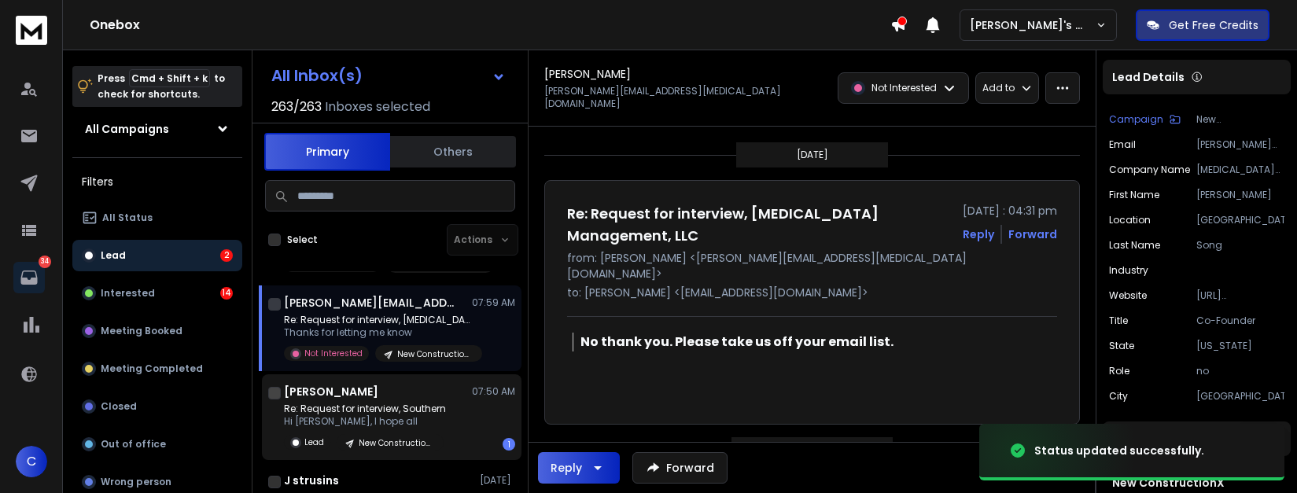
click at [433, 415] on p "Hi [PERSON_NAME], I hope all" at bounding box center [365, 421] width 162 height 13
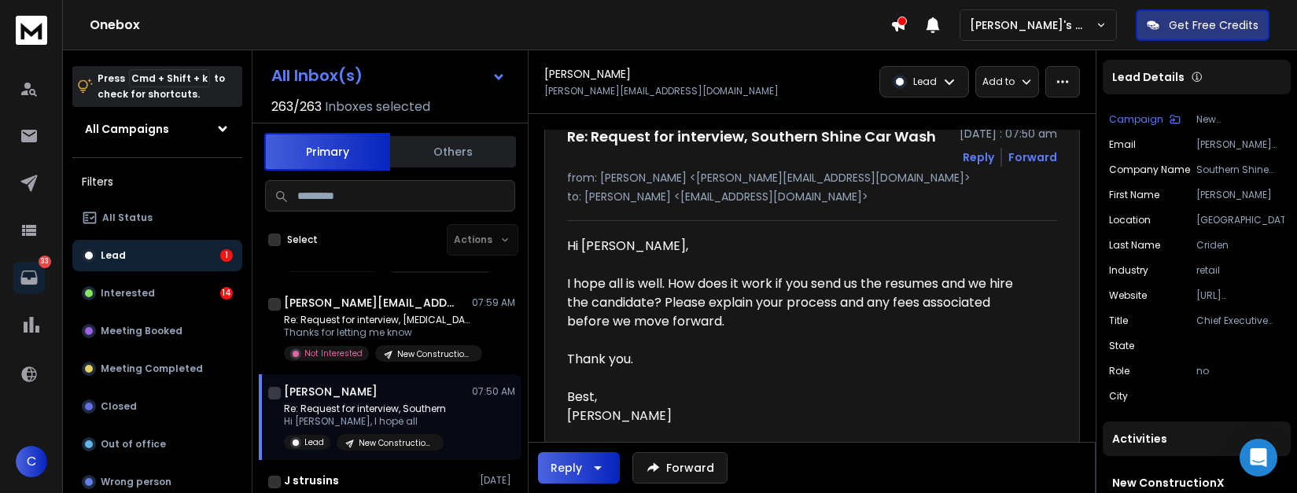
scroll to position [0, 0]
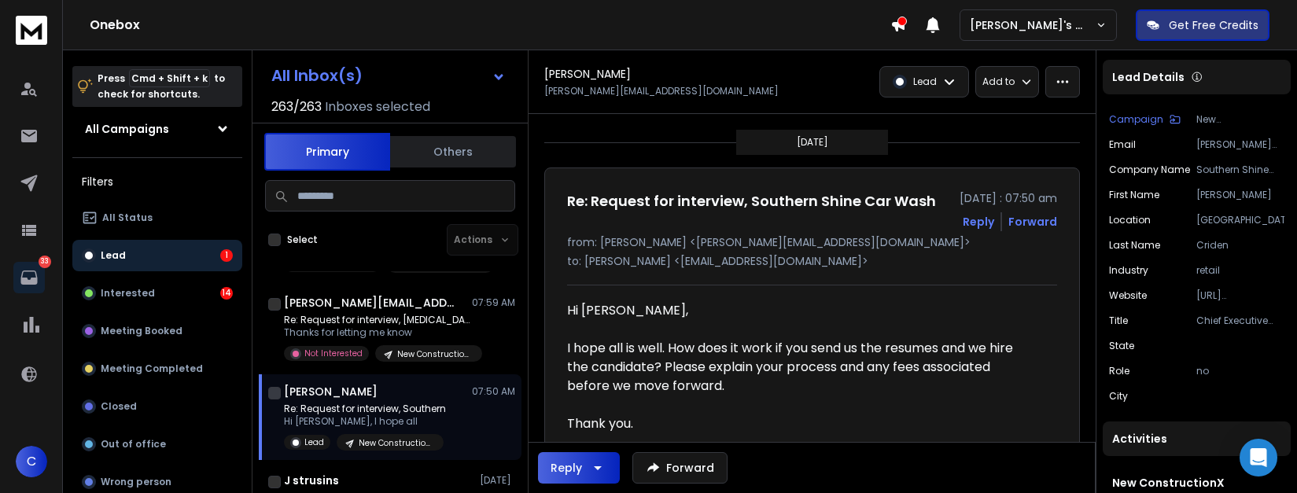
click at [981, 222] on button "Reply" at bounding box center [978, 222] width 31 height 16
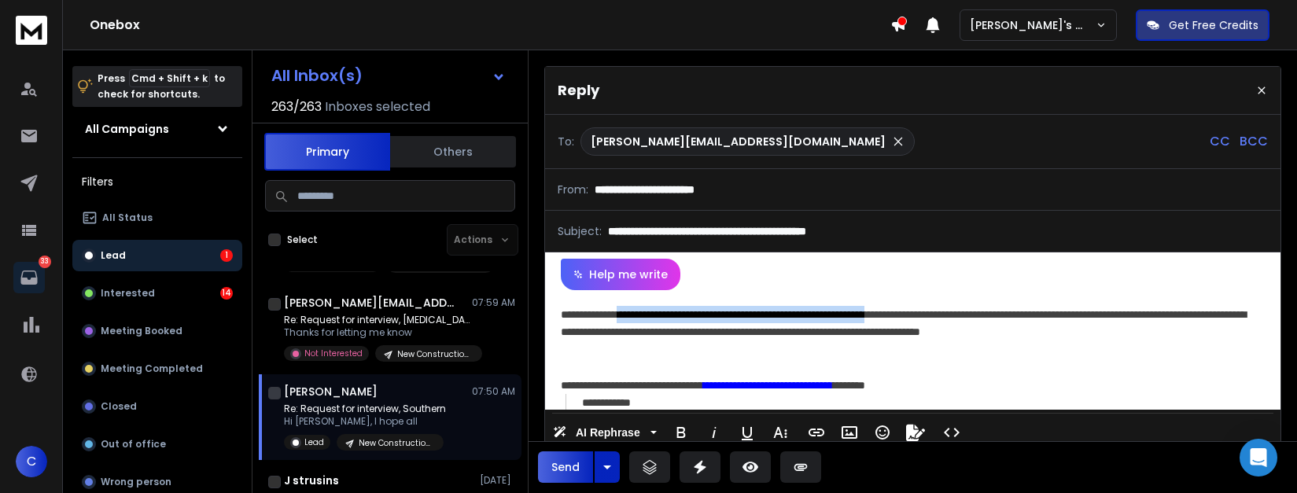
drag, startPoint x: 889, startPoint y: 315, endPoint x: 635, endPoint y: 321, distance: 254.2
click at [633, 321] on div "**********" at bounding box center [910, 323] width 699 height 35
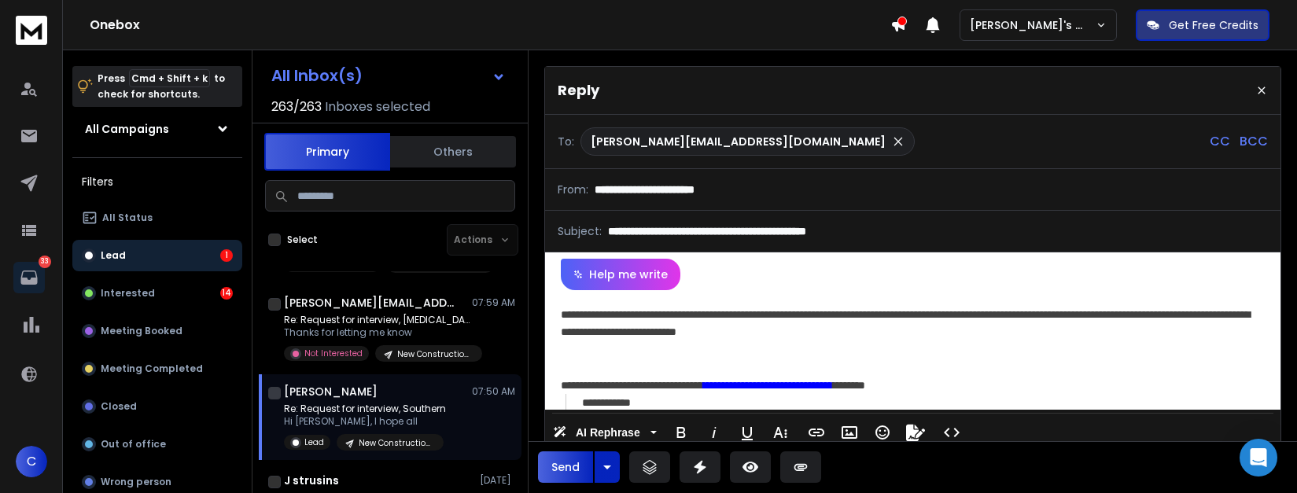
click at [947, 323] on div "**********" at bounding box center [910, 323] width 699 height 35
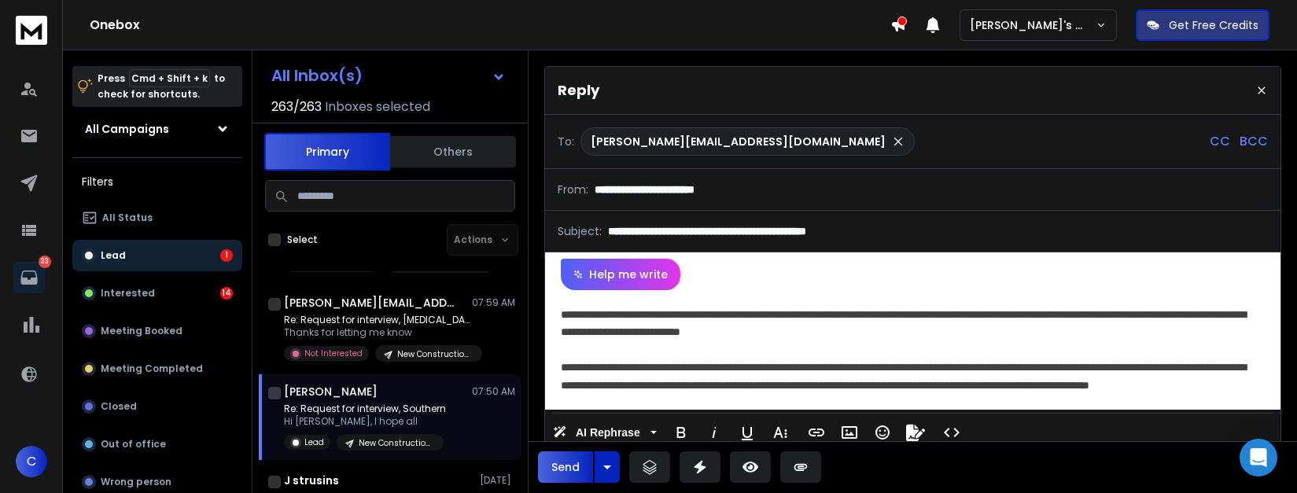
click at [566, 368] on div "**********" at bounding box center [910, 385] width 699 height 53
click at [979, 385] on div "**********" at bounding box center [910, 385] width 699 height 53
click at [561, 367] on div "**********" at bounding box center [910, 376] width 699 height 35
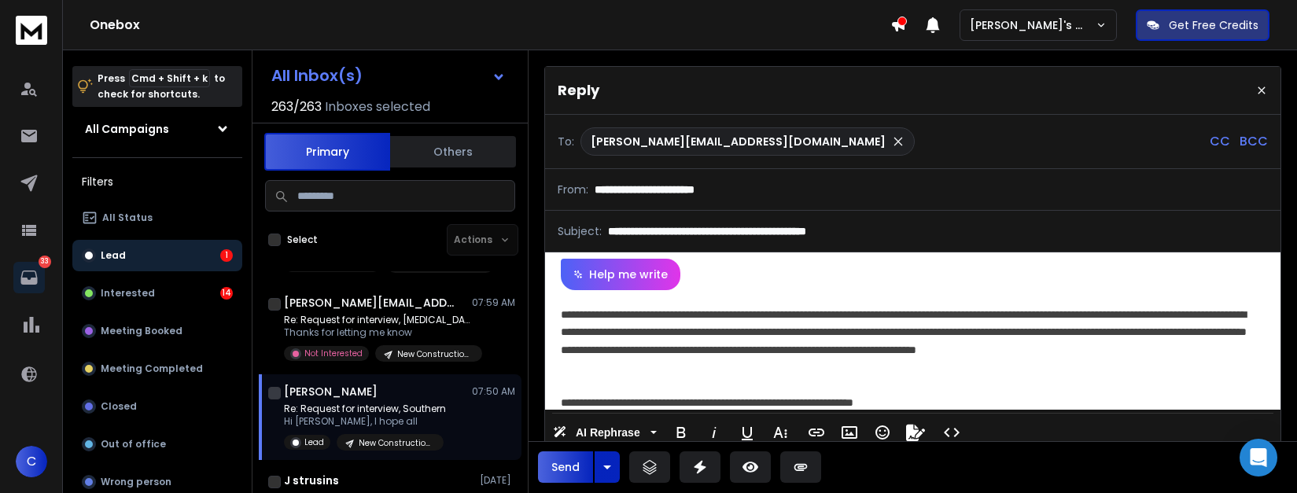
drag, startPoint x: 925, startPoint y: 375, endPoint x: 607, endPoint y: 323, distance: 322.9
drag, startPoint x: 638, startPoint y: 322, endPoint x: 740, endPoint y: 357, distance: 108.2
click at [638, 321] on div "**********" at bounding box center [910, 341] width 699 height 71
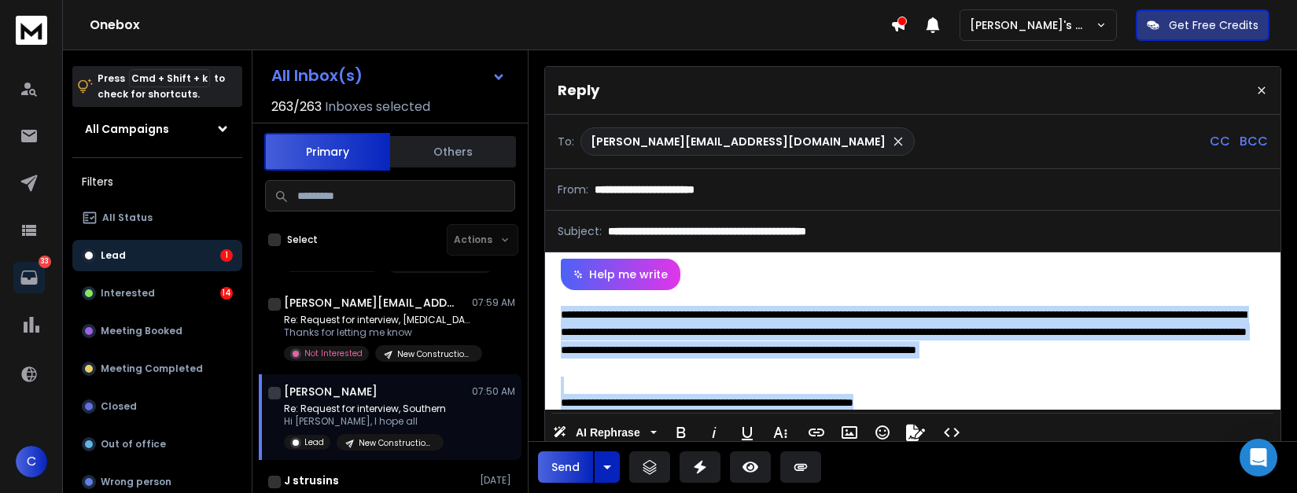
drag, startPoint x: 762, startPoint y: 367, endPoint x: 595, endPoint y: 319, distance: 174.3
click at [556, 314] on div "**********" at bounding box center [910, 350] width 731 height 120
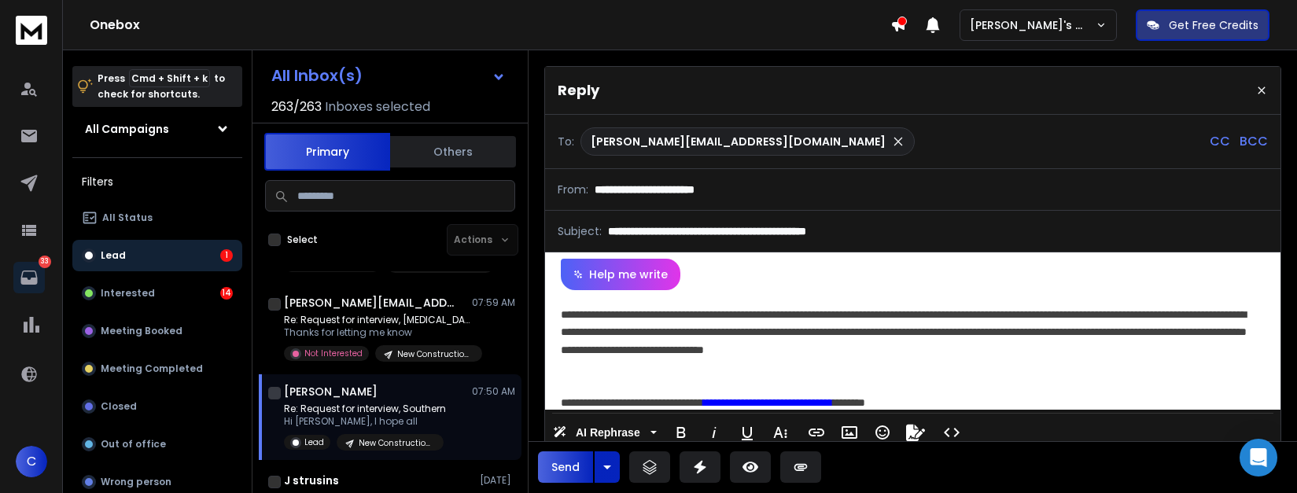
click at [591, 314] on div "**********" at bounding box center [910, 332] width 699 height 53
click at [836, 313] on div "**********" at bounding box center [910, 332] width 699 height 53
click at [798, 312] on div "**********" at bounding box center [910, 332] width 699 height 53
drag, startPoint x: 802, startPoint y: 313, endPoint x: 640, endPoint y: 314, distance: 161.3
click at [634, 315] on div "**********" at bounding box center [910, 332] width 699 height 53
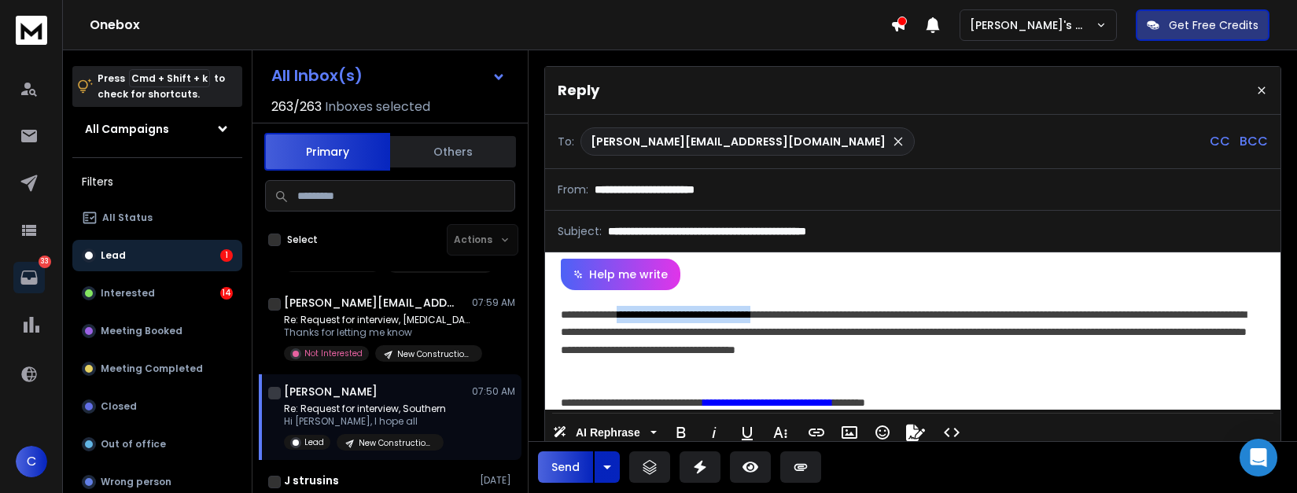
click at [770, 308] on div "**********" at bounding box center [910, 332] width 699 height 53
drag, startPoint x: 806, startPoint y: 313, endPoint x: 639, endPoint y: 315, distance: 167.6
click at [645, 317] on div "**********" at bounding box center [910, 332] width 699 height 53
click at [911, 350] on div "**********" at bounding box center [910, 332] width 699 height 53
click at [1229, 333] on div "**********" at bounding box center [910, 332] width 699 height 53
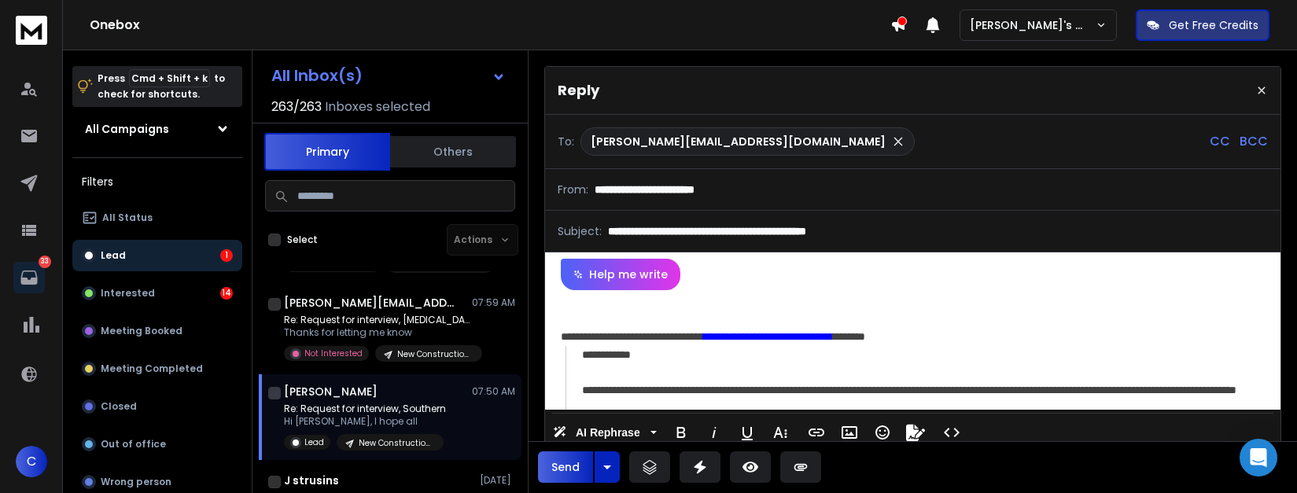
scroll to position [103, 0]
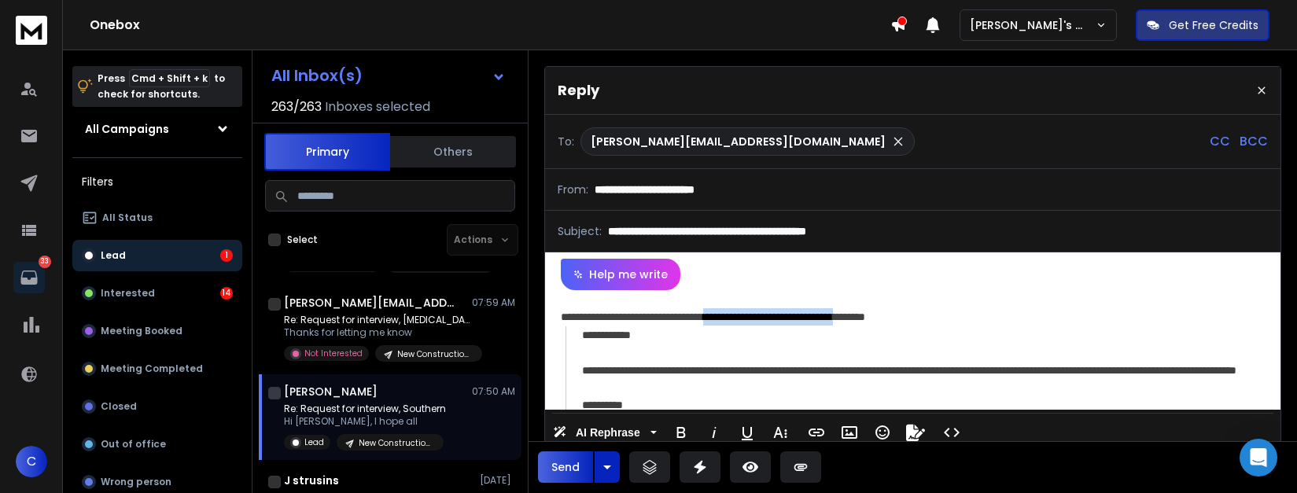
drag, startPoint x: 940, startPoint y: 317, endPoint x: 755, endPoint y: 314, distance: 185.7
click at [755, 314] on link "**********" at bounding box center [768, 317] width 130 height 11
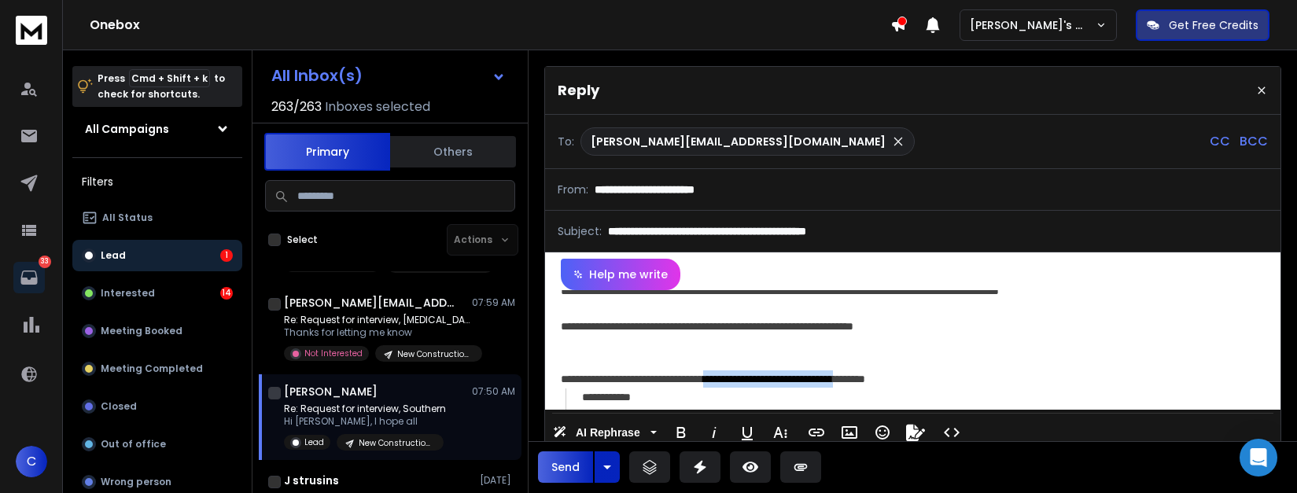
scroll to position [11, 0]
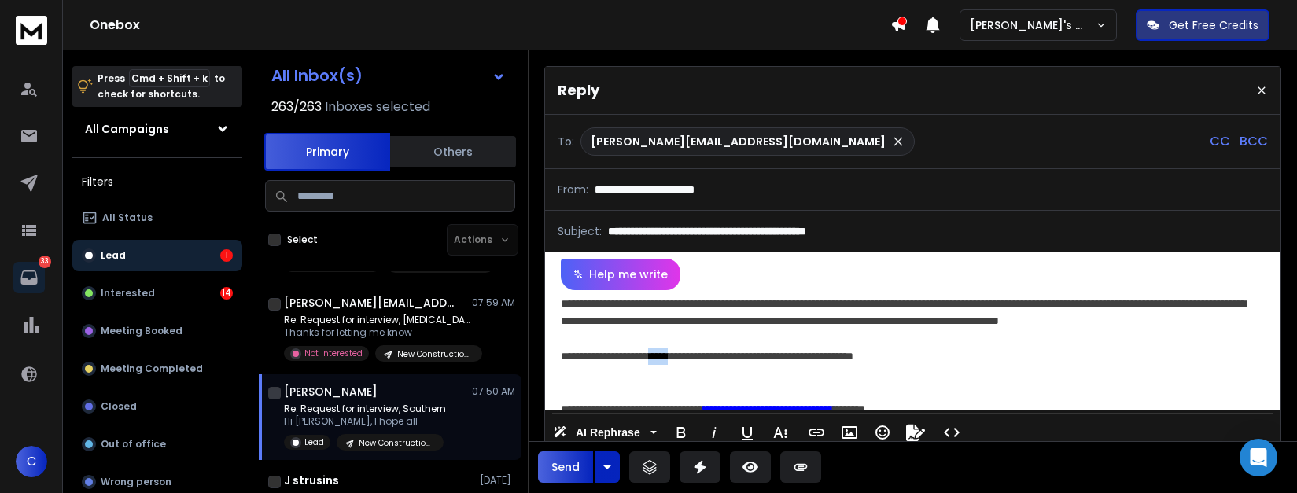
drag, startPoint x: 677, startPoint y: 359, endPoint x: 656, endPoint y: 359, distance: 20.5
click at [655, 360] on div "**********" at bounding box center [910, 356] width 699 height 17
drag, startPoint x: 874, startPoint y: 357, endPoint x: 854, endPoint y: 358, distance: 20.5
click at [849, 359] on div "**********" at bounding box center [910, 356] width 699 height 17
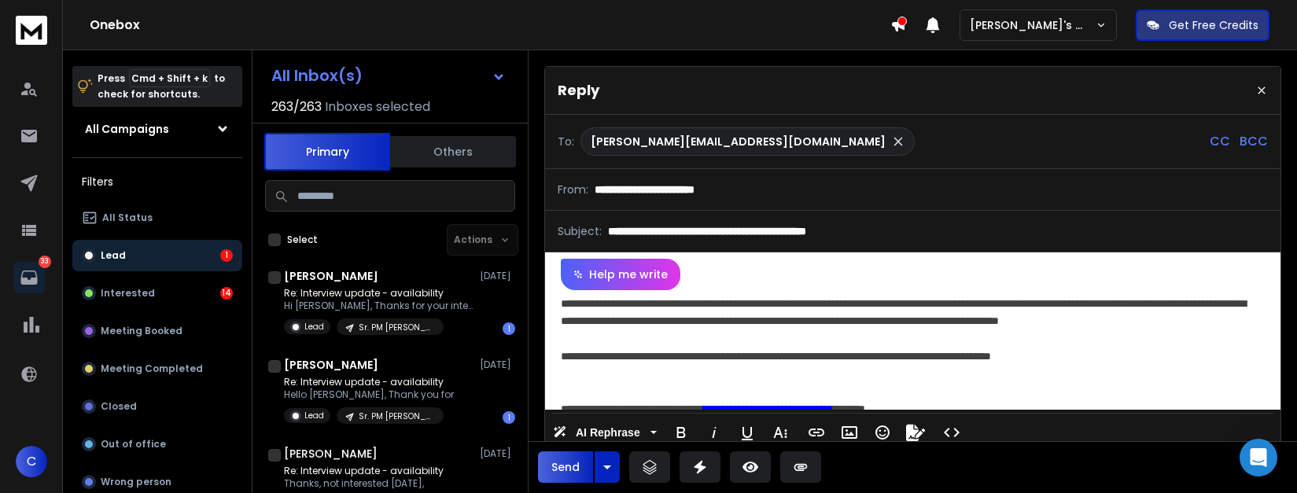
scroll to position [731, 0]
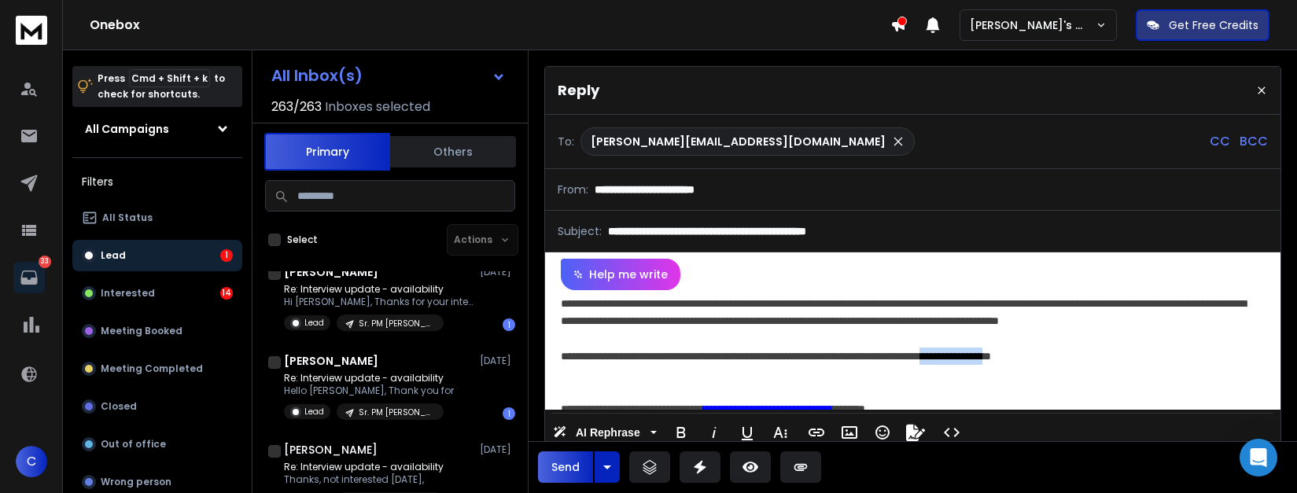
drag, startPoint x: 1076, startPoint y: 360, endPoint x: 1018, endPoint y: 358, distance: 58.2
click at [1001, 361] on div "**********" at bounding box center [910, 356] width 699 height 17
drag, startPoint x: 791, startPoint y: 357, endPoint x: 659, endPoint y: 360, distance: 131.4
click at [657, 360] on div "**********" at bounding box center [910, 356] width 699 height 17
drag, startPoint x: 962, startPoint y: 356, endPoint x: 880, endPoint y: 356, distance: 81.8
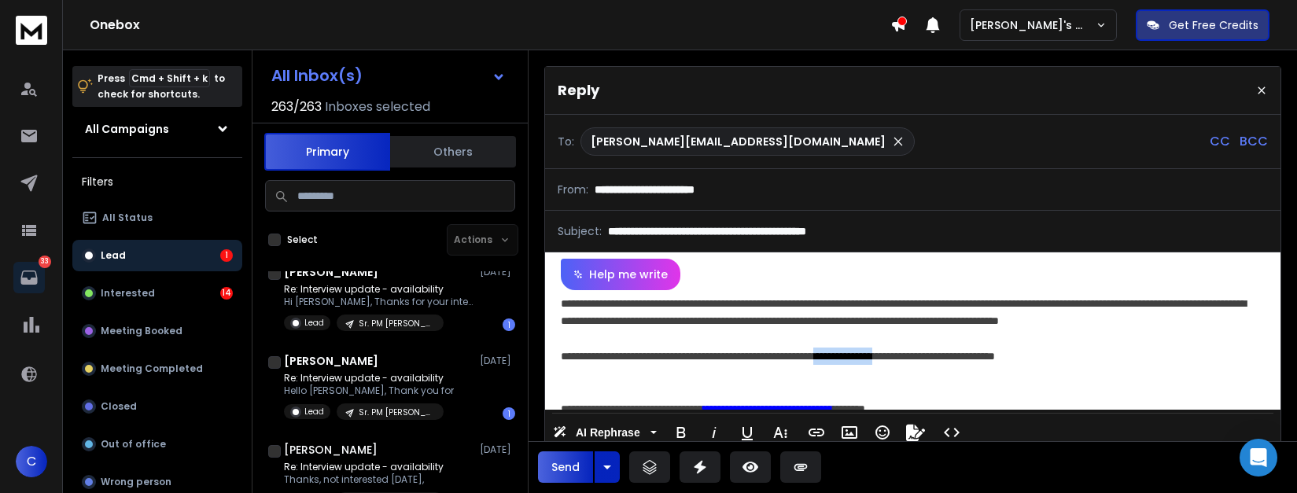
click at [880, 356] on div "**********" at bounding box center [910, 356] width 699 height 17
click at [577, 473] on button "Send" at bounding box center [565, 467] width 55 height 31
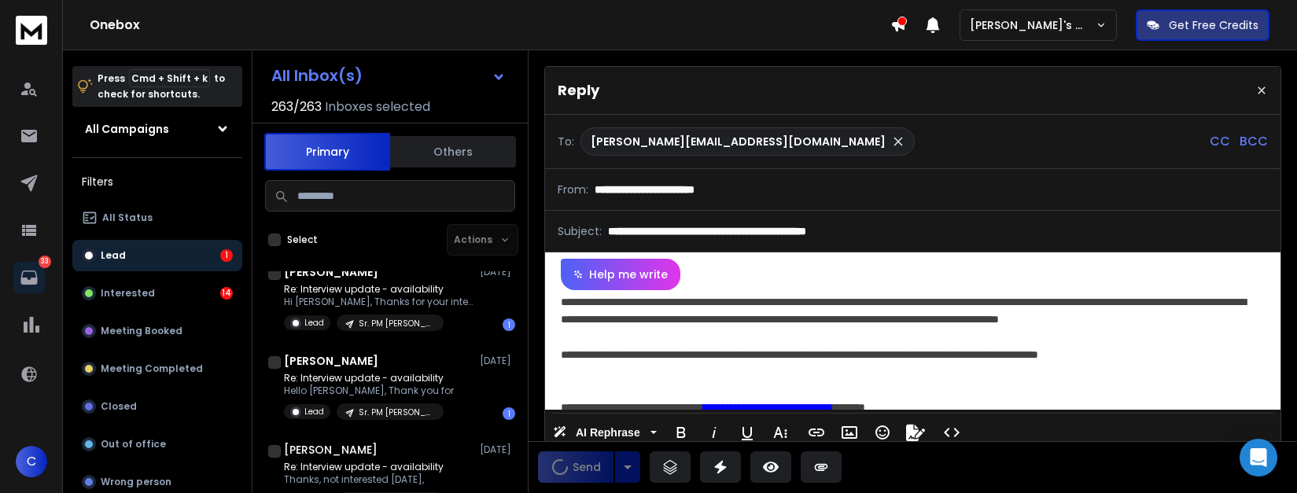
scroll to position [0, 0]
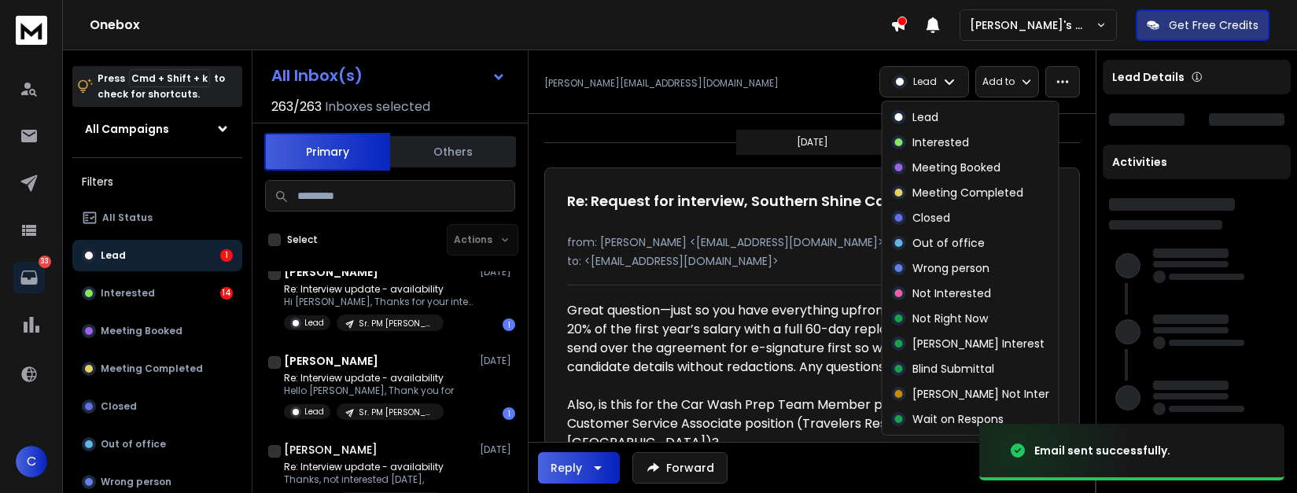
click at [943, 89] on div "Lead" at bounding box center [924, 82] width 88 height 30
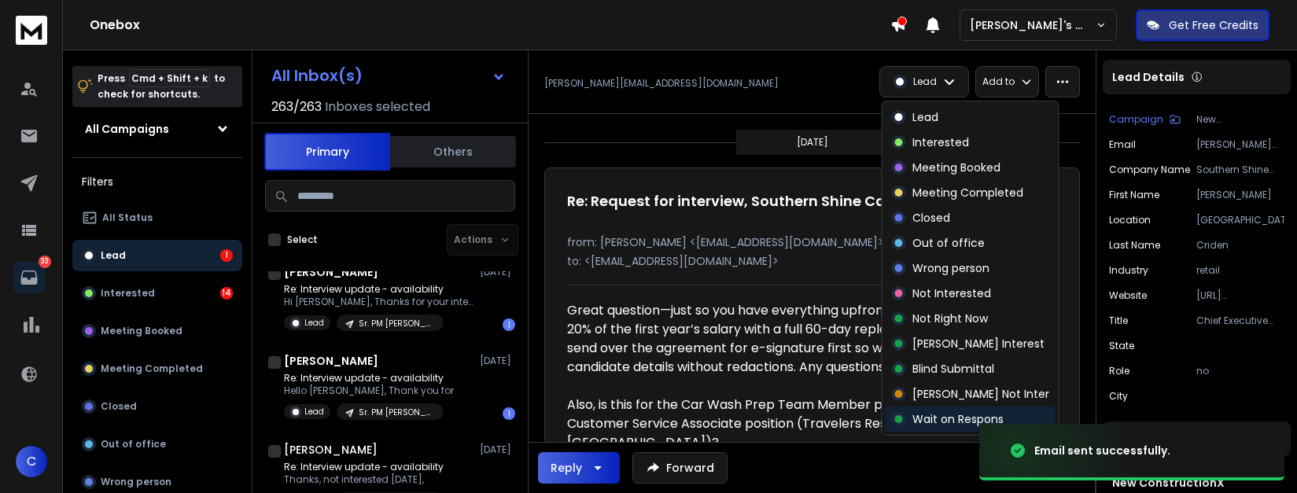
click at [940, 415] on p "Wait on Respons" at bounding box center [958, 420] width 91 height 16
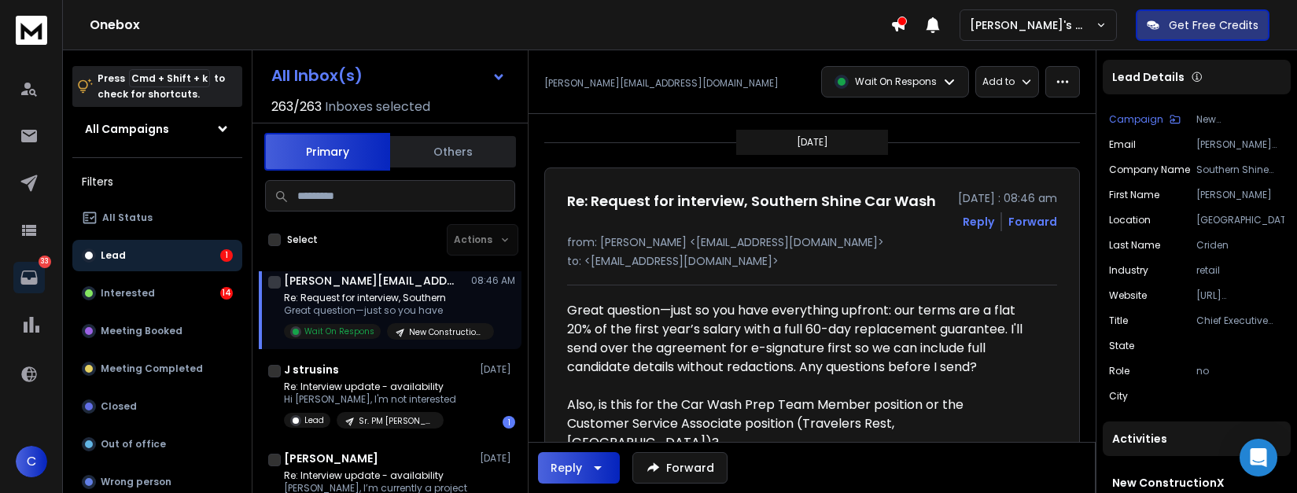
scroll to position [281, 0]
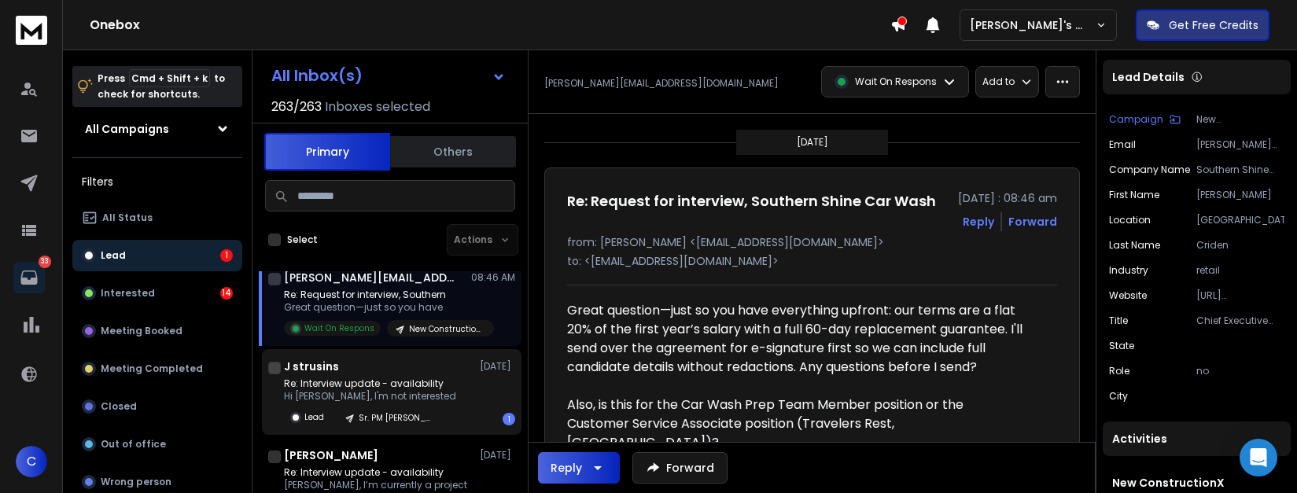
click at [434, 393] on p "Hi [PERSON_NAME], I'm not interested" at bounding box center [370, 396] width 172 height 13
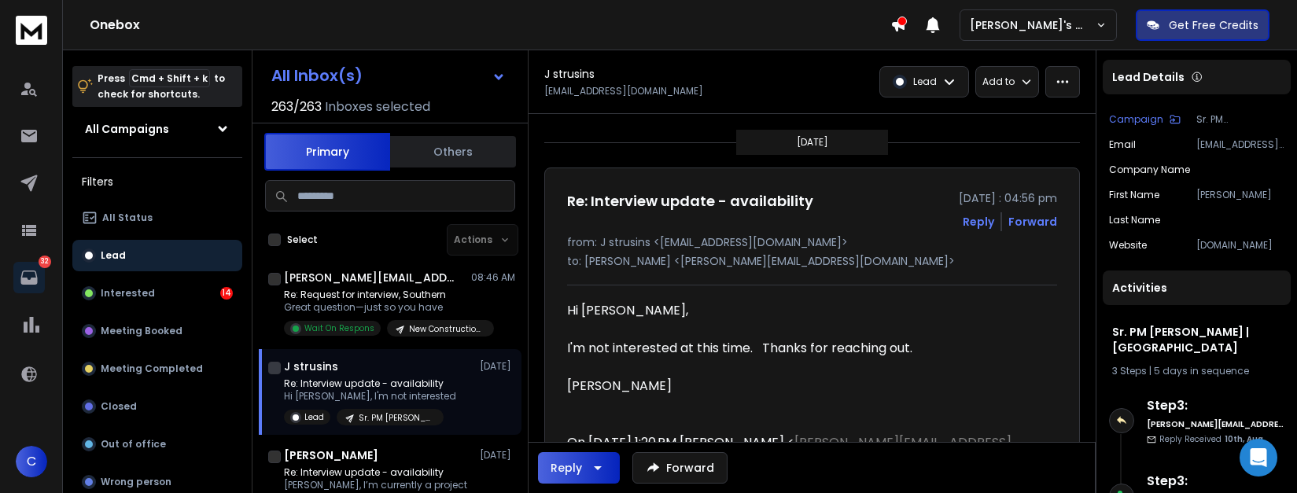
click at [1072, 78] on button "button" at bounding box center [1063, 81] width 35 height 31
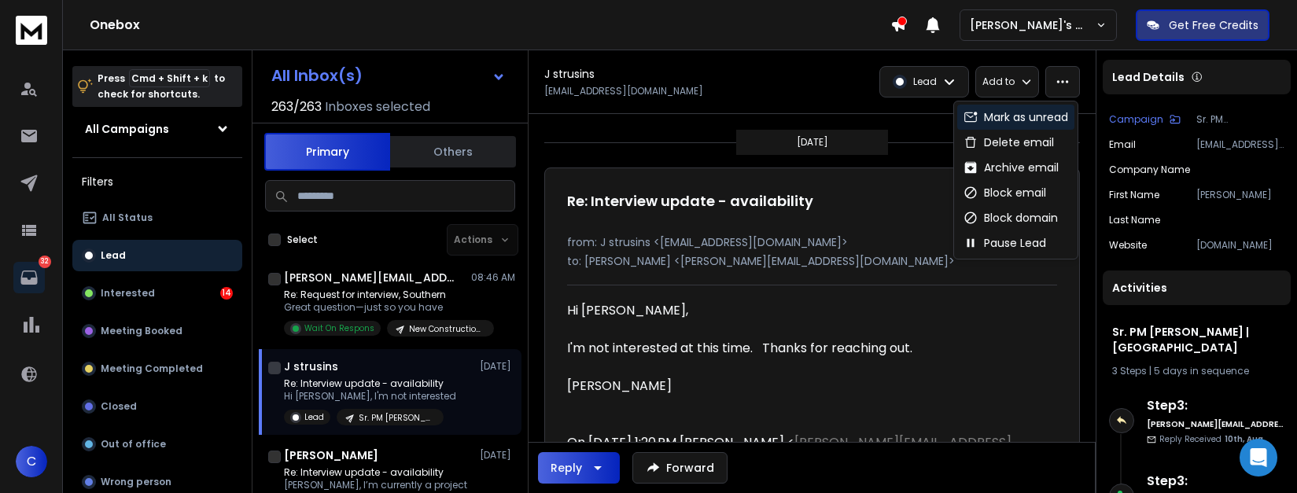
drag, startPoint x: 1037, startPoint y: 121, endPoint x: 918, endPoint y: 153, distance: 123.1
click at [1037, 121] on div "Mark as unread" at bounding box center [1016, 117] width 105 height 16
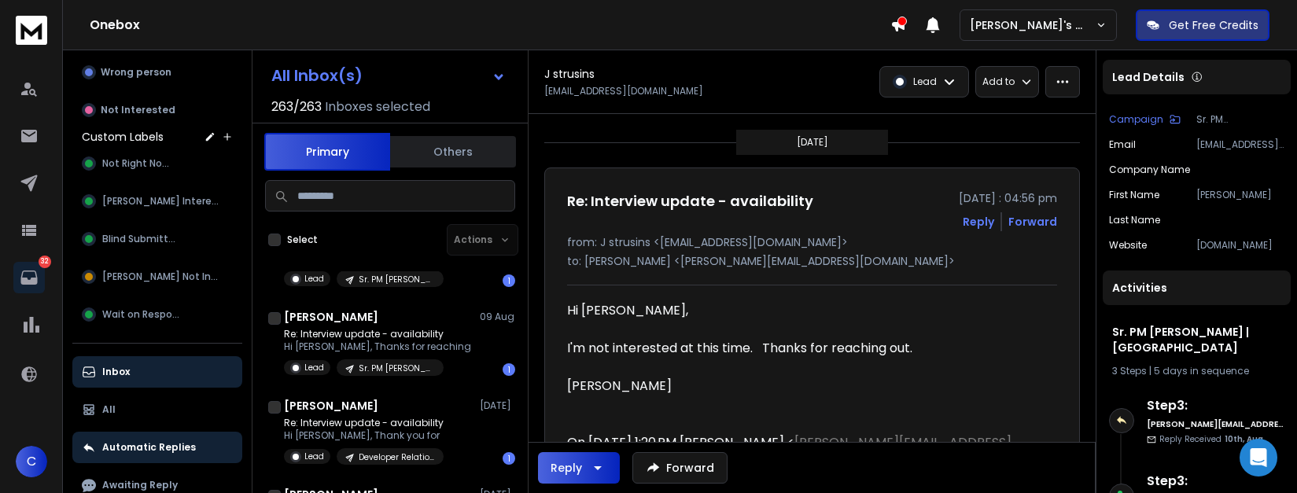
scroll to position [456, 0]
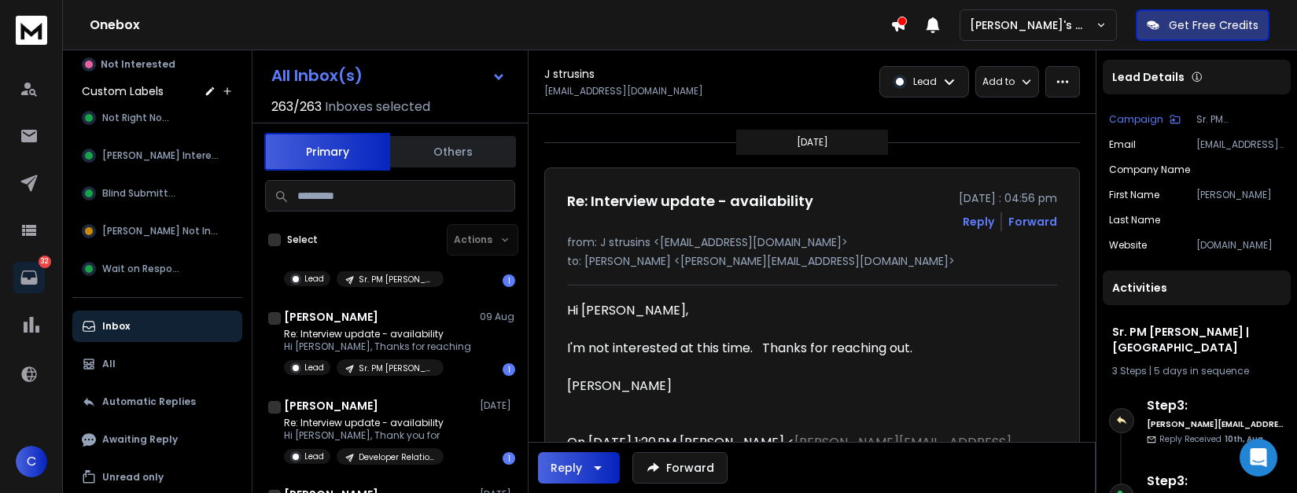
drag, startPoint x: 135, startPoint y: 474, endPoint x: 156, endPoint y: 485, distance: 24.3
click at [135, 474] on p "Unread only" at bounding box center [132, 477] width 61 height 13
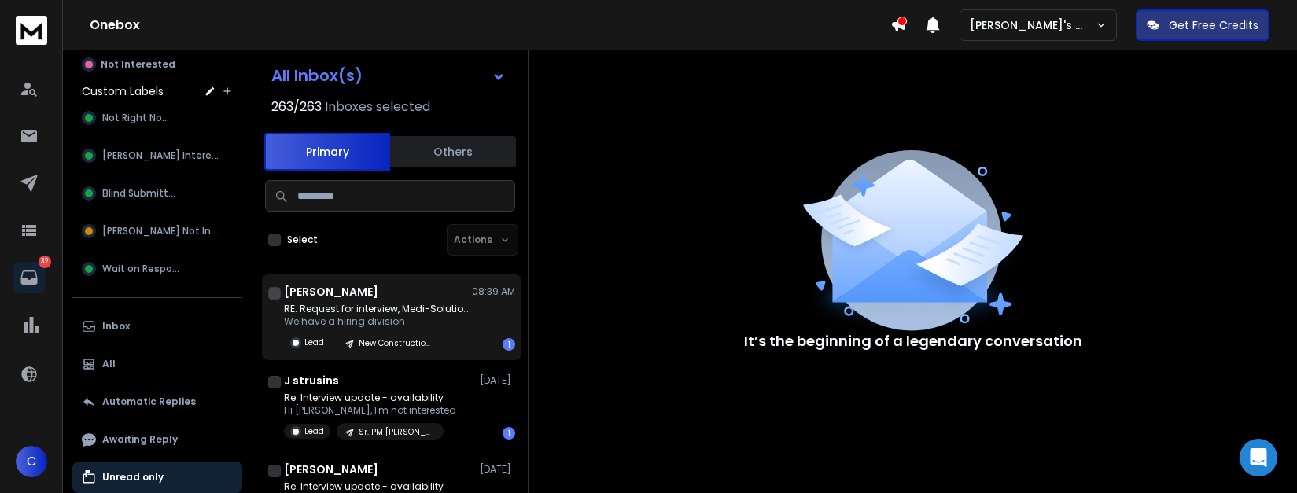
click at [393, 316] on p "We have a hiring division" at bounding box center [378, 322] width 189 height 13
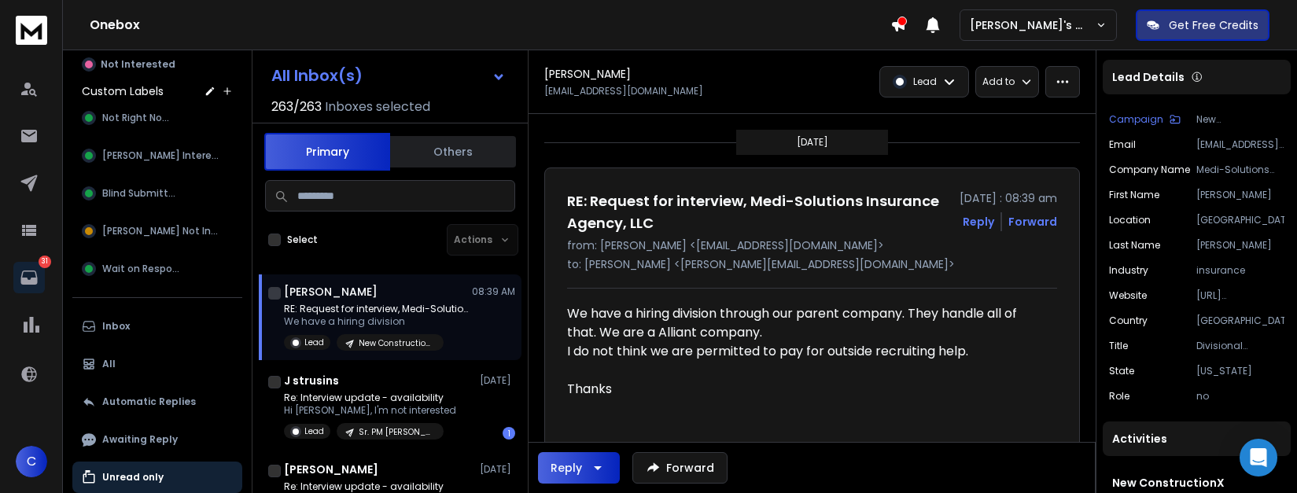
click at [972, 221] on button "Reply" at bounding box center [978, 222] width 31 height 16
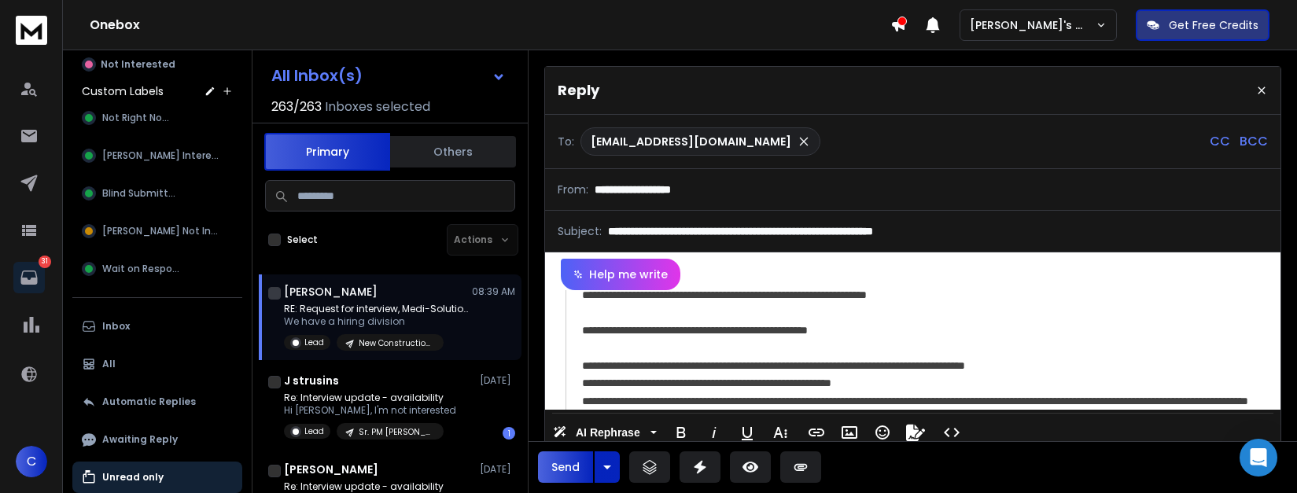
scroll to position [392, 0]
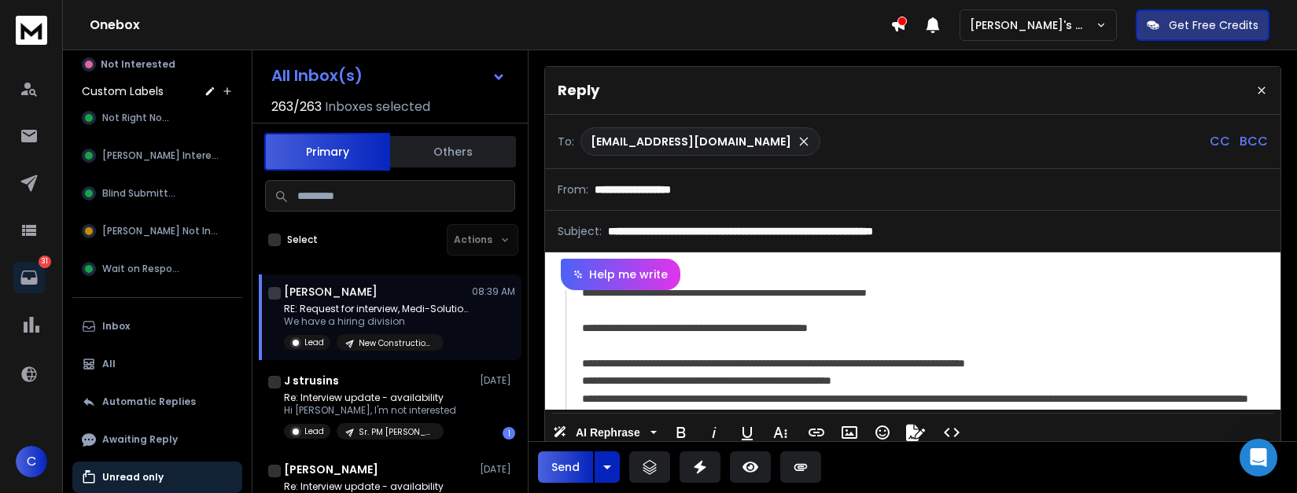
click at [555, 467] on button "Send" at bounding box center [565, 467] width 55 height 31
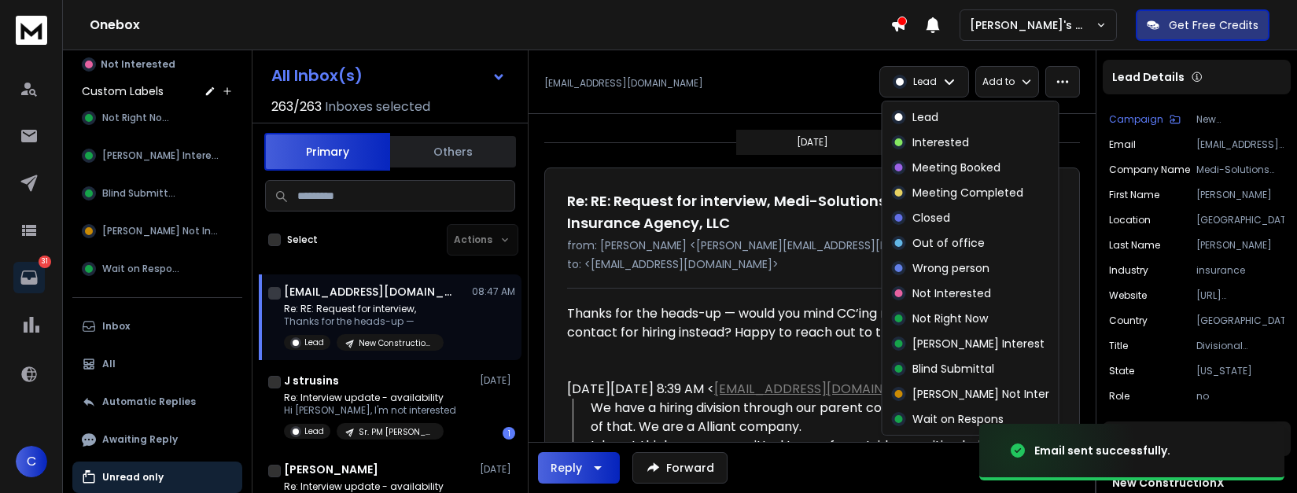
click at [945, 84] on icon at bounding box center [949, 82] width 13 height 13
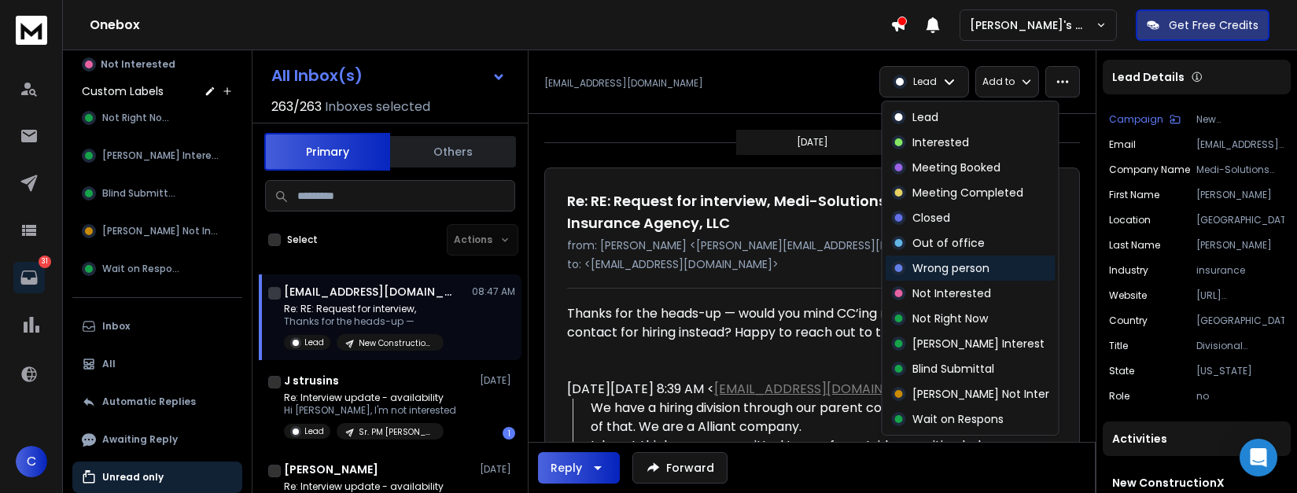
drag, startPoint x: 959, startPoint y: 262, endPoint x: 1048, endPoint y: 233, distance: 93.6
click at [959, 262] on p "Wrong person" at bounding box center [951, 268] width 77 height 16
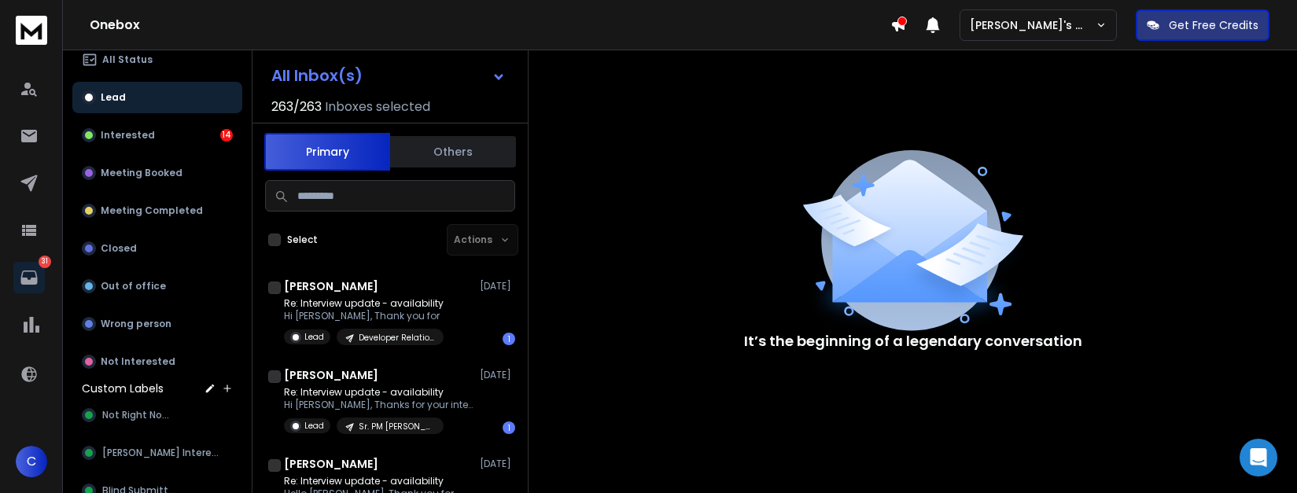
scroll to position [0, 0]
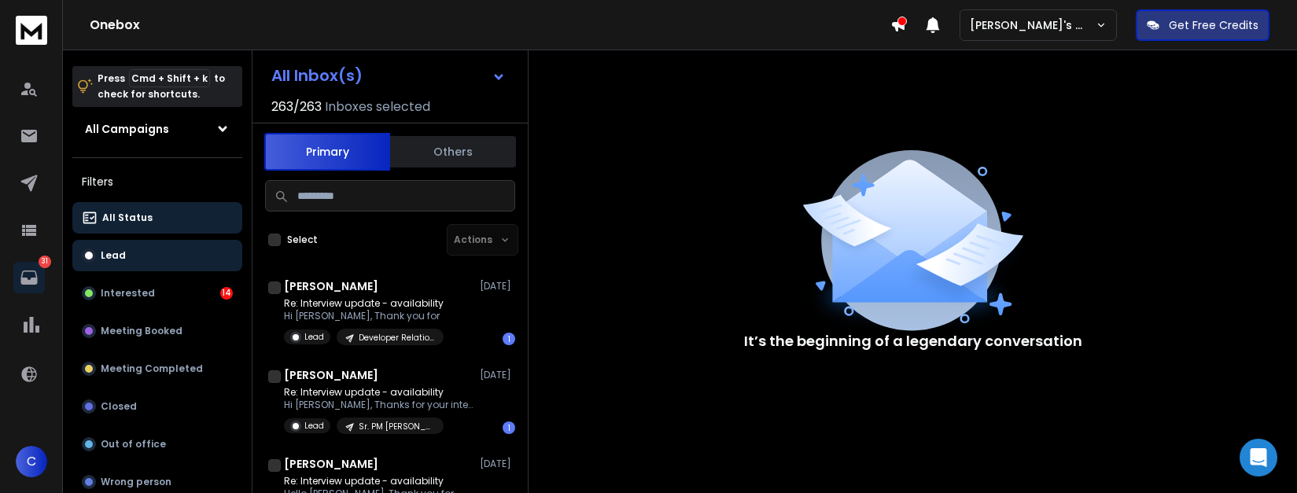
click at [153, 225] on button "All Status" at bounding box center [157, 217] width 170 height 31
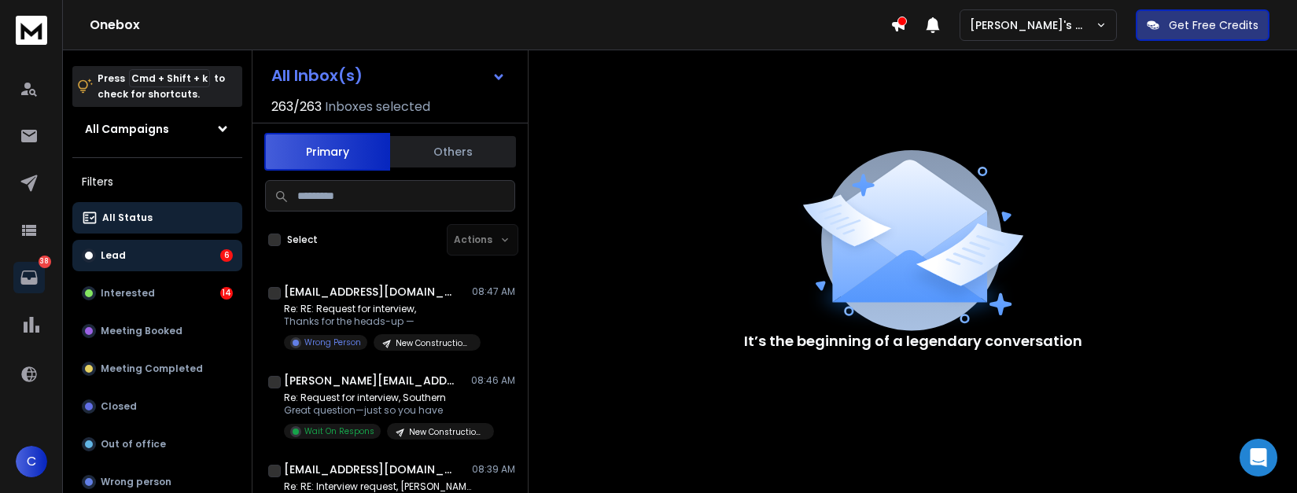
click at [133, 259] on button "Lead 6" at bounding box center [157, 255] width 170 height 31
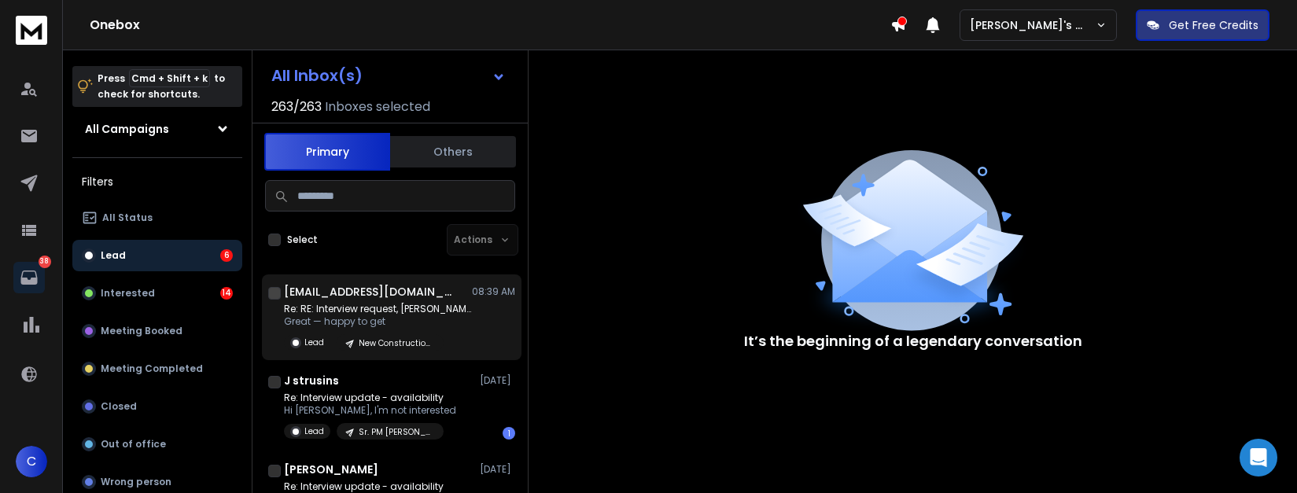
click at [378, 295] on h1 "[EMAIL_ADDRESS][DOMAIN_NAME]" at bounding box center [370, 292] width 173 height 16
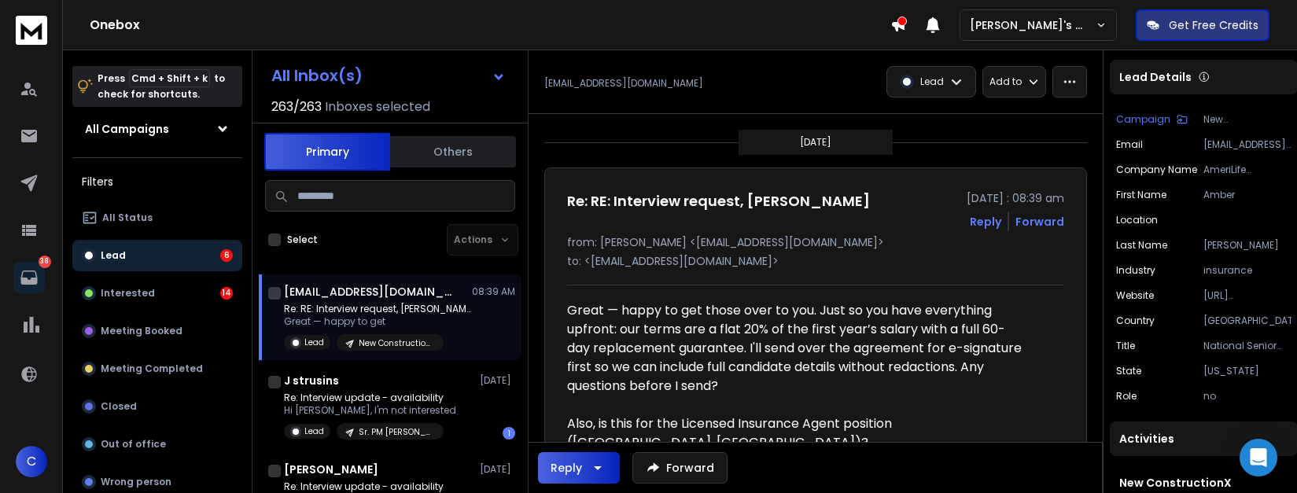
click at [943, 88] on div "Lead" at bounding box center [932, 82] width 88 height 30
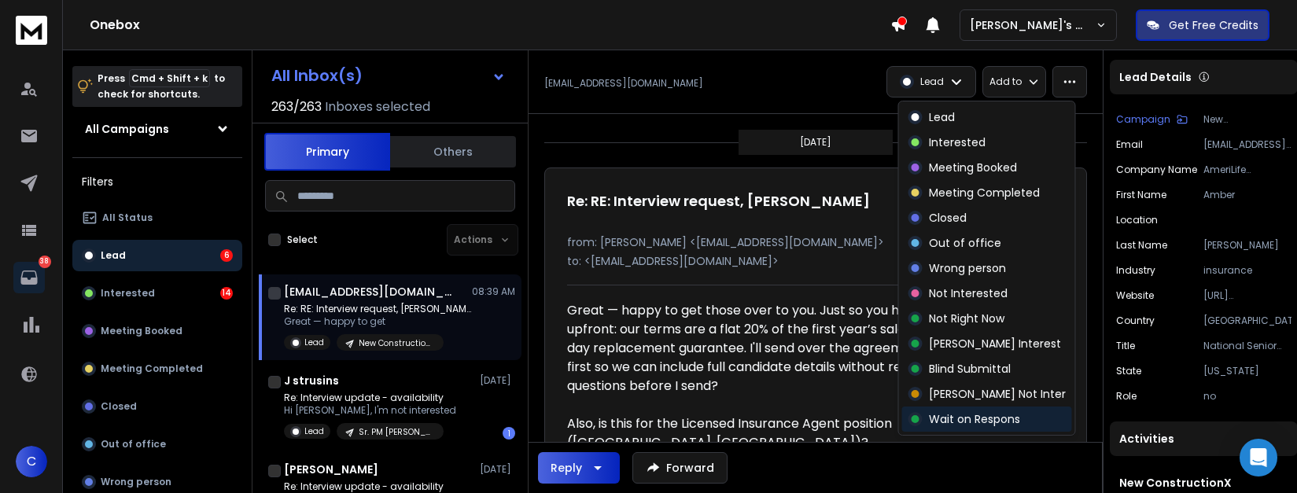
click at [947, 423] on p "Wait on Respons" at bounding box center [974, 420] width 91 height 16
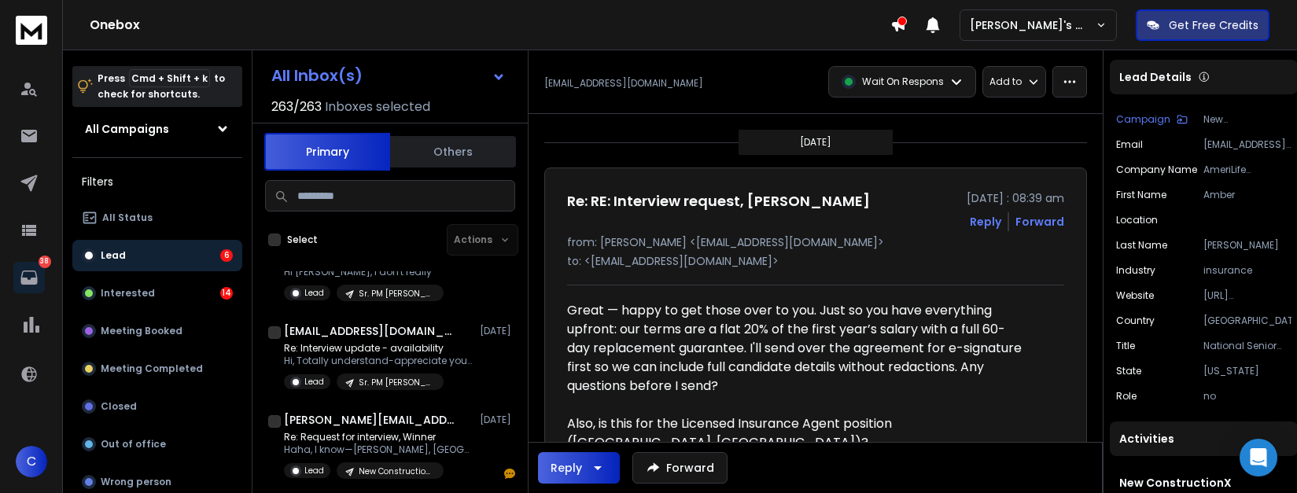
scroll to position [768, 0]
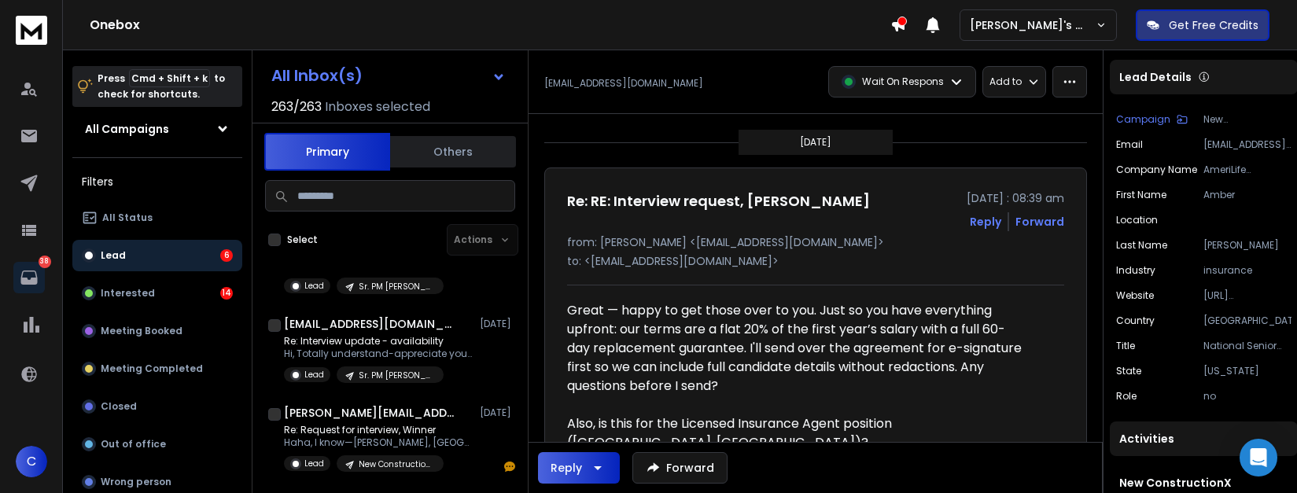
click at [149, 219] on button "All Status" at bounding box center [157, 217] width 170 height 31
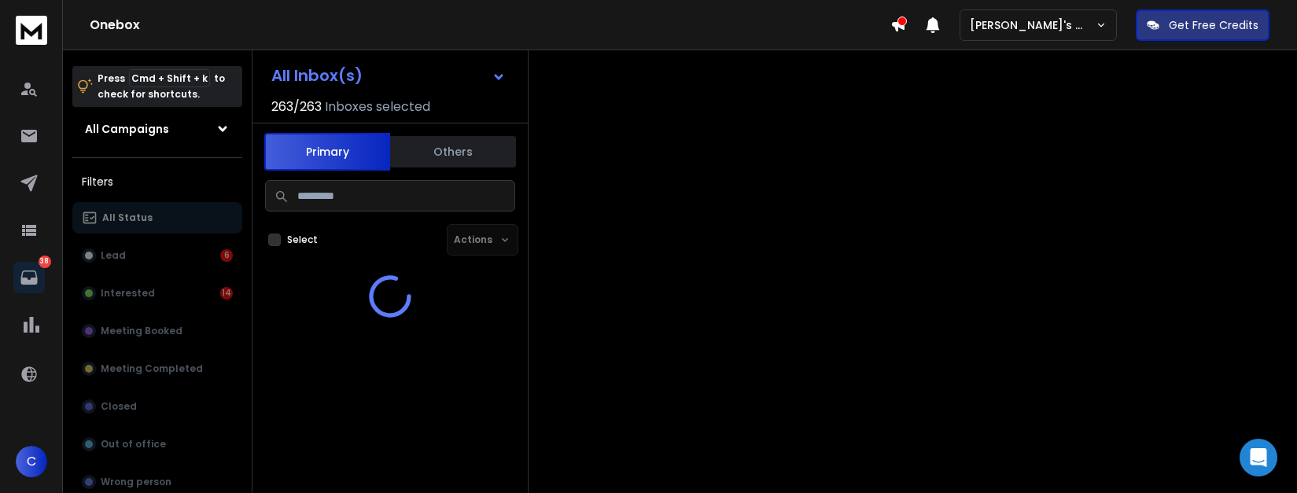
scroll to position [0, 0]
